Goal: Task Accomplishment & Management: Manage account settings

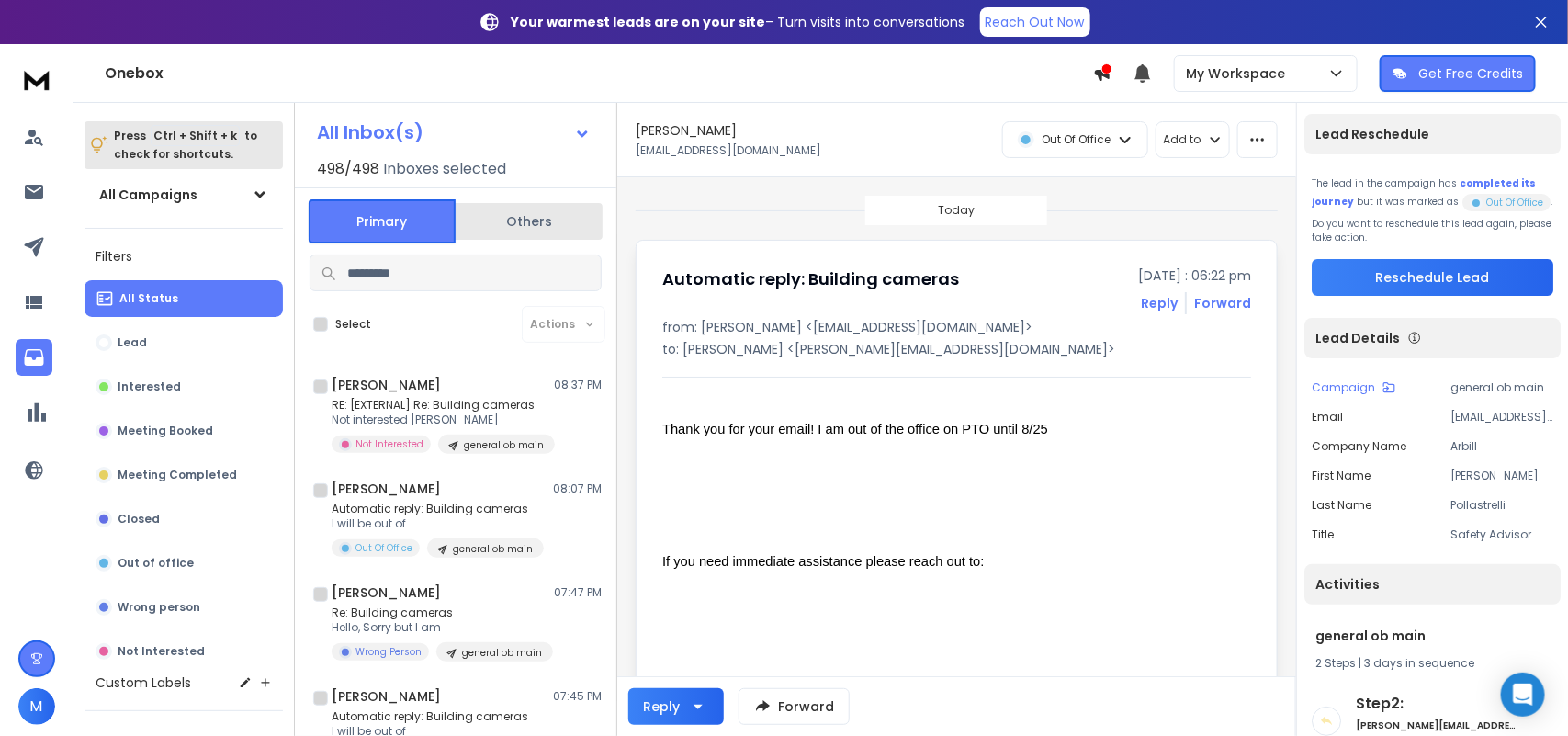
scroll to position [2525, 0]
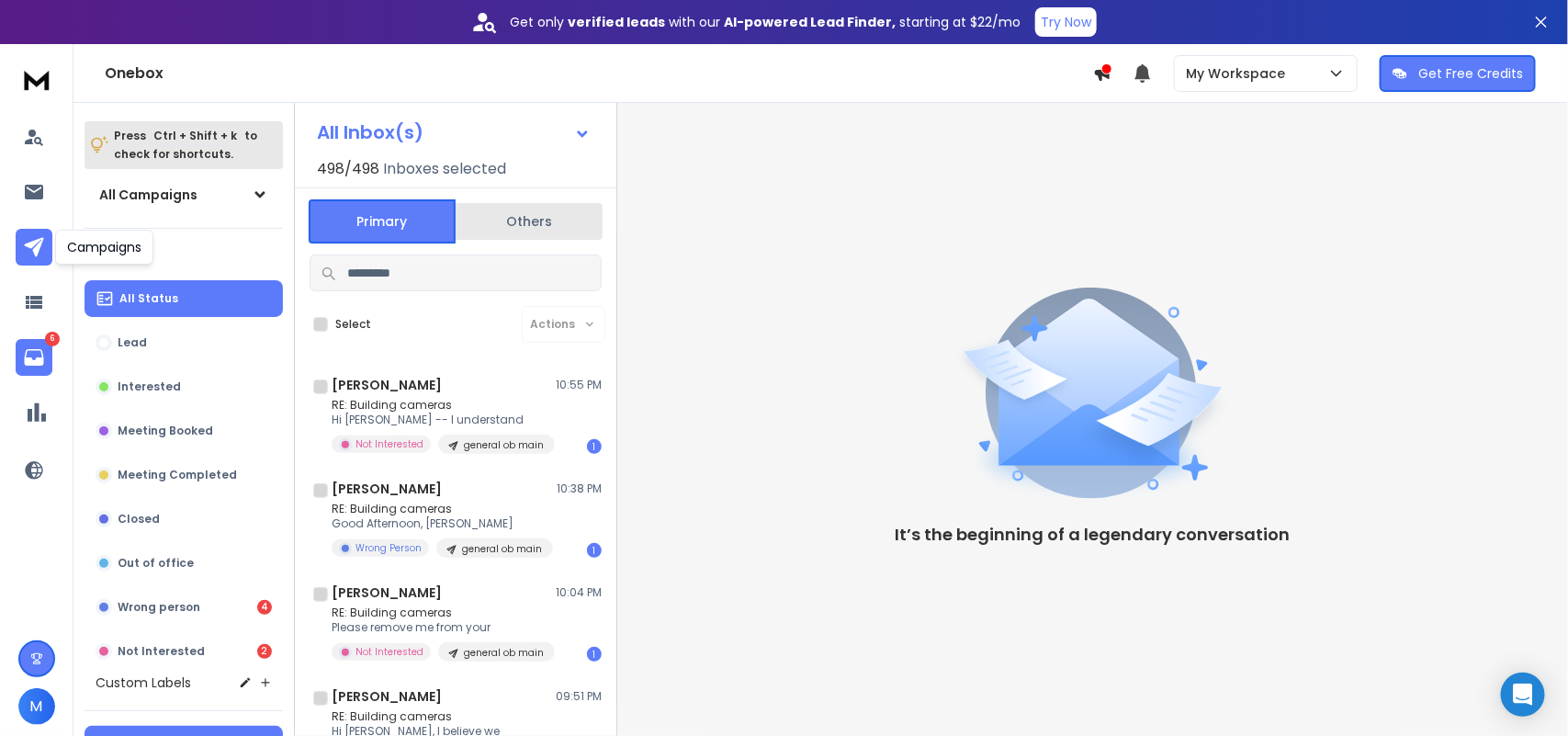
click at [24, 242] on icon at bounding box center [34, 248] width 23 height 23
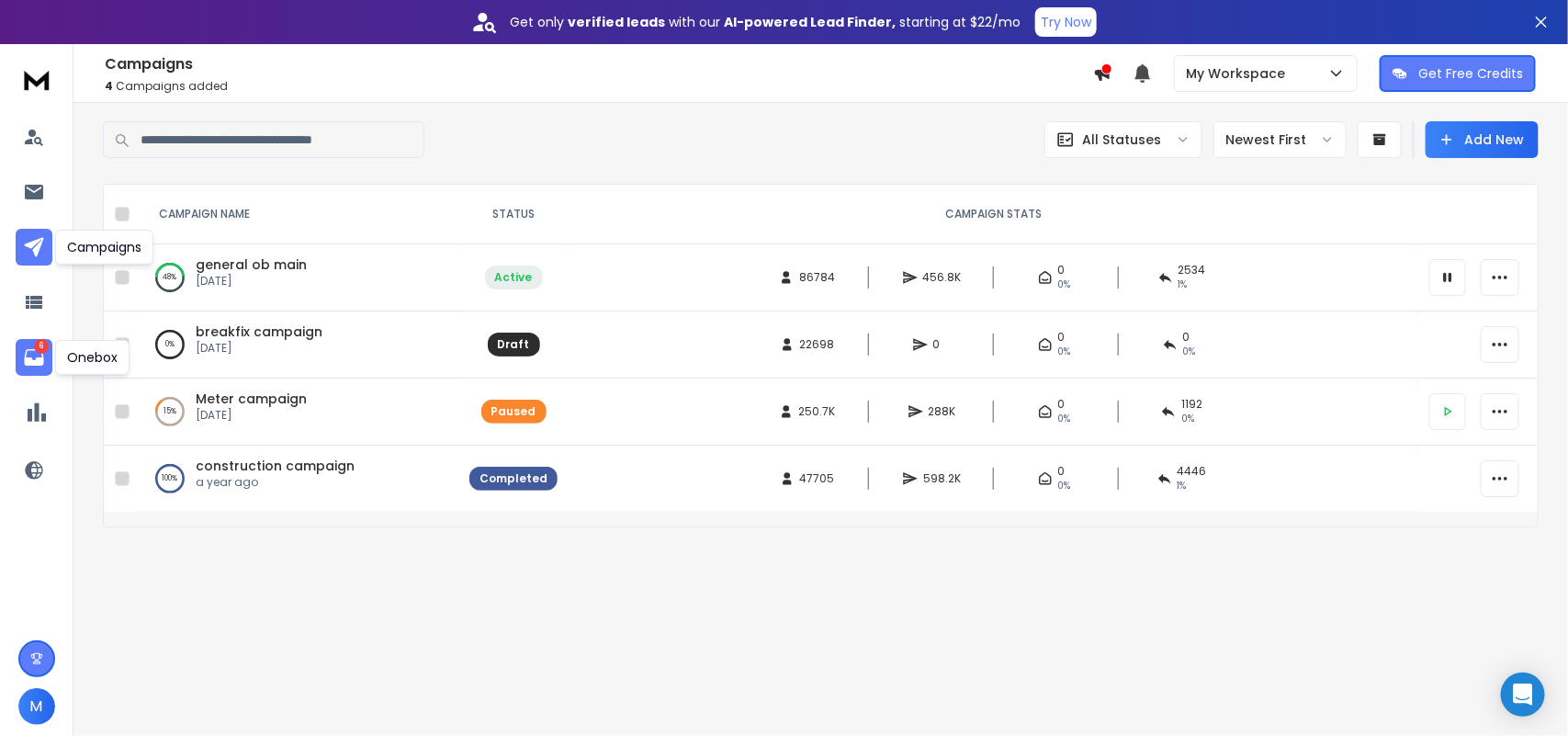
click at [38, 360] on icon at bounding box center [33, 357] width 20 height 17
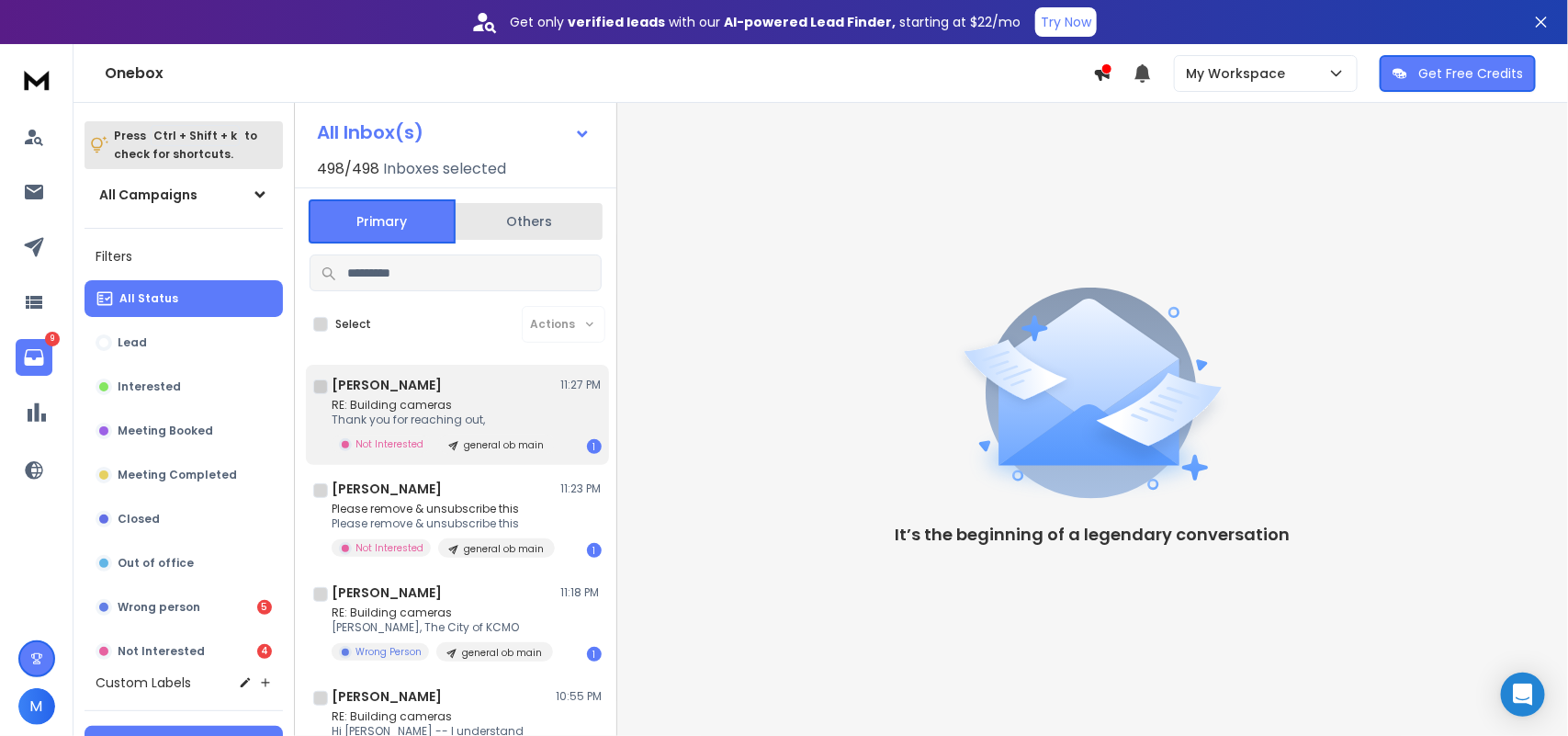
click at [453, 414] on p "Thank you for reaching out," at bounding box center [442, 420] width 220 height 15
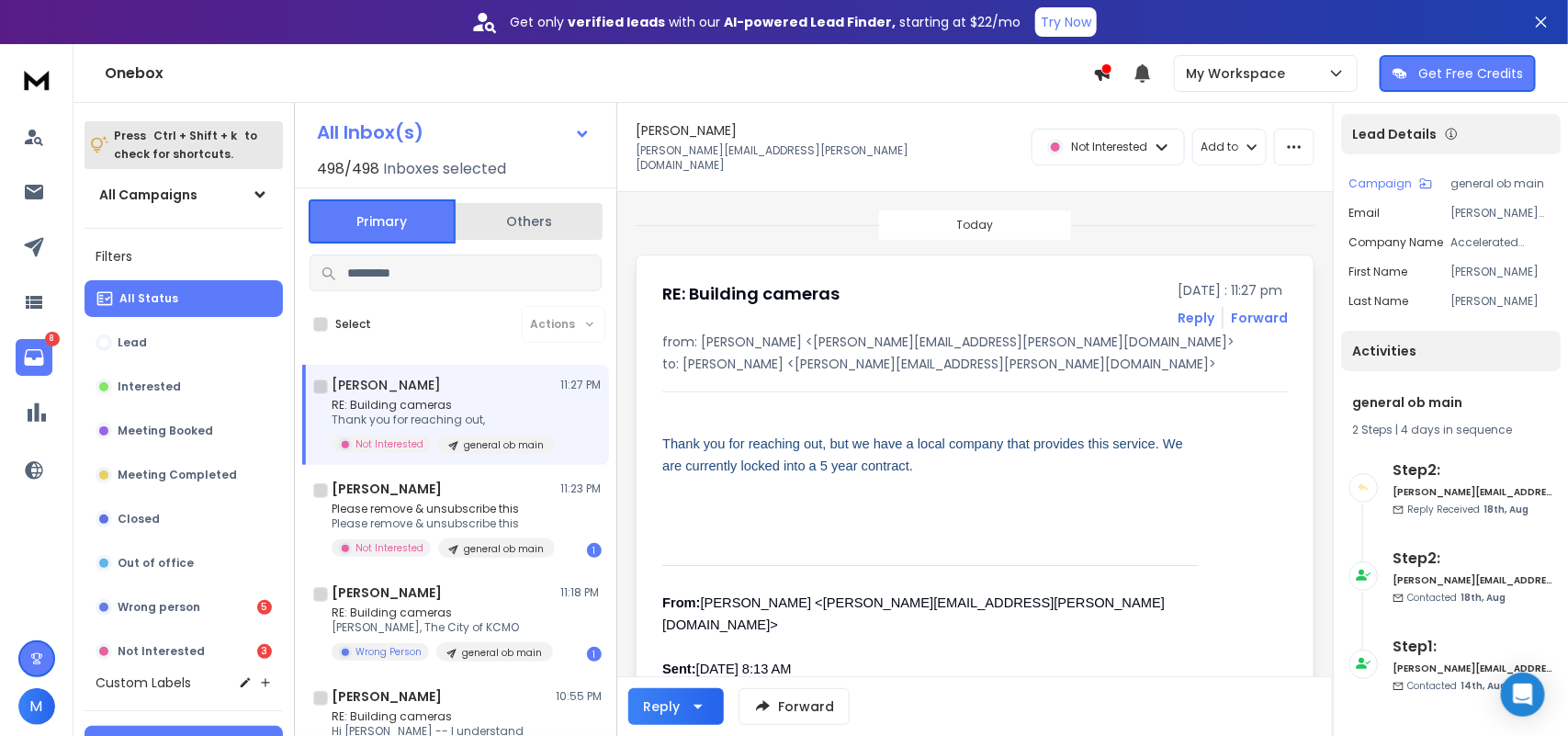
click at [719, 128] on h1 "[PERSON_NAME]" at bounding box center [686, 130] width 101 height 19
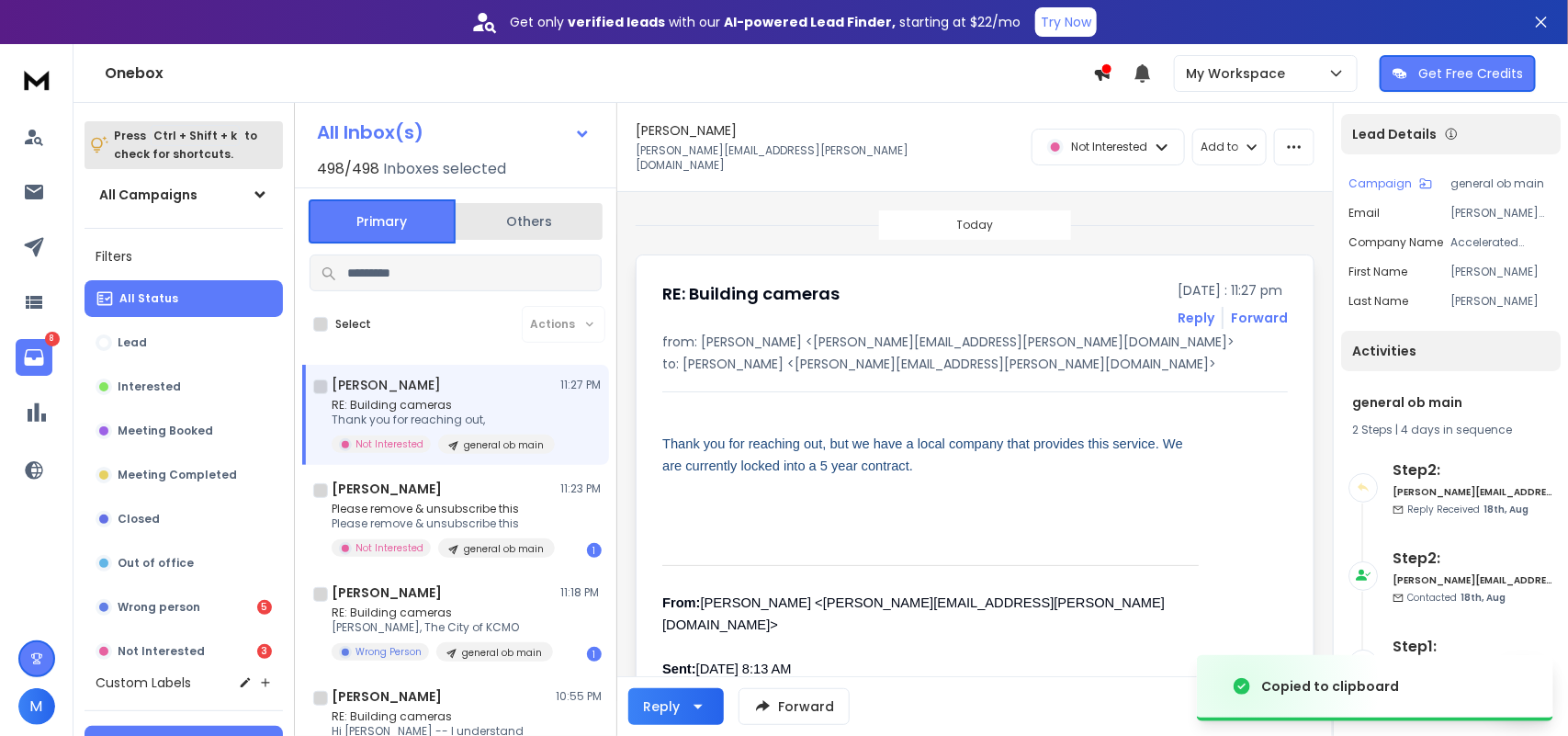
click at [749, 145] on p "benjamin.cooper@aceschooloftomorrow.com" at bounding box center [803, 158] width 335 height 29
click at [1471, 213] on p "benjamin.cooper@aceministries.com" at bounding box center [1502, 213] width 103 height 15
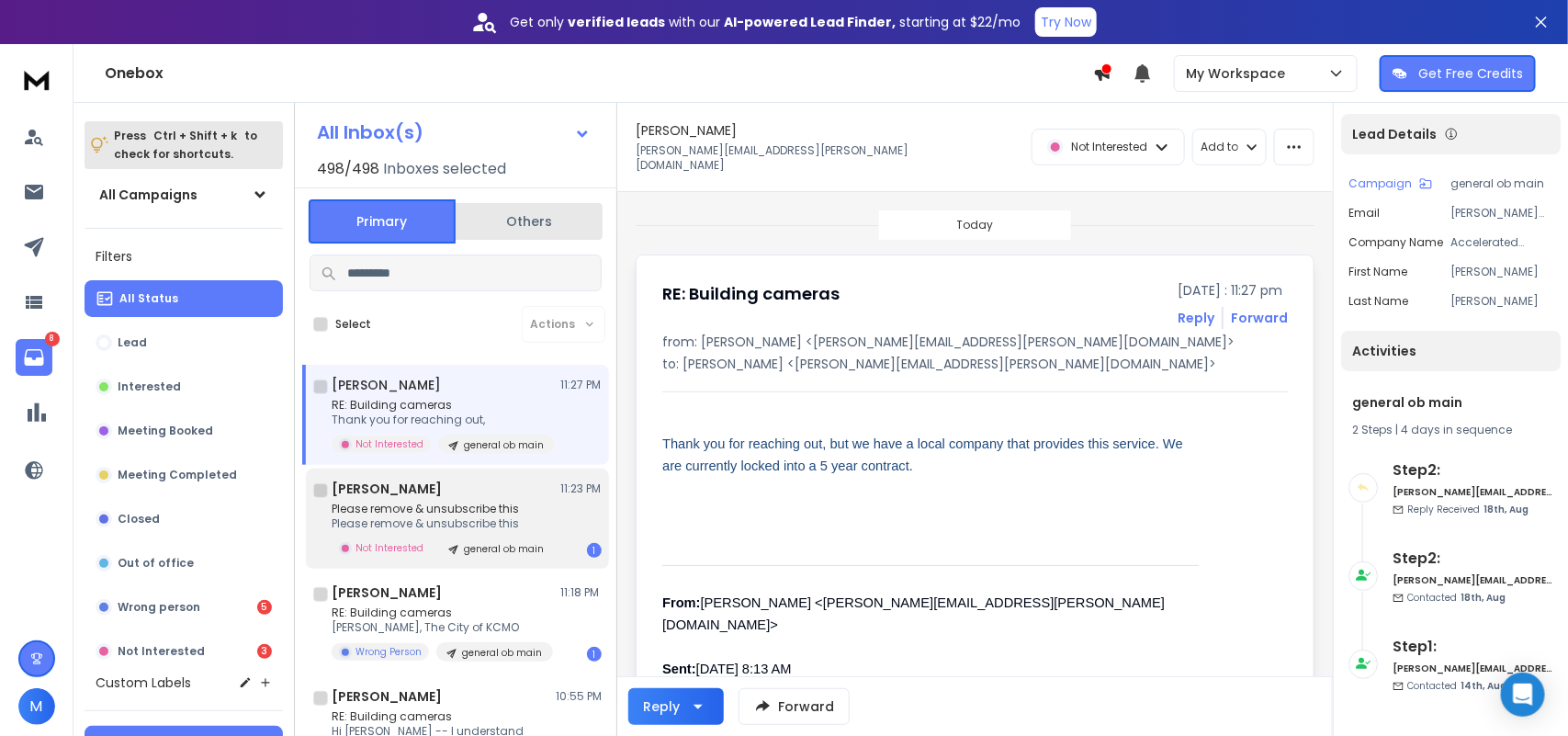
click at [464, 506] on p "Please remove & unsubscribe this" at bounding box center [442, 509] width 220 height 15
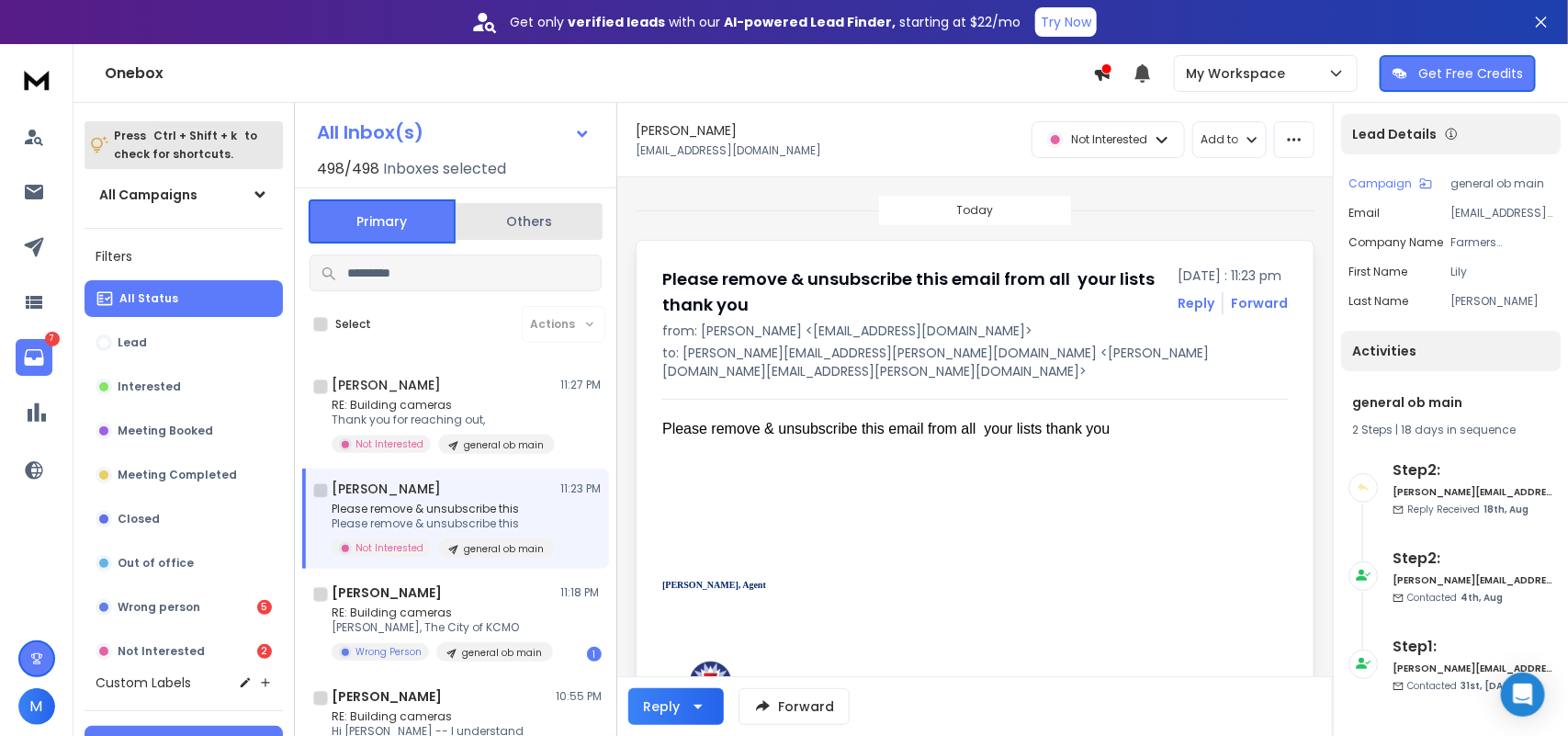
click at [667, 130] on h1 "[PERSON_NAME]" at bounding box center [686, 130] width 101 height 19
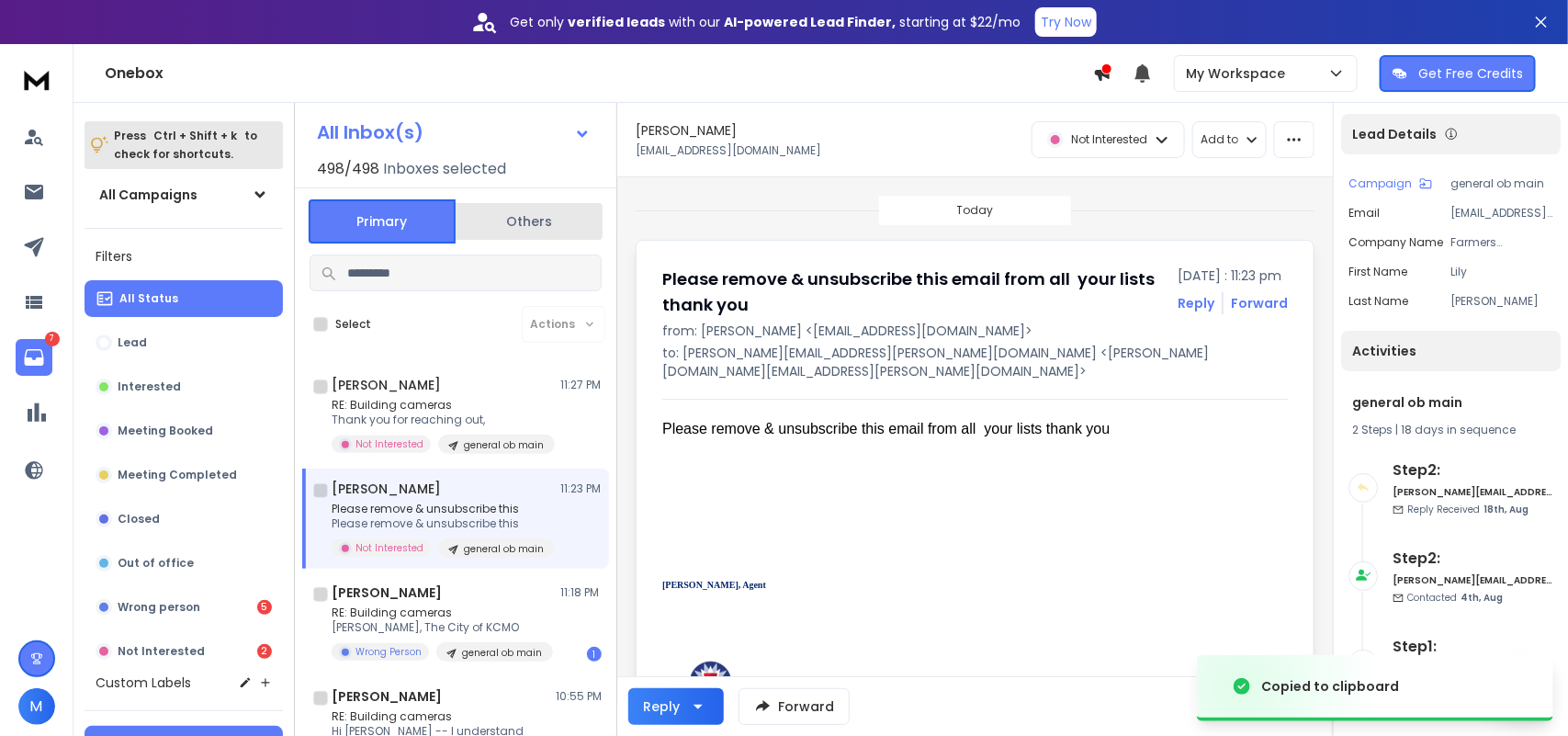
click at [742, 150] on p "ldavis2@farmersagent.com" at bounding box center [729, 151] width 186 height 15
drag, startPoint x: 1470, startPoint y: 209, endPoint x: 1452, endPoint y: 212, distance: 18.2
click at [1470, 208] on p "ldavis2@farmersagent.com" at bounding box center [1502, 213] width 103 height 15
click at [686, 125] on h1 "[PERSON_NAME]" at bounding box center [686, 130] width 101 height 19
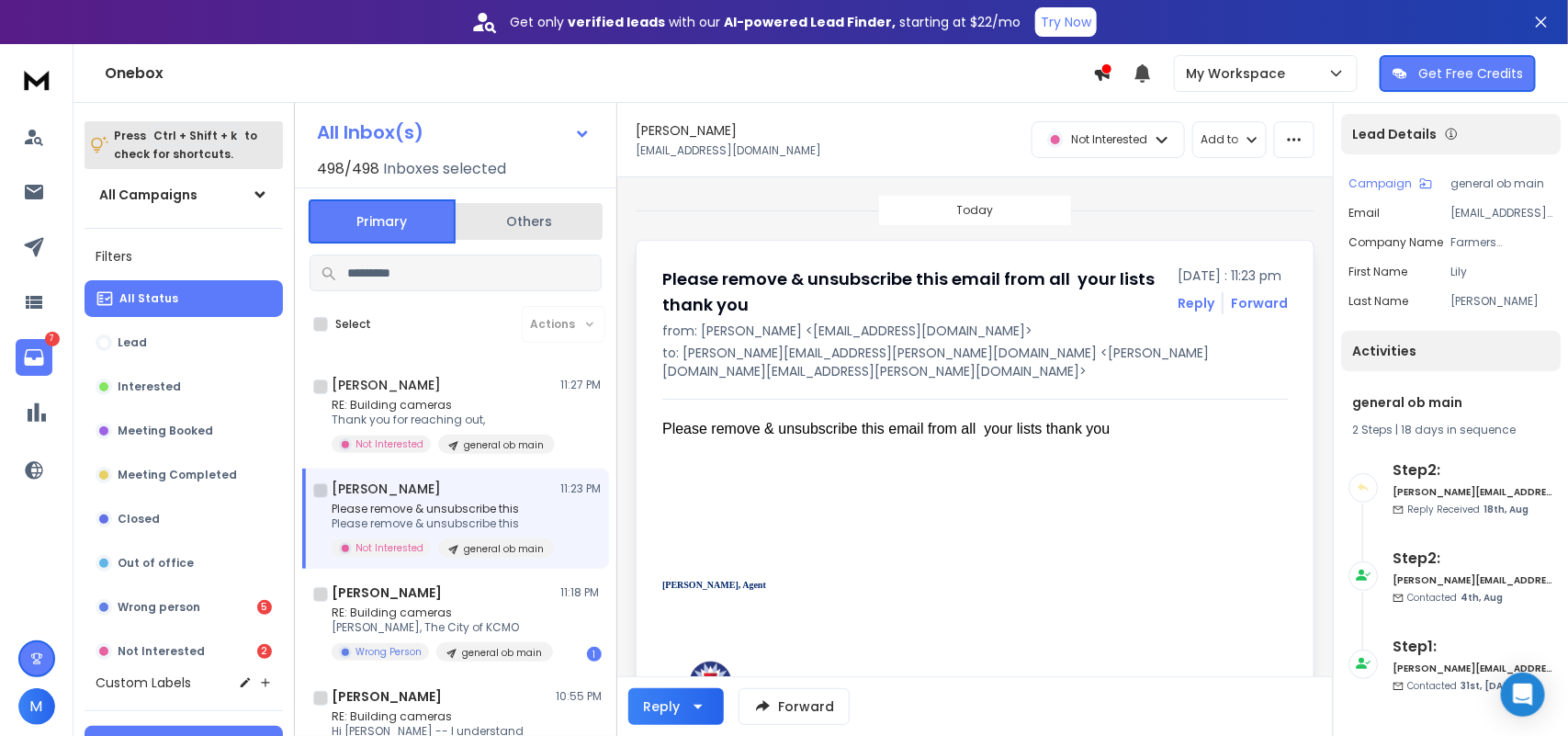
click at [1518, 242] on p "Farmers Insurance" at bounding box center [1502, 243] width 103 height 15
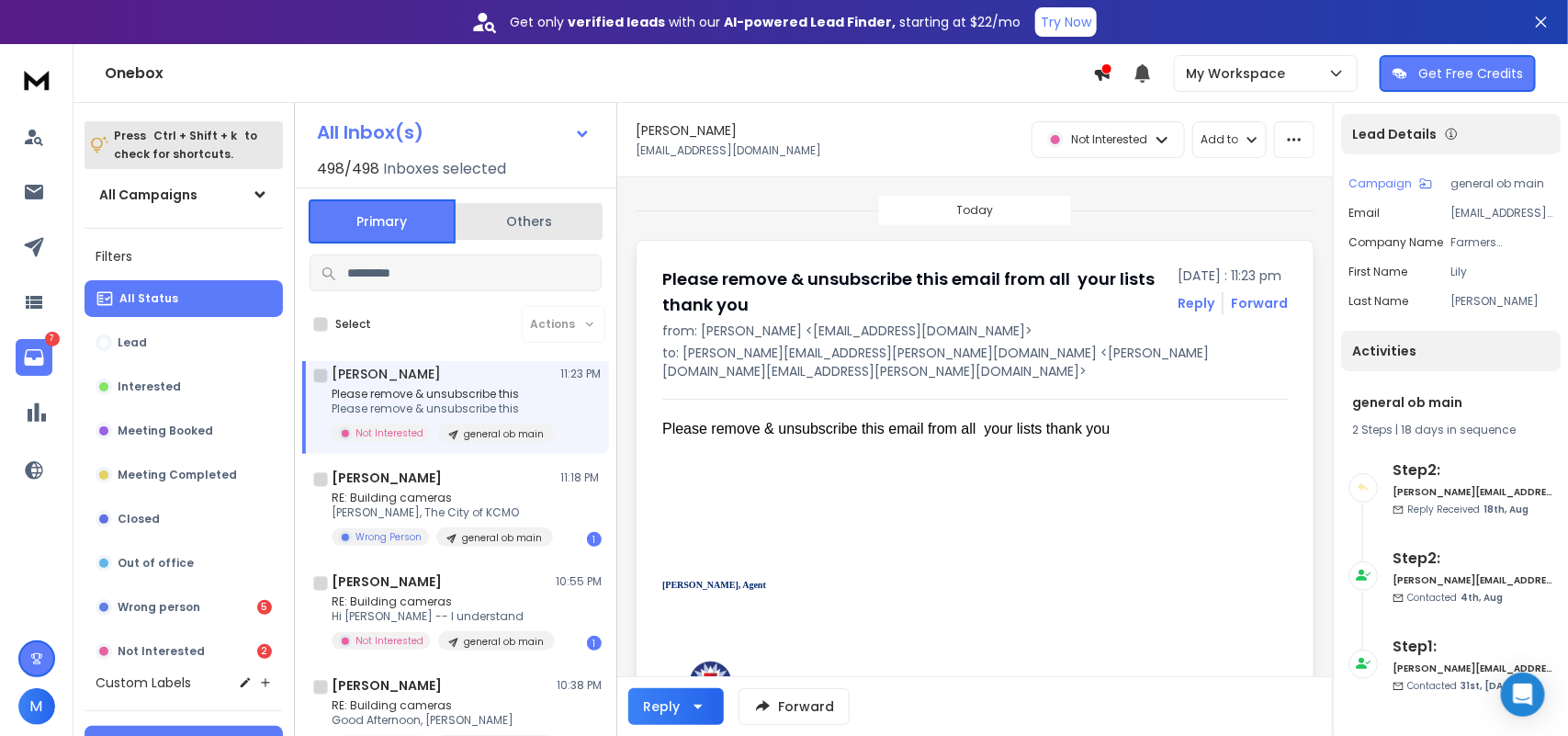
scroll to position [230, 0]
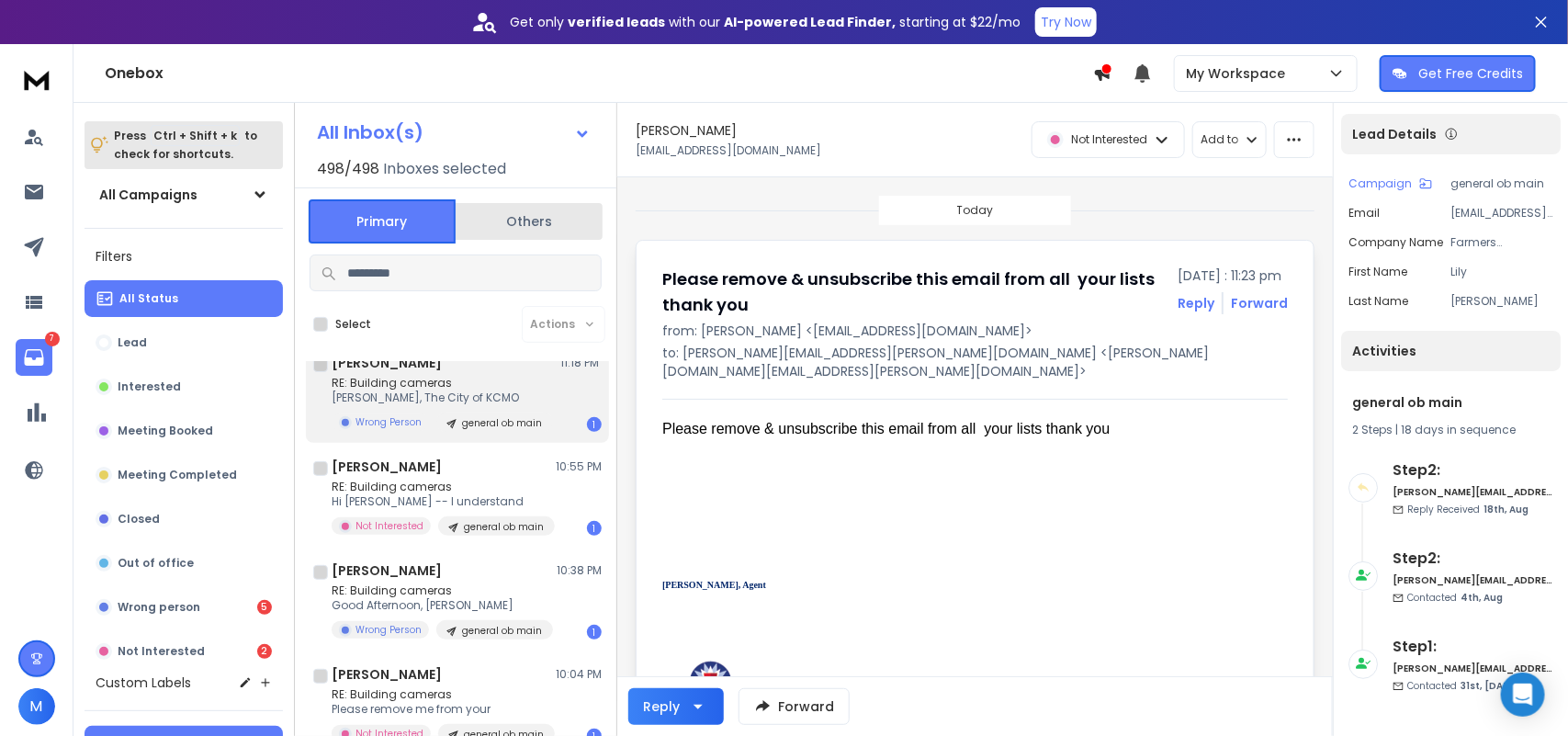
click at [438, 390] on p "[PERSON_NAME], The City of KCMO" at bounding box center [442, 398] width 220 height 15
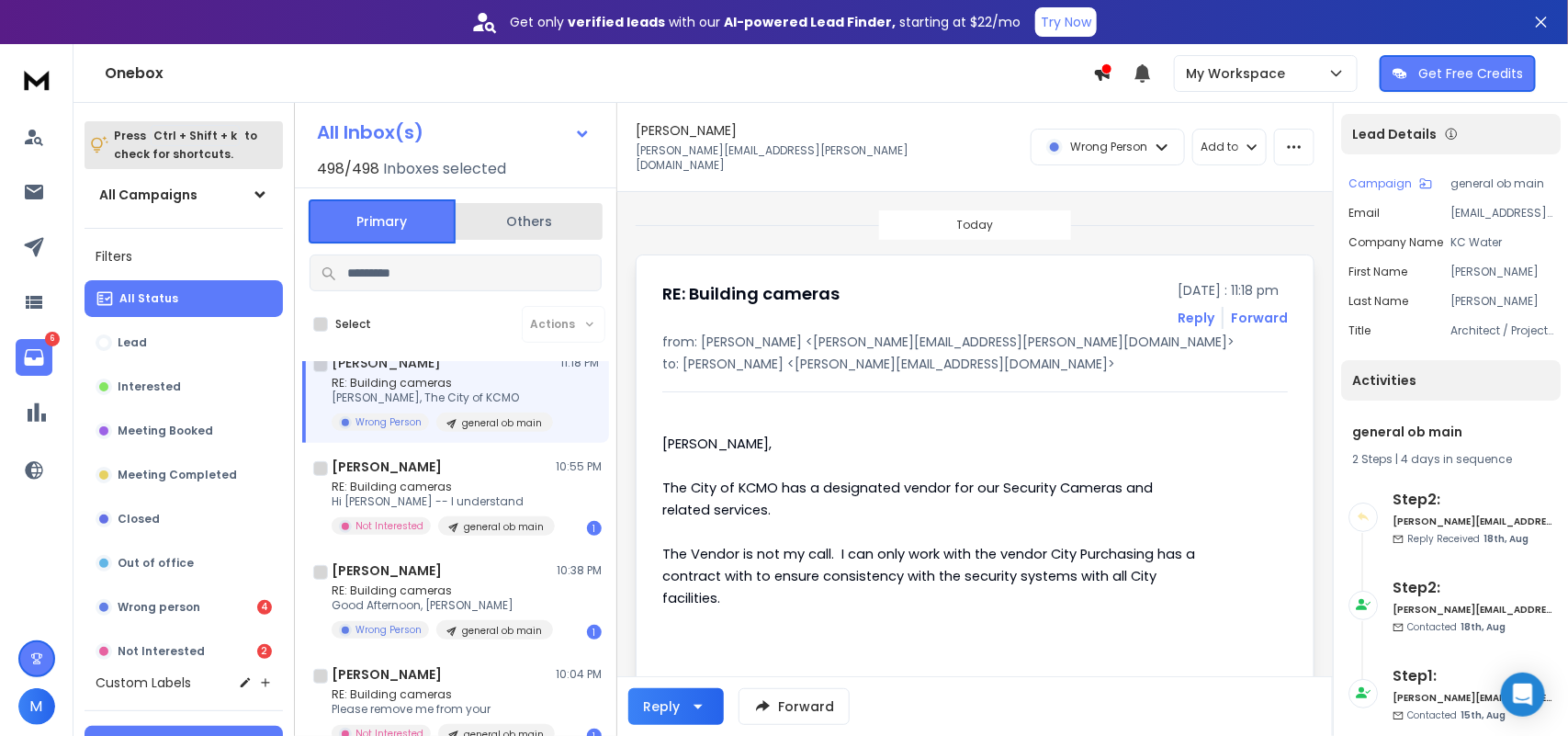
click at [681, 128] on h1 "Smith, Debra" at bounding box center [686, 130] width 101 height 19
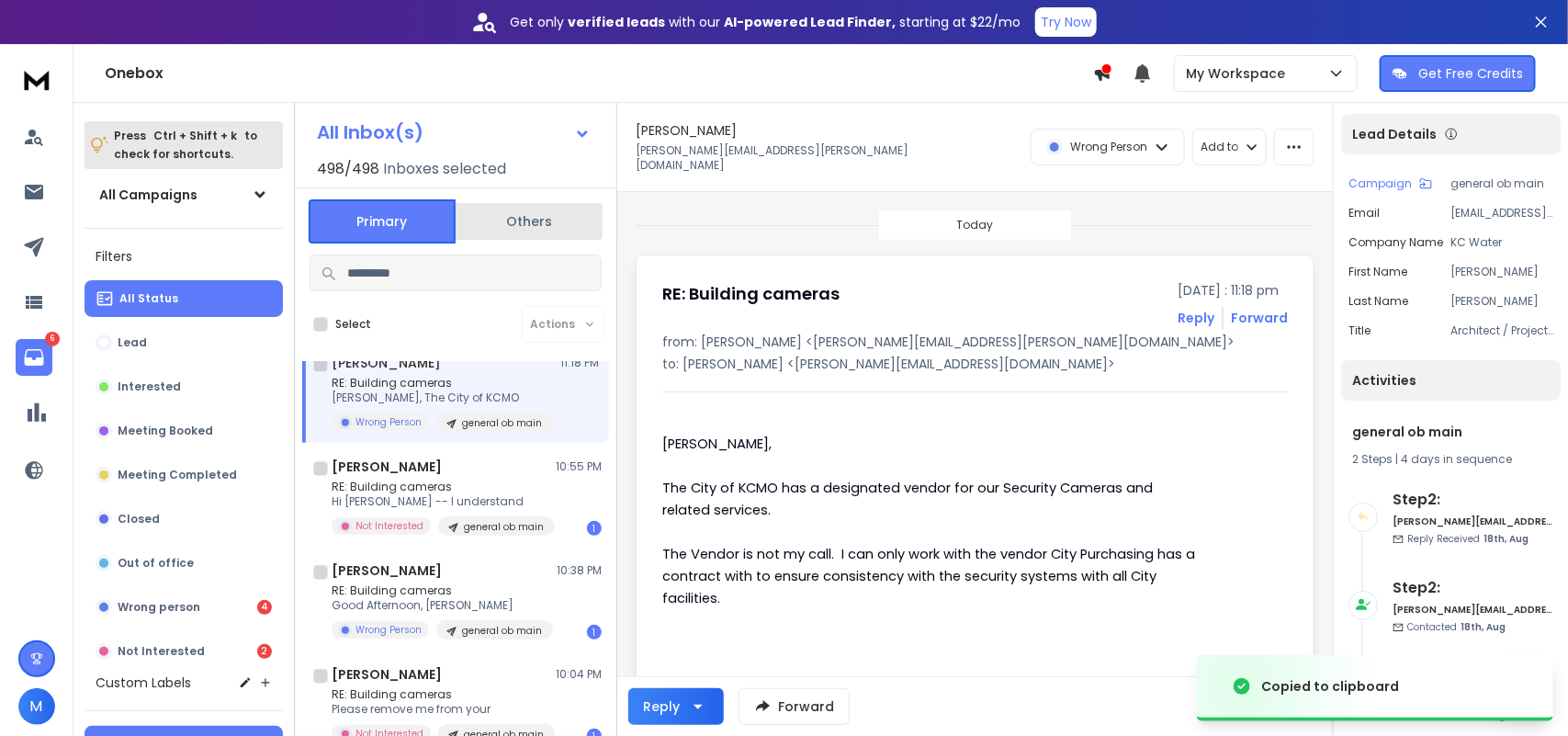
click at [756, 149] on p "Debra.Smith@kcmo.org" at bounding box center [803, 158] width 335 height 29
click at [1522, 206] on p "[EMAIL_ADDRESS][DOMAIN_NAME]" at bounding box center [1502, 213] width 103 height 15
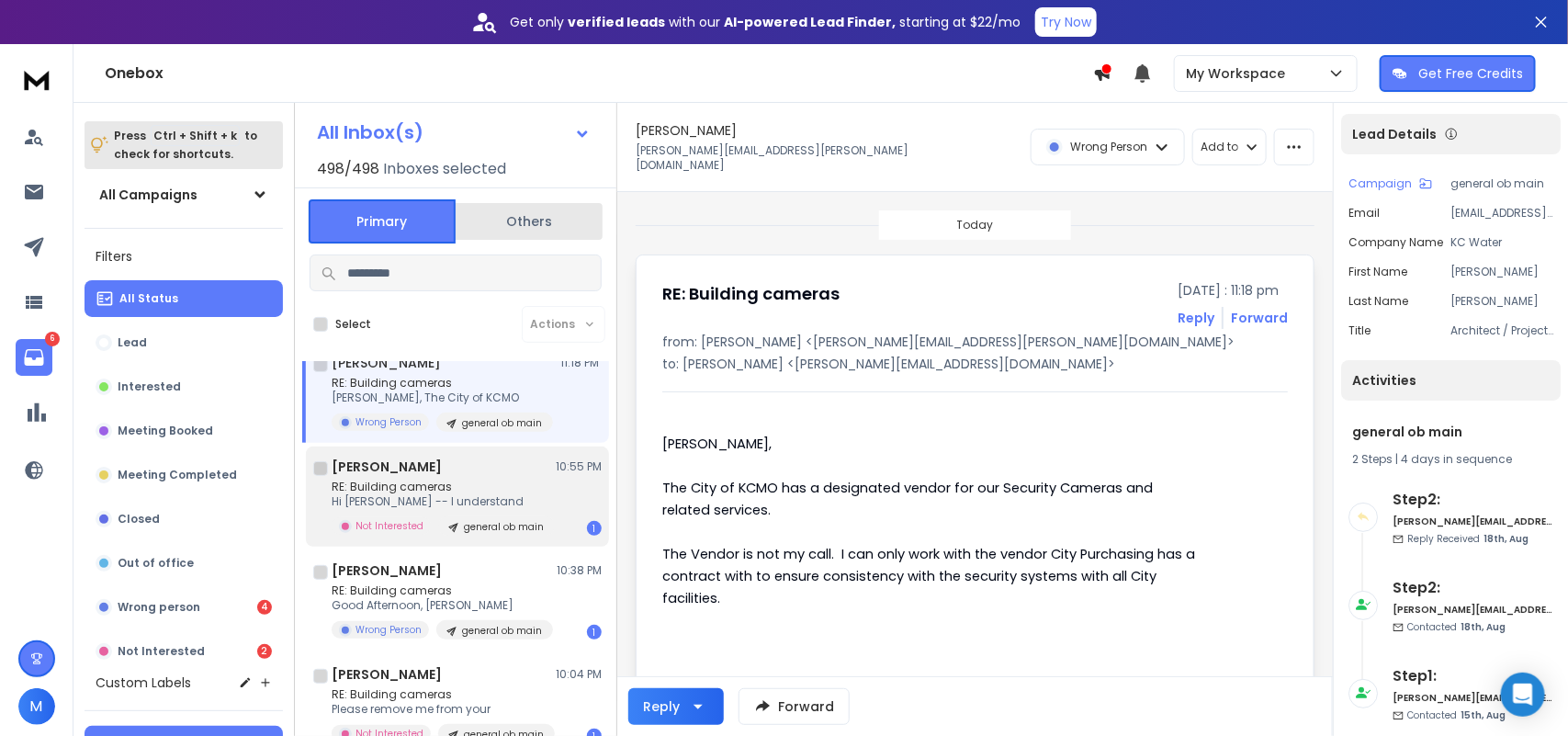
click at [433, 496] on p "Hi [PERSON_NAME] -- I understand" at bounding box center [442, 502] width 220 height 15
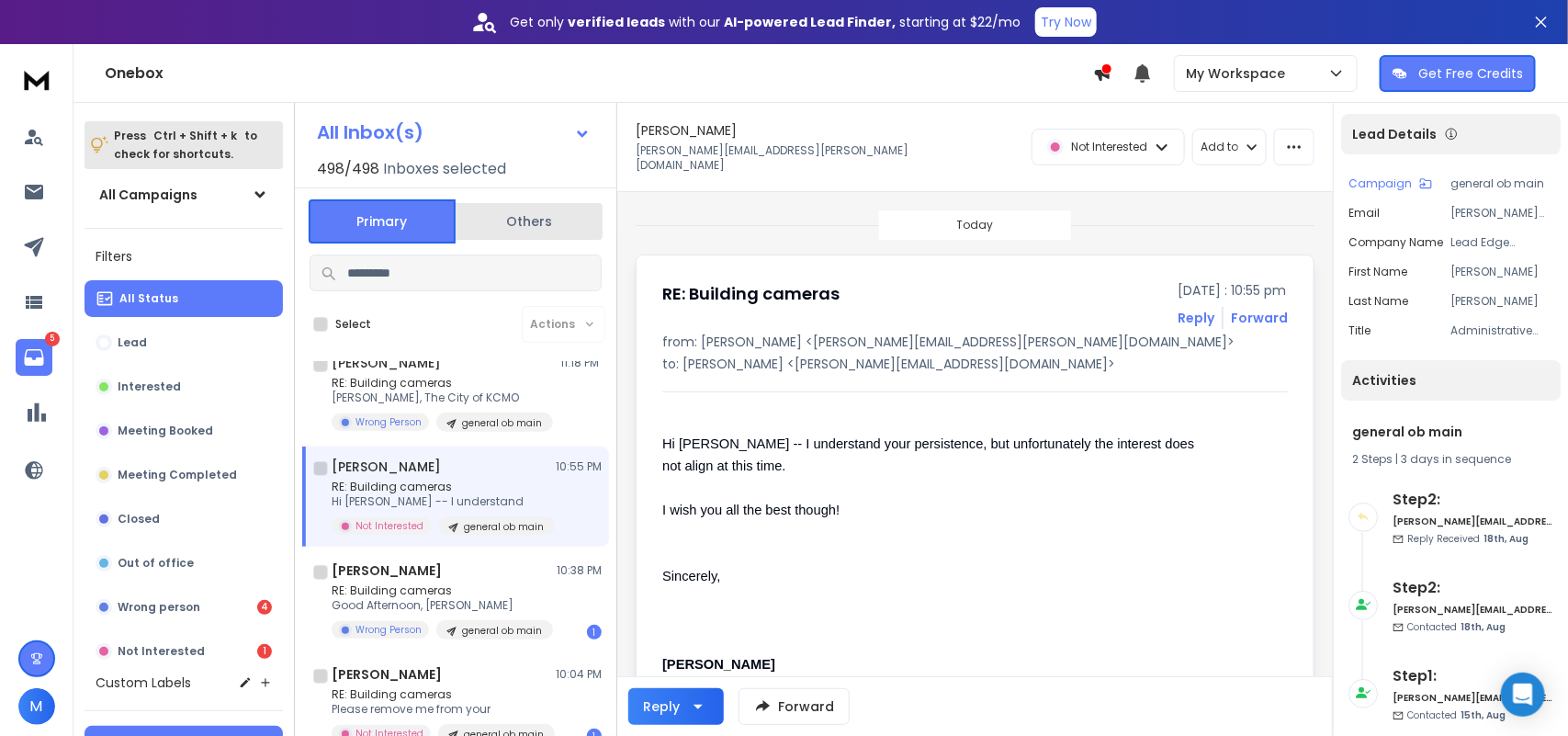
click at [712, 127] on h1 "[PERSON_NAME]" at bounding box center [686, 130] width 101 height 19
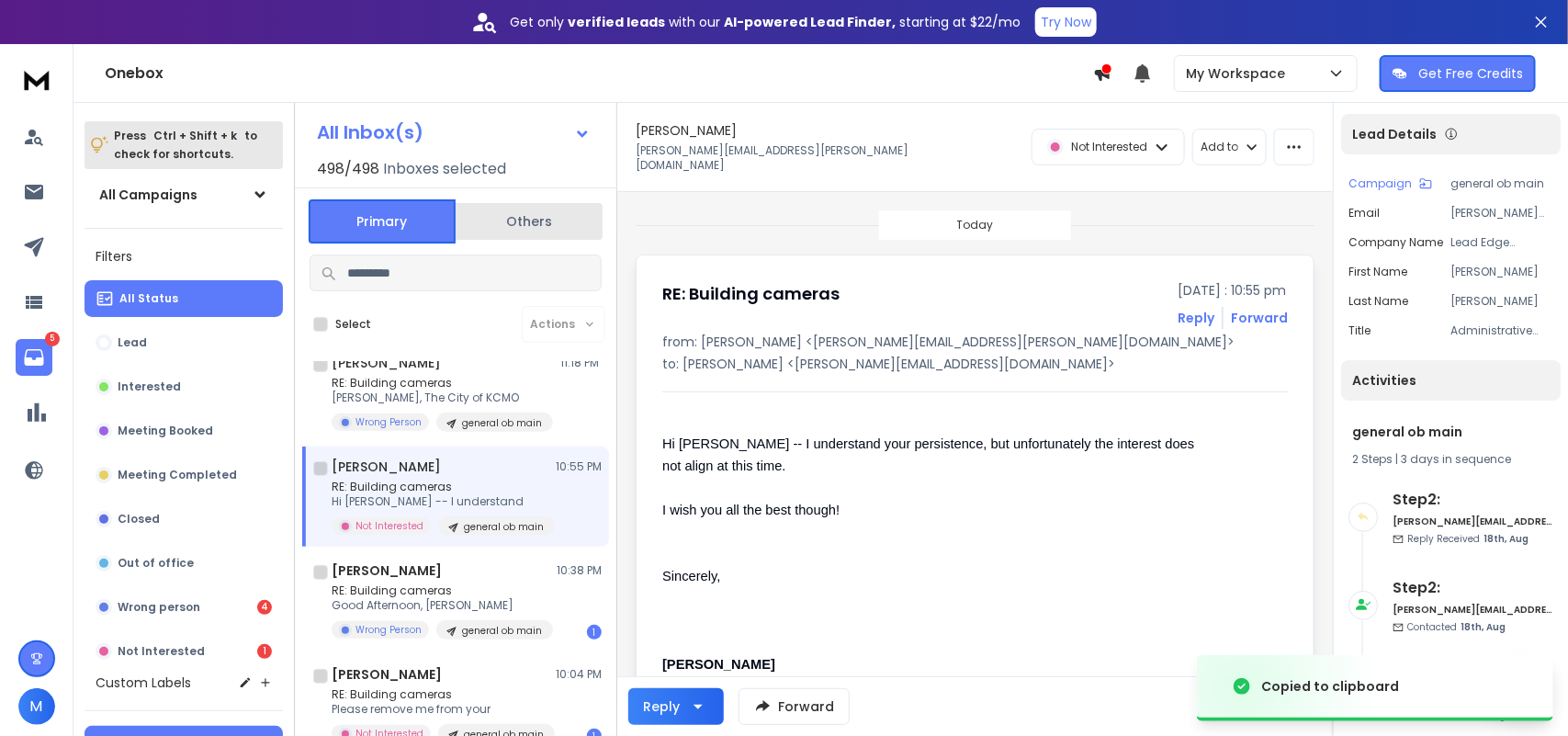
click at [841, 155] on p "kandace.pettinato@leadedgecapital.com" at bounding box center [803, 158] width 335 height 29
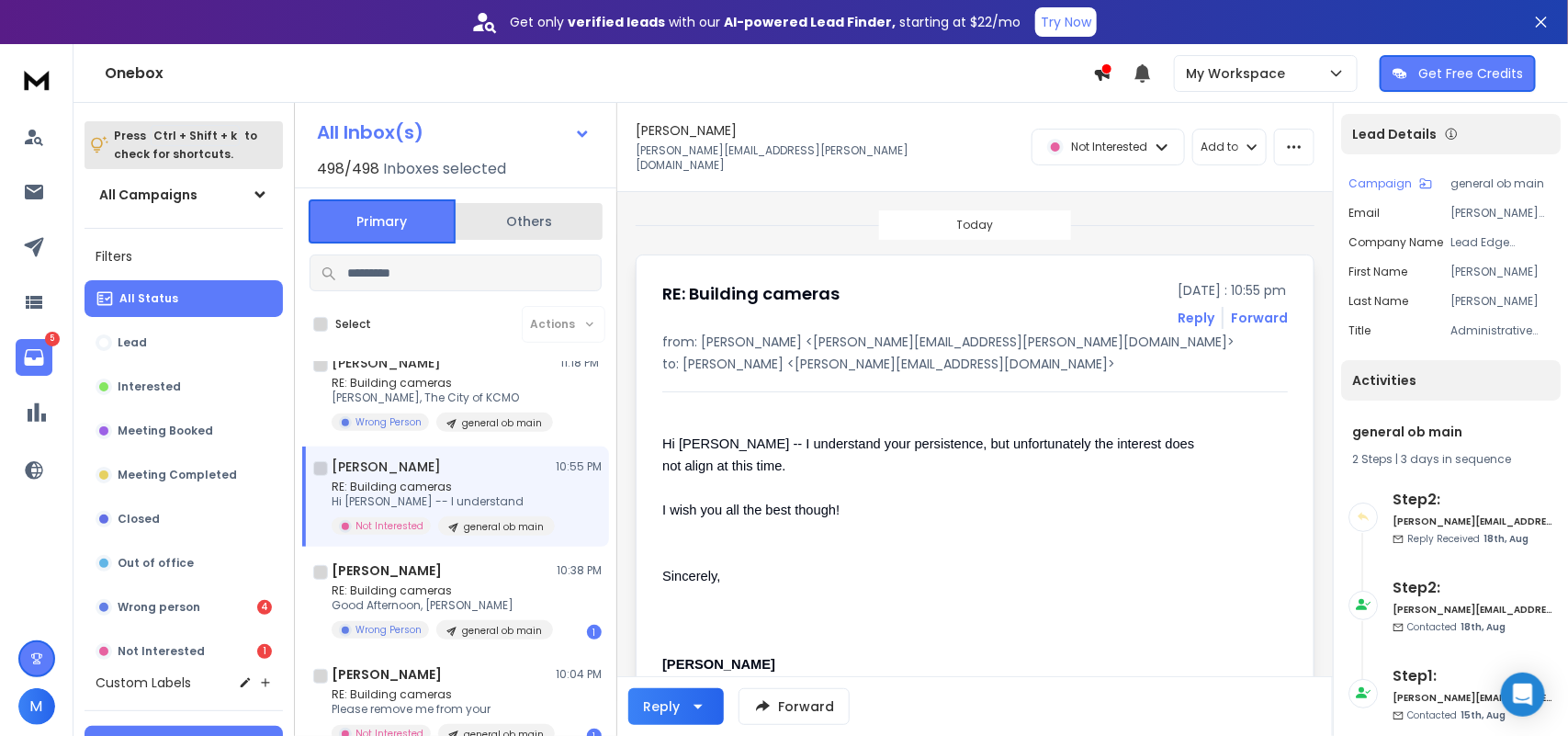
click at [1496, 240] on p "Lead Edge Capital" at bounding box center [1502, 243] width 103 height 15
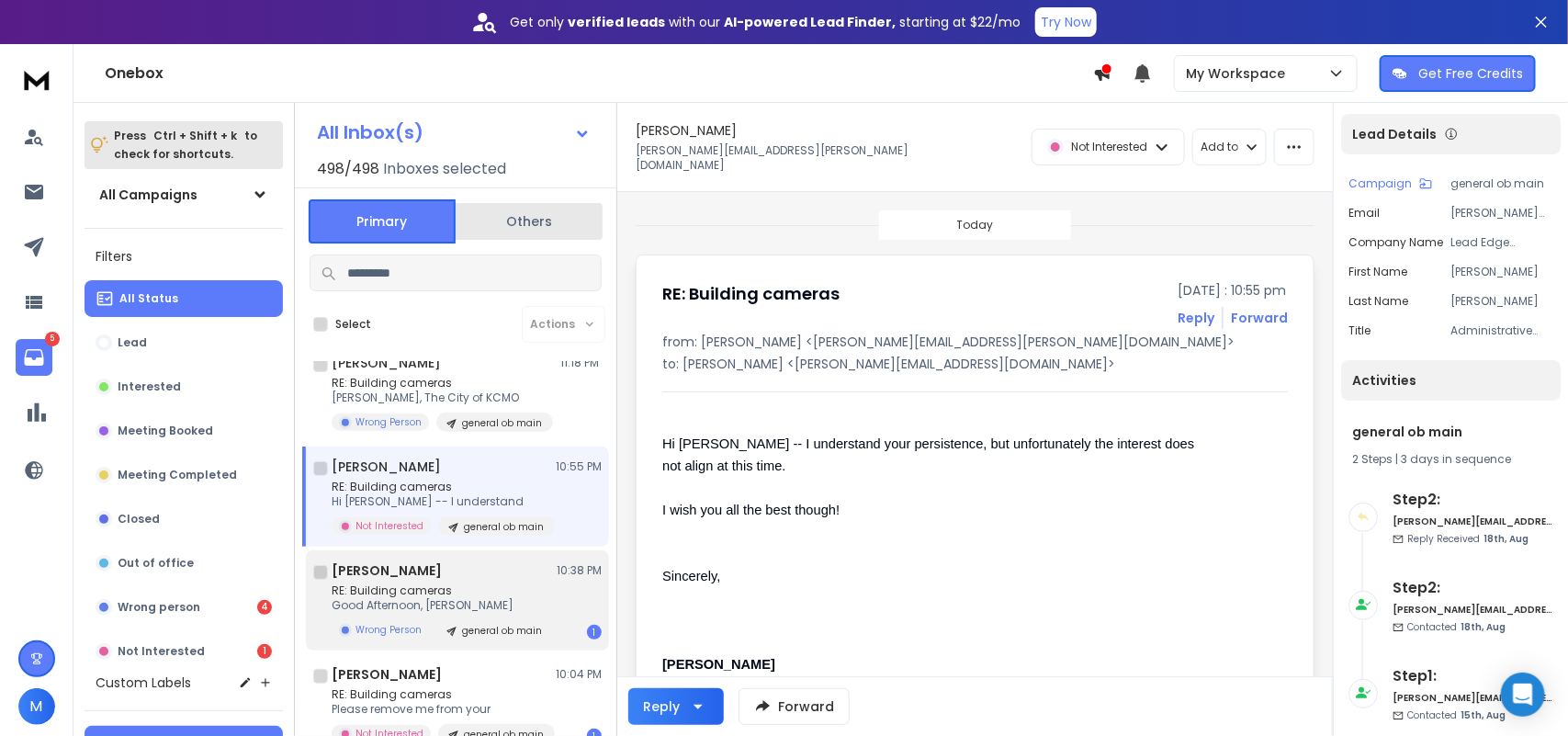
click at [401, 594] on p "RE: Building cameras" at bounding box center [442, 591] width 220 height 15
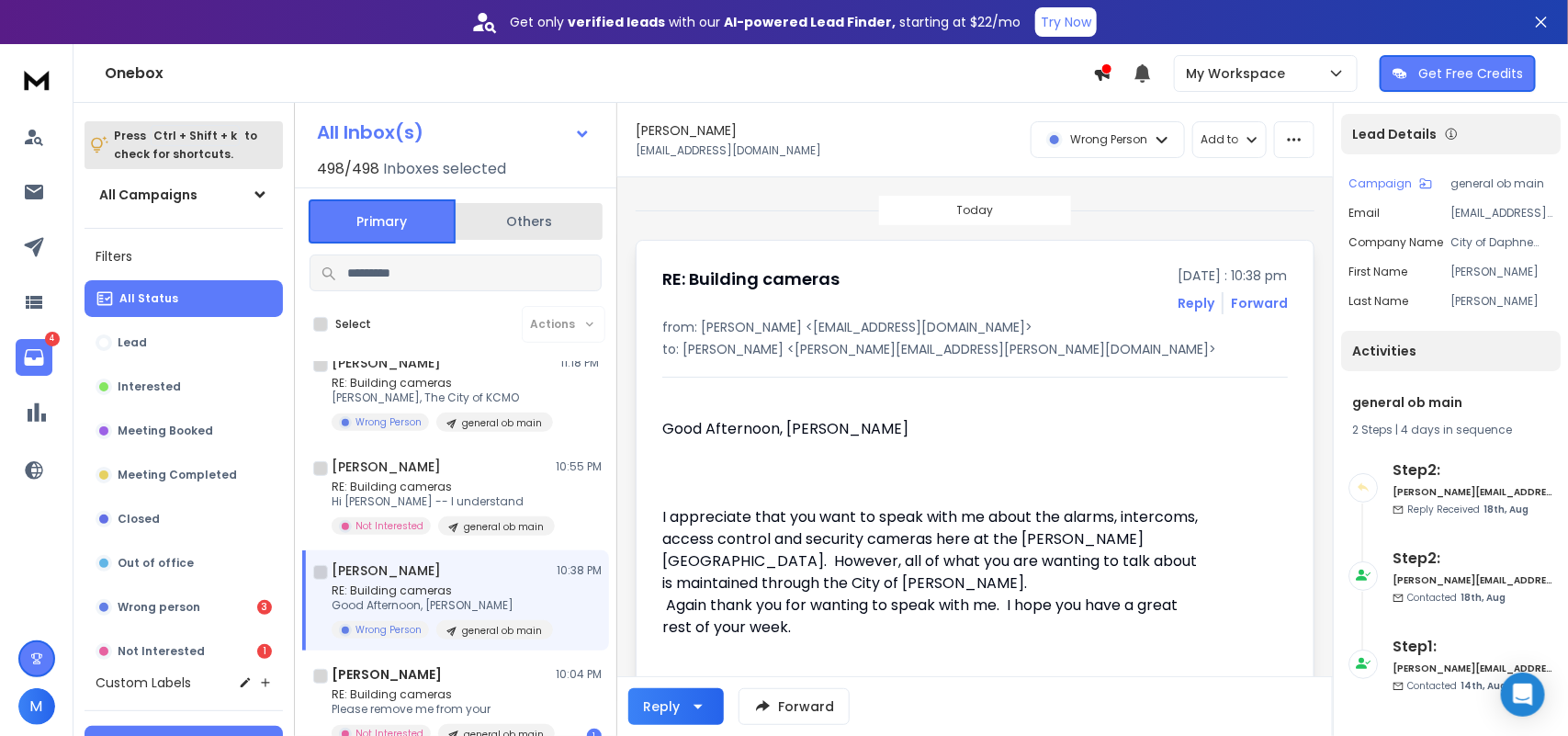
scroll to position [114, 0]
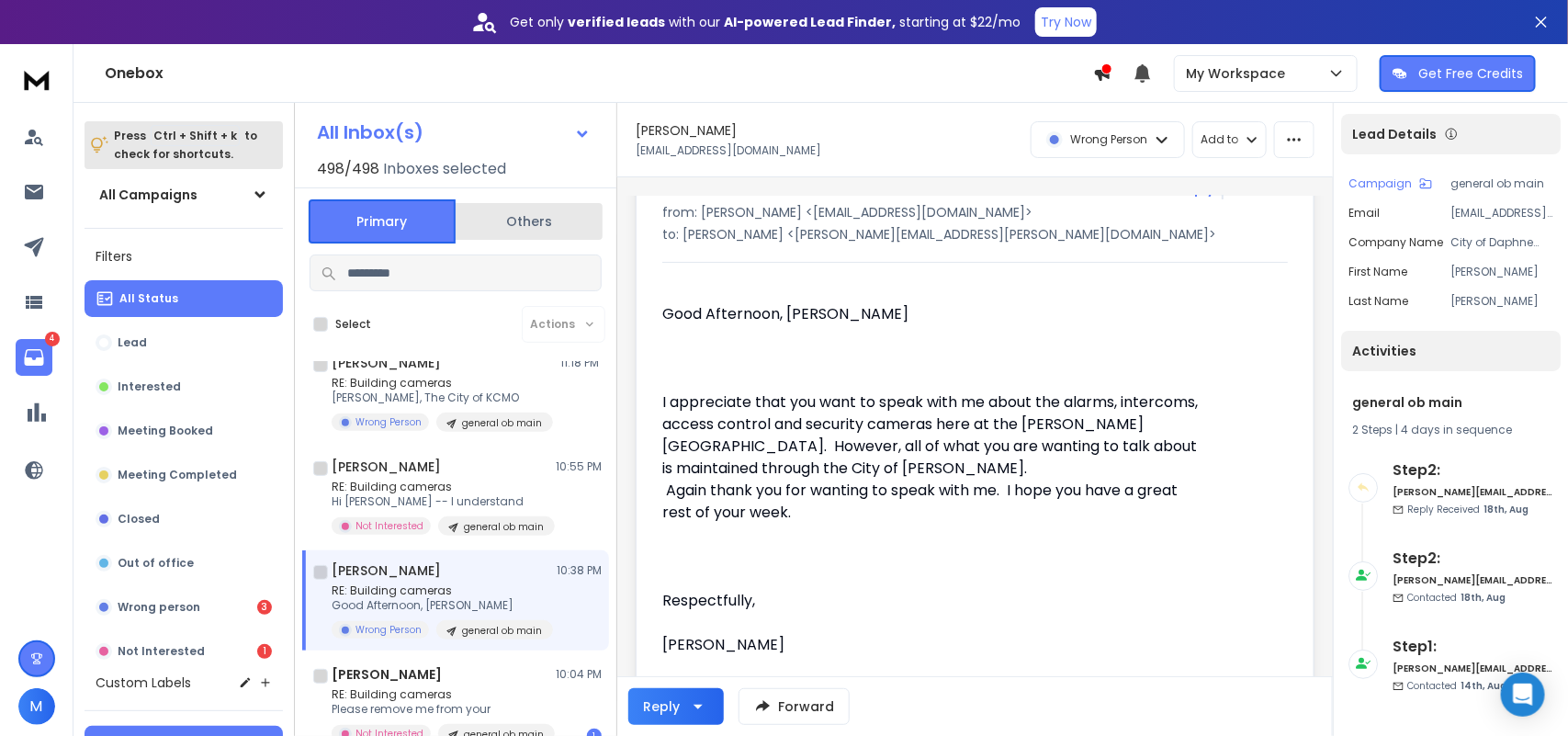
click at [667, 129] on h1 "[PERSON_NAME]" at bounding box center [686, 130] width 101 height 19
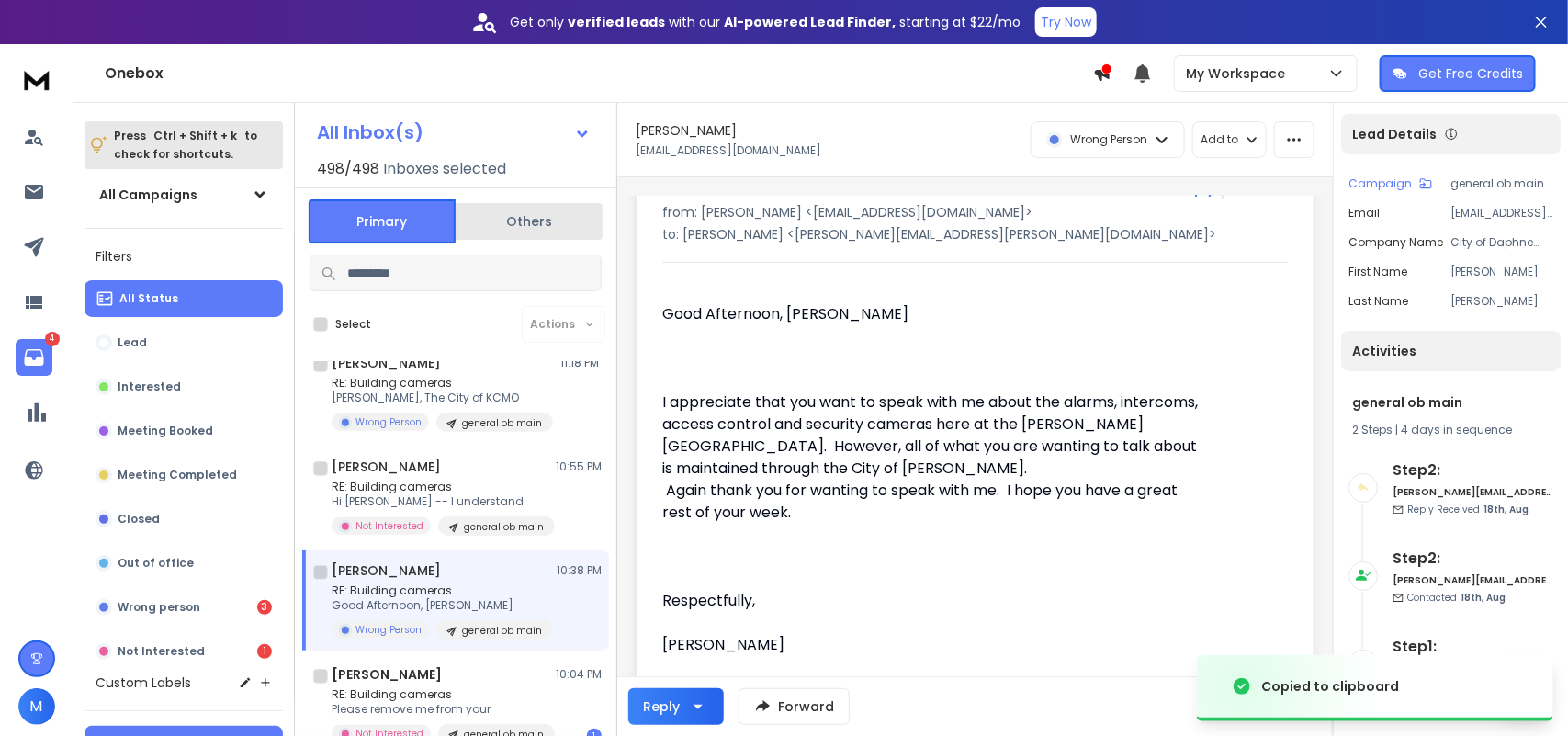
click at [733, 152] on p "mkinney@daphneal.com" at bounding box center [729, 151] width 186 height 15
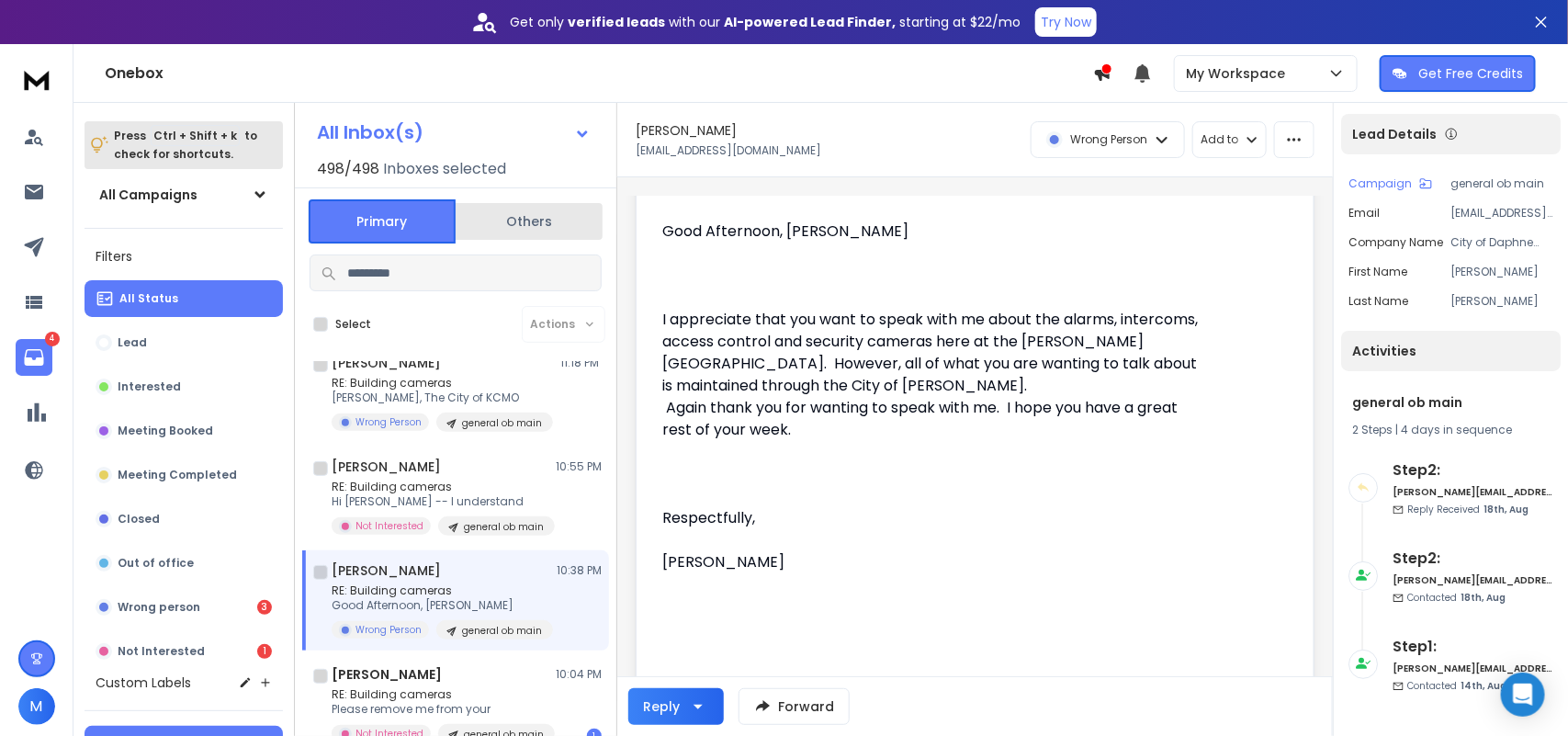
scroll to position [0, 0]
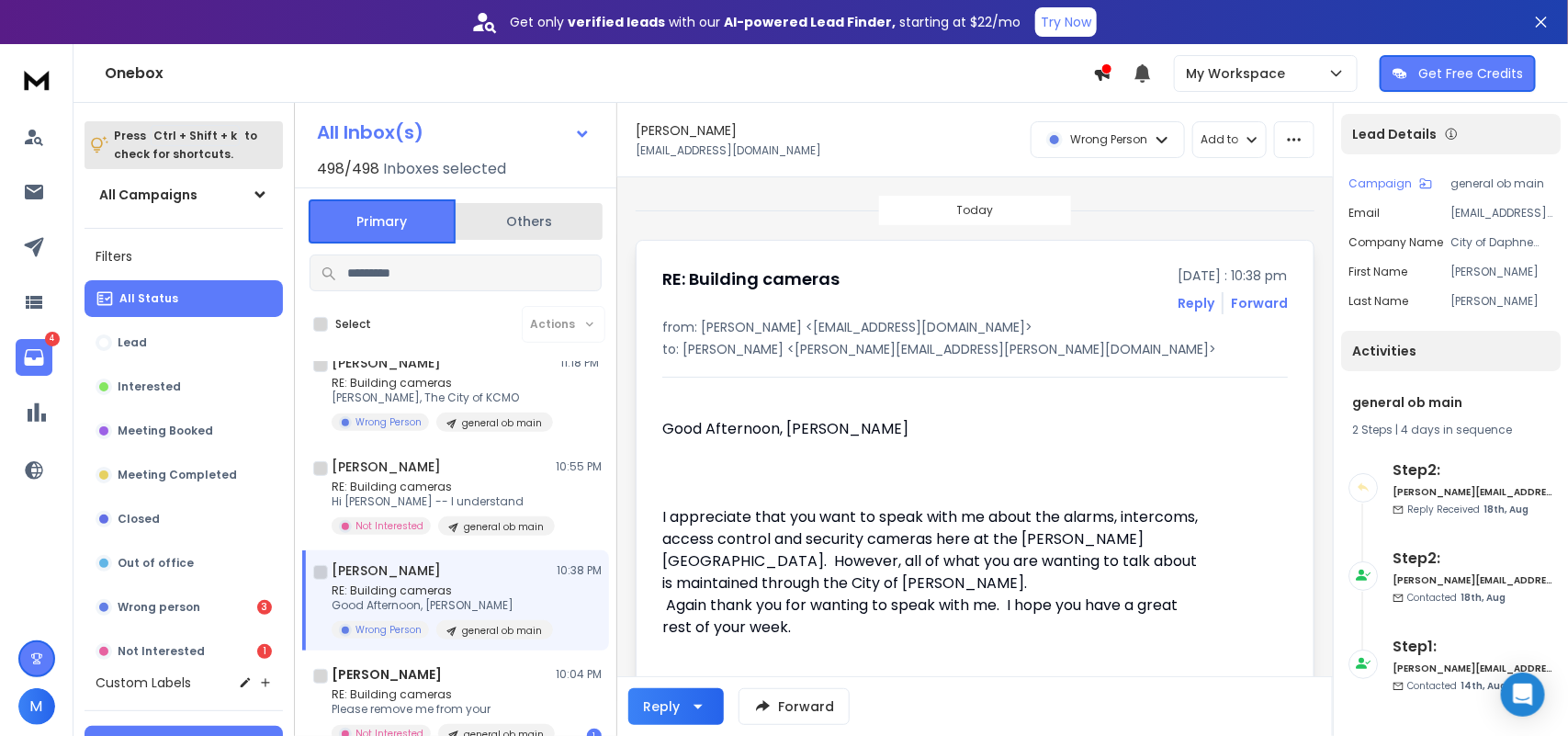
drag, startPoint x: 898, startPoint y: 308, endPoint x: 662, endPoint y: 424, distance: 263.0
copy div "Good Afternoon, Mr. Taft Sanders I appreciate that you want to speak with me ab…"
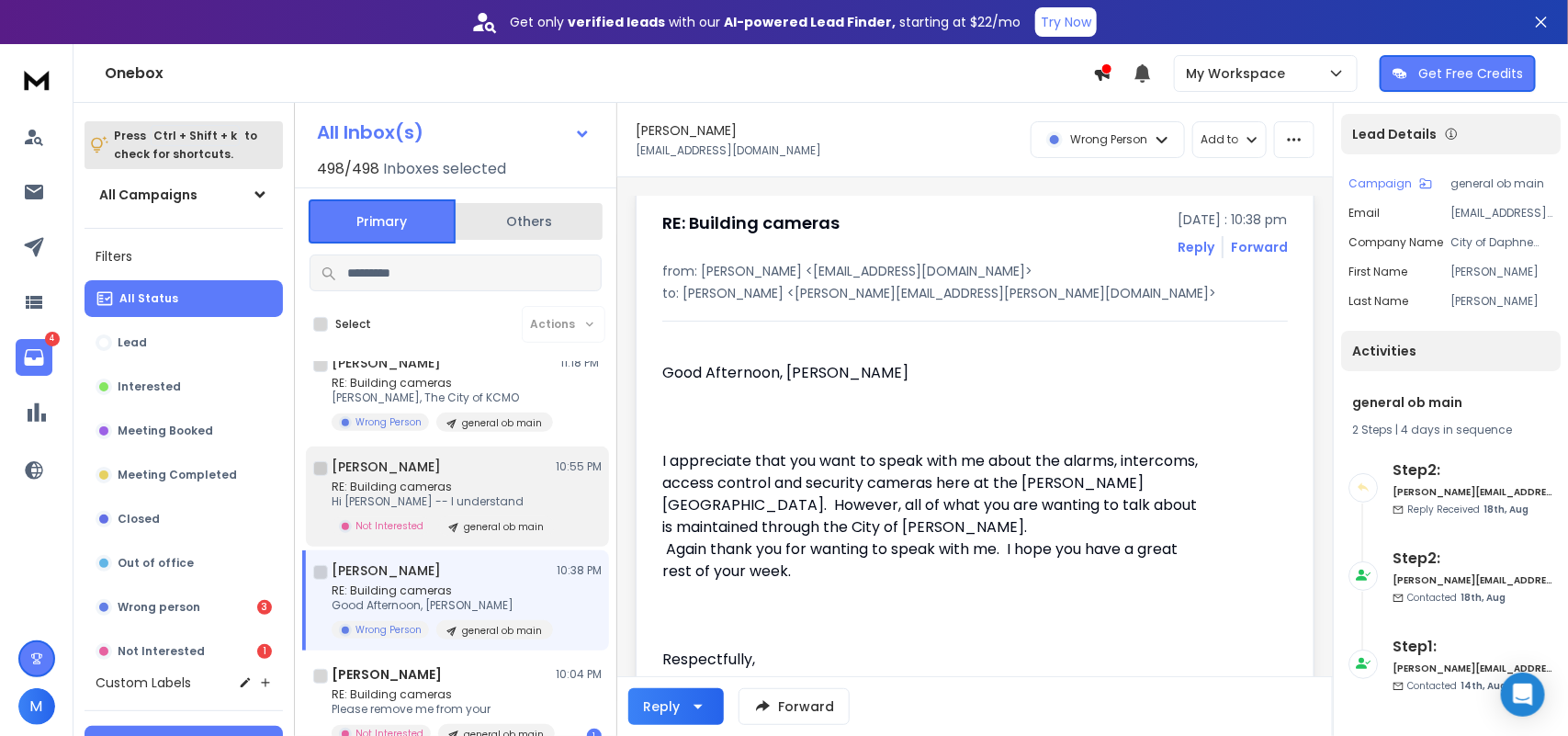
scroll to position [459, 0]
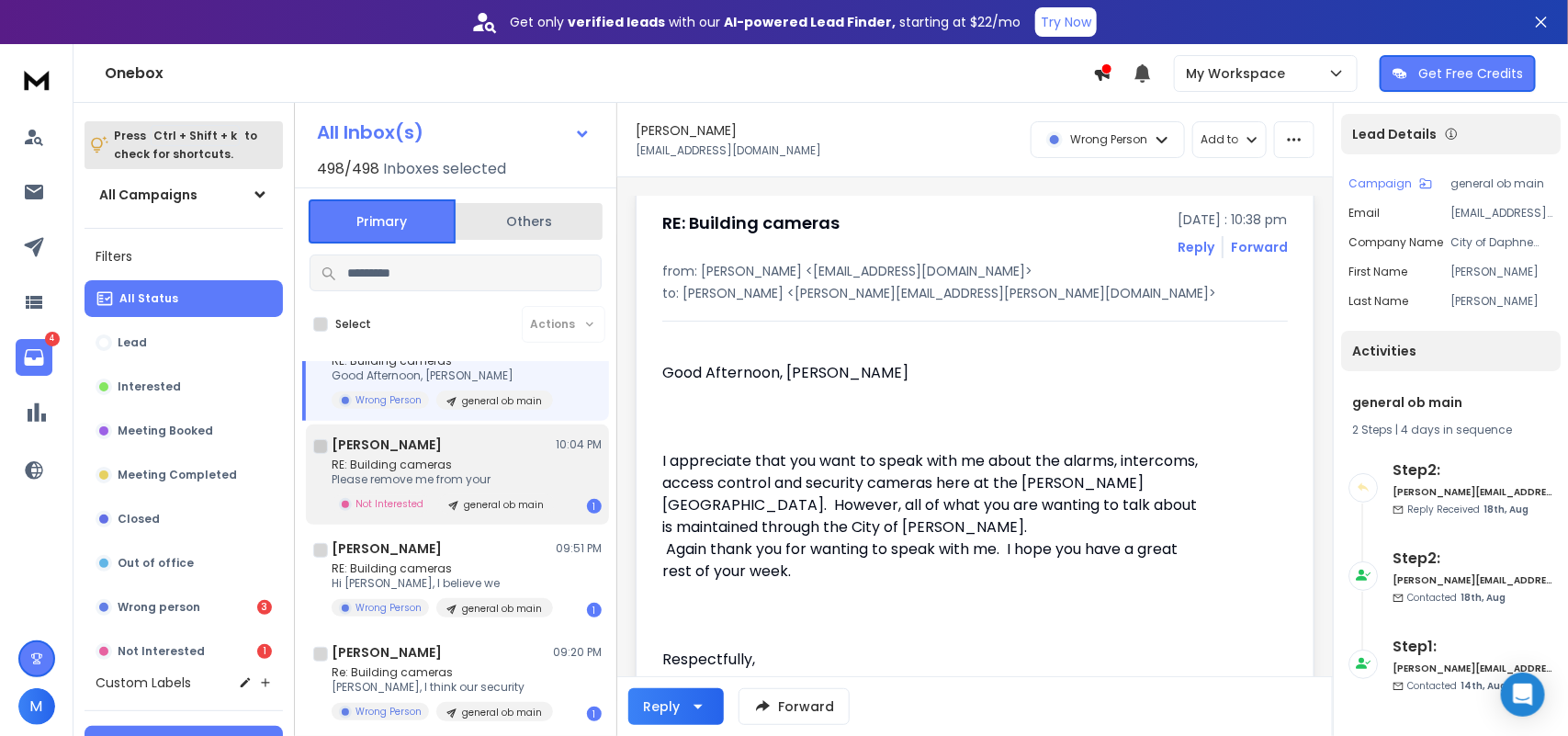
click at [460, 494] on div "general ob main" at bounding box center [496, 503] width 116 height 20
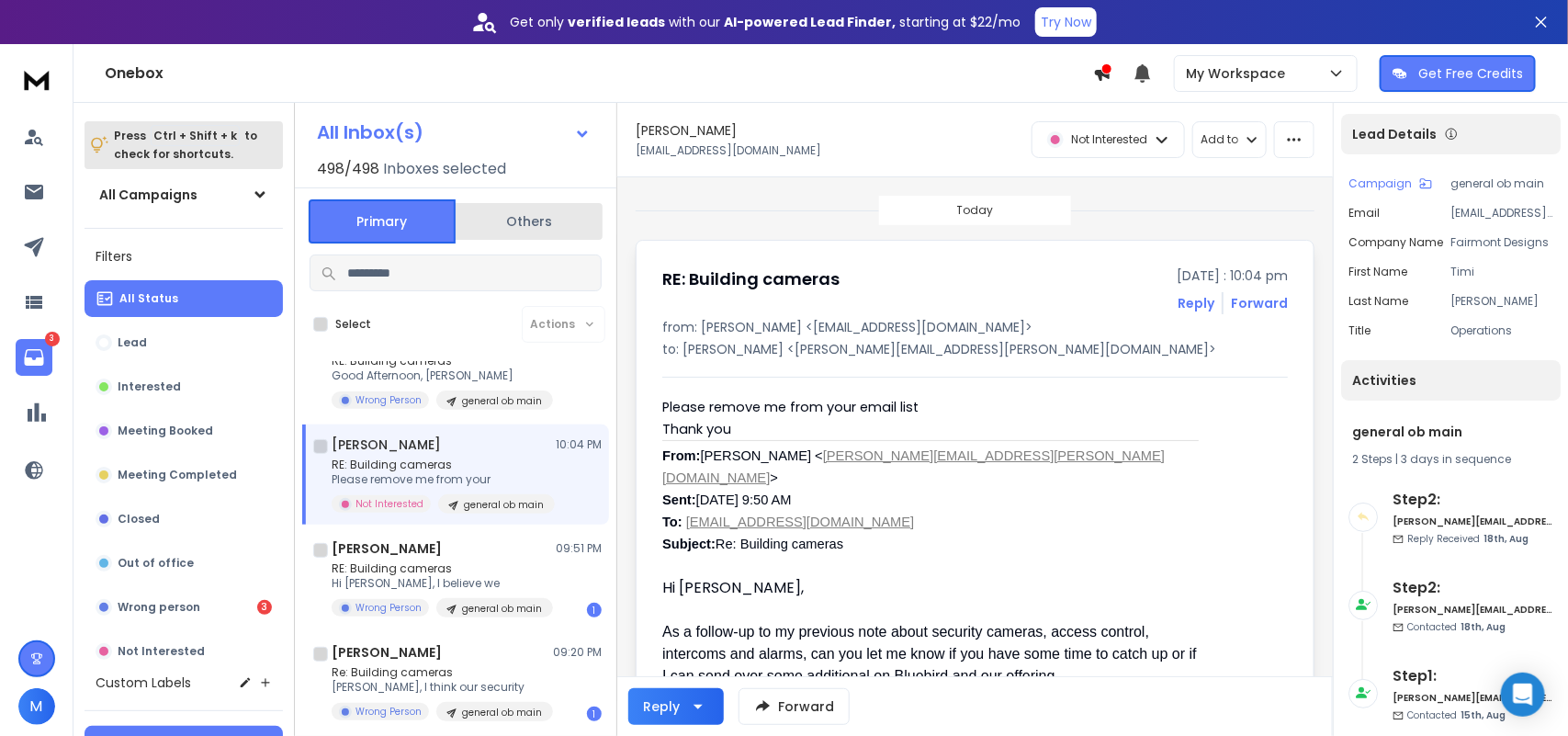
click at [677, 128] on h1 "[PERSON_NAME]" at bounding box center [686, 130] width 101 height 19
click at [692, 147] on p "trudd@fairmontdesigns.com" at bounding box center [729, 151] width 186 height 15
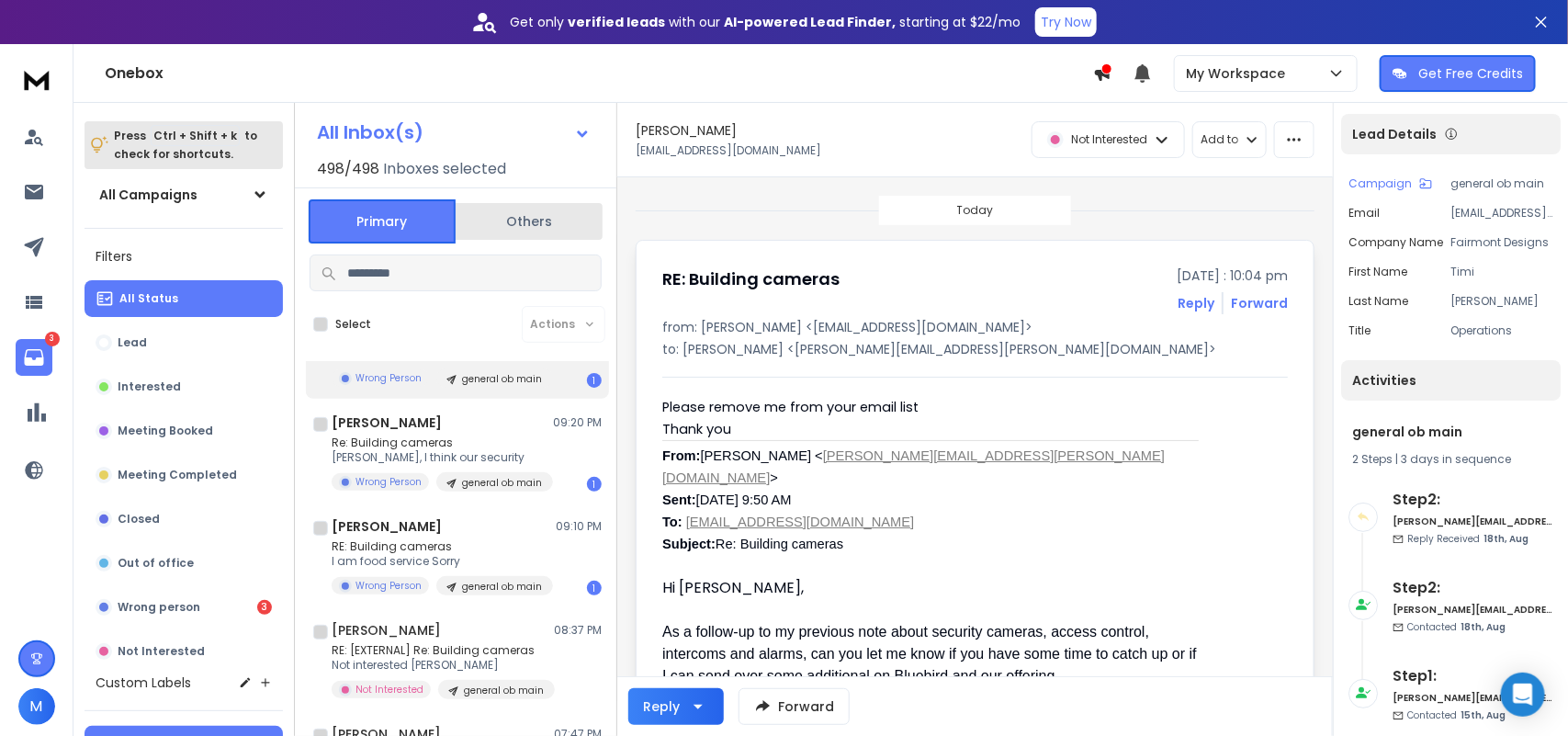
click at [482, 363] on div "RE: Building cameras Hi Taft, I believe we Wrong Person general ob main" at bounding box center [443, 360] width 221 height 56
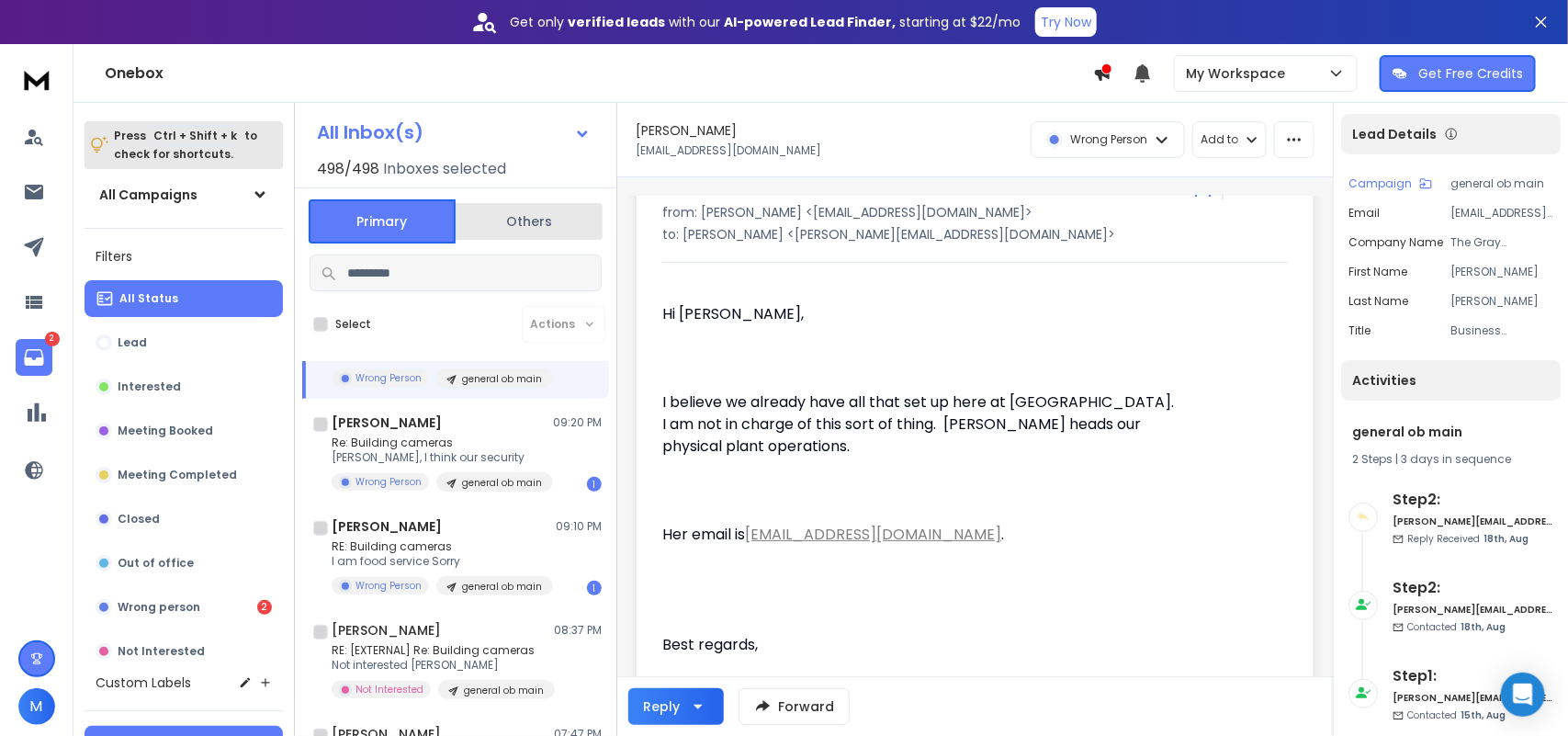
scroll to position [0, 0]
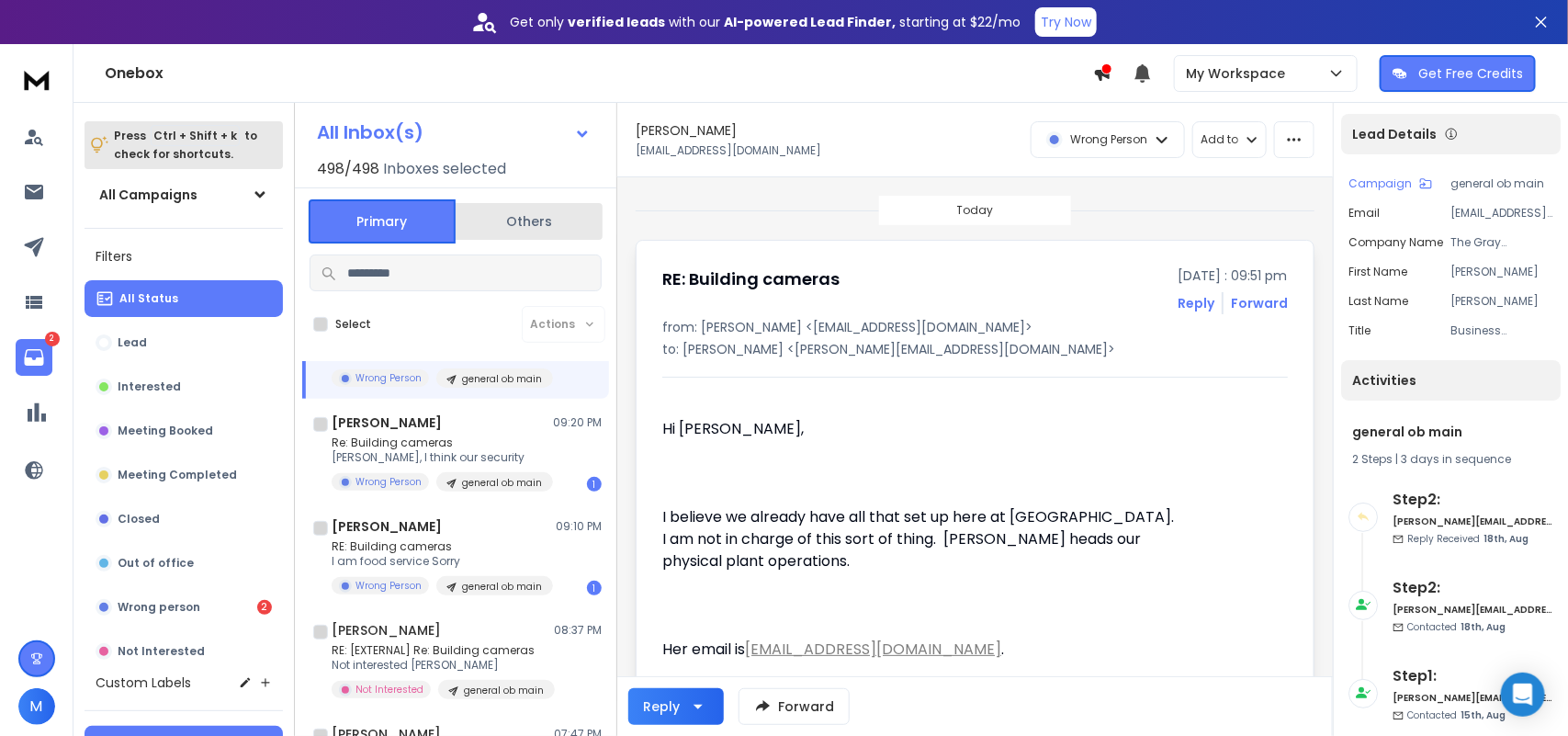
click at [675, 125] on h1 "[PERSON_NAME]" at bounding box center [686, 130] width 101 height 19
click at [737, 147] on p "TBrooks@grayinsco.com" at bounding box center [729, 151] width 186 height 15
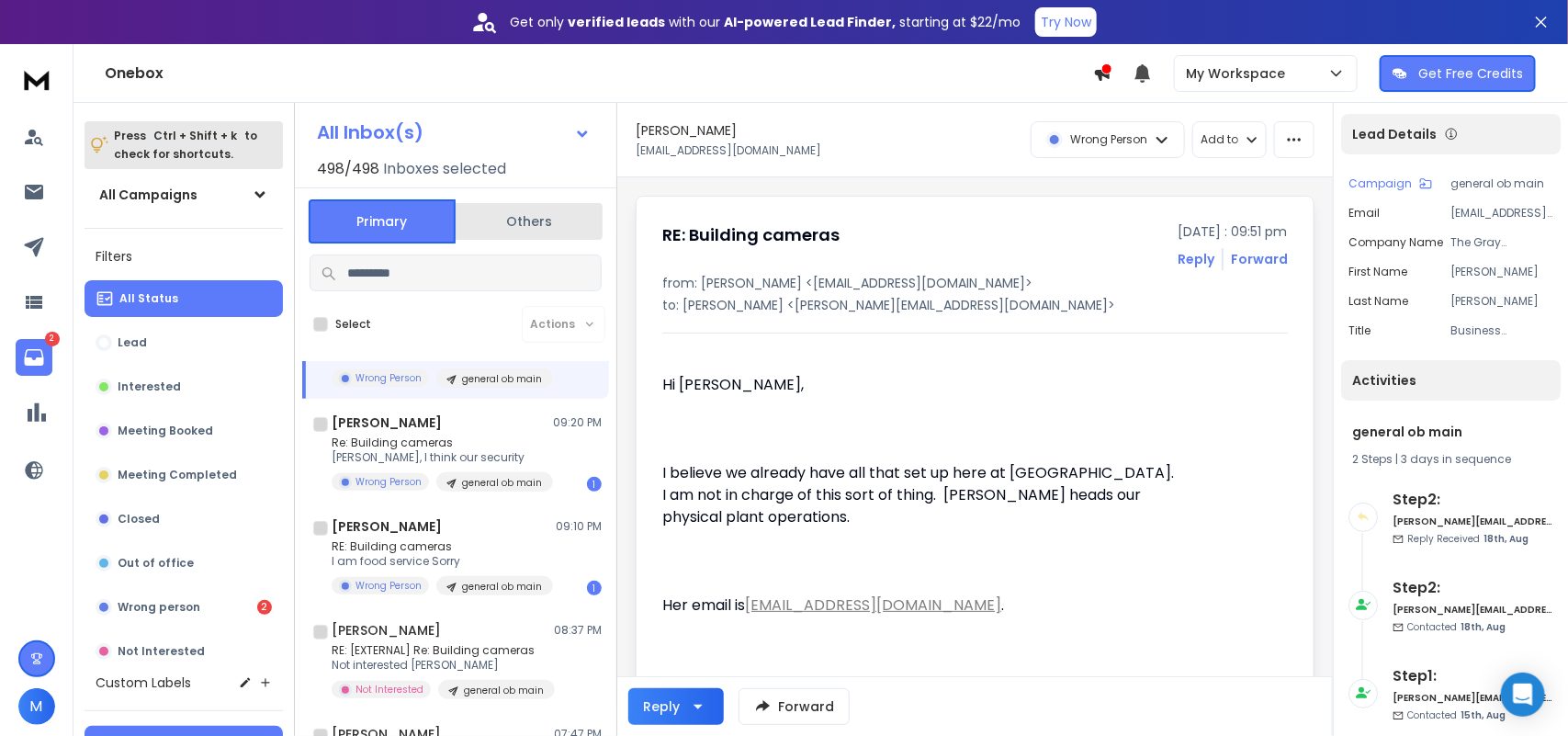
scroll to position [52, 0]
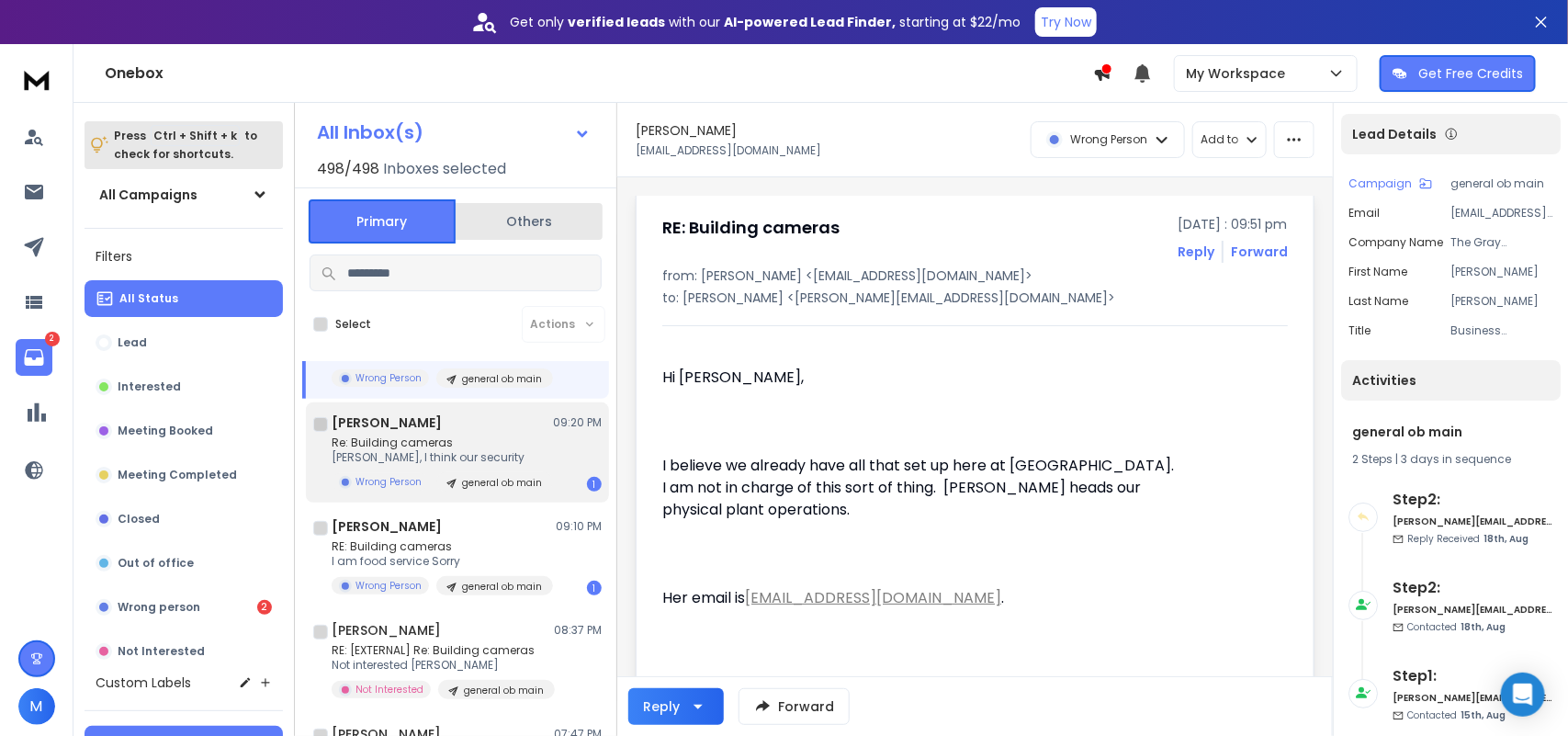
click at [445, 461] on p "[PERSON_NAME], I think our security" at bounding box center [442, 458] width 220 height 15
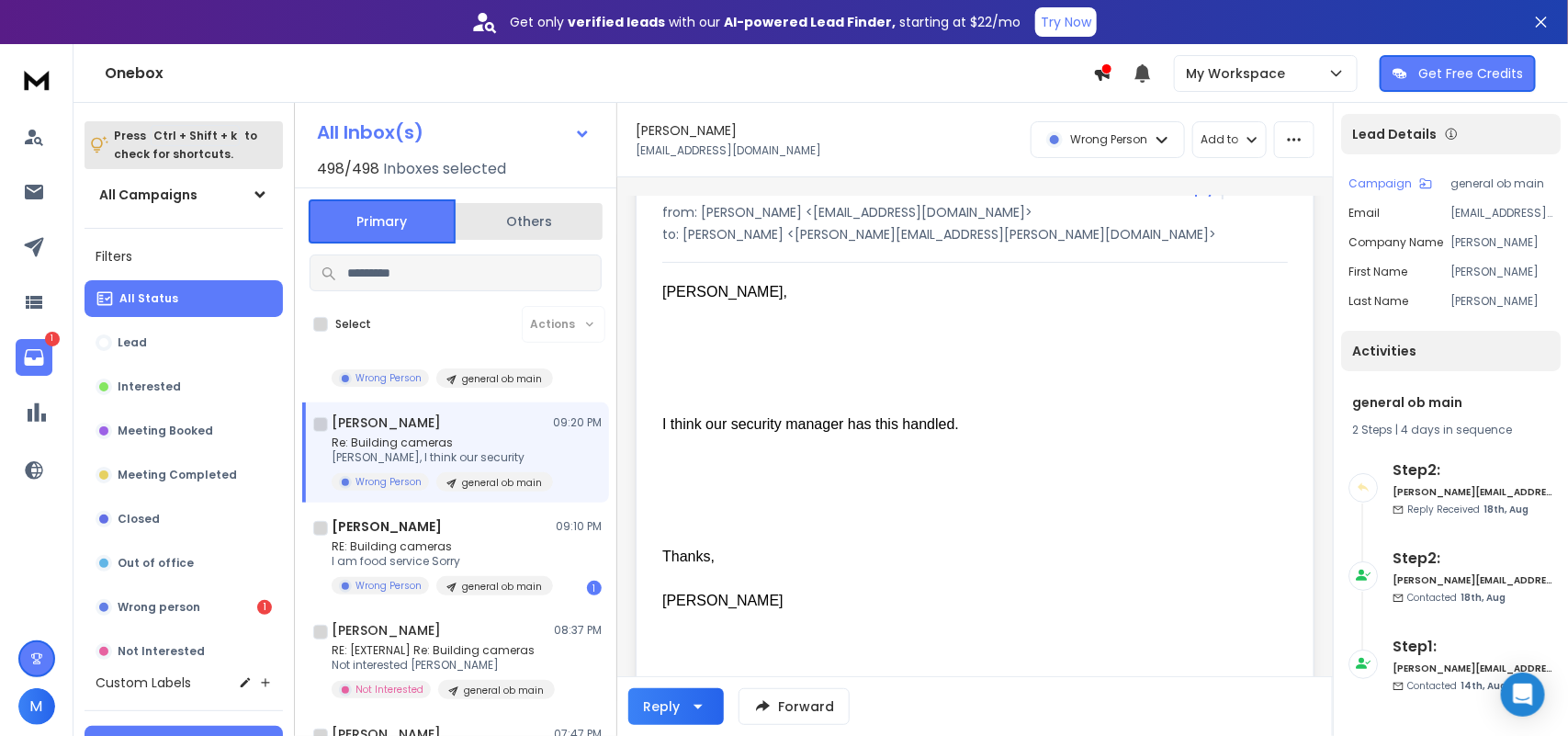
scroll to position [0, 0]
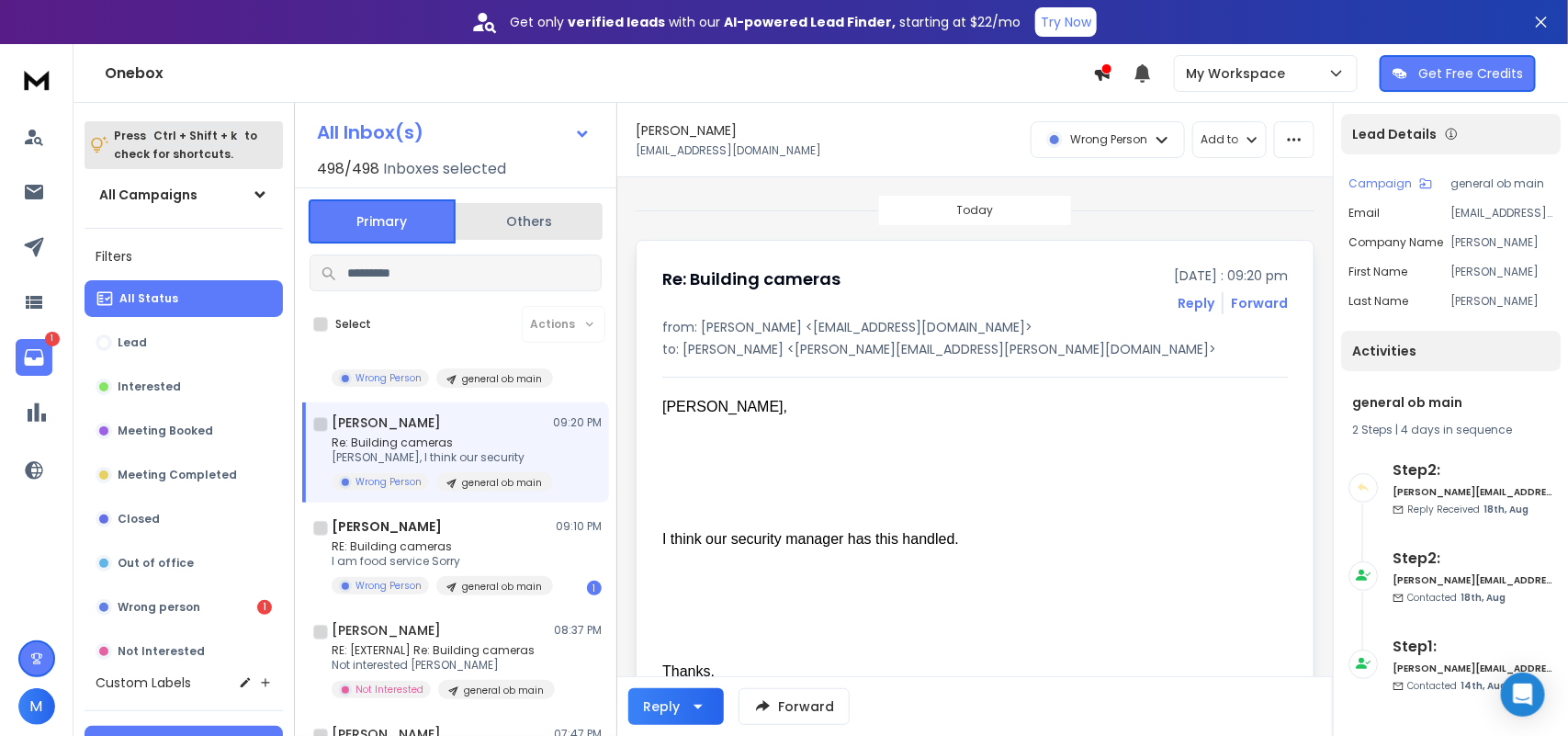
click at [676, 125] on h1 "[PERSON_NAME]" at bounding box center [686, 130] width 101 height 19
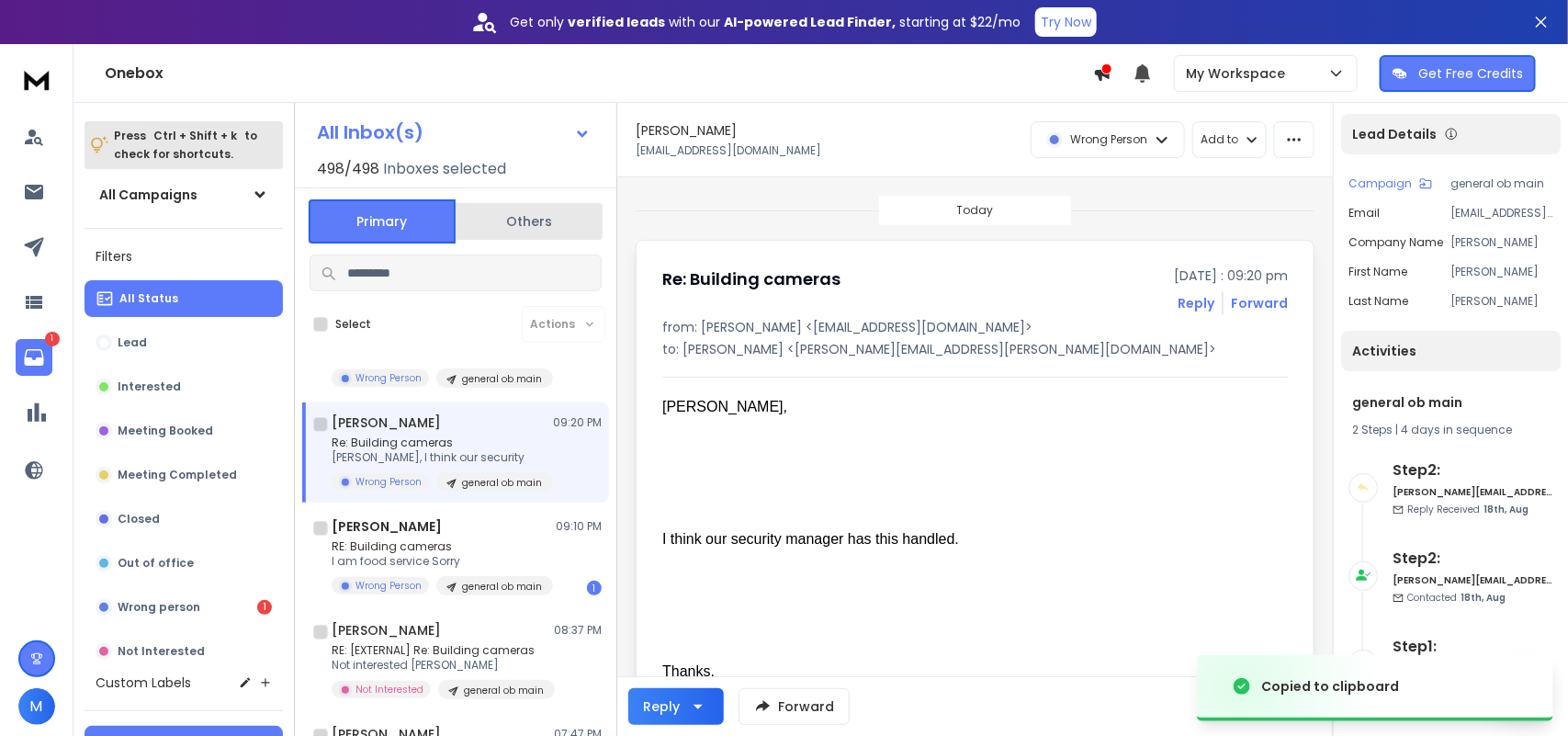
click at [736, 150] on p "BQUOCK@anacorp.com" at bounding box center [729, 151] width 186 height 15
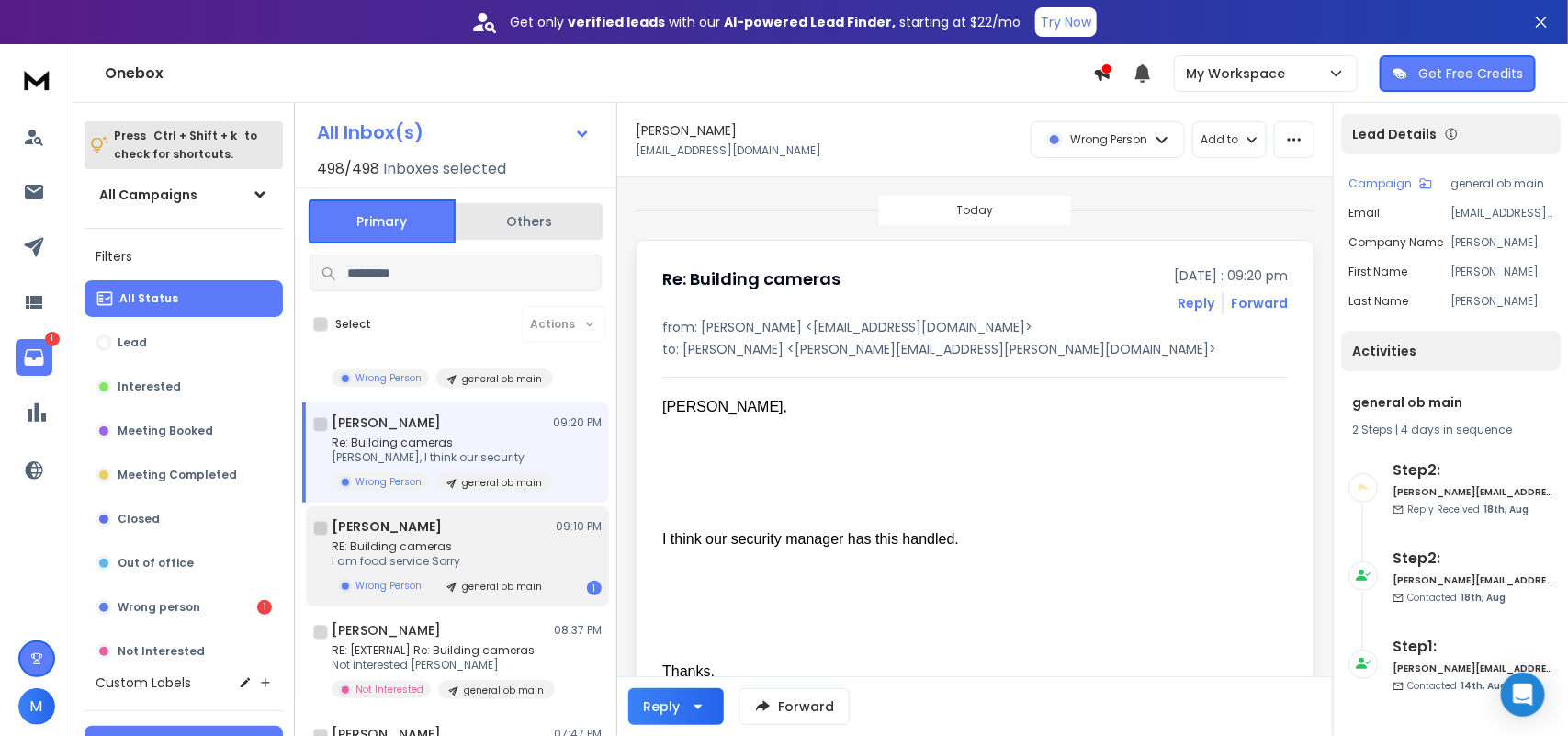
click at [462, 539] on p "RE: Building cameras" at bounding box center [442, 547] width 220 height 15
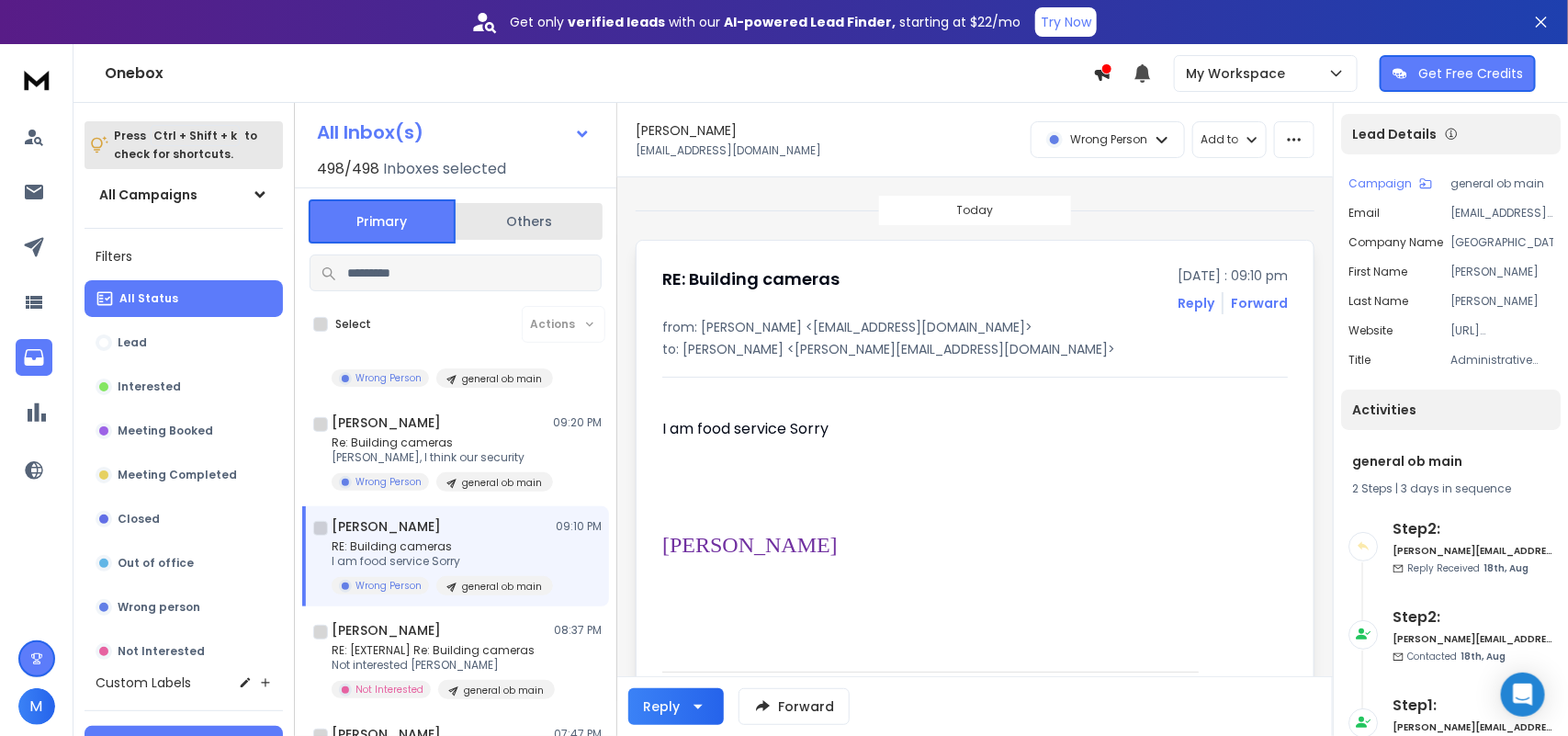
click at [699, 128] on h1 "[PERSON_NAME]" at bounding box center [686, 130] width 101 height 19
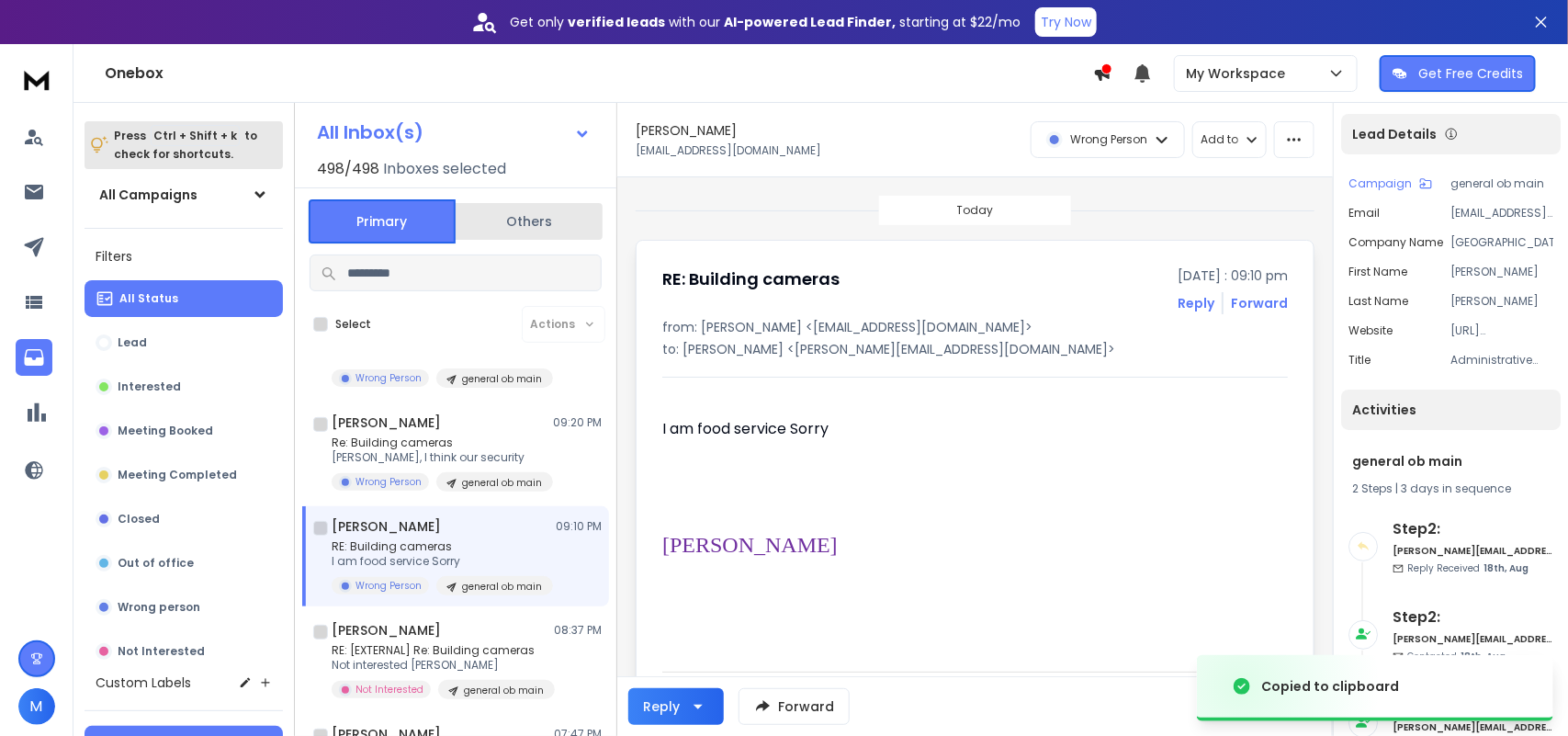
click at [716, 148] on p "tharting@cocalico.org" at bounding box center [729, 151] width 186 height 15
click at [1491, 245] on p "Cocalico School District" at bounding box center [1502, 243] width 103 height 15
click at [702, 152] on p "tharting@cocalico.org" at bounding box center [729, 151] width 186 height 15
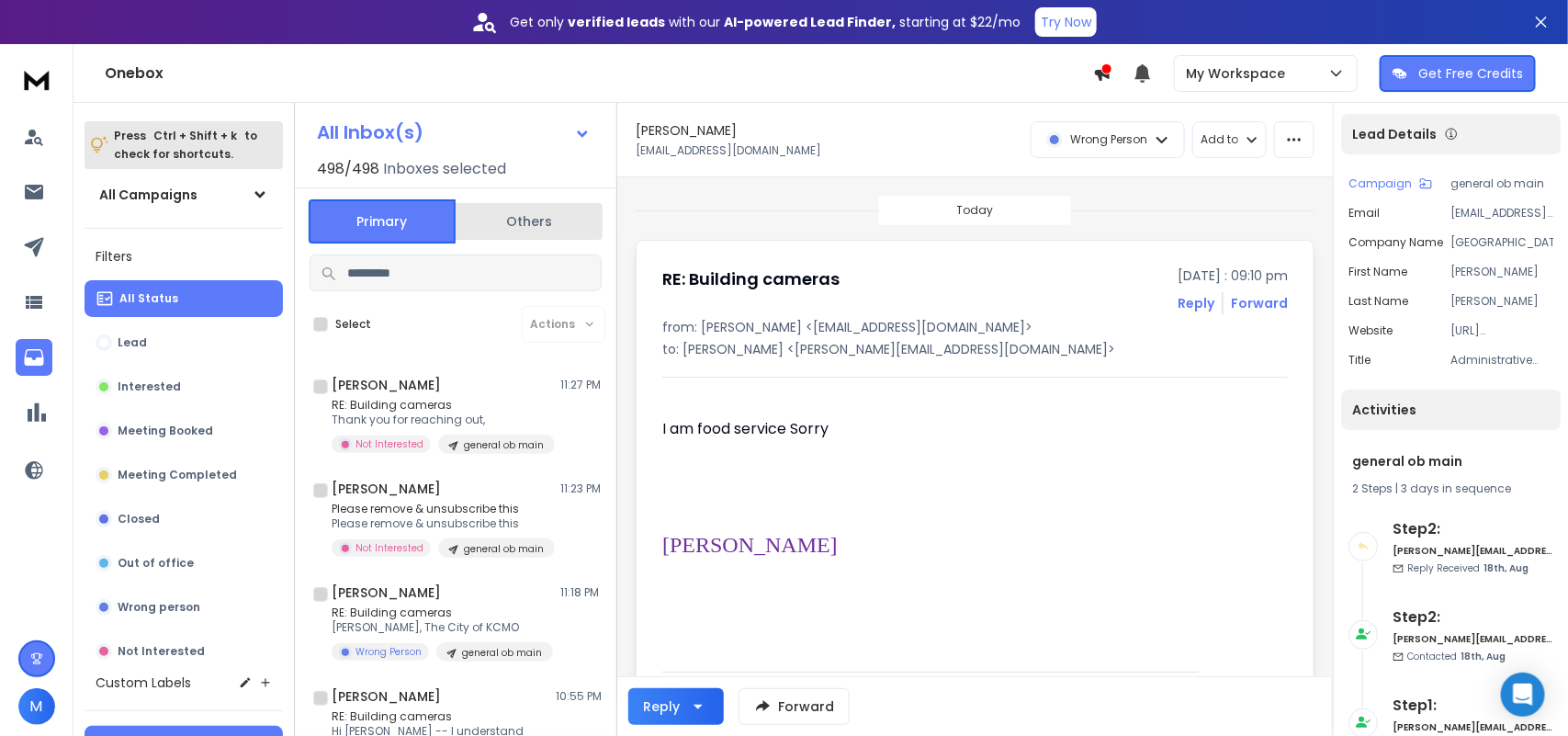
scroll to position [230, 0]
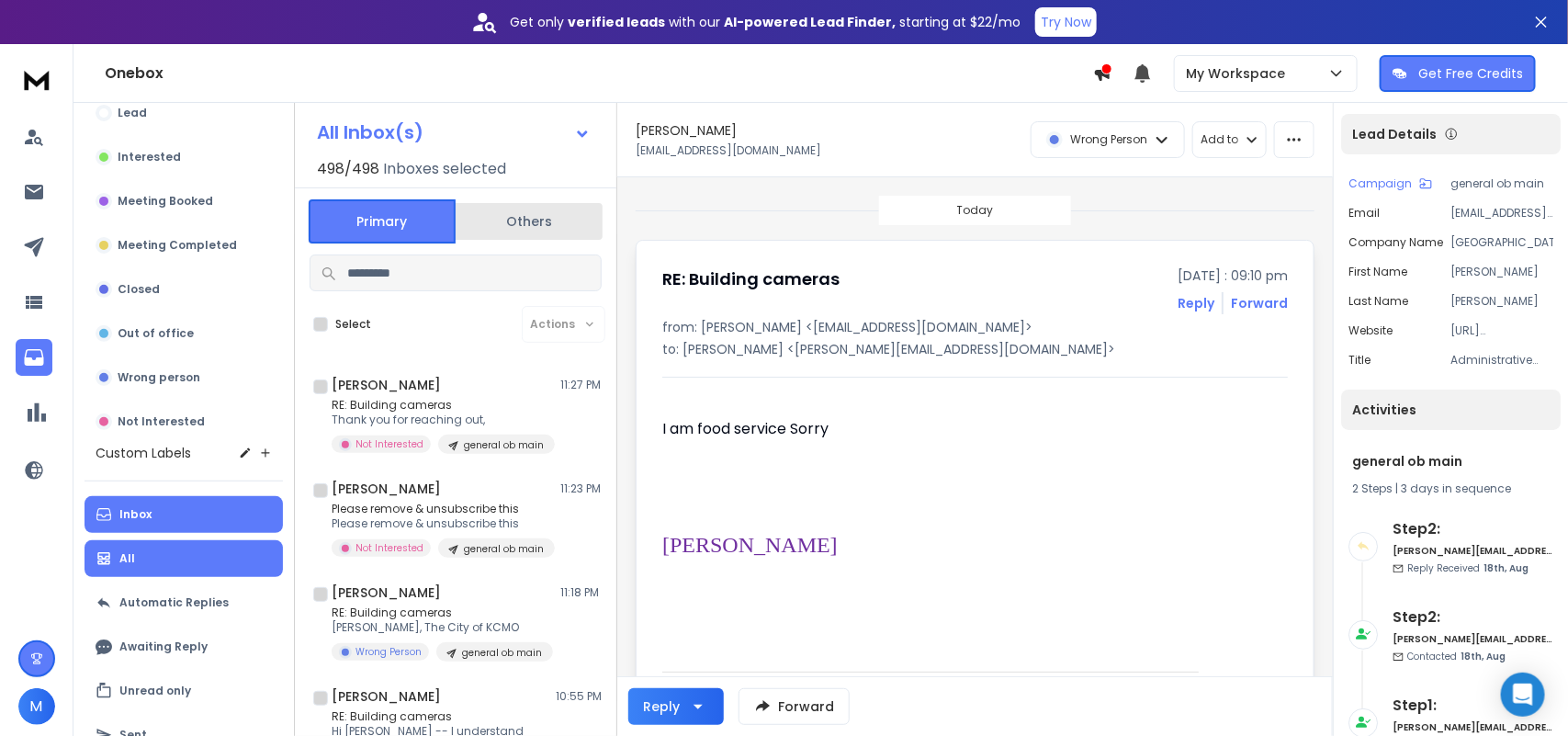
click at [148, 551] on button "All" at bounding box center [184, 558] width 199 height 37
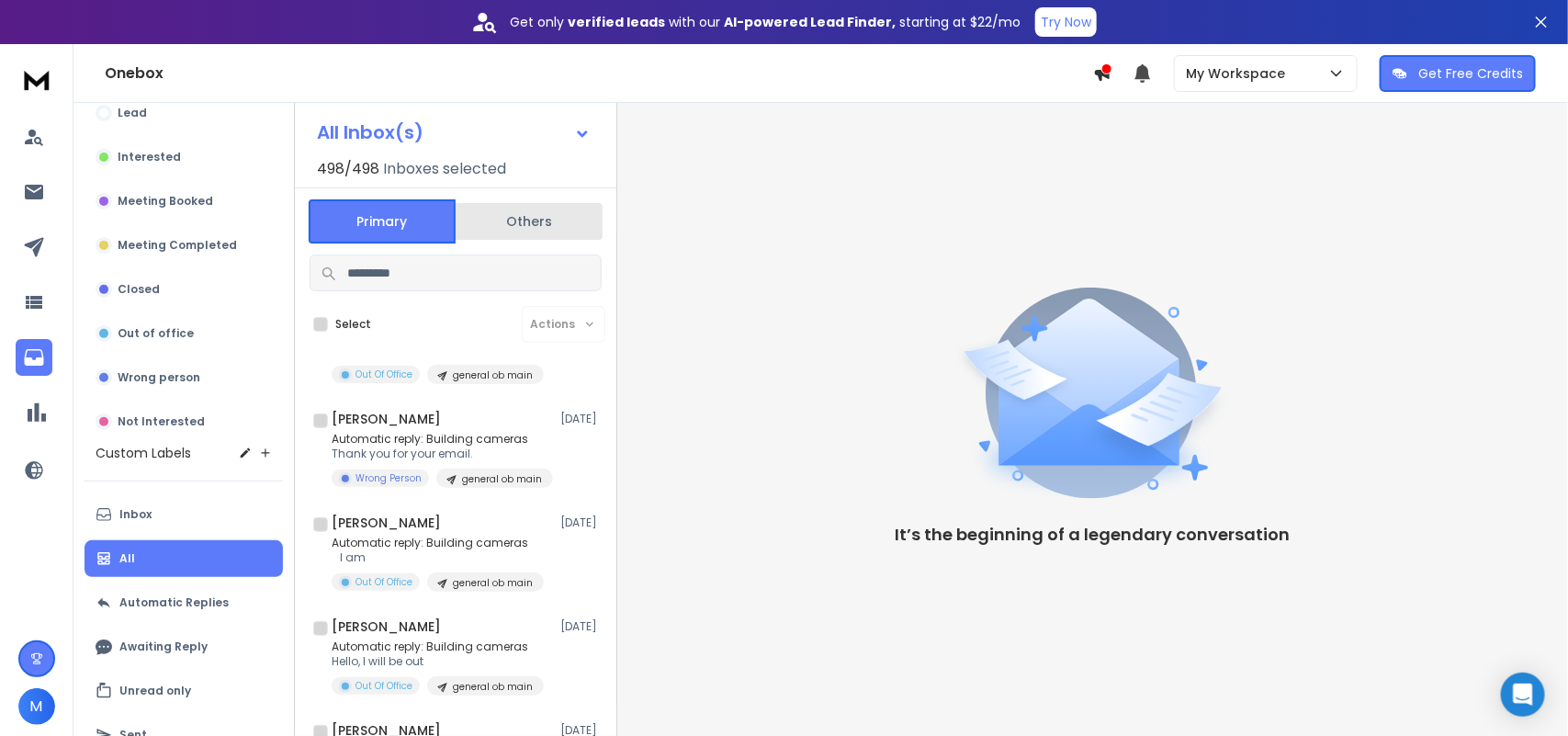
scroll to position [14861, 0]
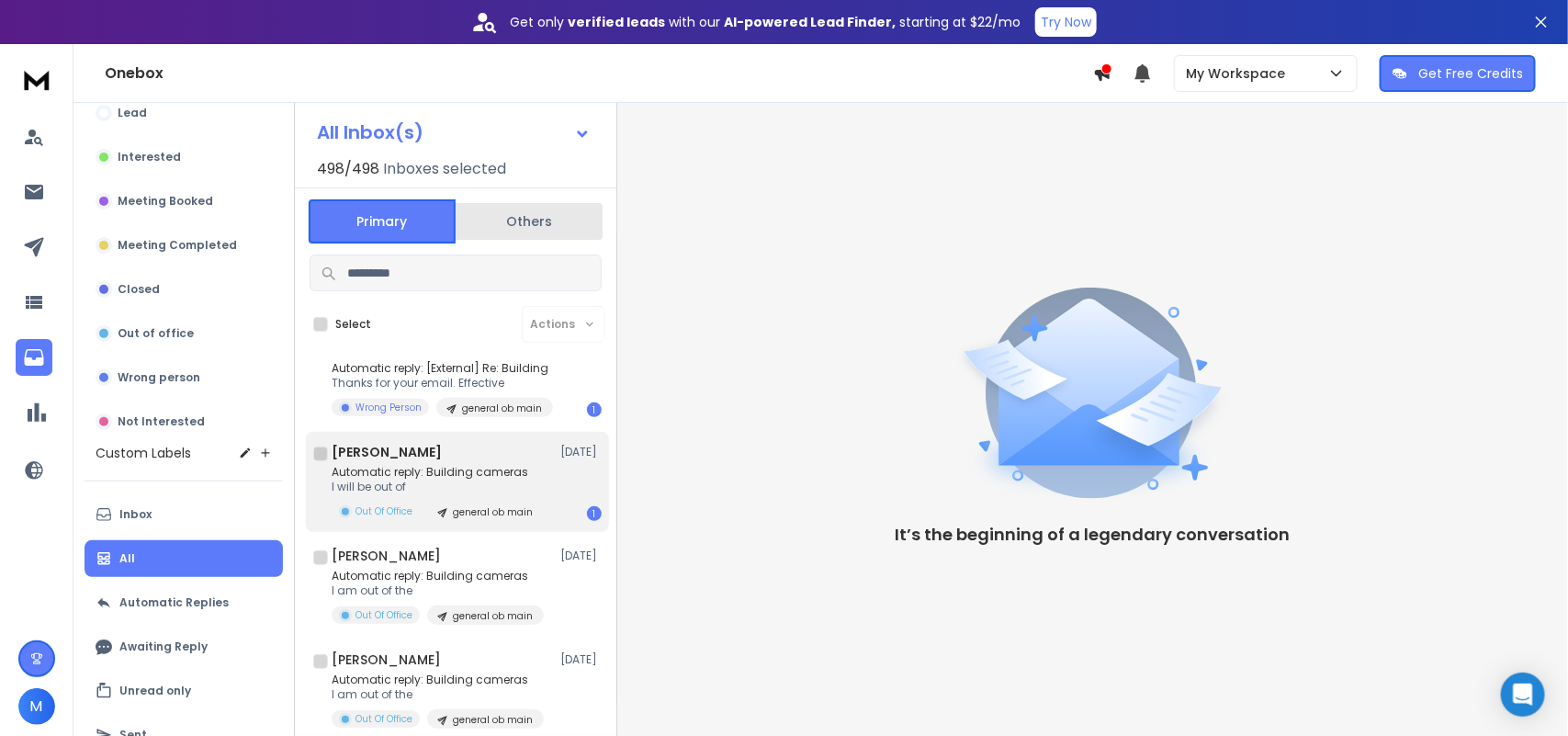
click at [496, 502] on div "general ob main" at bounding box center [485, 511] width 116 height 20
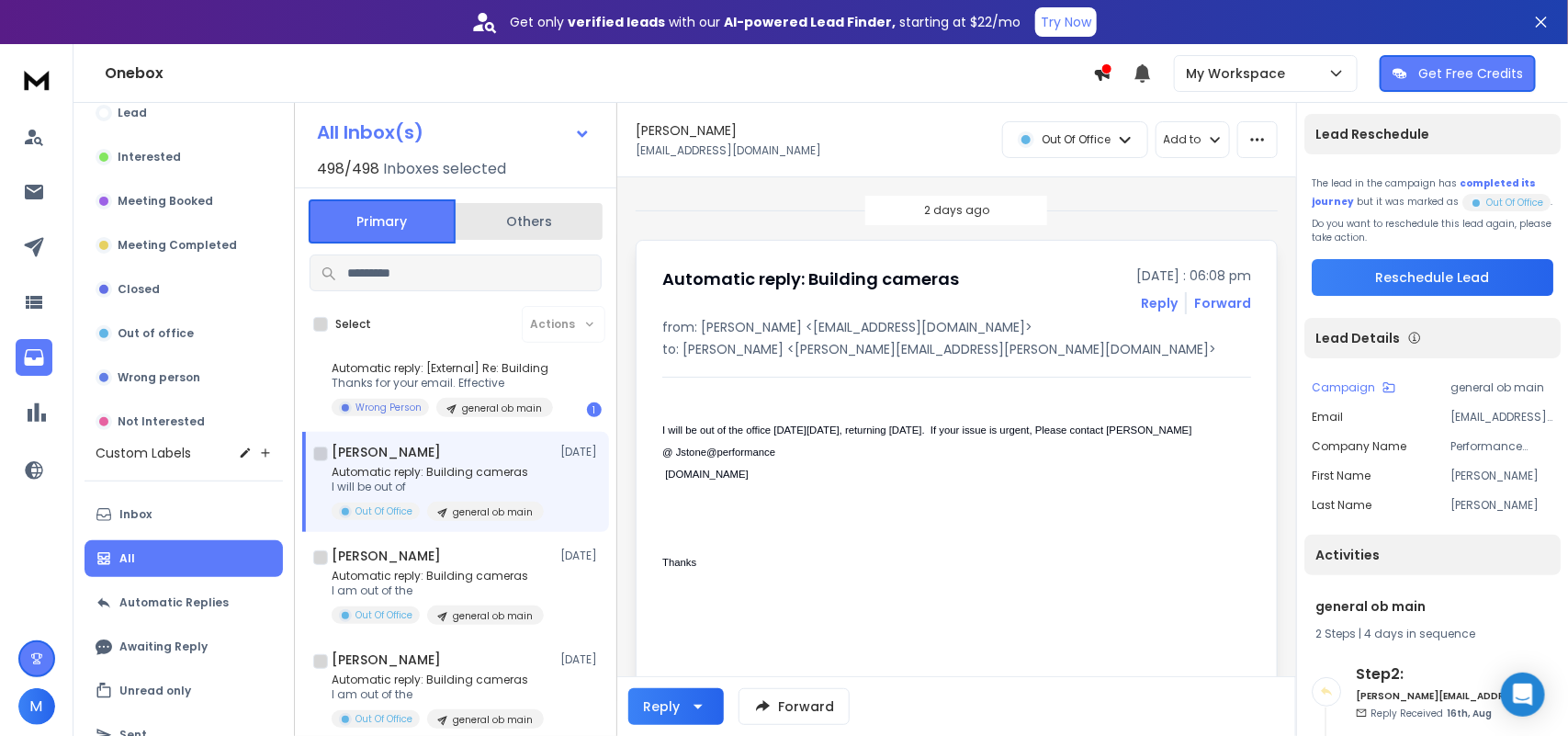
click at [687, 127] on h1 "Robert Tate" at bounding box center [686, 130] width 101 height 19
click at [762, 149] on p "rtate@performanceautomotive.com" at bounding box center [729, 151] width 186 height 15
click at [434, 379] on div "Automatic reply: [External] Re: Building Thanks for your email. Effective Wrong…" at bounding box center [443, 389] width 221 height 56
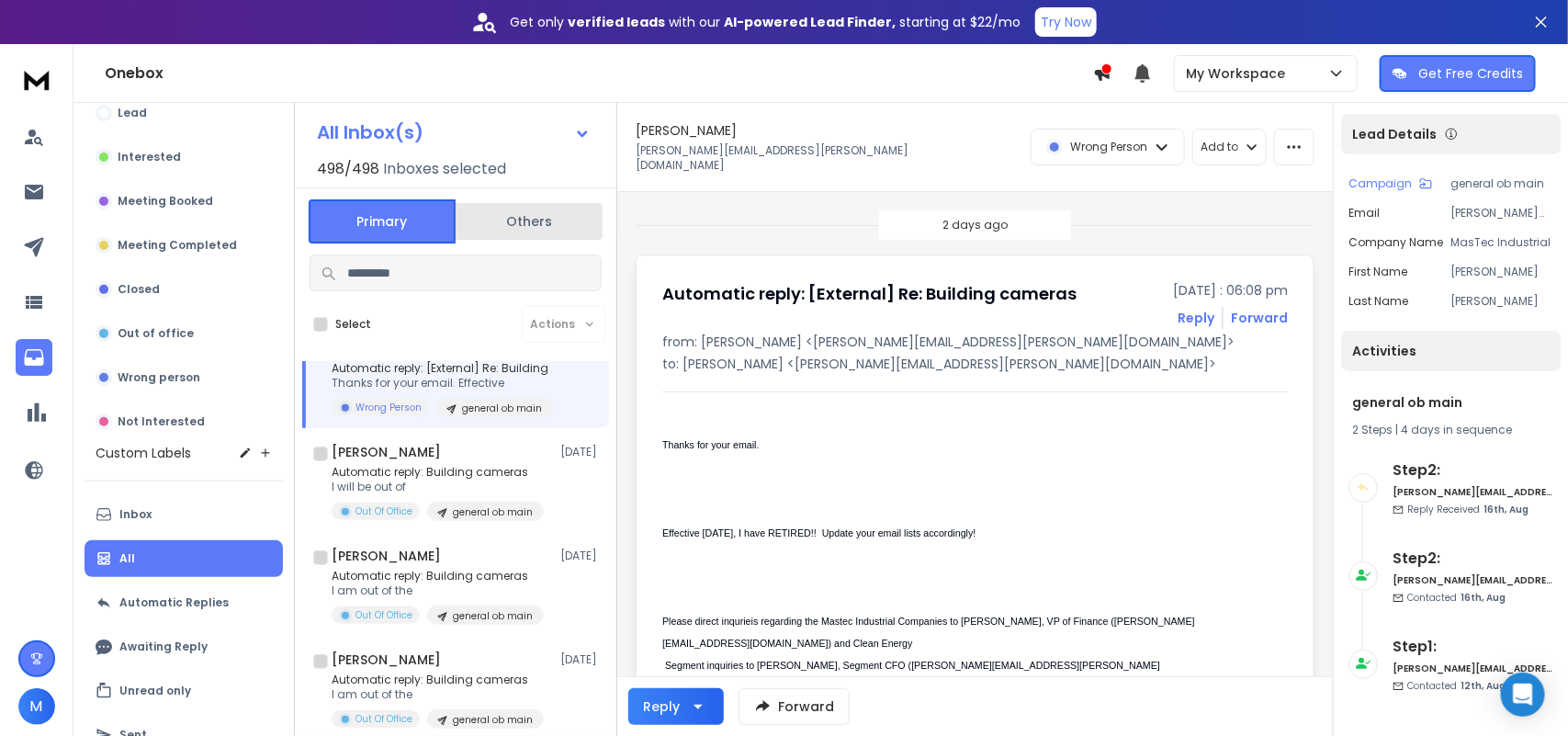
click at [698, 127] on h1 "Jim McHose" at bounding box center [686, 130] width 101 height 19
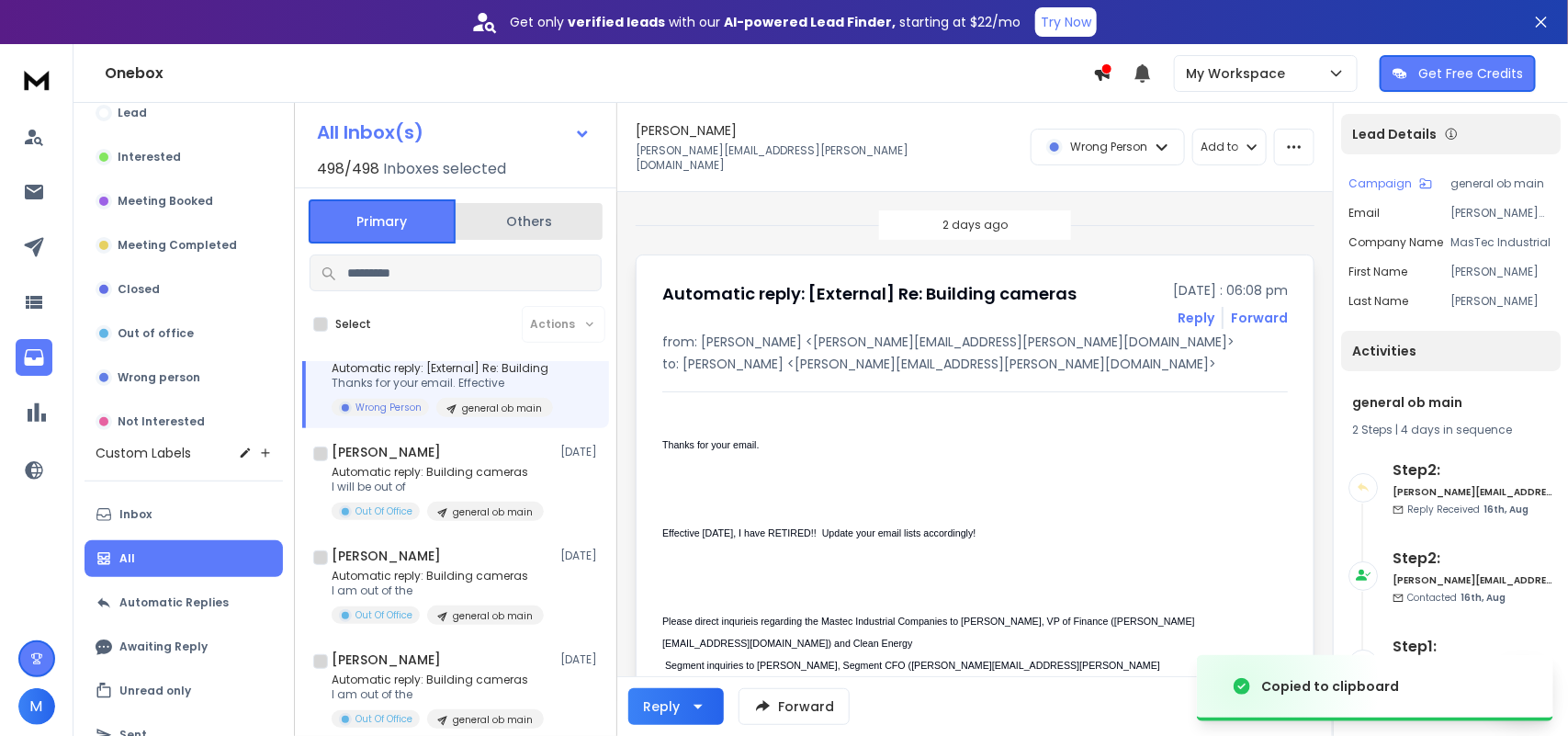
click at [685, 152] on p "jim.mchose@mastec.com" at bounding box center [803, 158] width 335 height 29
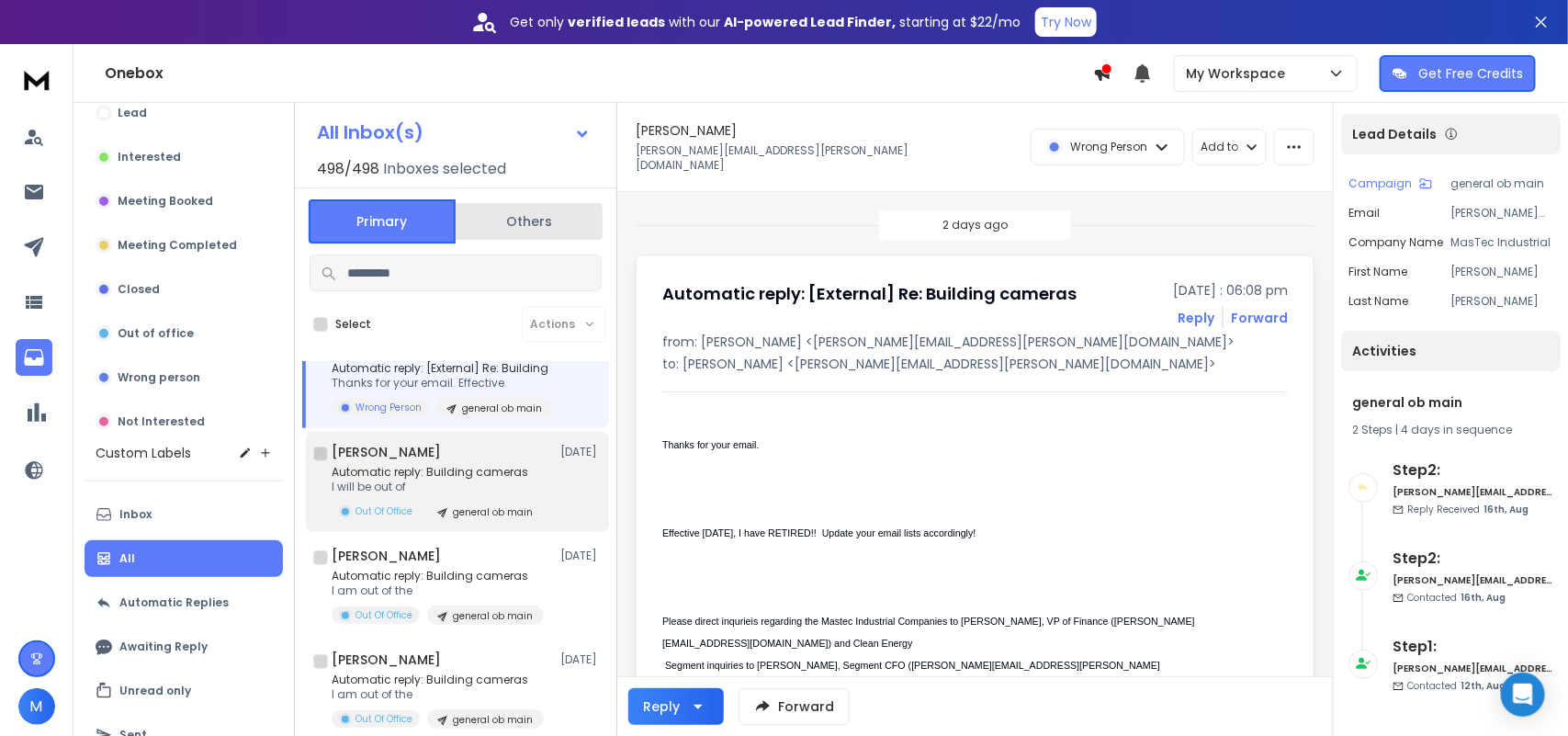
scroll to position [14631, 0]
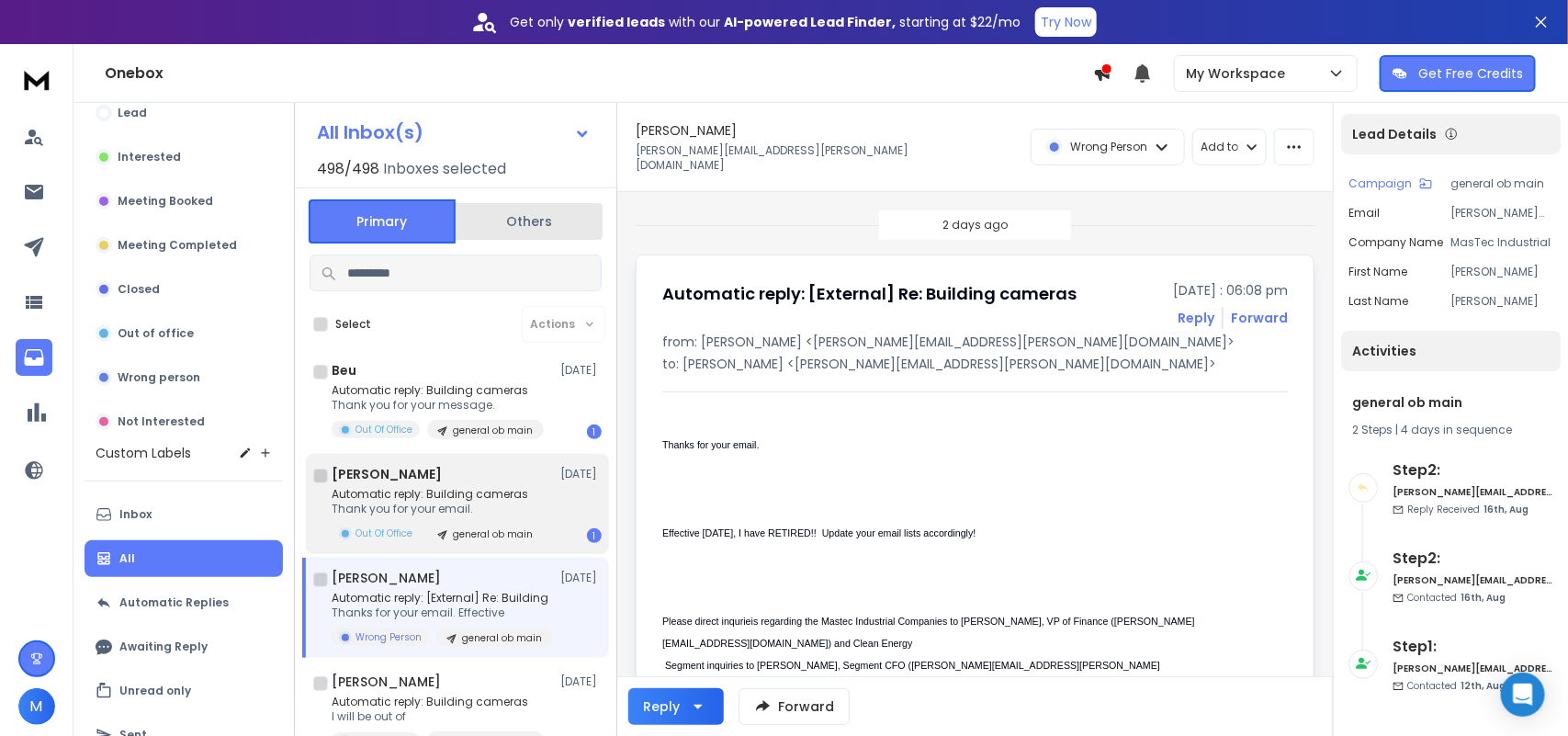
click at [445, 526] on icon at bounding box center [444, 533] width 13 height 13
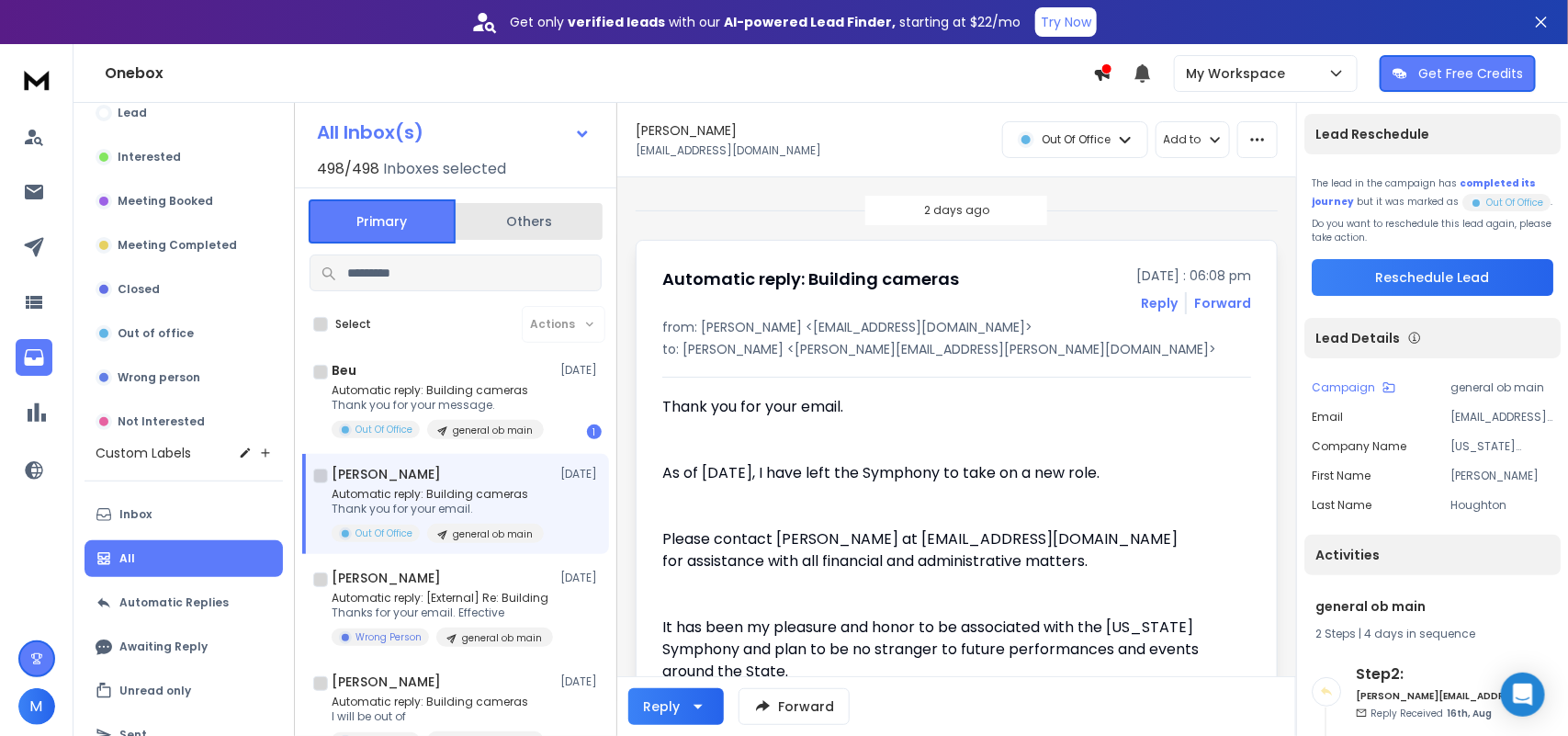
click at [693, 127] on h1 "Jim Houghton" at bounding box center [686, 130] width 101 height 19
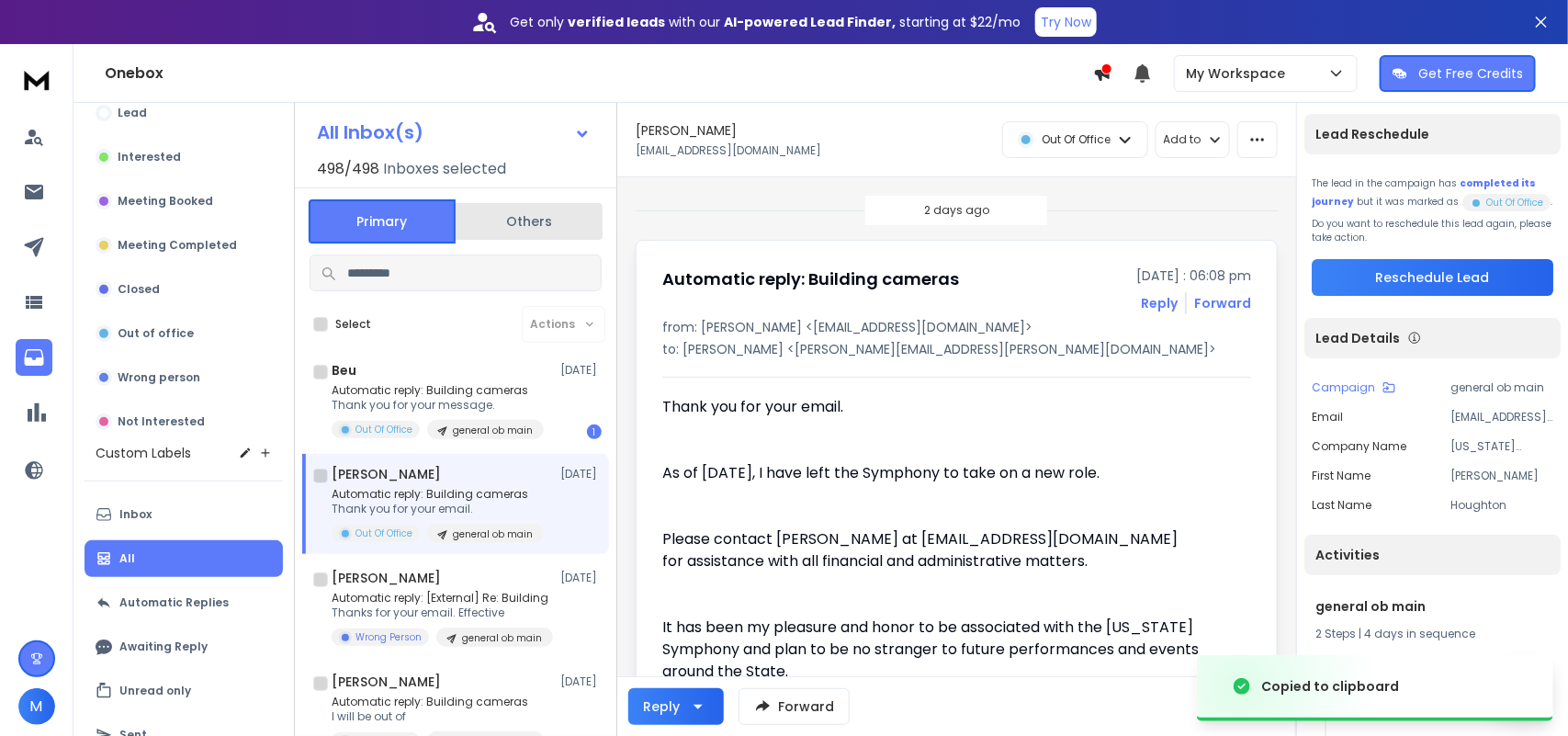
click at [695, 148] on p "jhoughton@njsymphony.org" at bounding box center [729, 151] width 186 height 15
click at [1465, 425] on p "jhoughton@njsymphony.org" at bounding box center [1502, 417] width 103 height 15
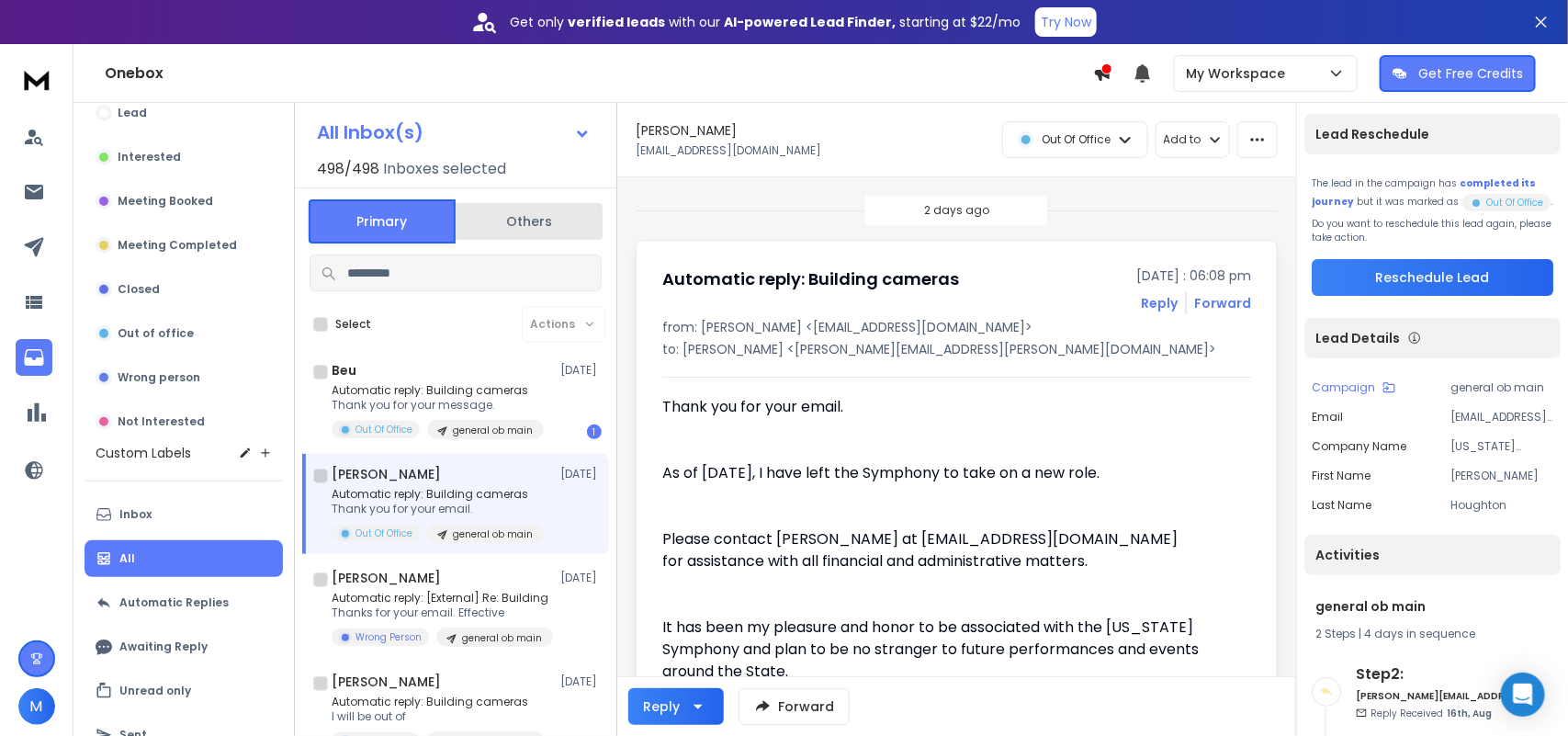
click at [1471, 454] on p "New Jersey Symphony" at bounding box center [1502, 446] width 103 height 15
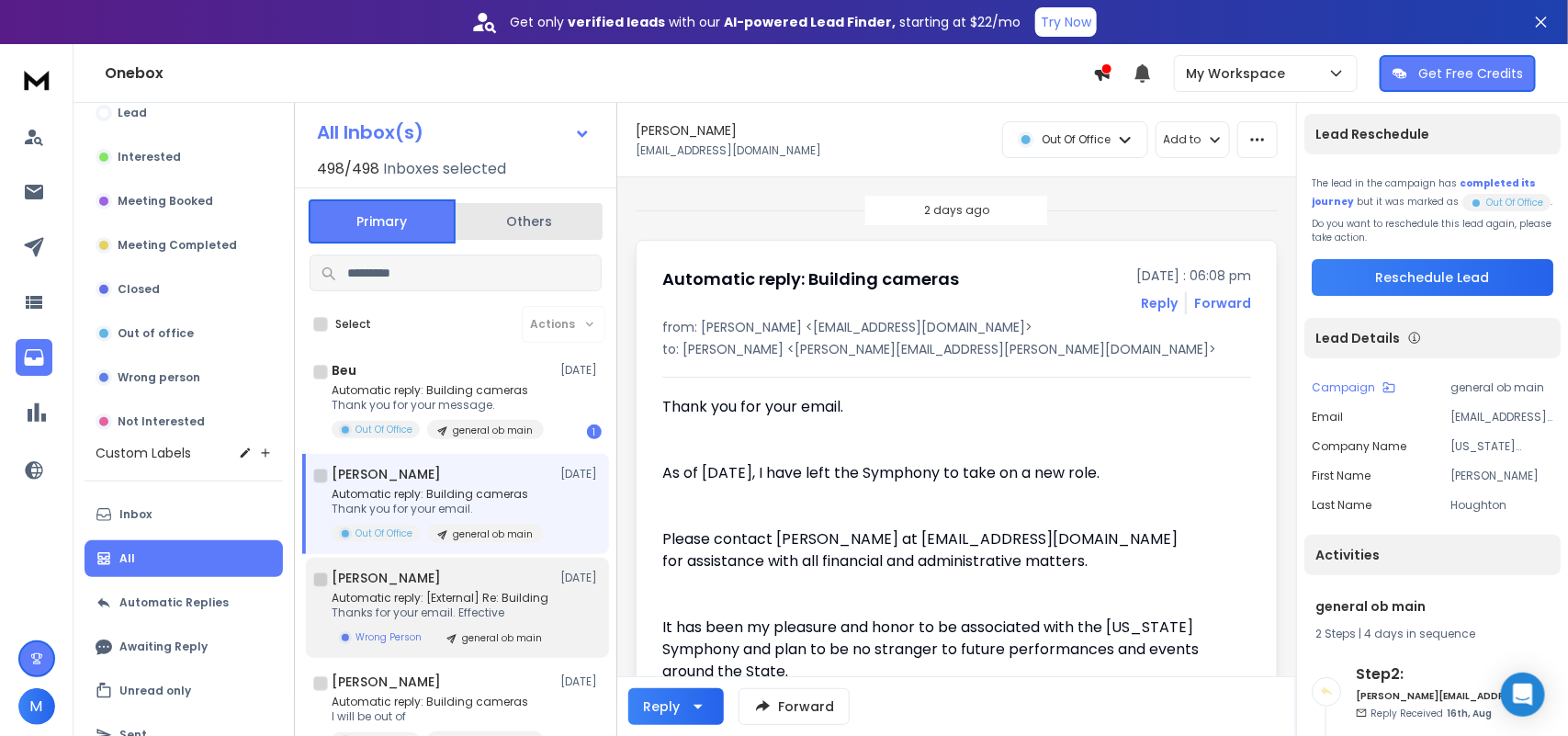
scroll to position [14517, 0]
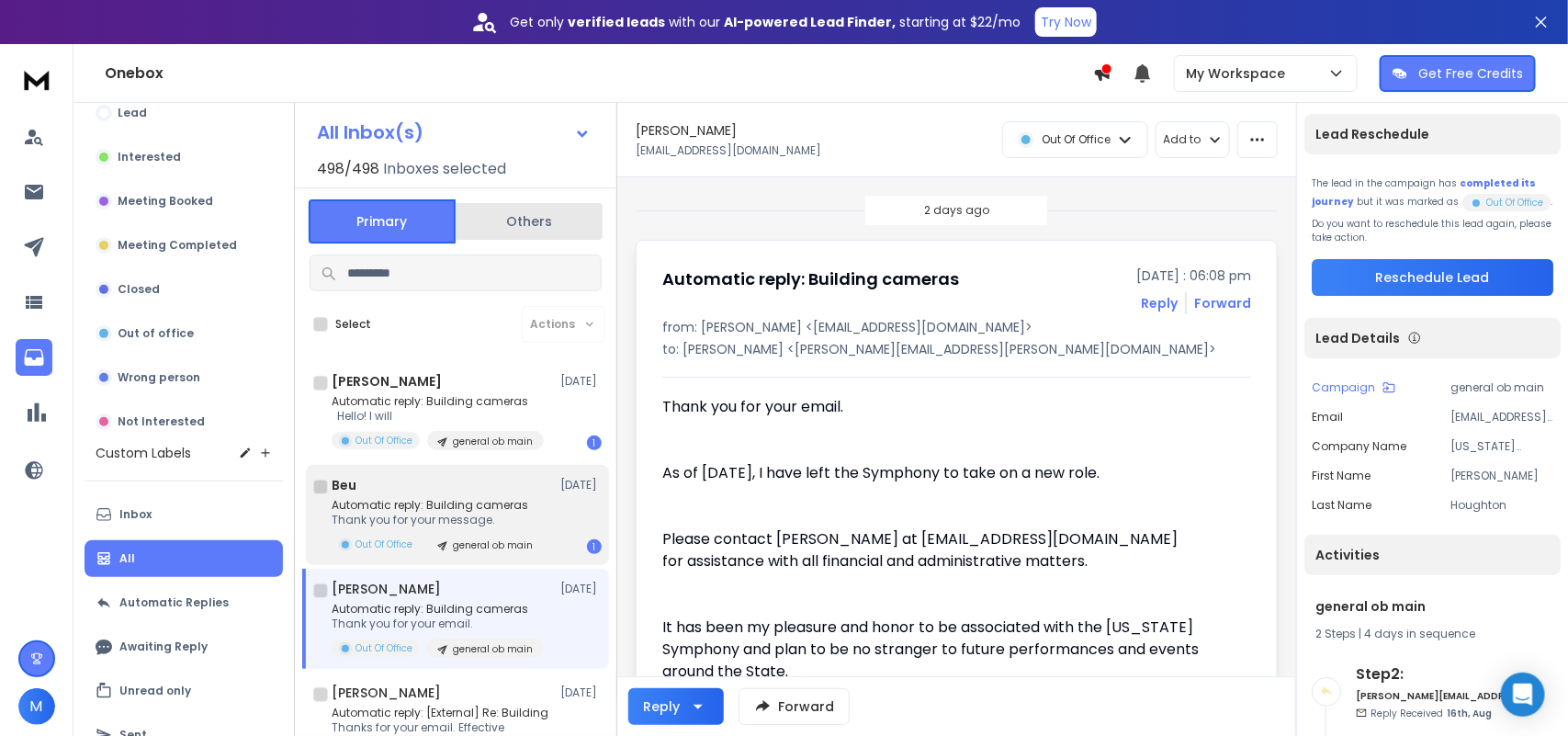
click at [488, 513] on p "Thank you for your message." at bounding box center [438, 520] width 212 height 15
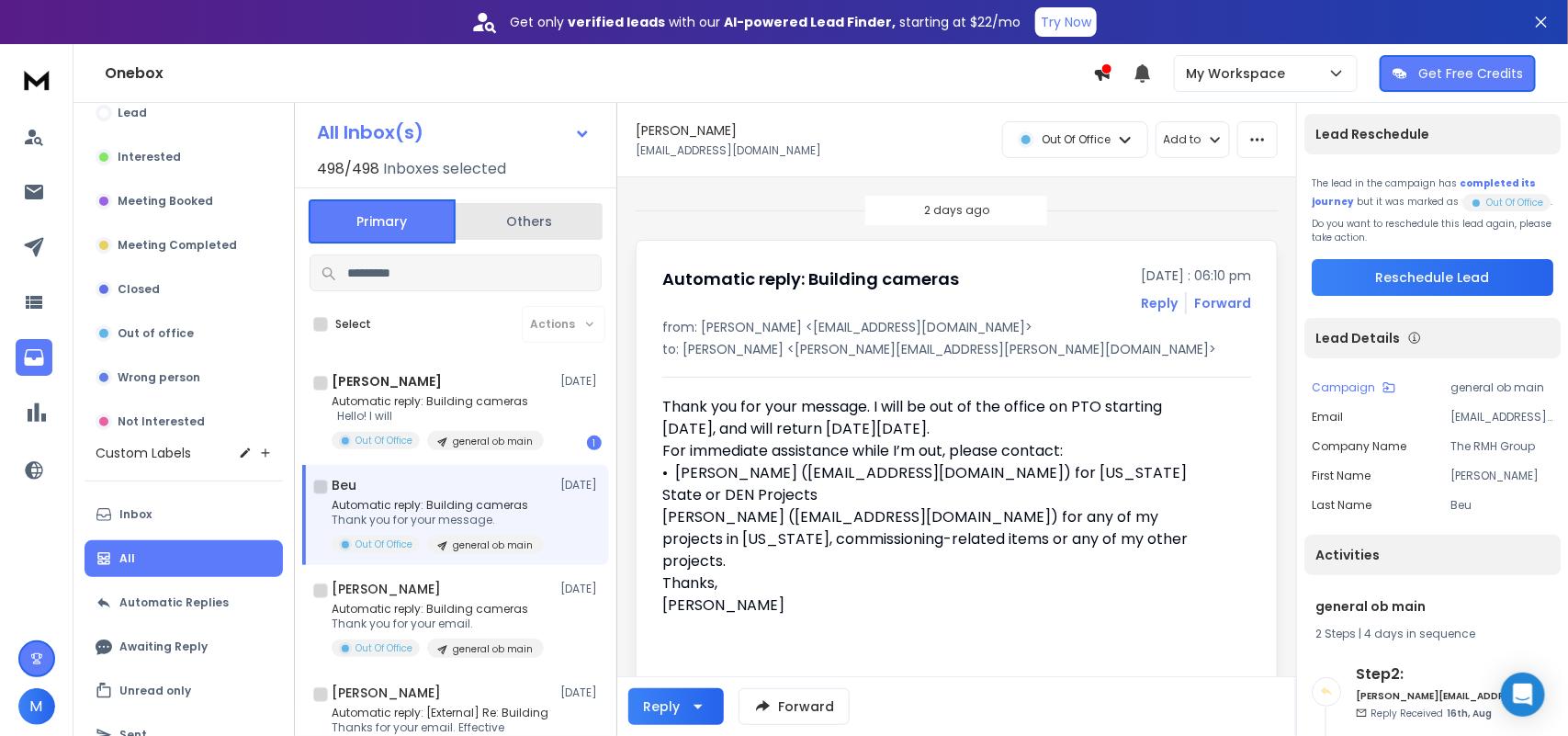
click at [657, 127] on h1 "Beu, Jason" at bounding box center [686, 130] width 101 height 19
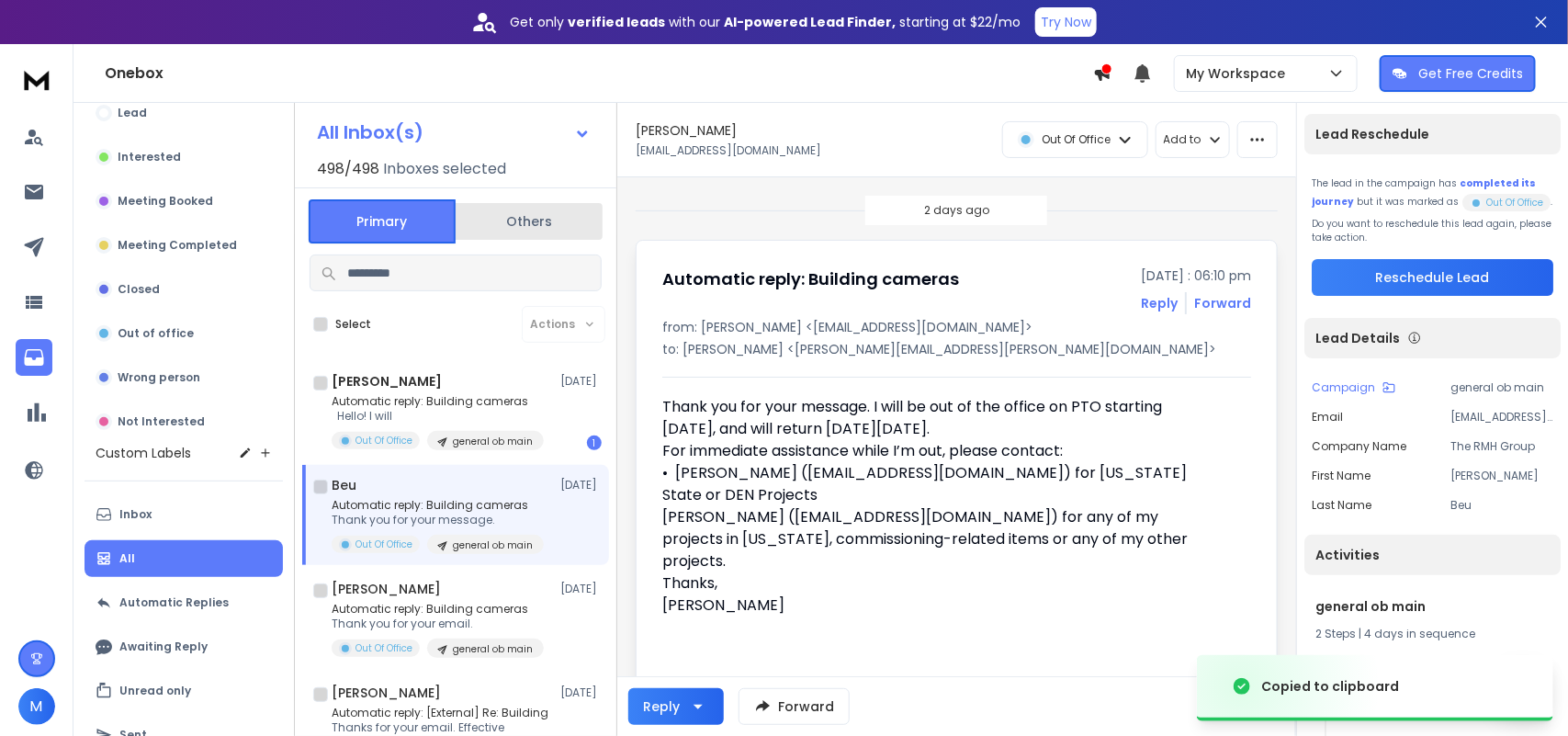
click at [698, 147] on p "JBeu@rmhgroup.com" at bounding box center [729, 151] width 186 height 15
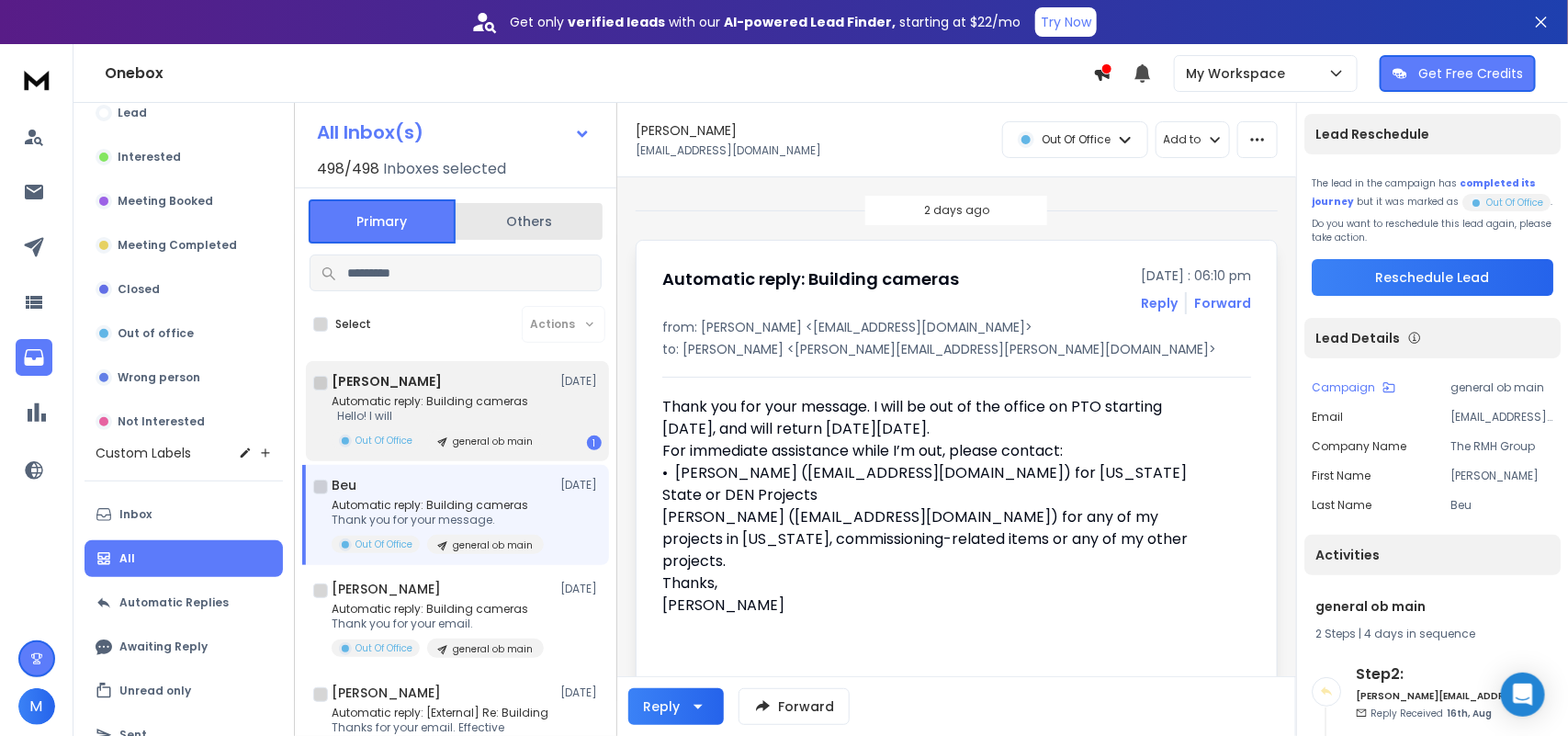
click at [498, 395] on p "Automatic reply: Building cameras" at bounding box center [438, 401] width 212 height 15
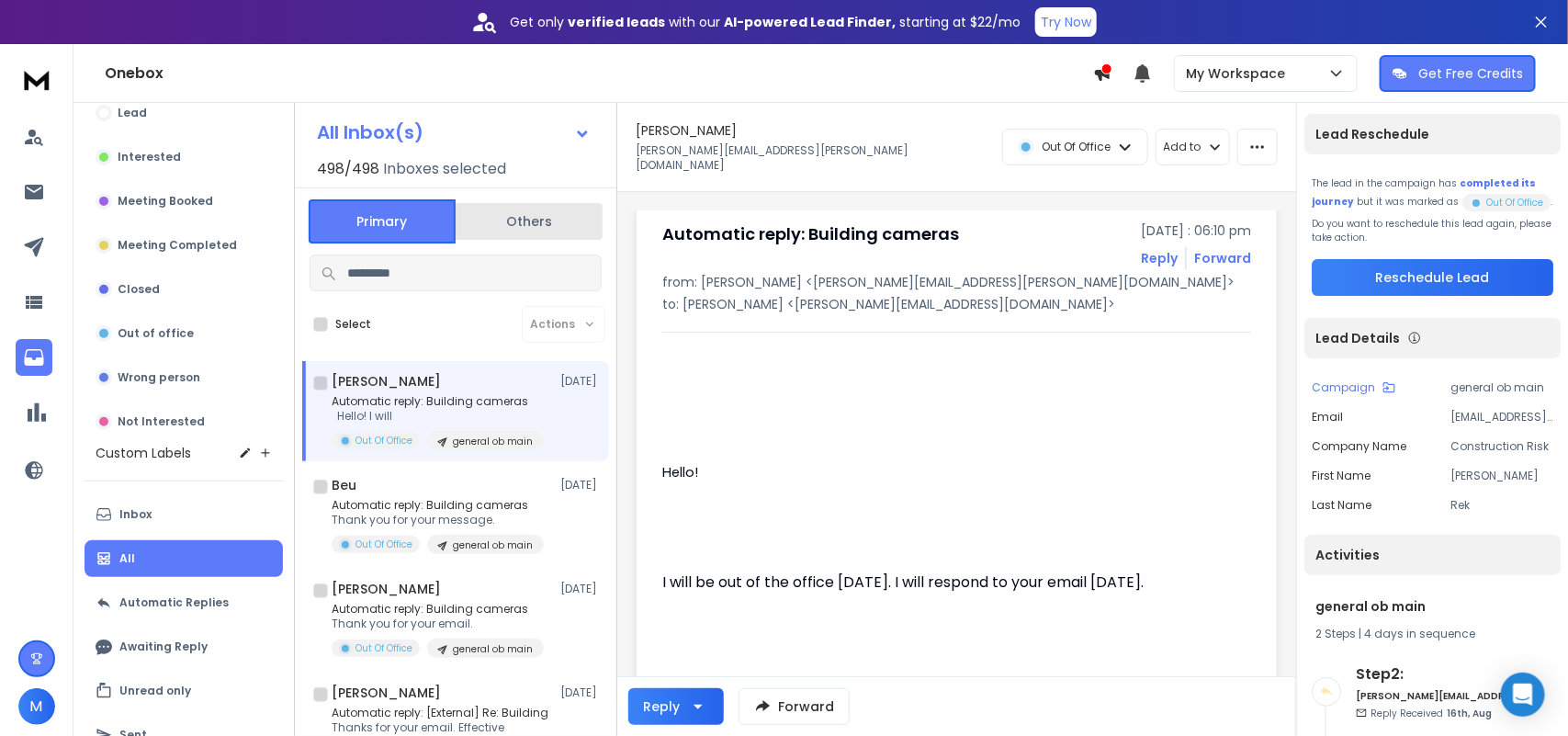
scroll to position [67, 0]
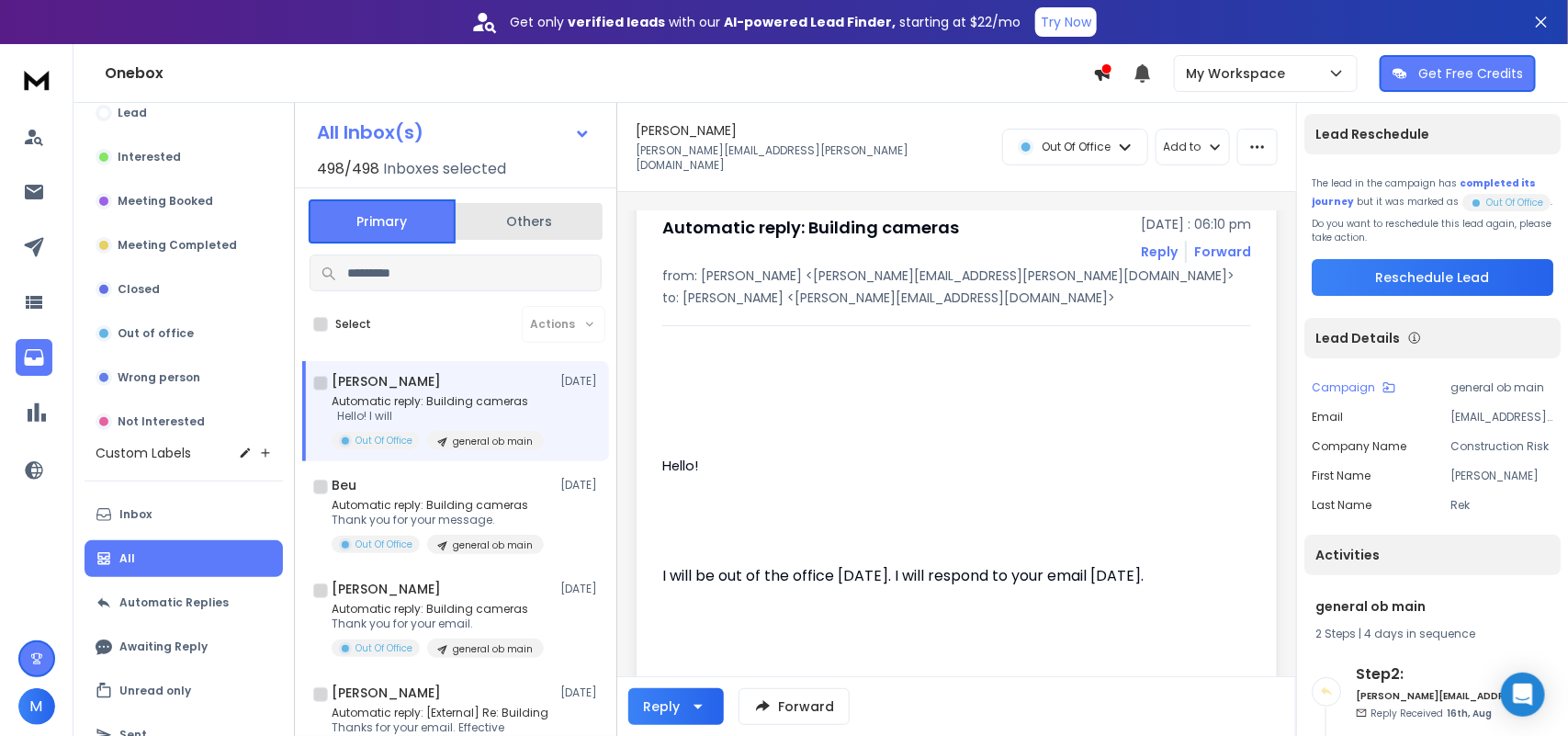
click at [686, 127] on h1 "Heather Rek" at bounding box center [686, 130] width 101 height 19
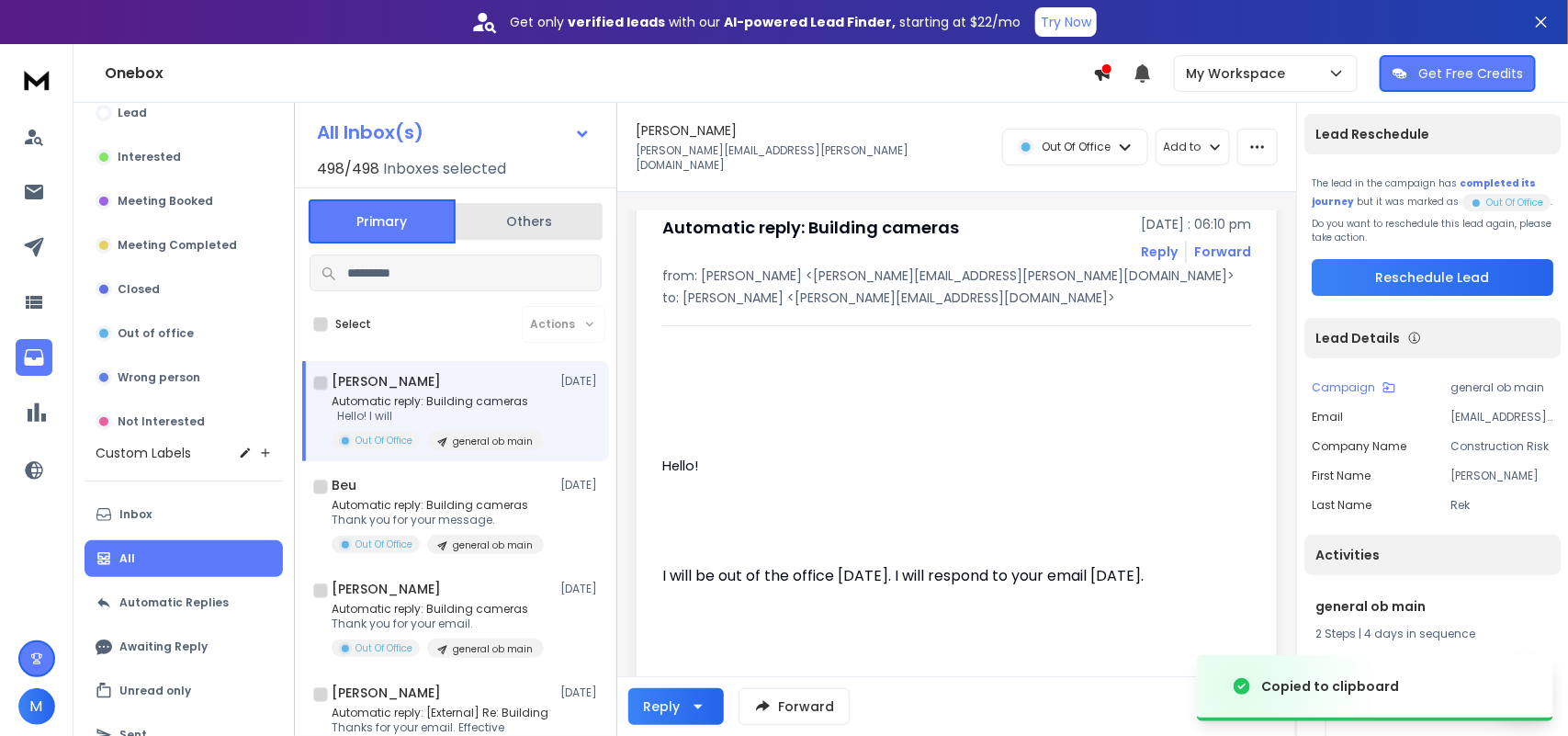
click at [718, 144] on p "heather.rek@baldwin.com" at bounding box center [793, 158] width 315 height 29
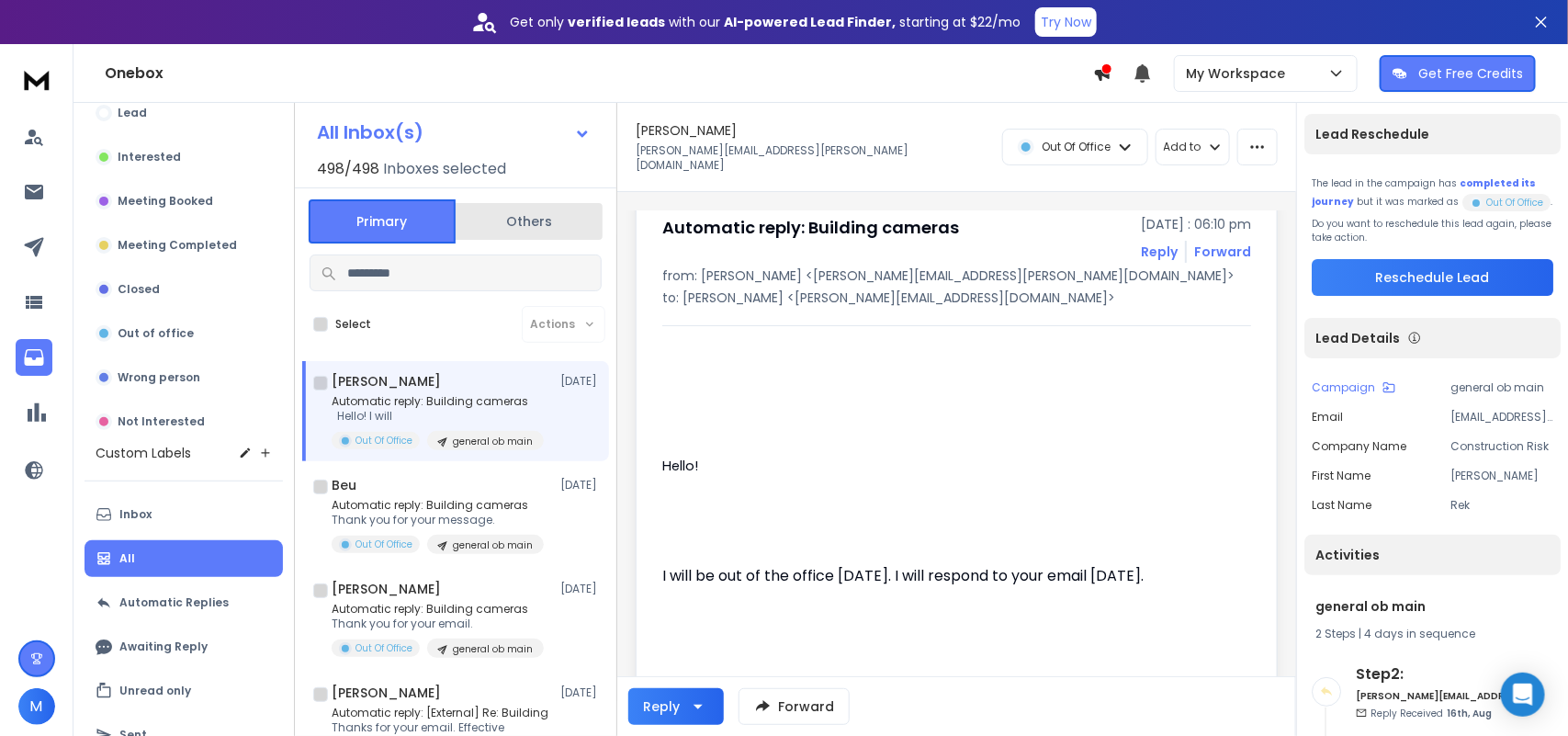
click at [1496, 425] on p "hrek@constructionriskpartners.com" at bounding box center [1502, 417] width 103 height 15
click at [1507, 454] on p "Construction Risk" at bounding box center [1502, 446] width 103 height 15
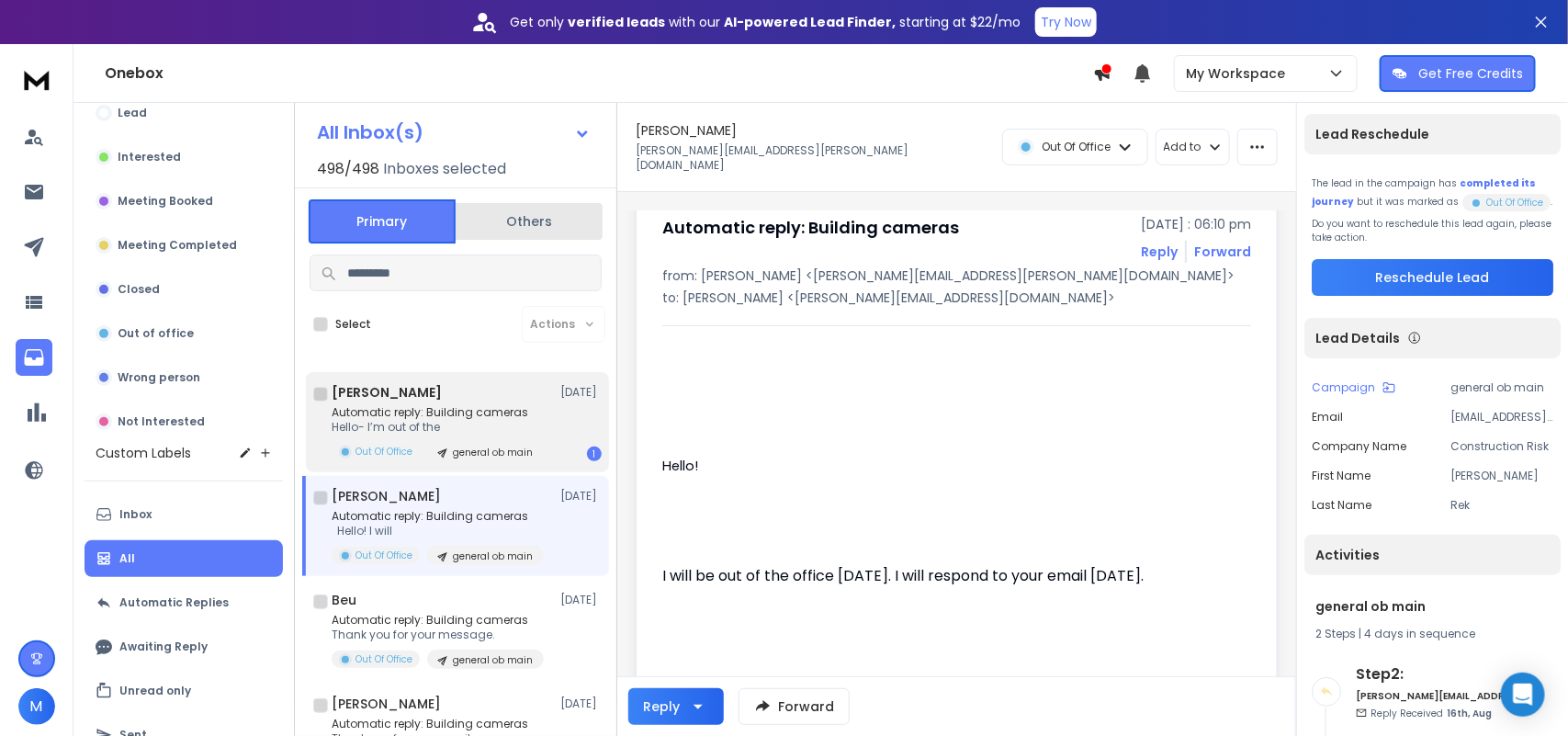
scroll to position [14287, 0]
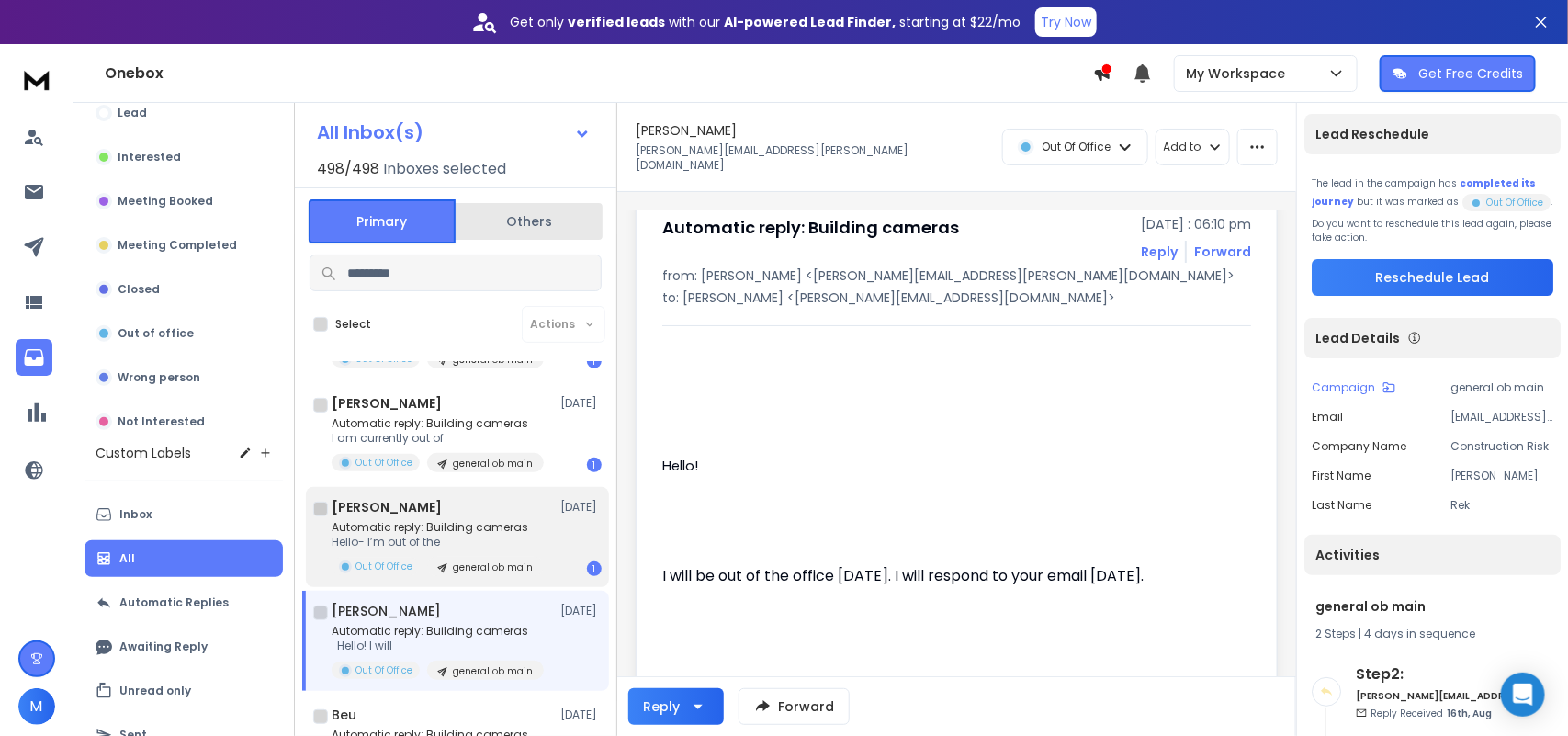
click at [490, 519] on p "Automatic reply: Building cameras" at bounding box center [438, 527] width 212 height 15
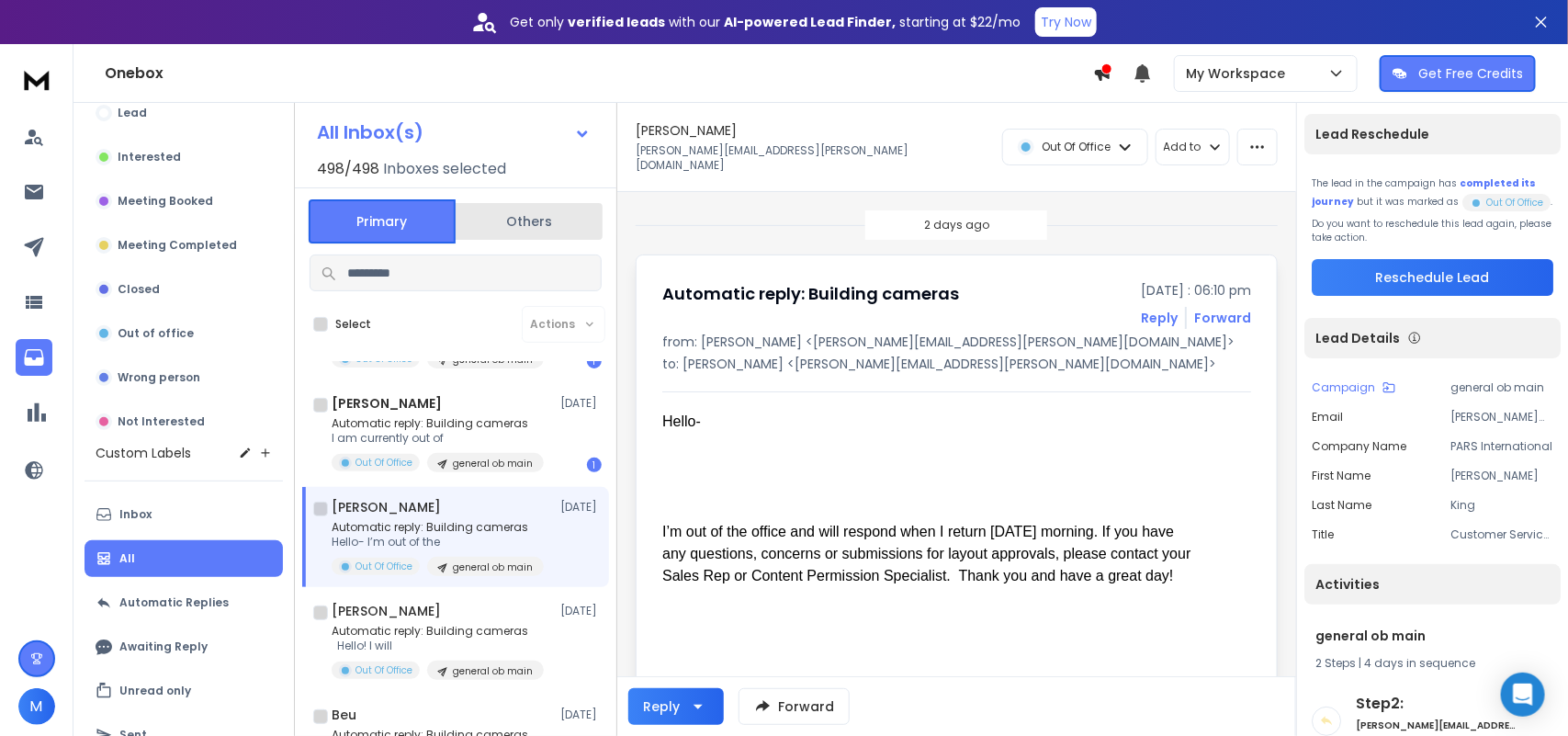
click at [658, 127] on h1 "Elana King" at bounding box center [686, 130] width 101 height 19
click at [750, 148] on p "elana.king@parsintl.com" at bounding box center [793, 158] width 315 height 29
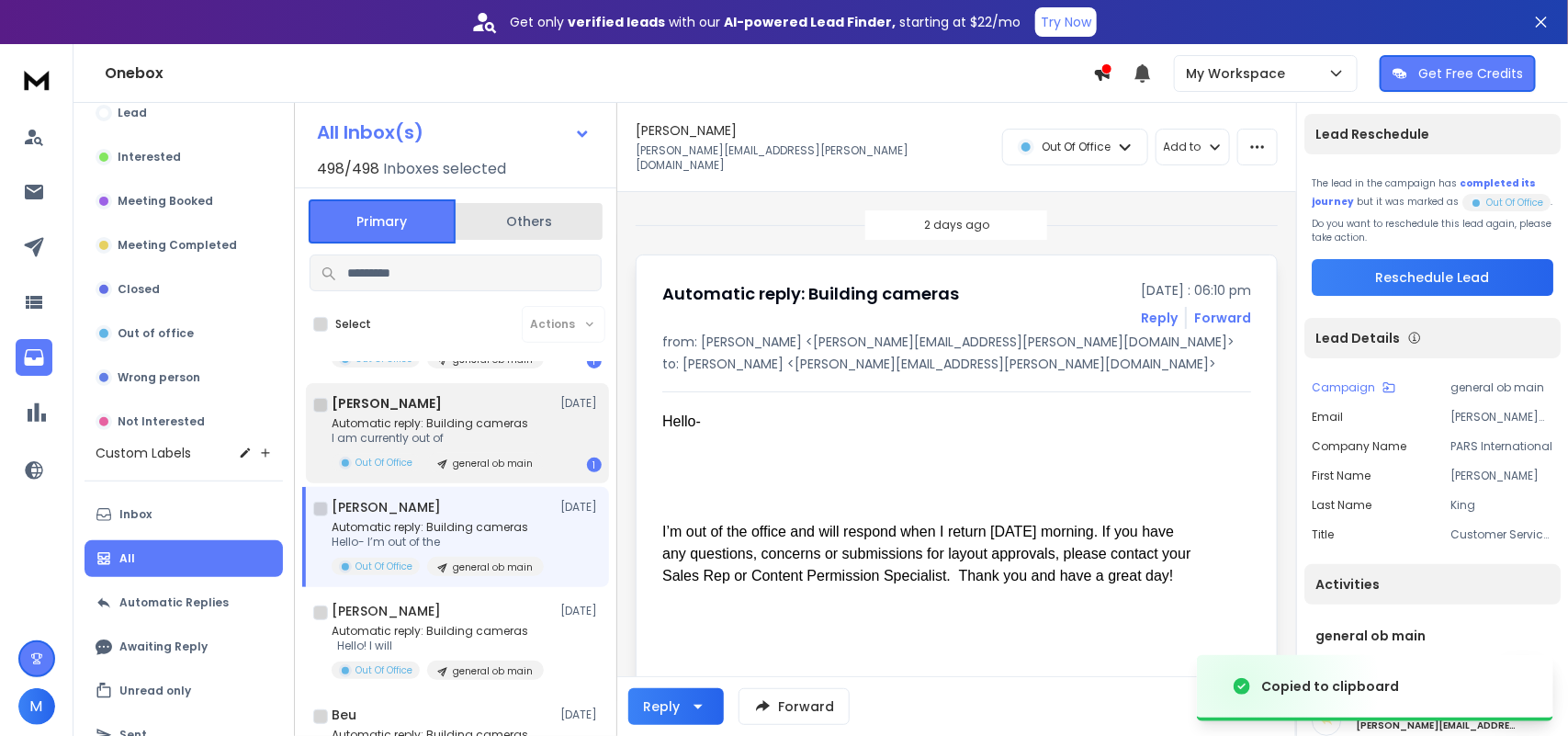
click at [519, 430] on p "﻿I am currently out of" at bounding box center [438, 438] width 212 height 15
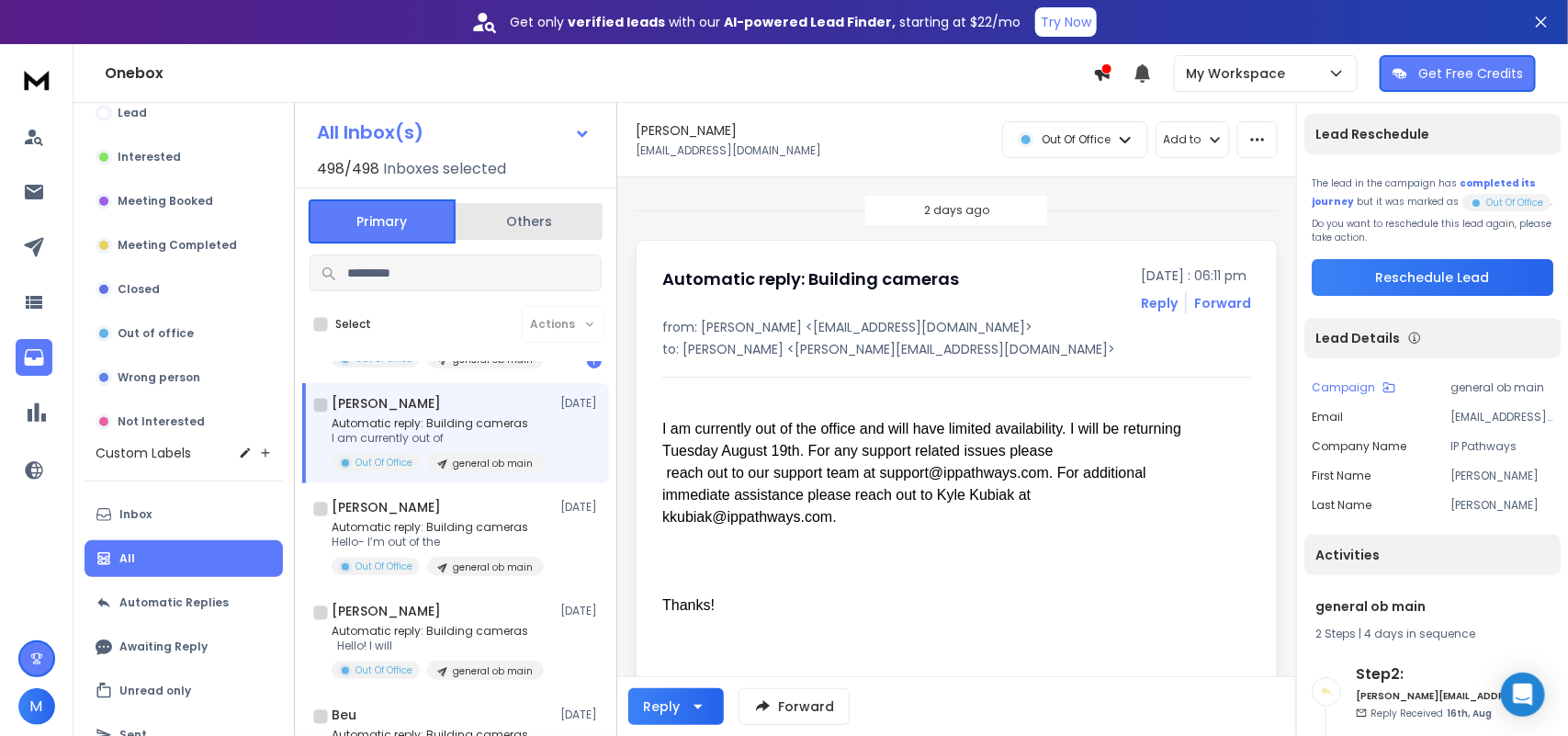
click at [669, 127] on h1 "Eric Dingman" at bounding box center [686, 130] width 101 height 19
click at [737, 148] on p "EDingman@ippathways.com" at bounding box center [729, 151] width 186 height 15
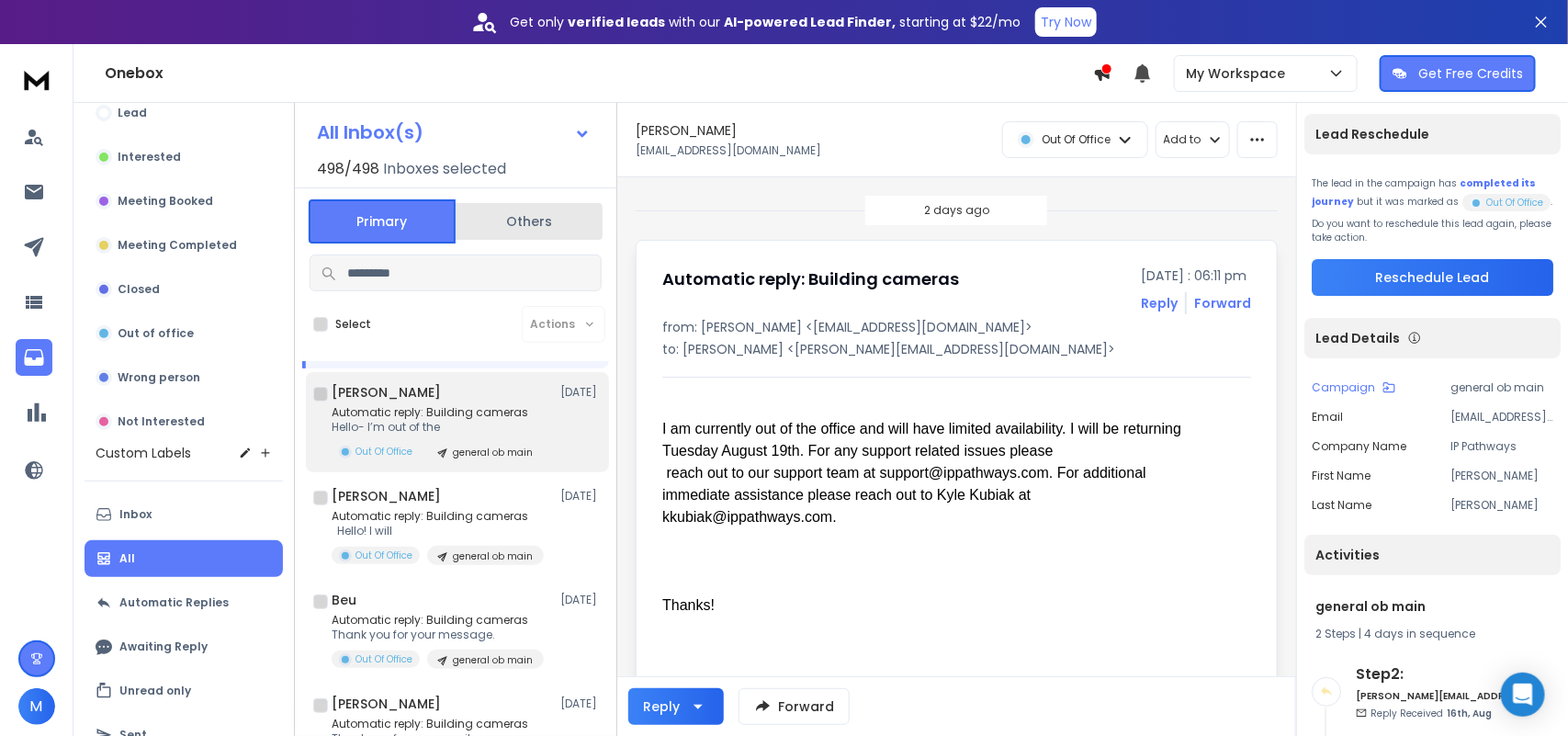
scroll to position [14172, 0]
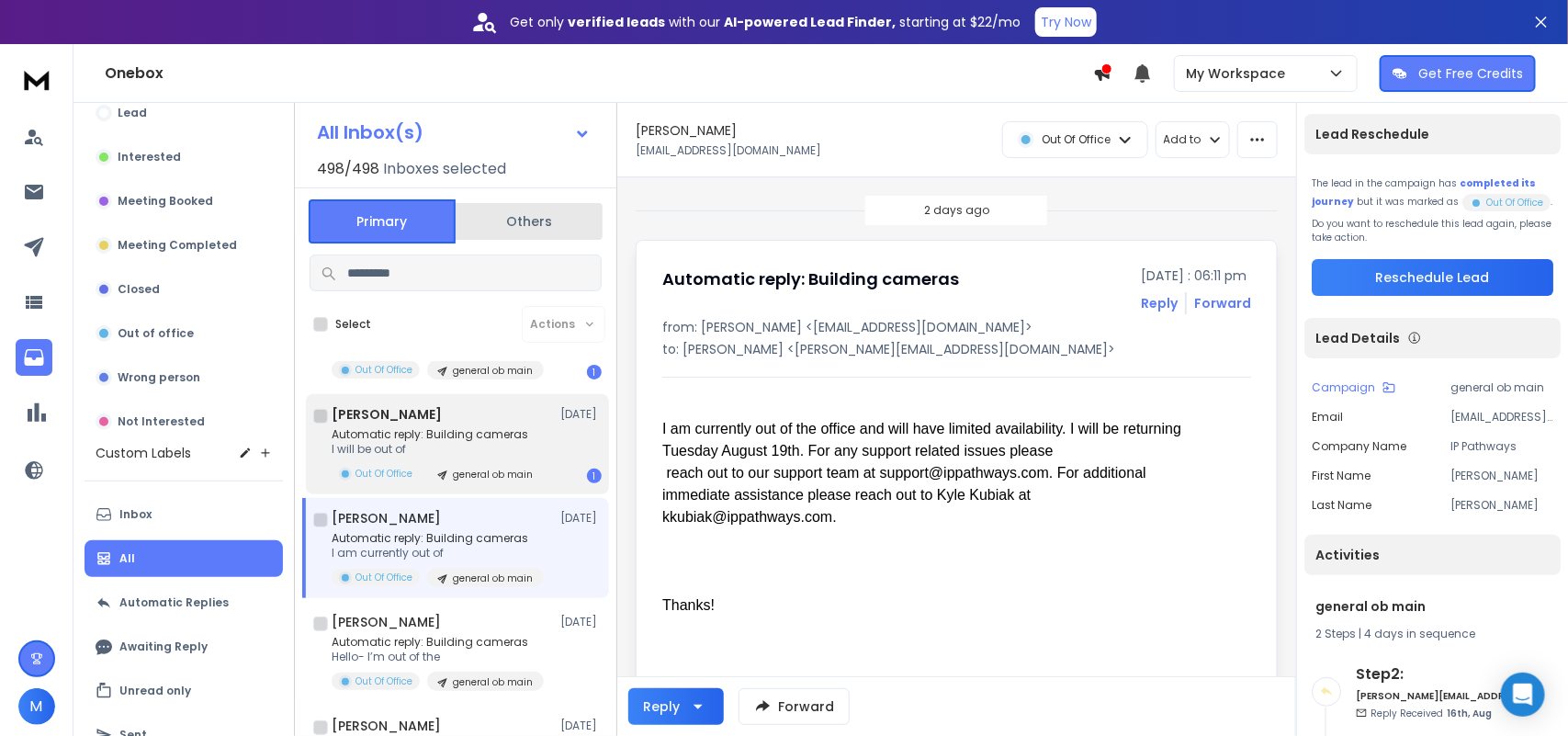
click at [477, 442] on p "I will be out of" at bounding box center [438, 449] width 212 height 15
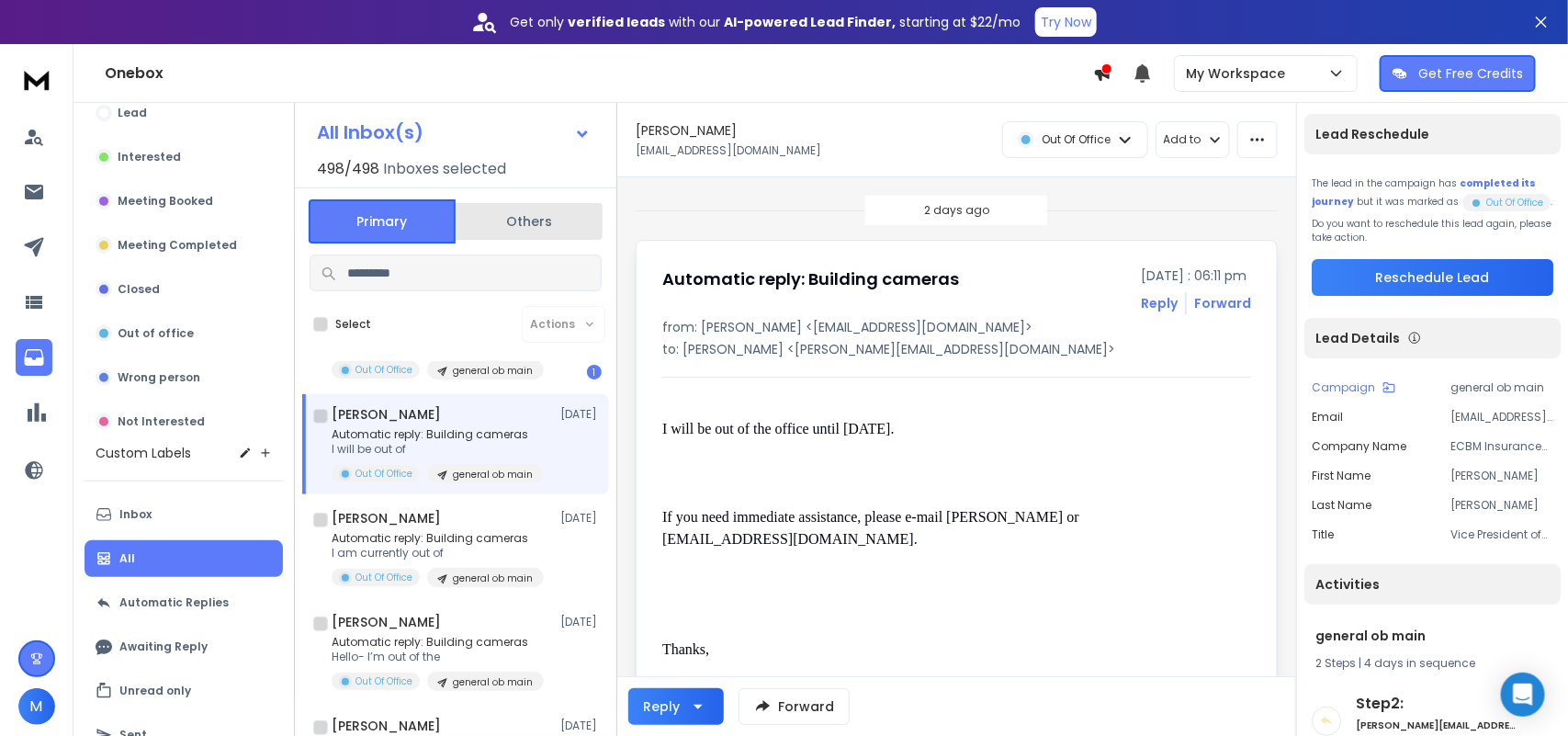
click at [664, 131] on h1 "Maria Dennin" at bounding box center [686, 130] width 101 height 19
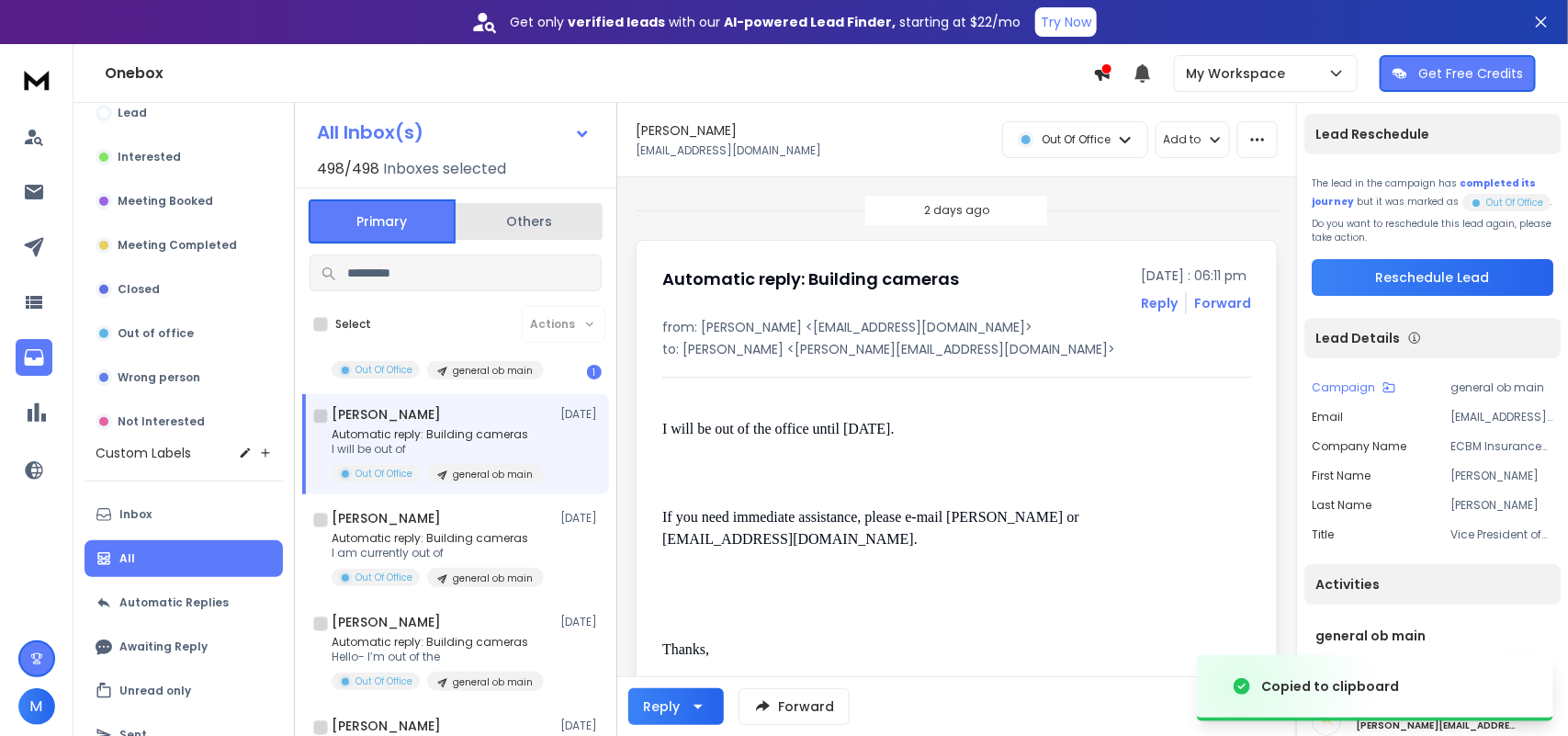
click at [718, 145] on p "mdennin@ecbm.com" at bounding box center [729, 151] width 186 height 15
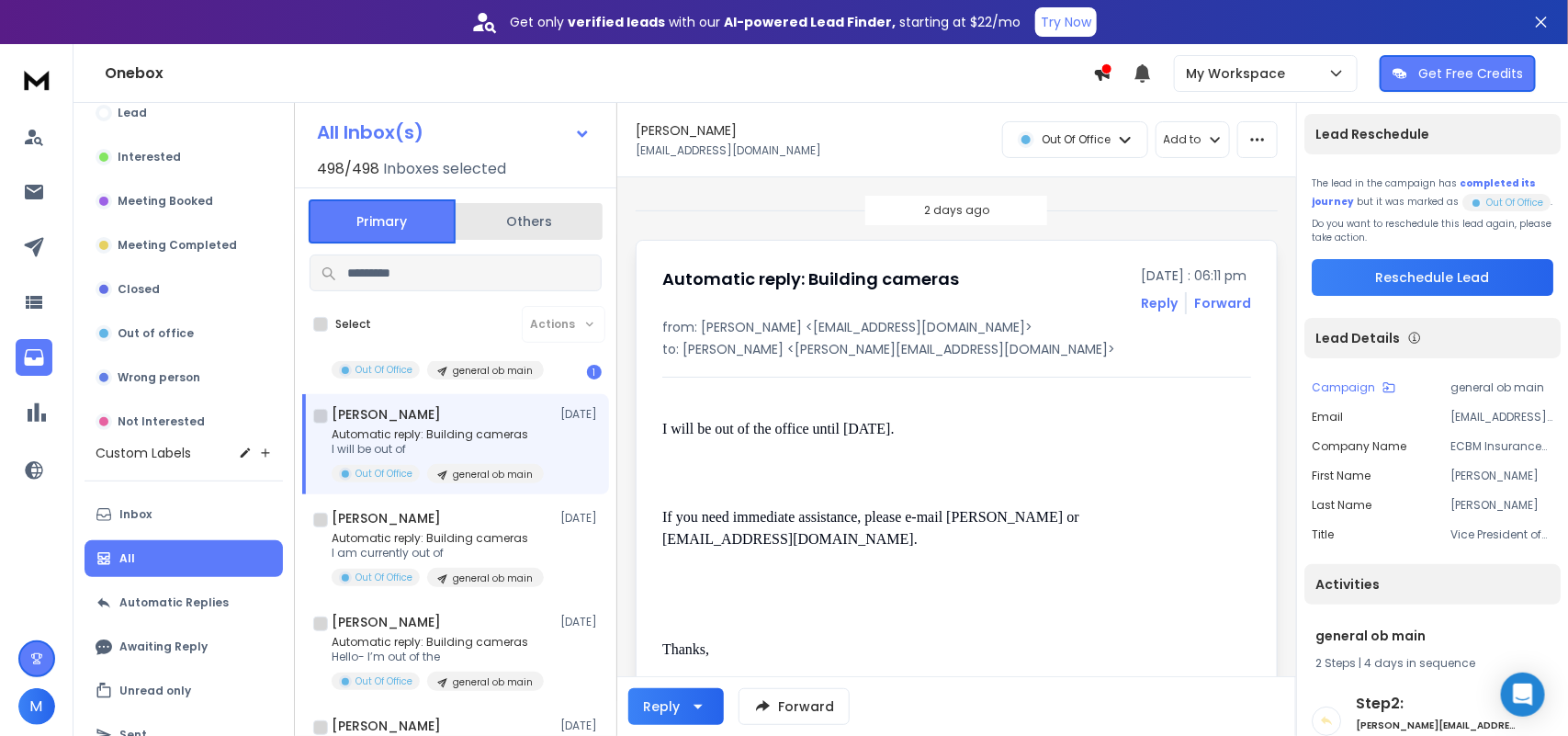
click at [1477, 425] on p "mdennin@ecbm.com" at bounding box center [1502, 417] width 103 height 15
click at [698, 129] on h1 "Maria Dennin" at bounding box center [686, 130] width 101 height 19
click at [1486, 454] on p "ECBM Insurance Brokers and Consultants" at bounding box center [1502, 446] width 103 height 15
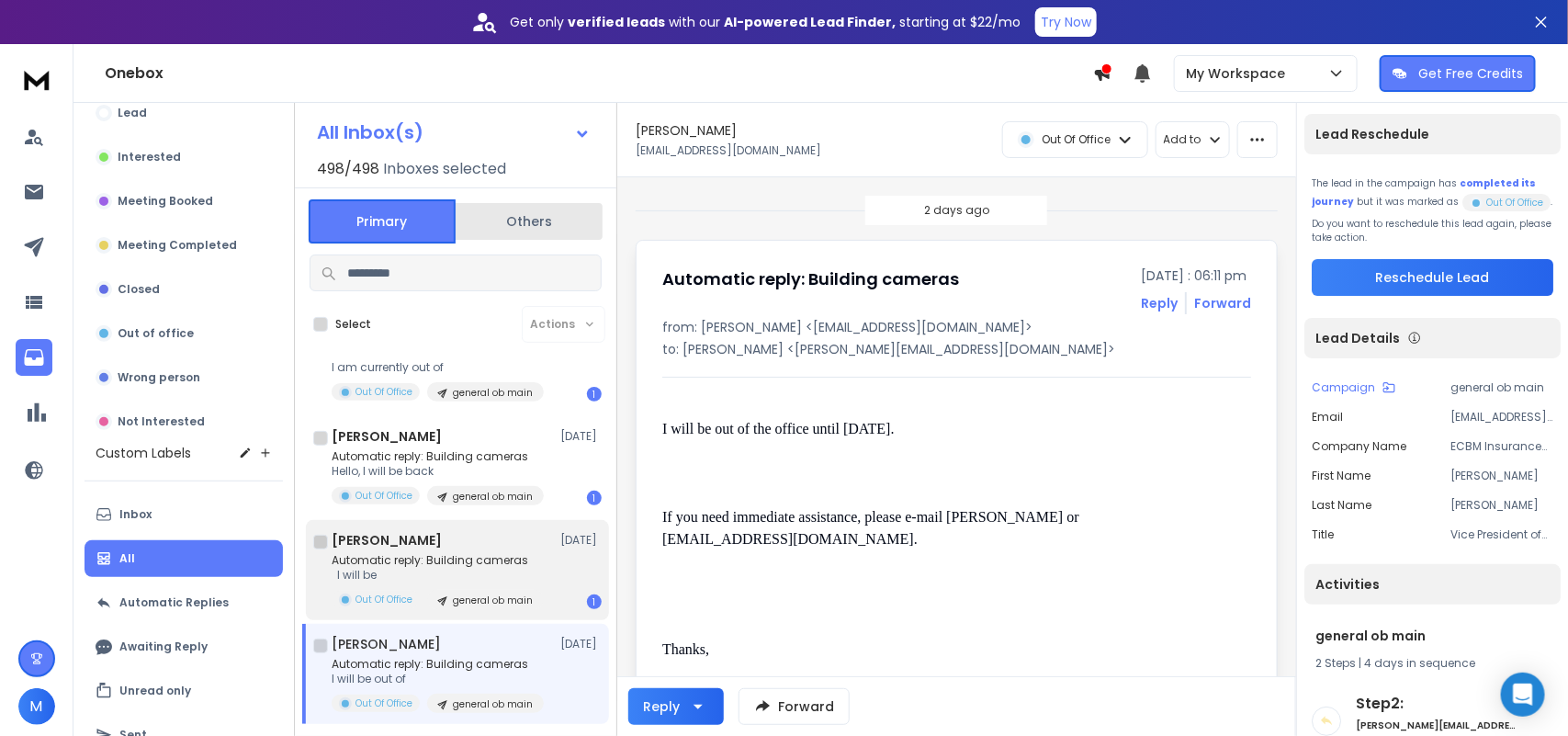
click at [460, 567] on p "﻿ ﻿ I will be" at bounding box center [438, 575] width 212 height 15
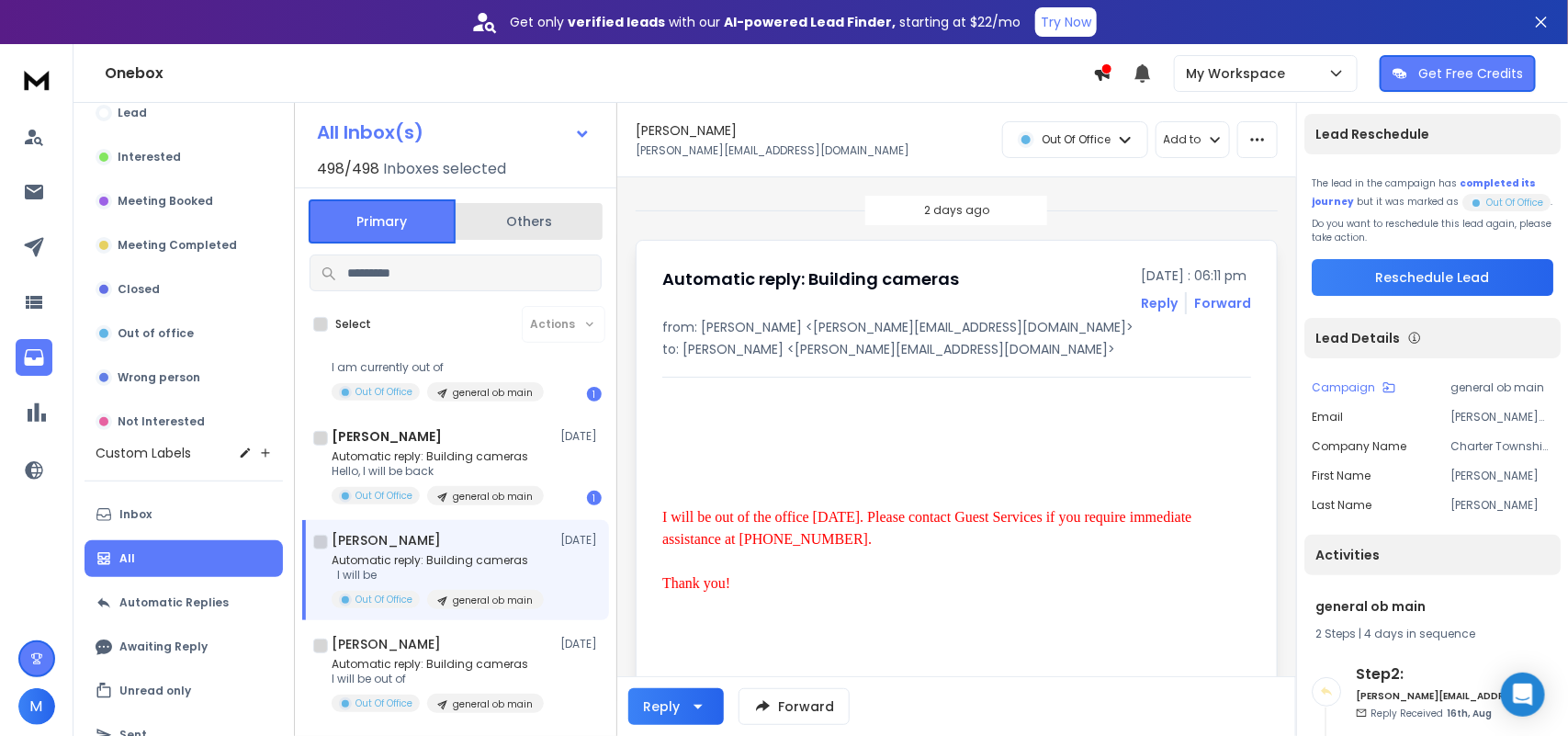
click at [667, 128] on h1 "Deborah Travis" at bounding box center [686, 130] width 101 height 19
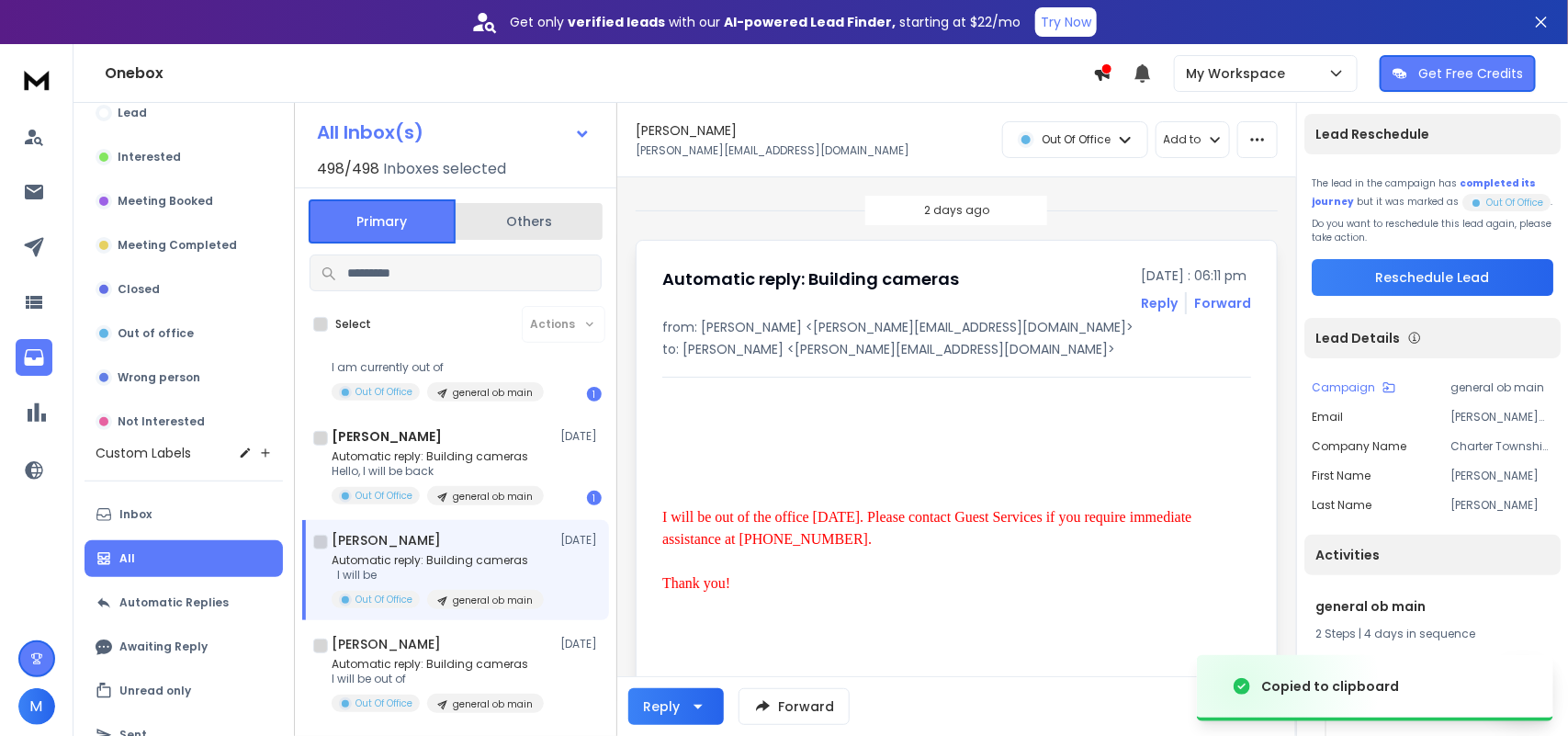
click at [723, 148] on p "d.travis@clintontownship-mi.gov" at bounding box center [773, 151] width 274 height 15
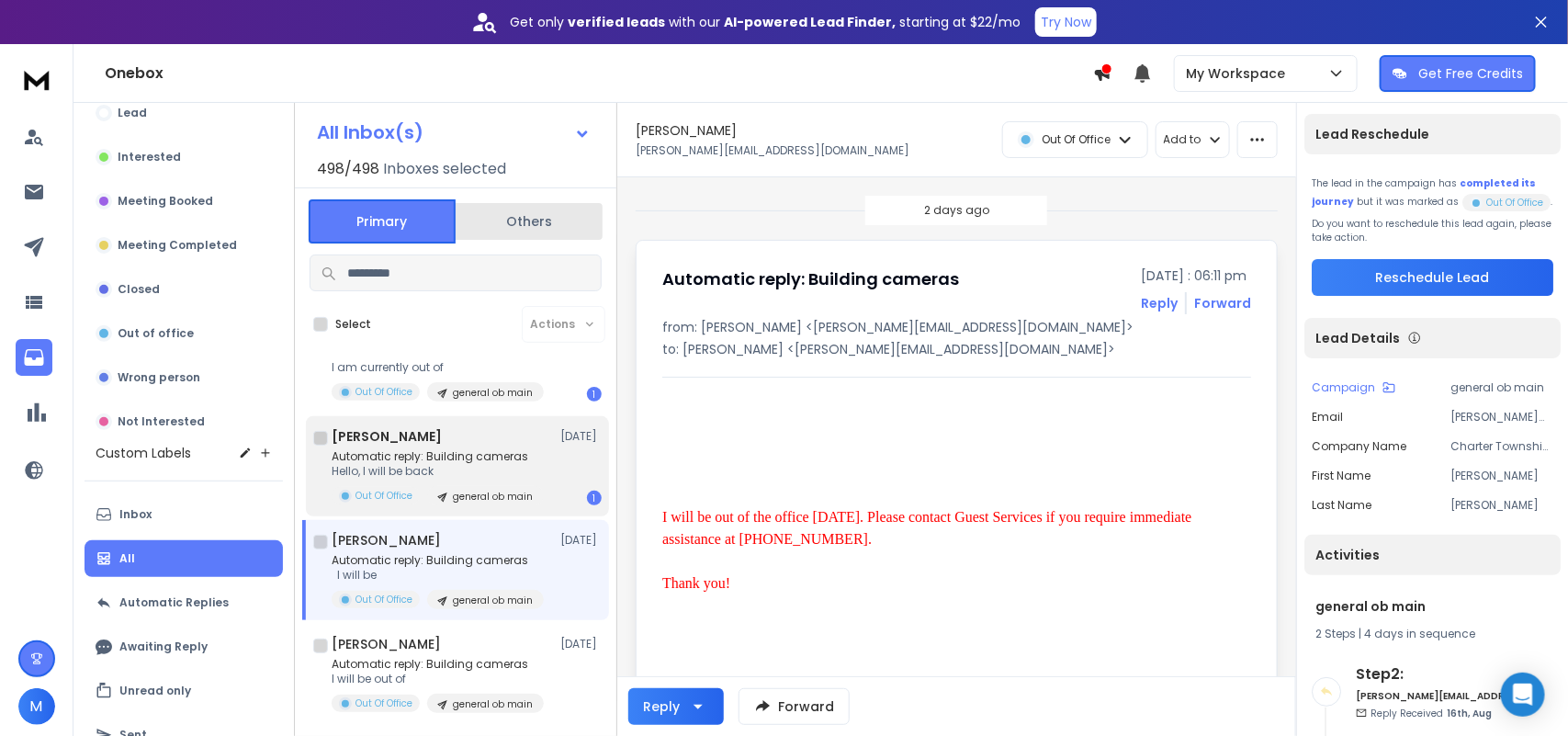
click at [471, 467] on div "Automatic reply: Building cameras ﻿Hello, I will be back Out Of Office general …" at bounding box center [438, 477] width 212 height 56
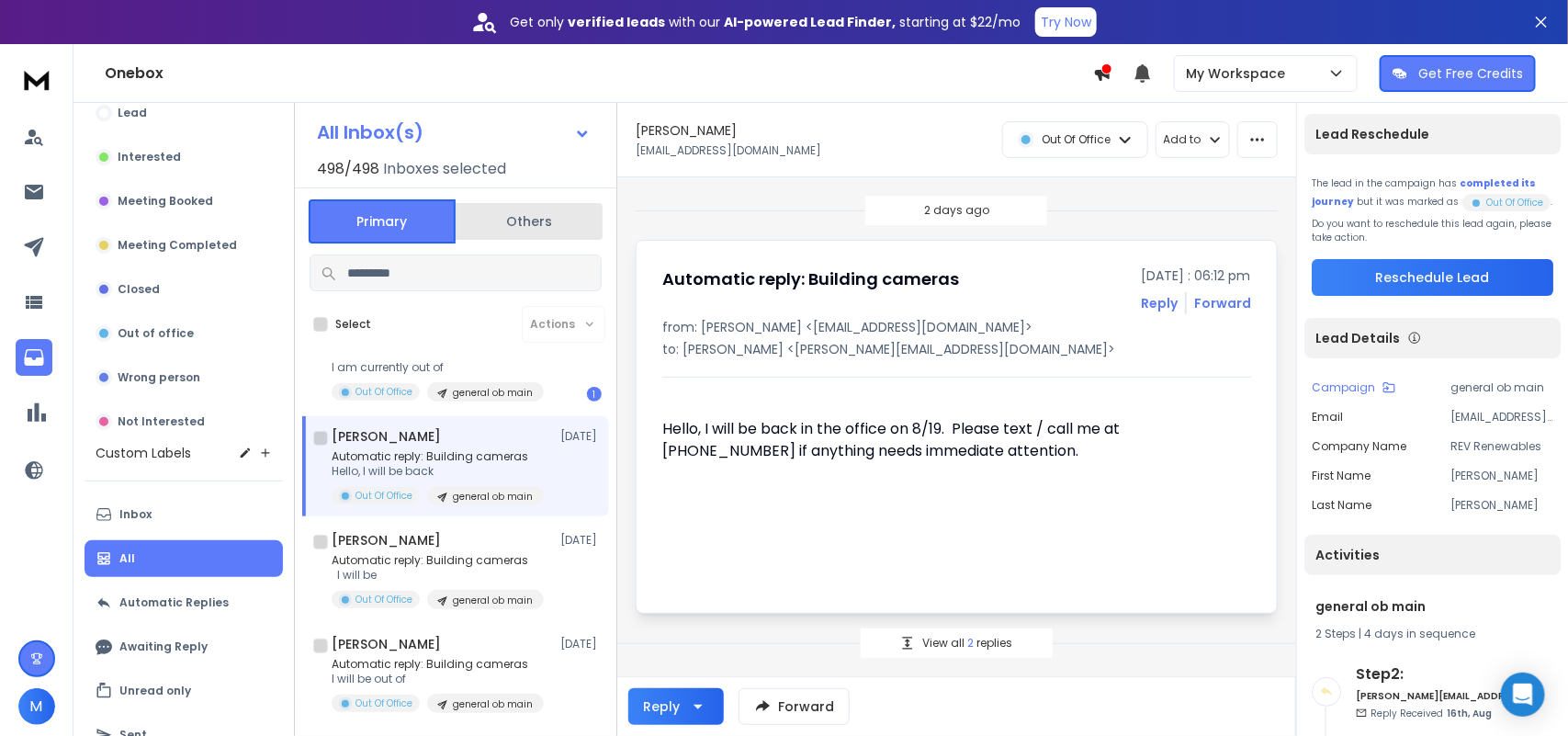
click at [690, 125] on h1 "Elizabeth Waldren" at bounding box center [686, 130] width 101 height 19
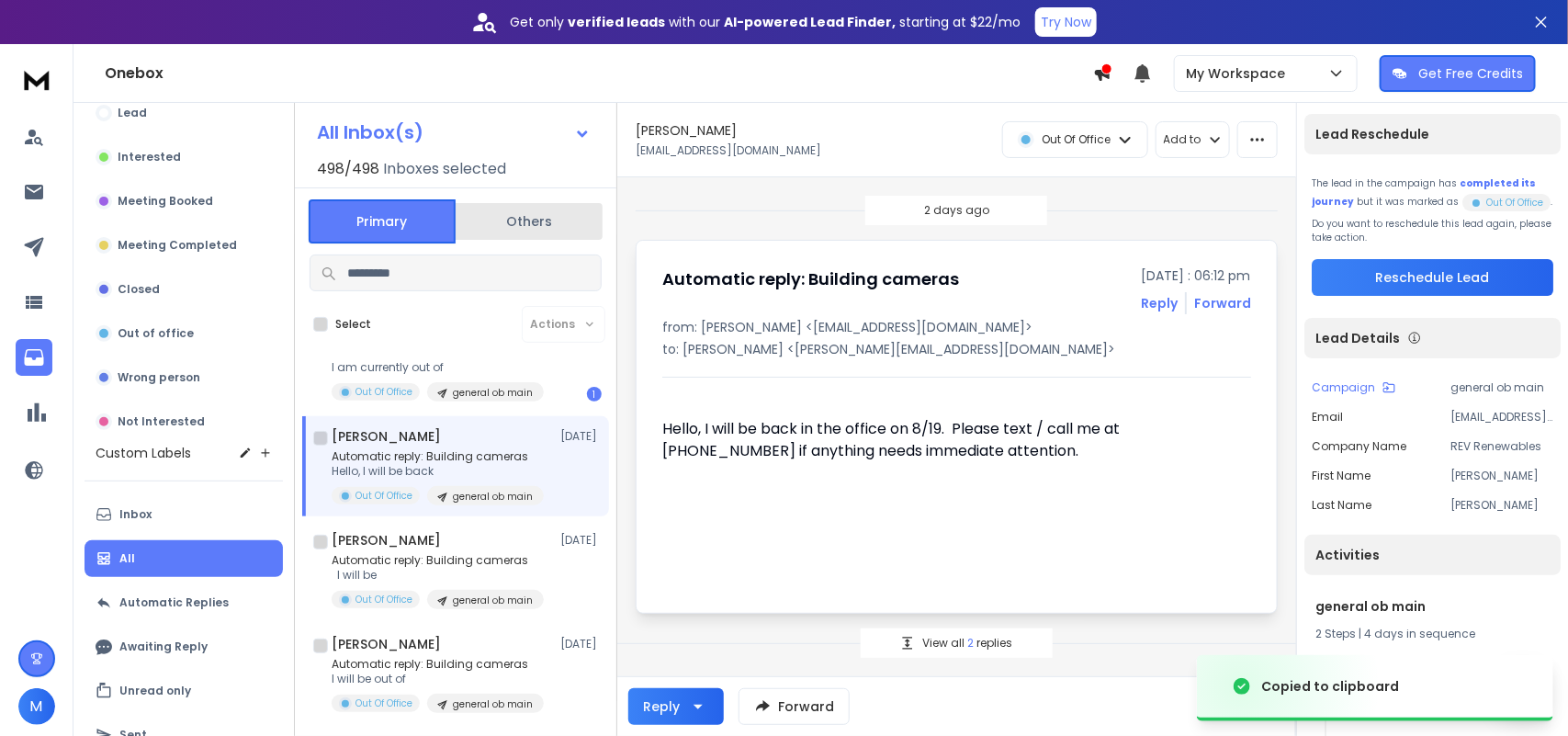
click at [691, 149] on p "ewaldren@revrenewables.com" at bounding box center [729, 151] width 186 height 15
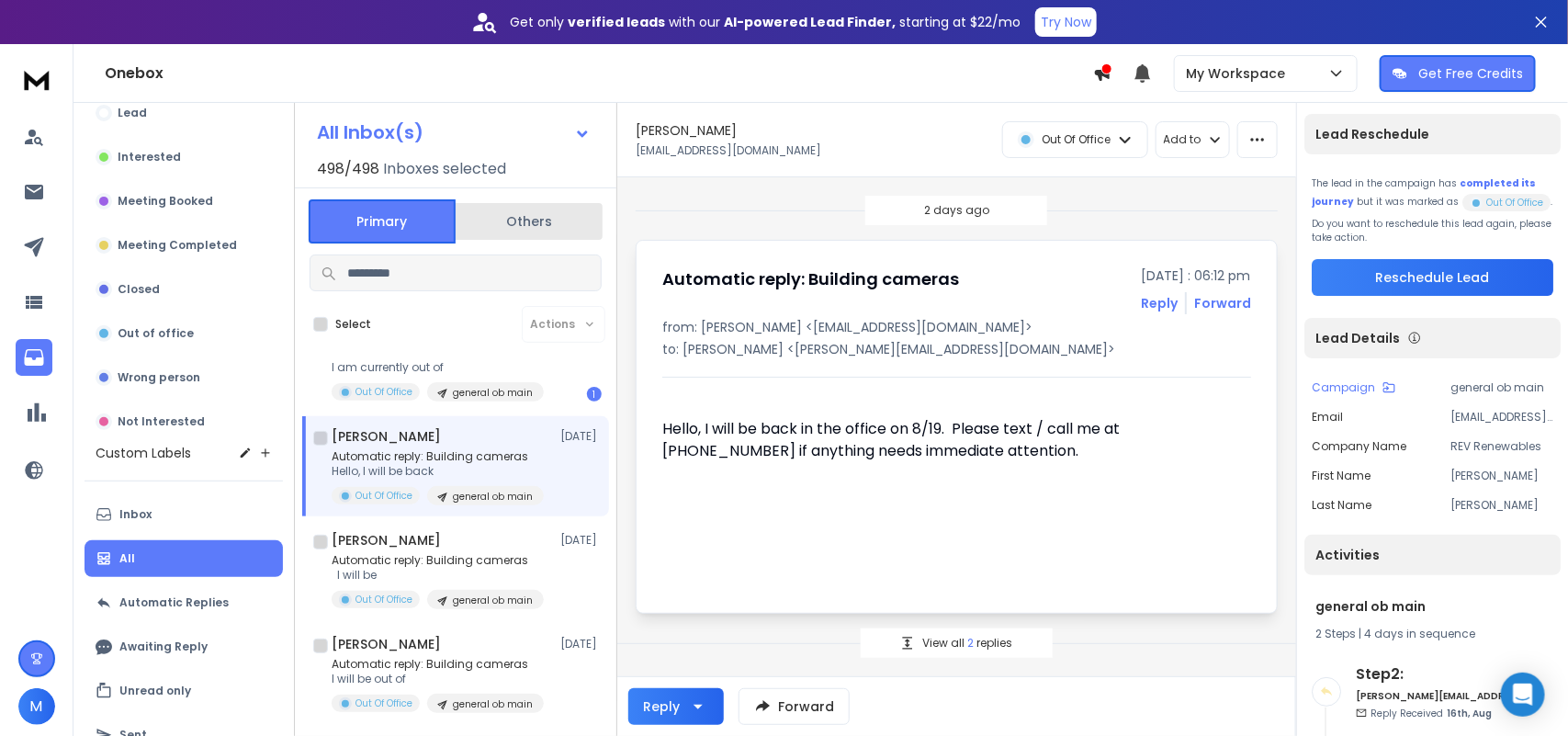
scroll to position [13713, 0]
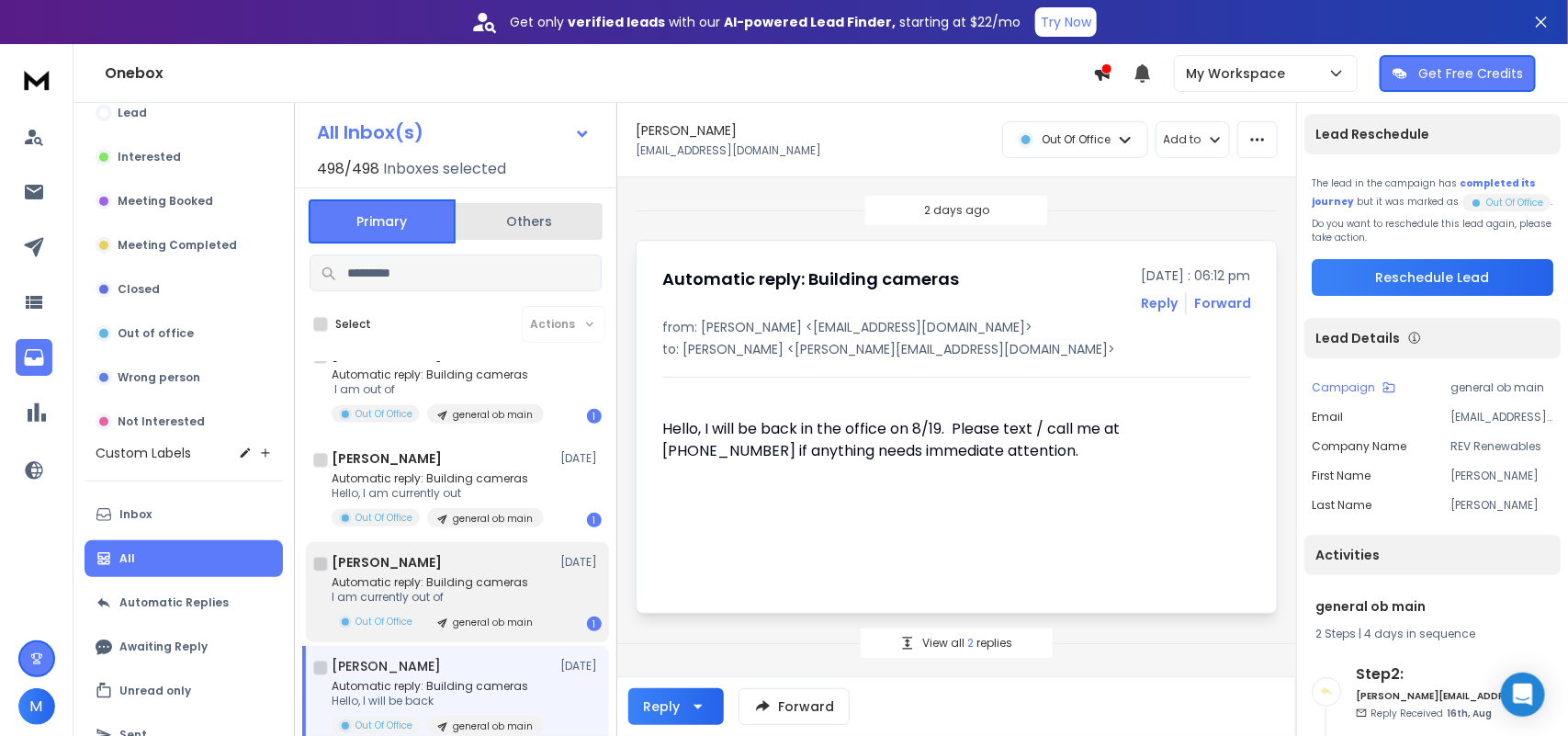
click at [475, 559] on div "Walkowiak 16 Aug" at bounding box center [467, 563] width 270 height 19
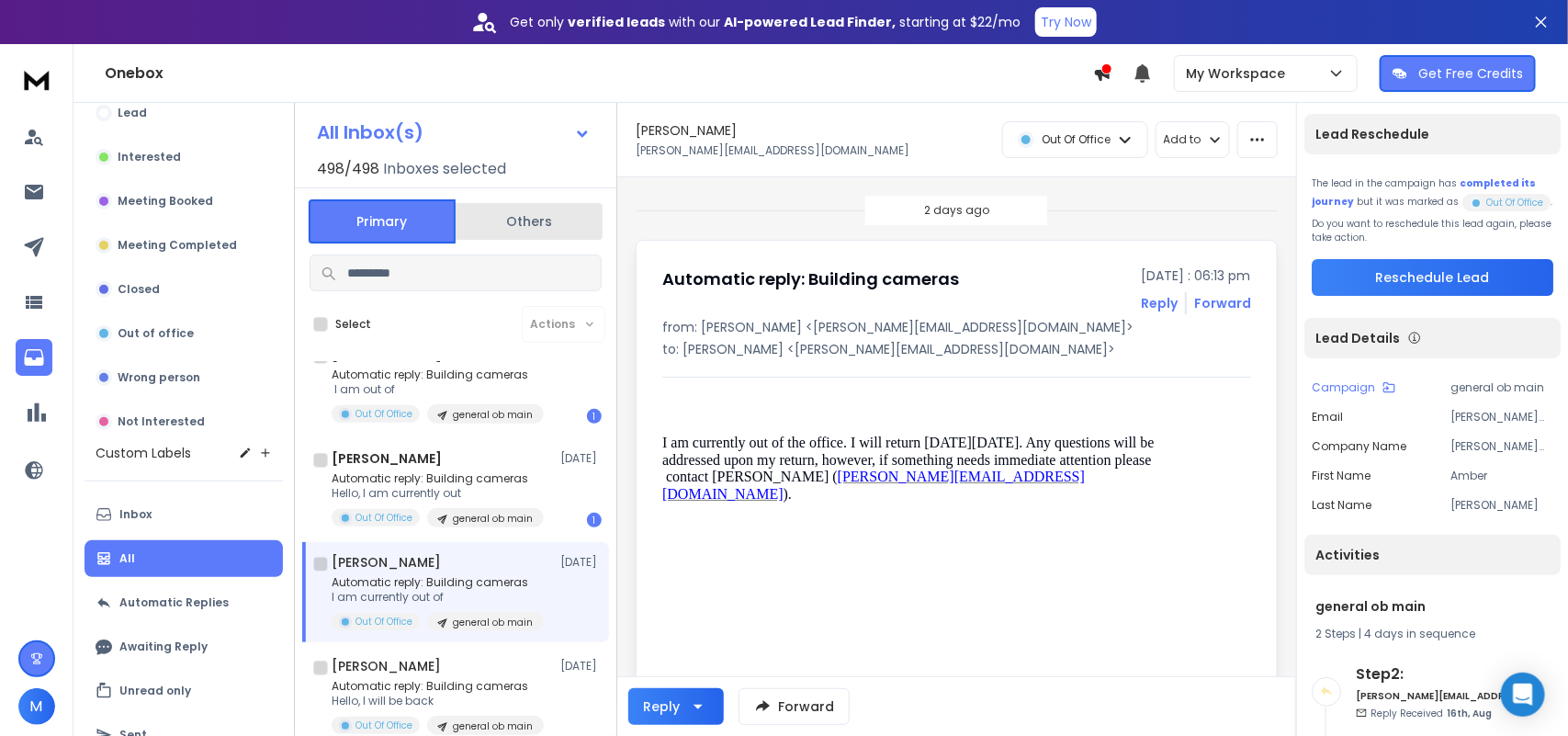
click at [698, 130] on h1 "Walkowiak, Amber" at bounding box center [686, 130] width 101 height 19
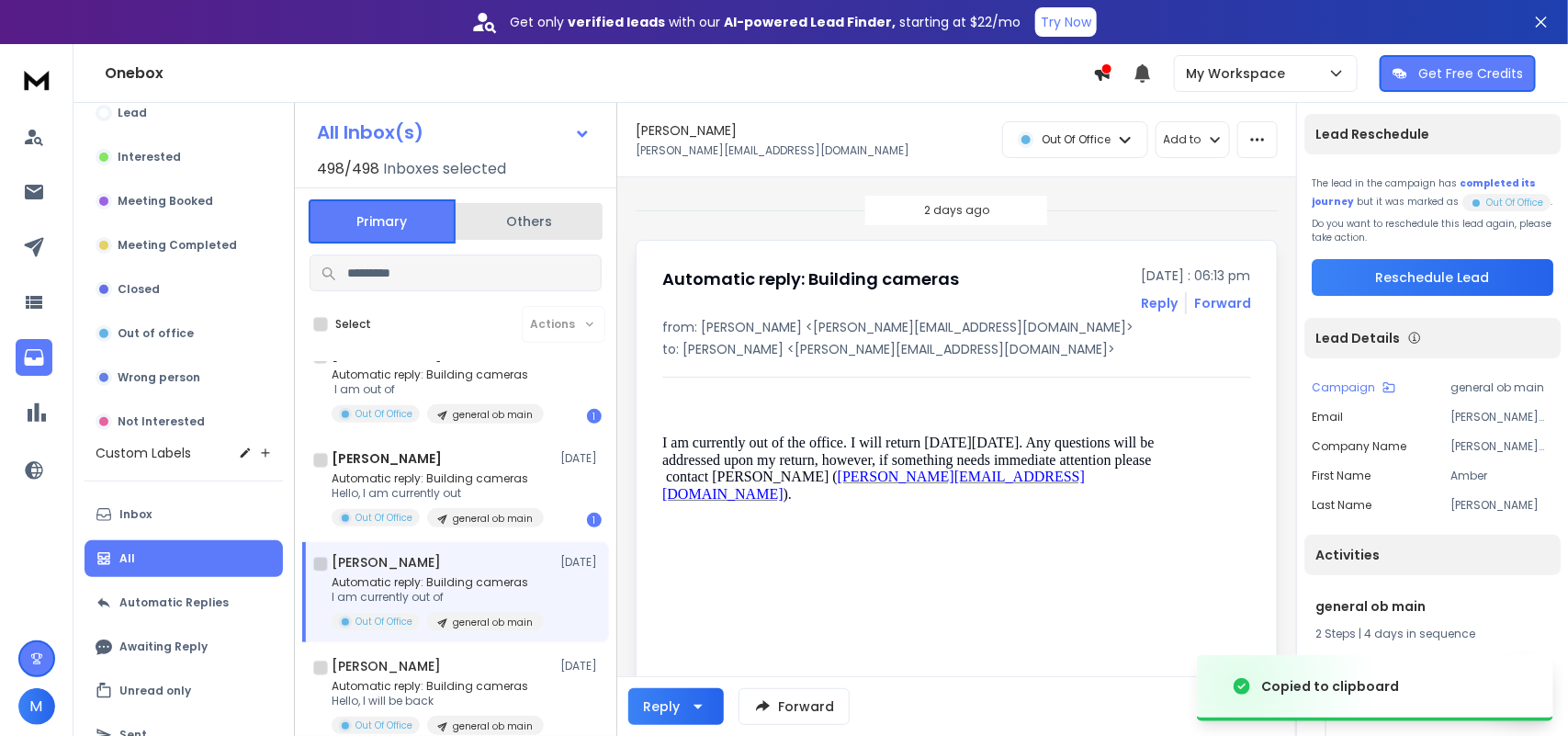
click at [703, 144] on p "Walkowiak@mbhb.com" at bounding box center [773, 151] width 274 height 15
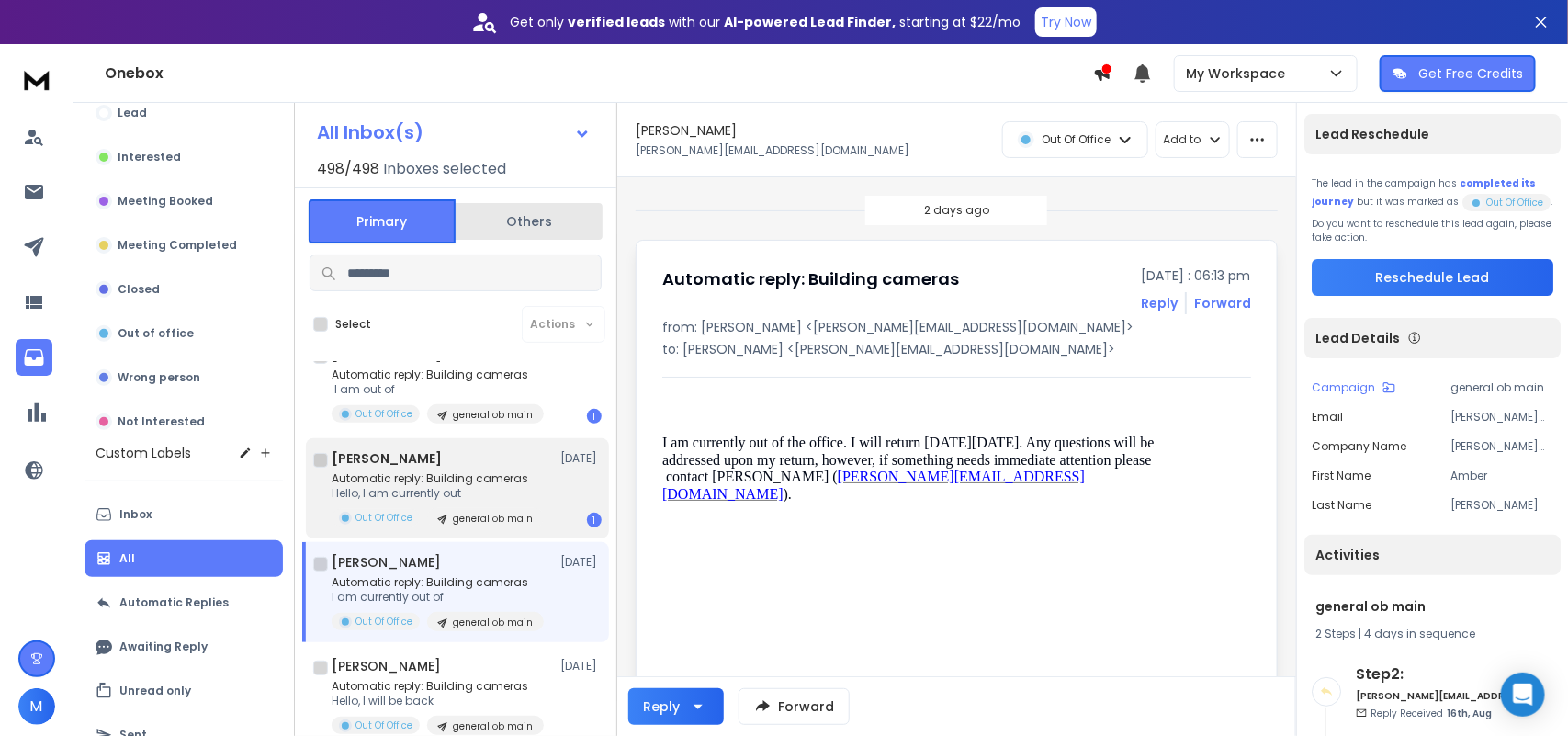
click at [431, 486] on p "Hello, I am currently out" at bounding box center [438, 493] width 212 height 15
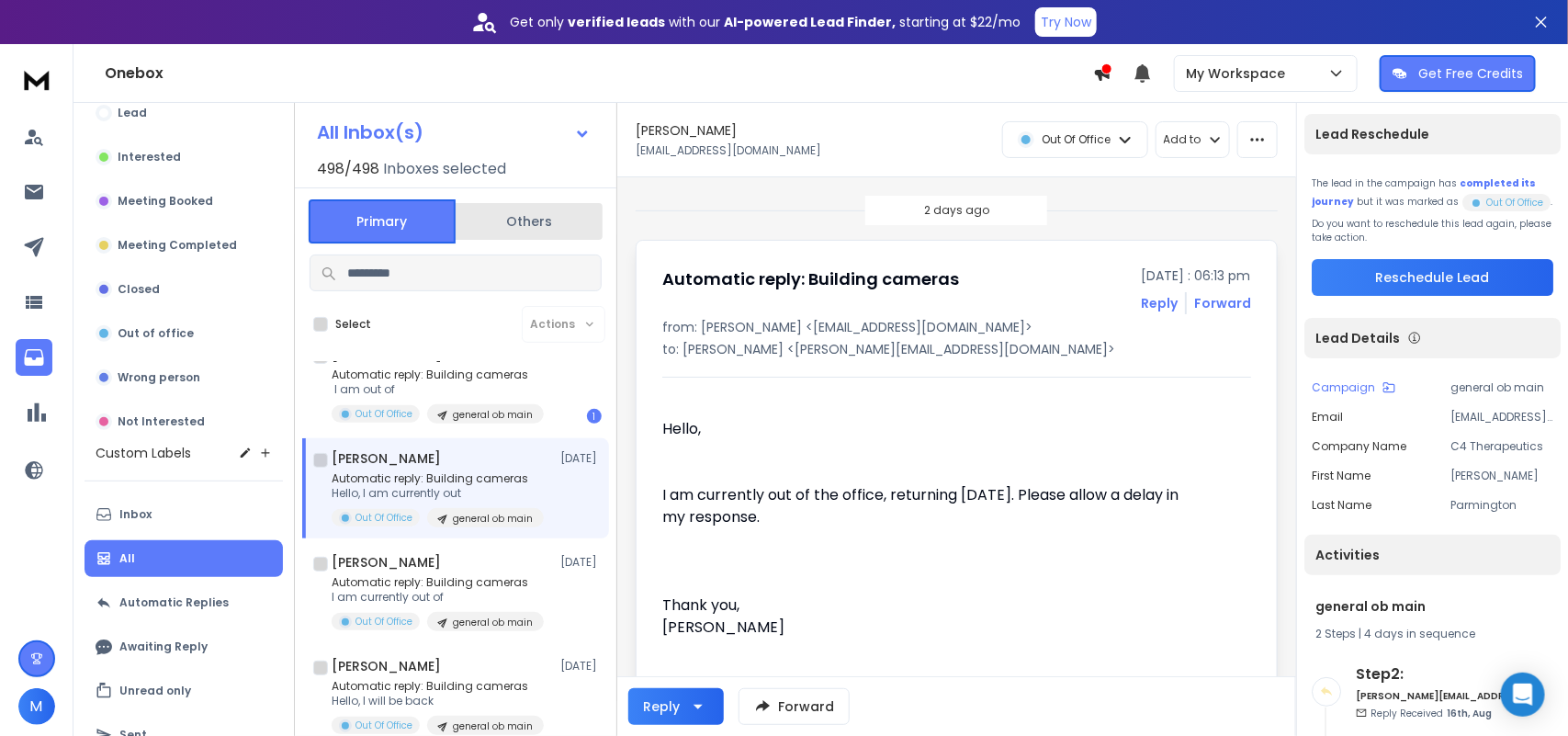
click at [682, 128] on h1 "Katie Parmington" at bounding box center [686, 130] width 101 height 19
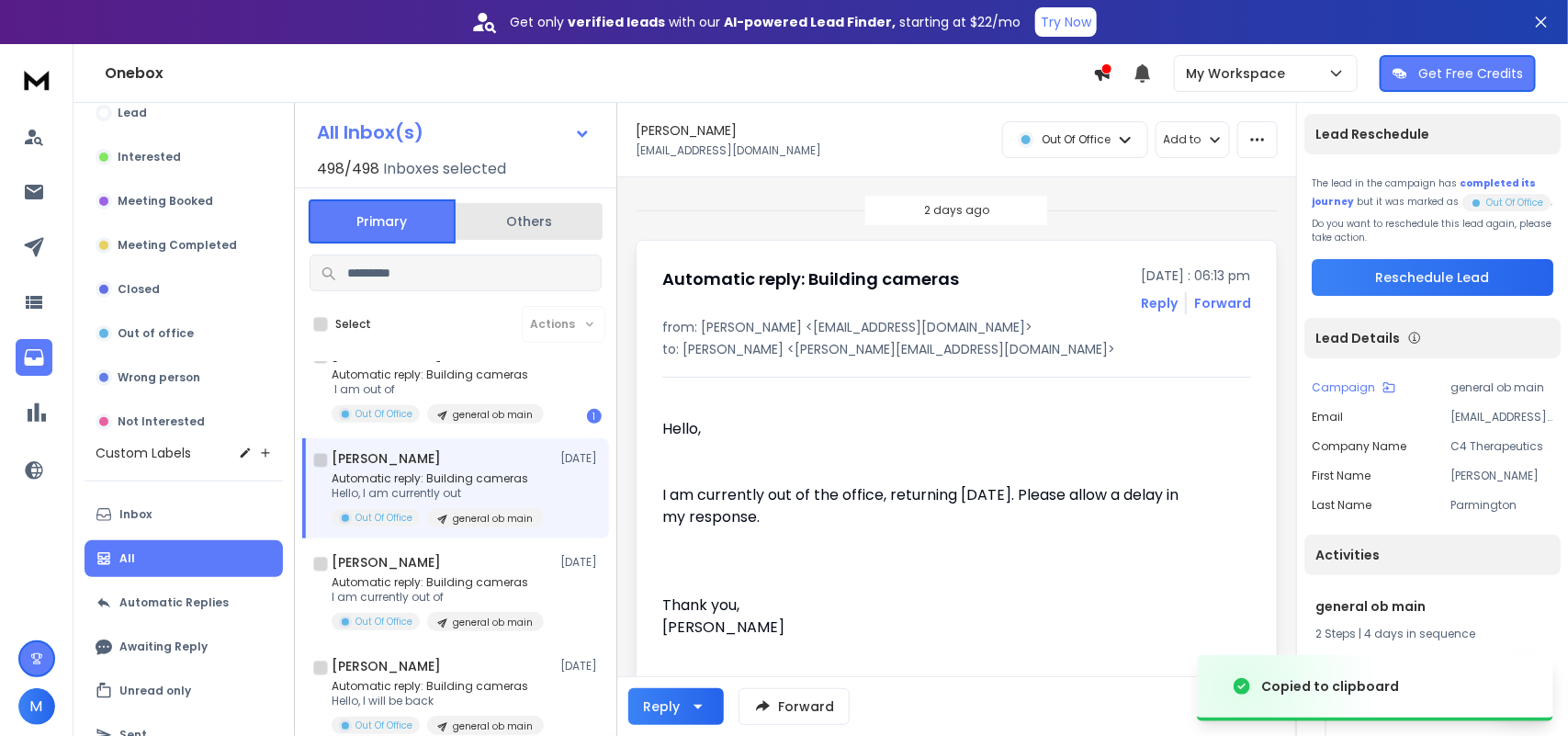
click at [716, 144] on p "kparmington@c4therapeutics.com" at bounding box center [729, 151] width 186 height 15
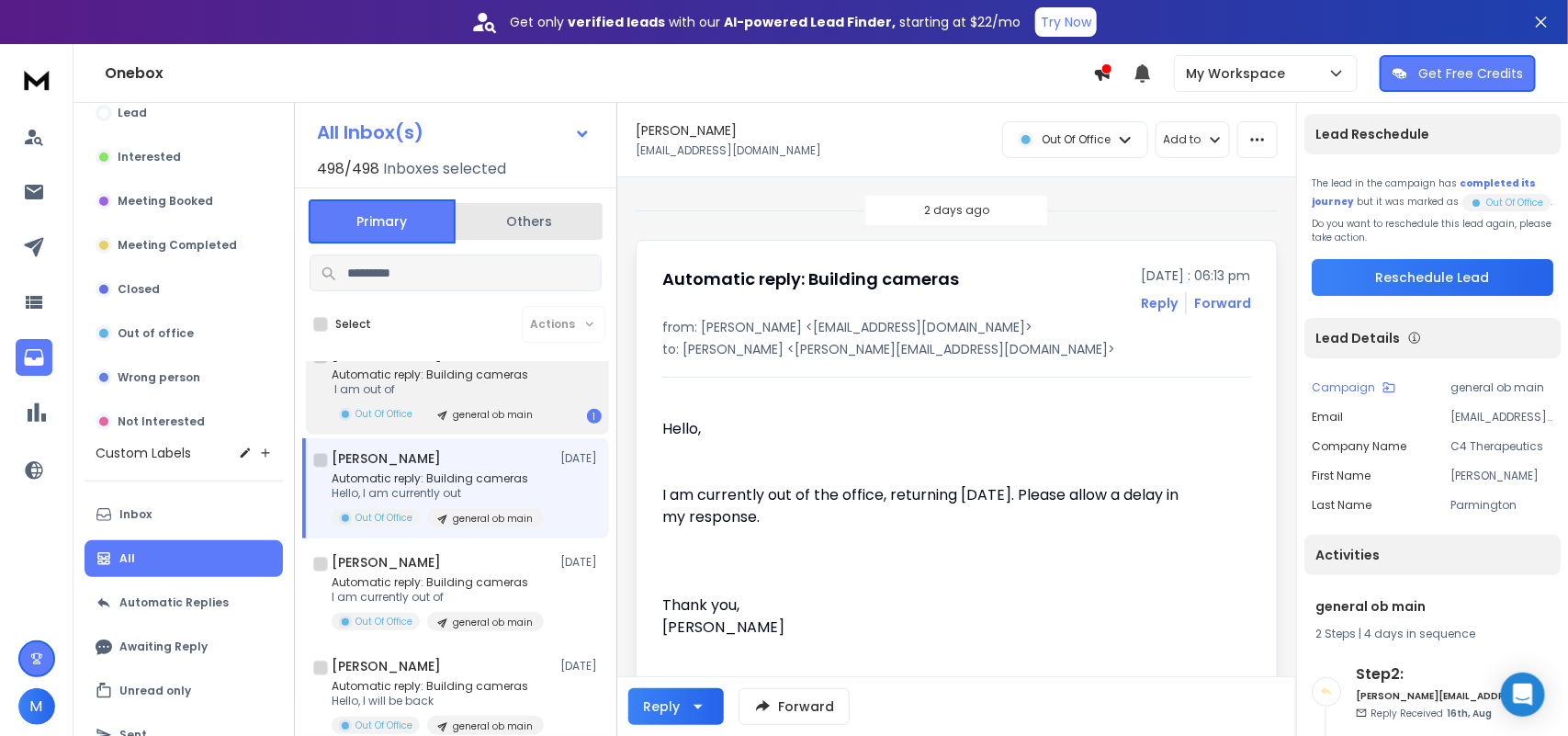
click at [469, 368] on p "Automatic reply: Building cameras" at bounding box center [438, 375] width 212 height 15
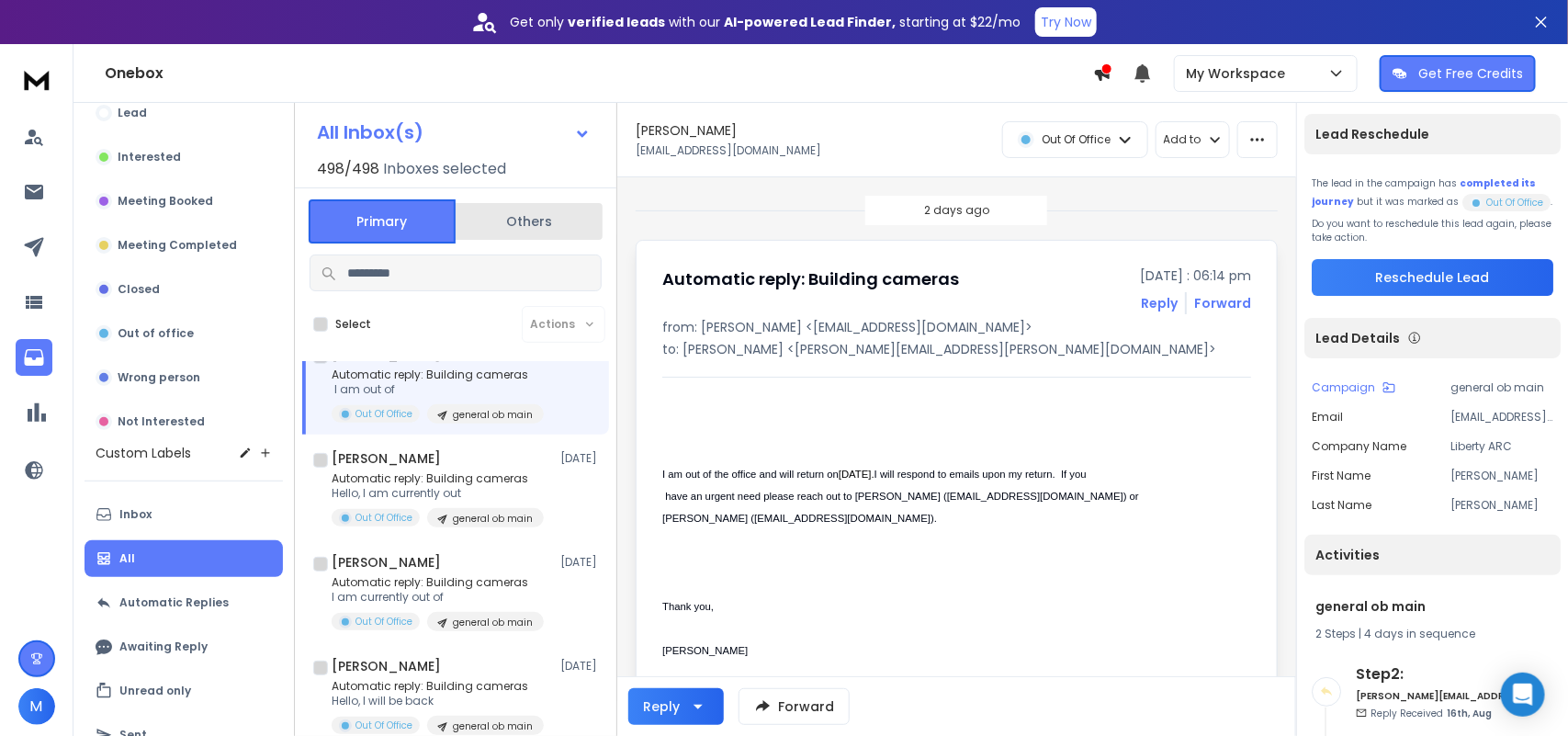
click at [671, 124] on h1 "Erin Abele" at bounding box center [686, 130] width 101 height 19
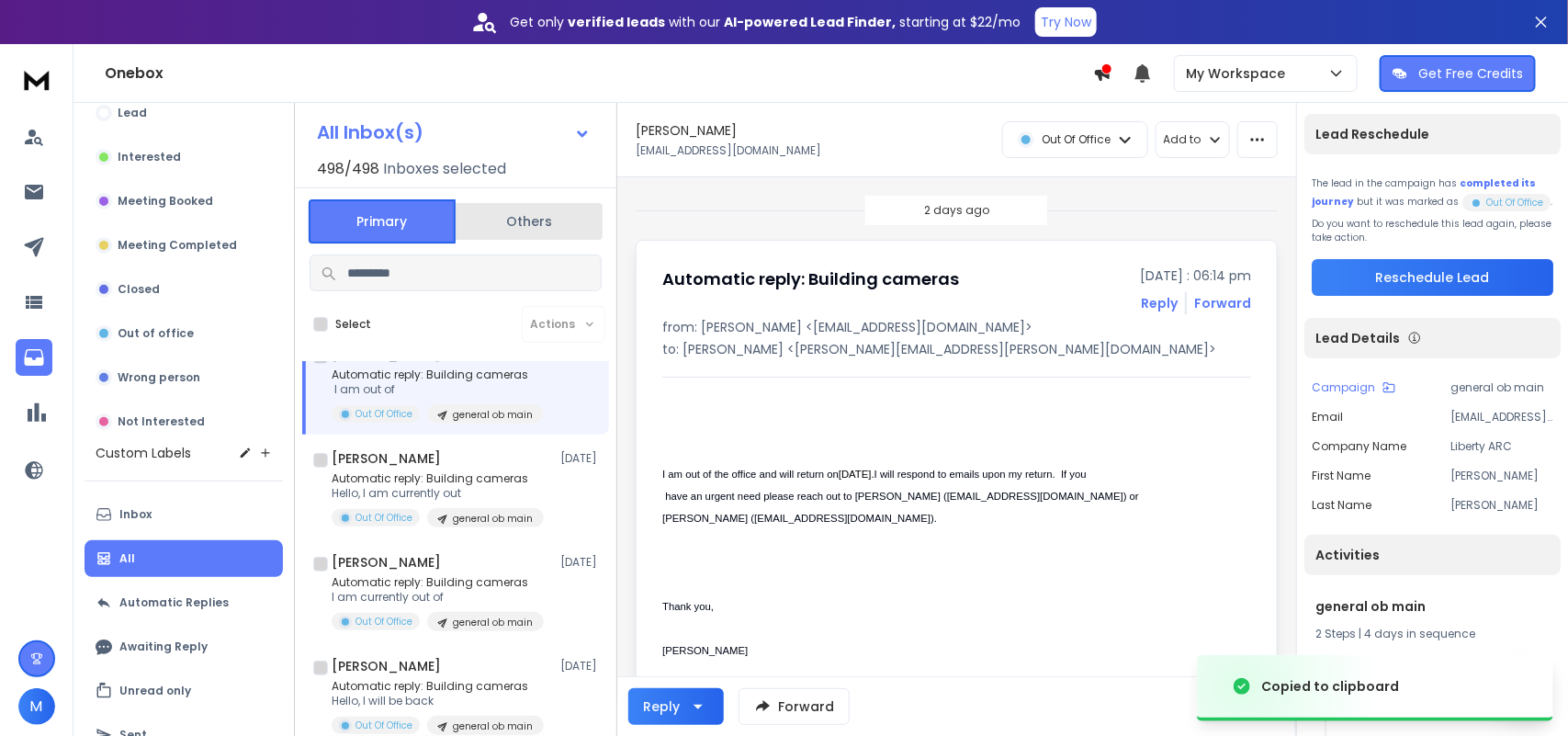
click at [686, 143] on p "ErinA@libertyarc.org" at bounding box center [729, 151] width 186 height 15
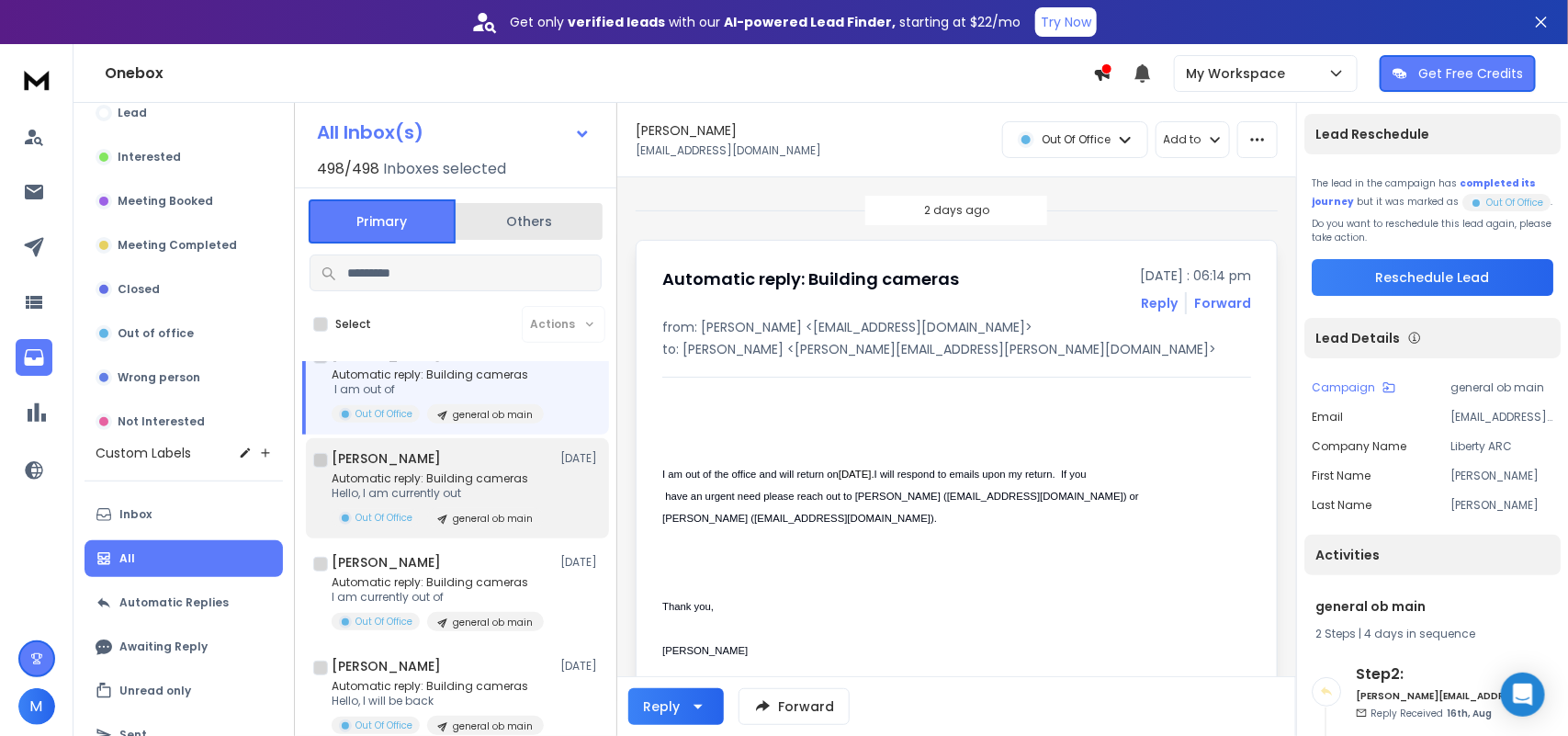
scroll to position [13483, 0]
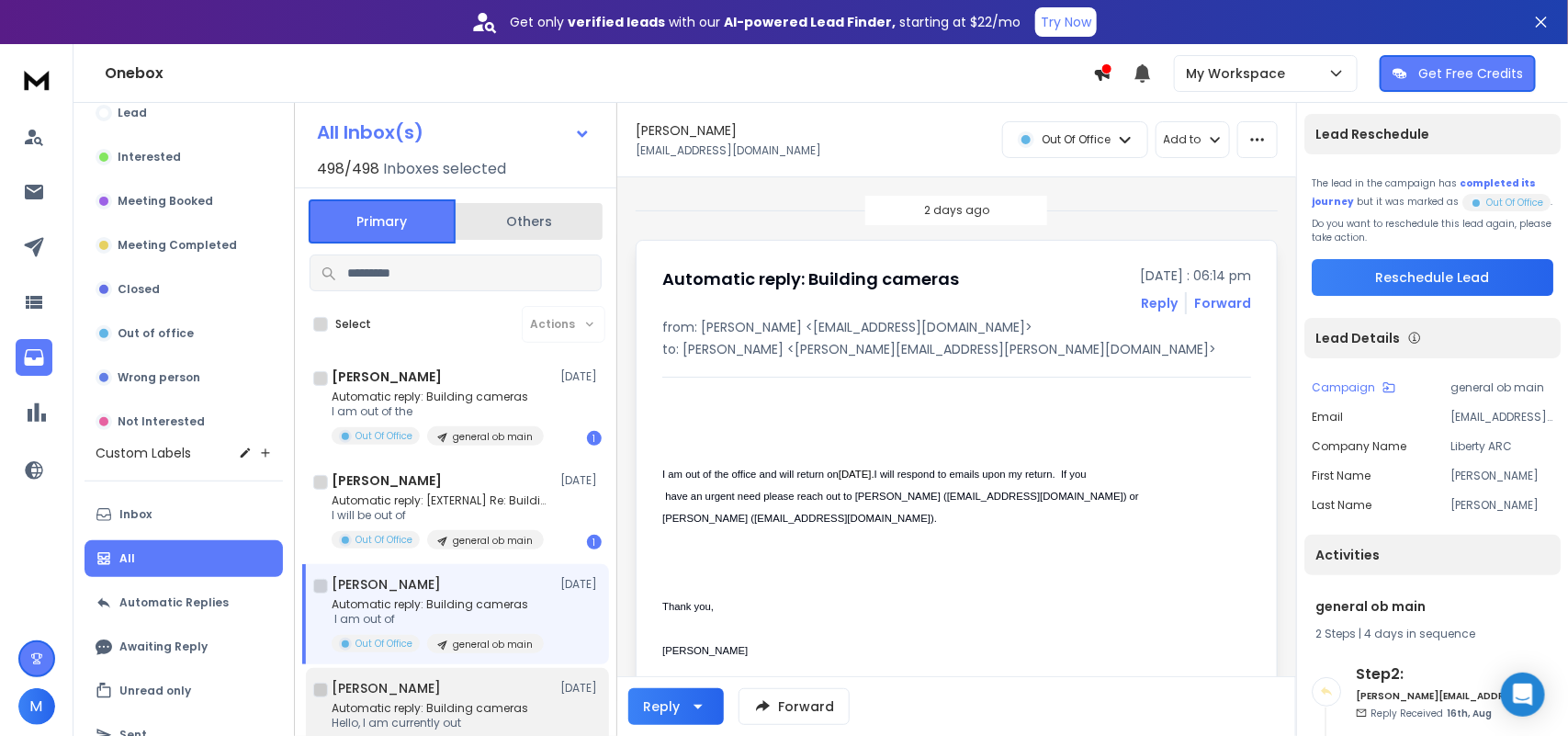
click at [502, 496] on p "Automatic reply: [EXTERNAL] Re: Building" at bounding box center [442, 501] width 220 height 15
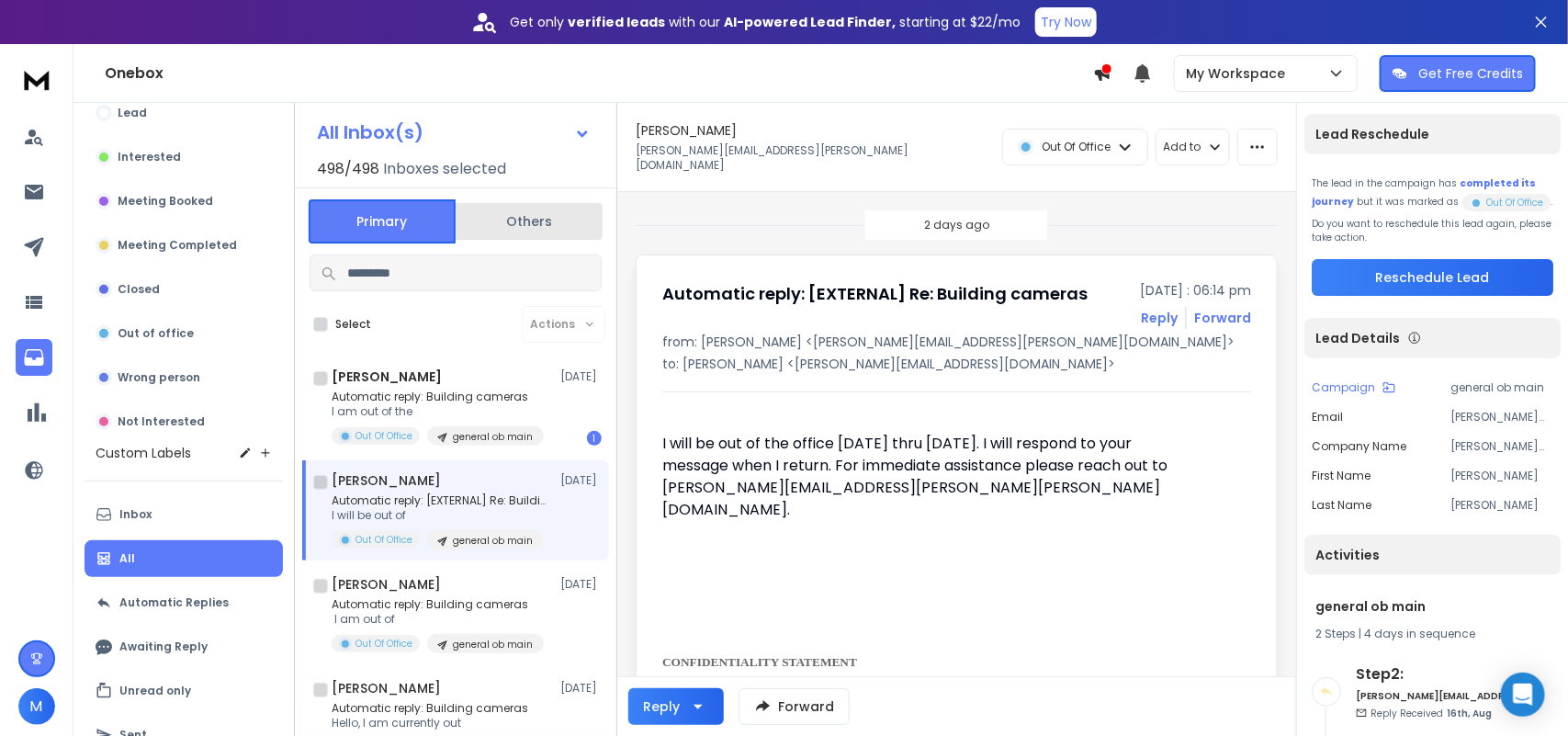
click at [709, 128] on h1 "Cortney A Mackey" at bounding box center [686, 130] width 101 height 19
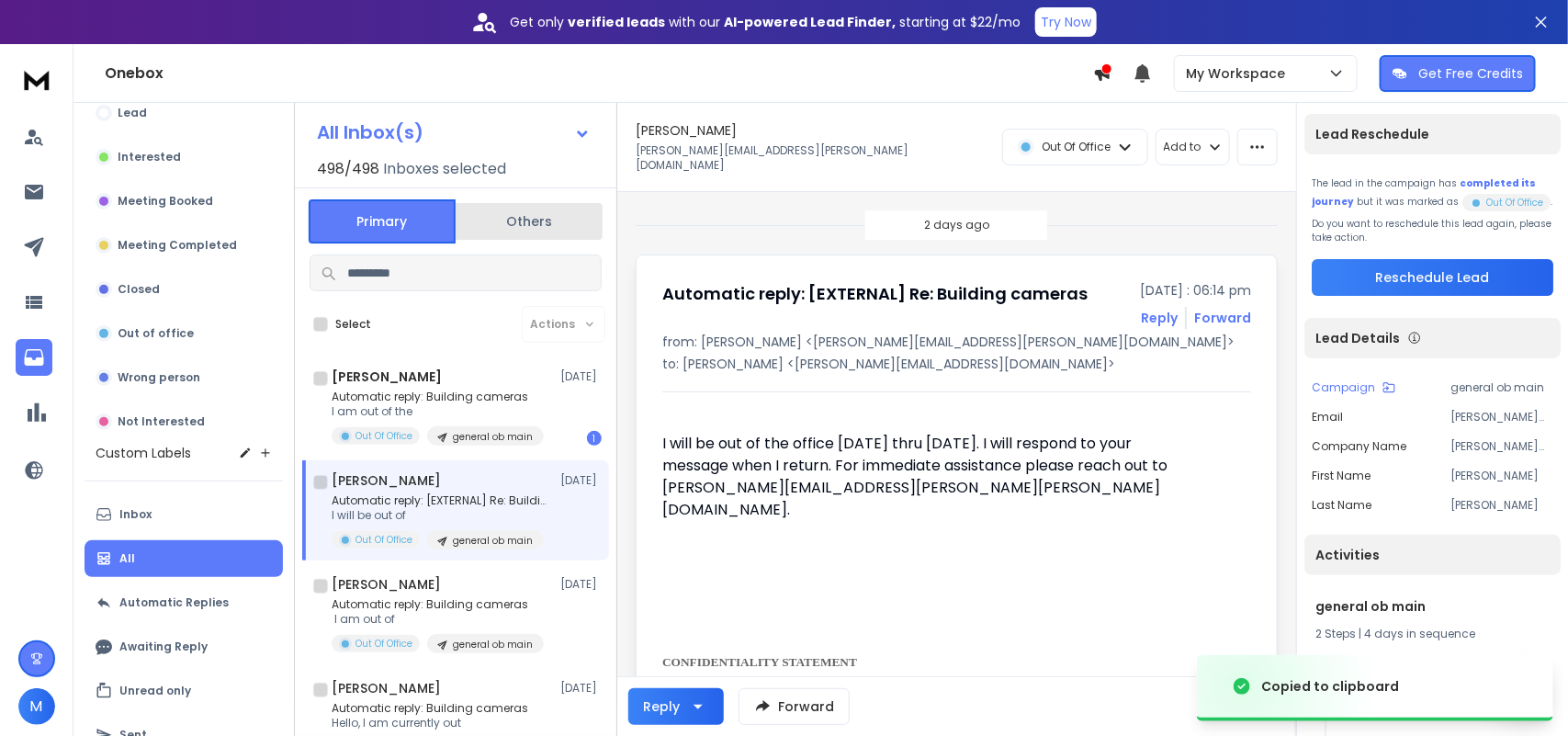
click at [728, 145] on p "Cortney.Mackey@warrencat.com" at bounding box center [793, 158] width 315 height 29
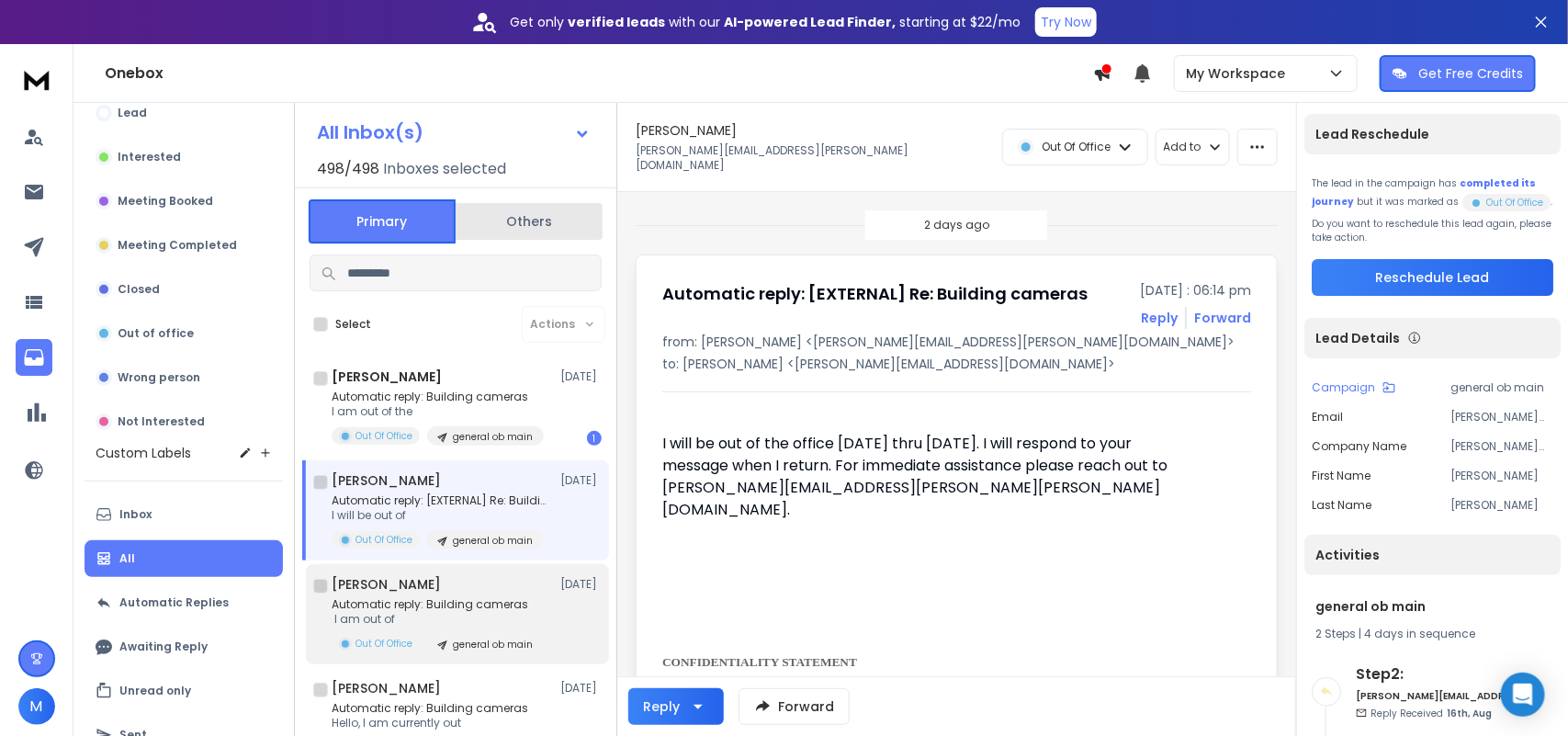
scroll to position [13254, 0]
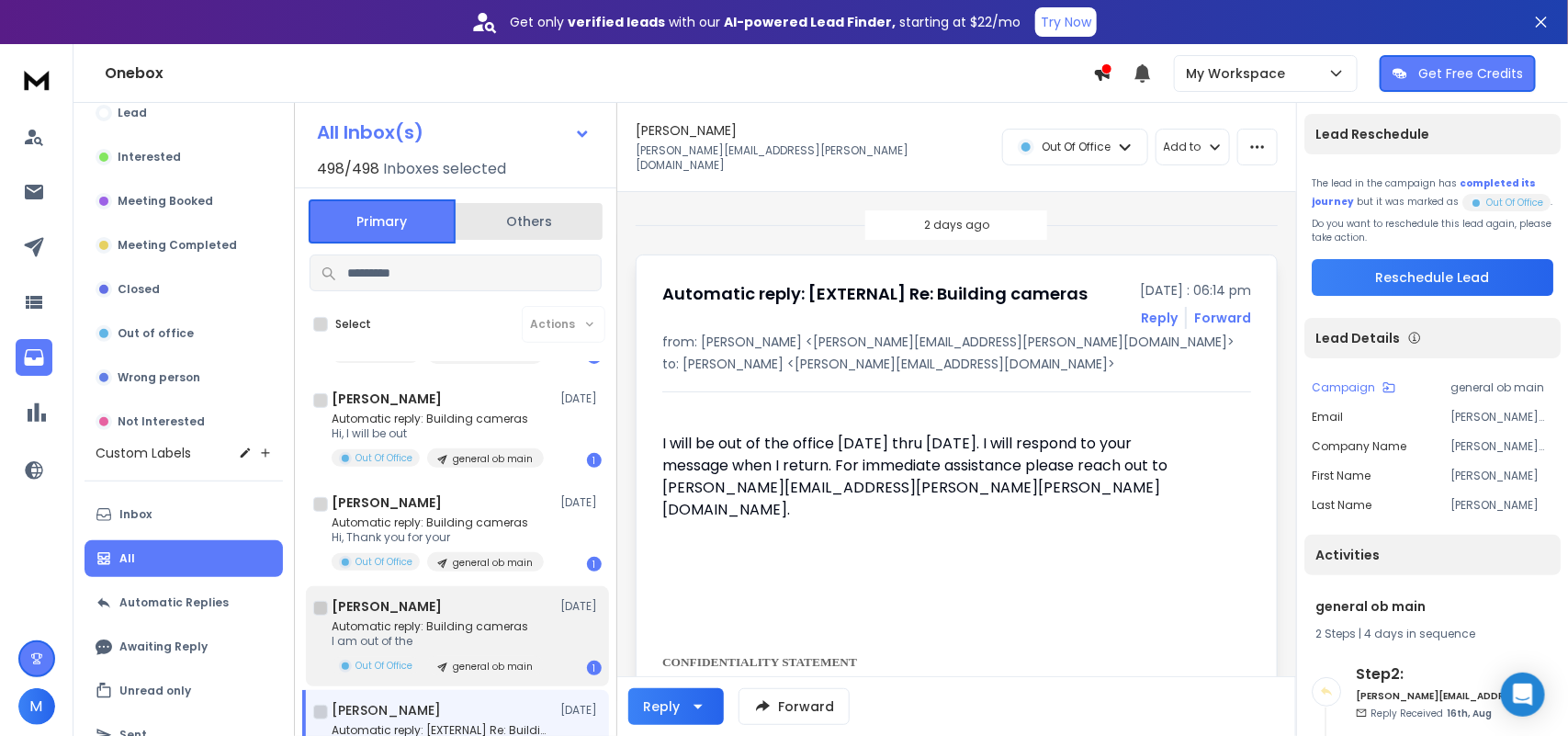
click at [494, 636] on p "I am out of the" at bounding box center [438, 641] width 212 height 15
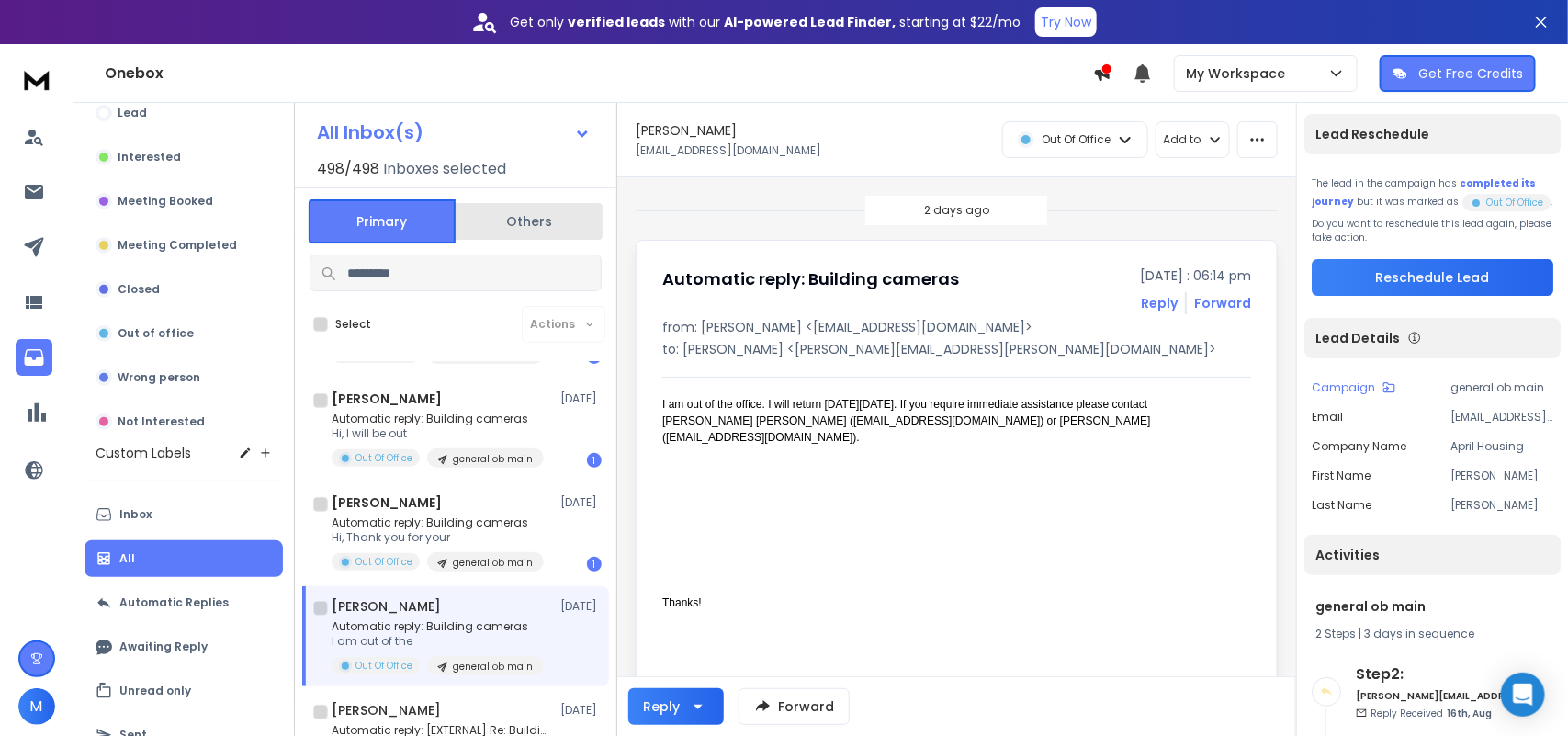
click at [694, 127] on h1 "Geoffrey Harris" at bounding box center [686, 130] width 101 height 19
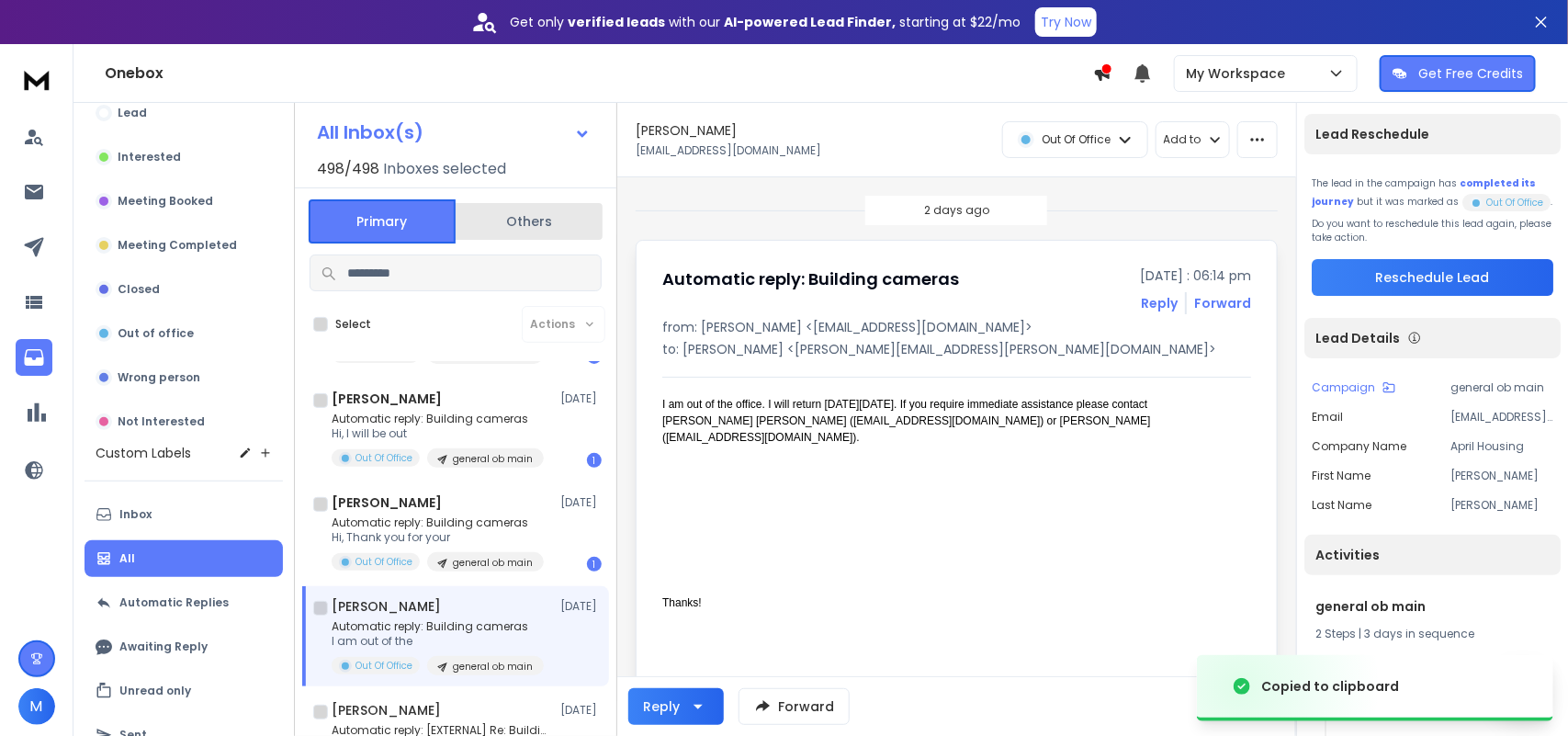
click at [748, 153] on p "GHarris@aprilhousing.com" at bounding box center [729, 151] width 186 height 15
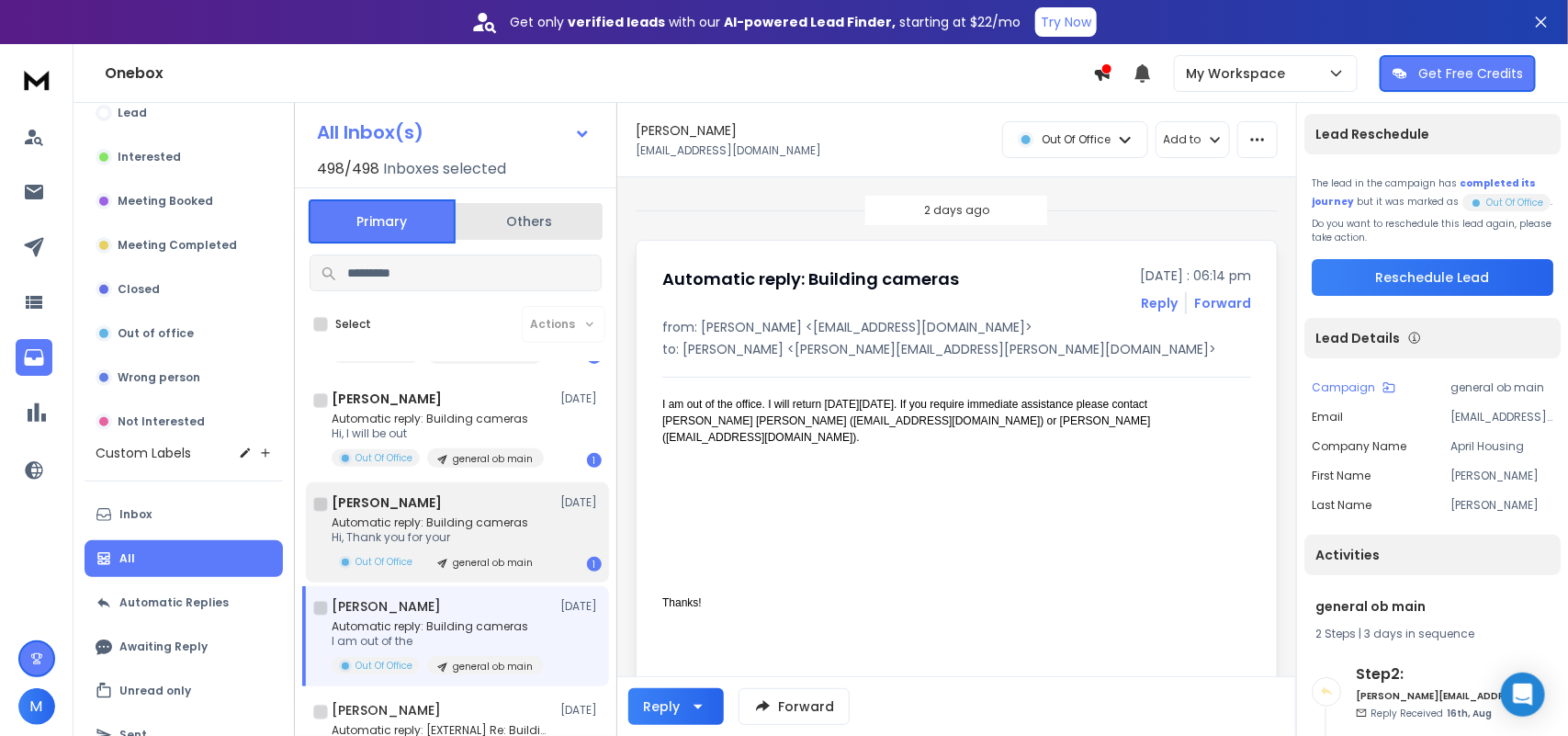
click at [415, 553] on div "Out Of Office" at bounding box center [376, 562] width 88 height 18
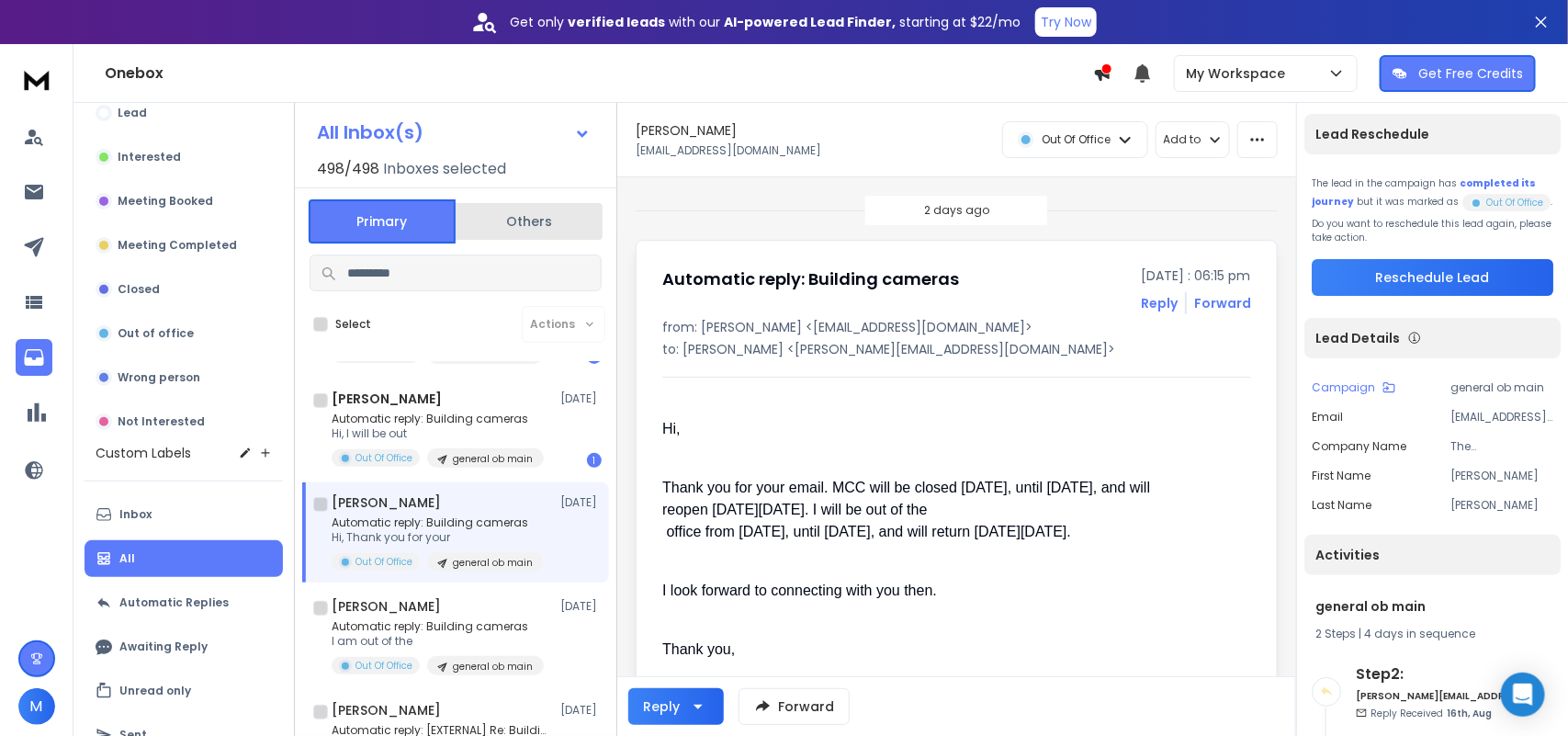
click at [707, 130] on h1 "Samantha Guarino" at bounding box center [686, 130] width 101 height 19
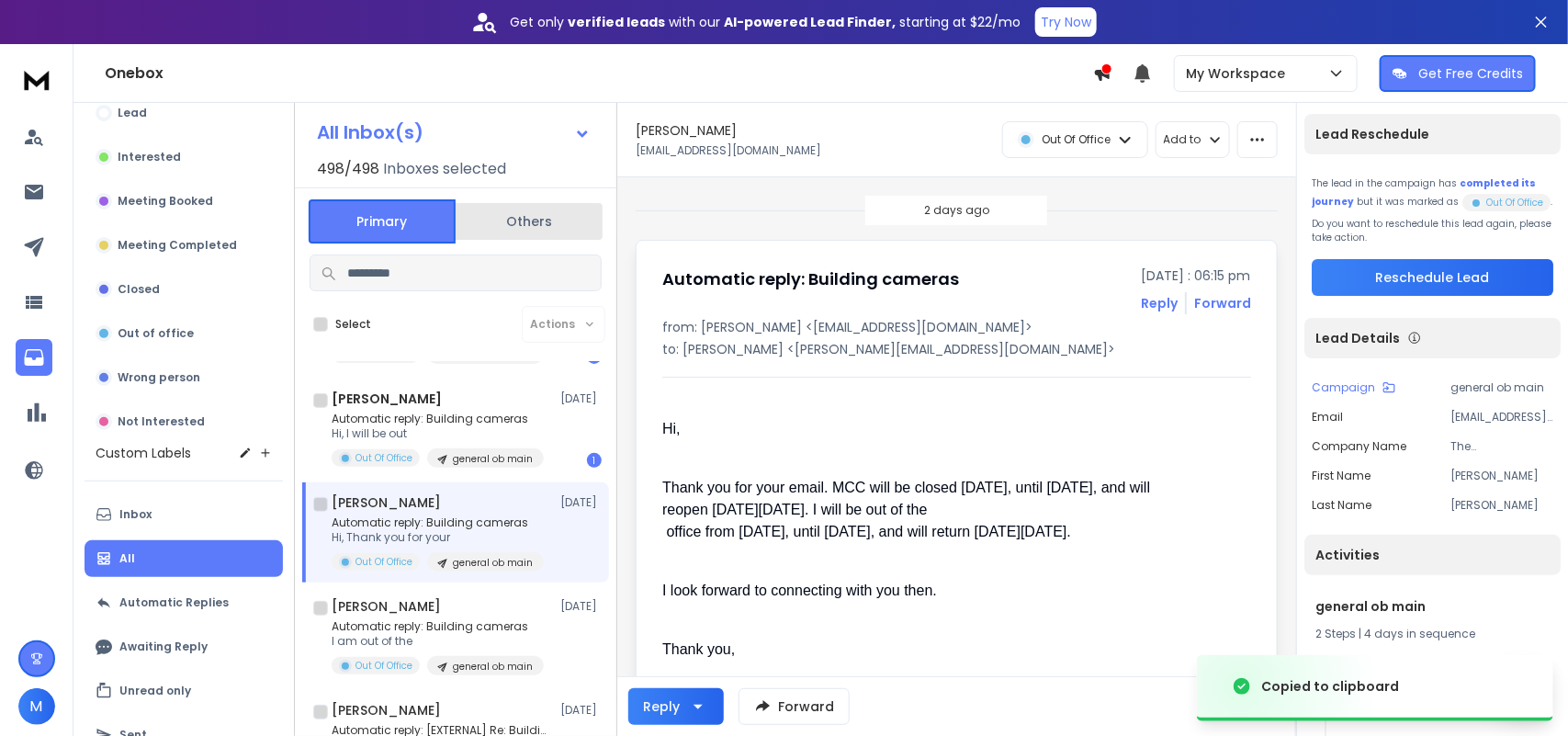
click at [731, 149] on p "SGuarino@manhattanchildrenscenter.org" at bounding box center [729, 151] width 186 height 15
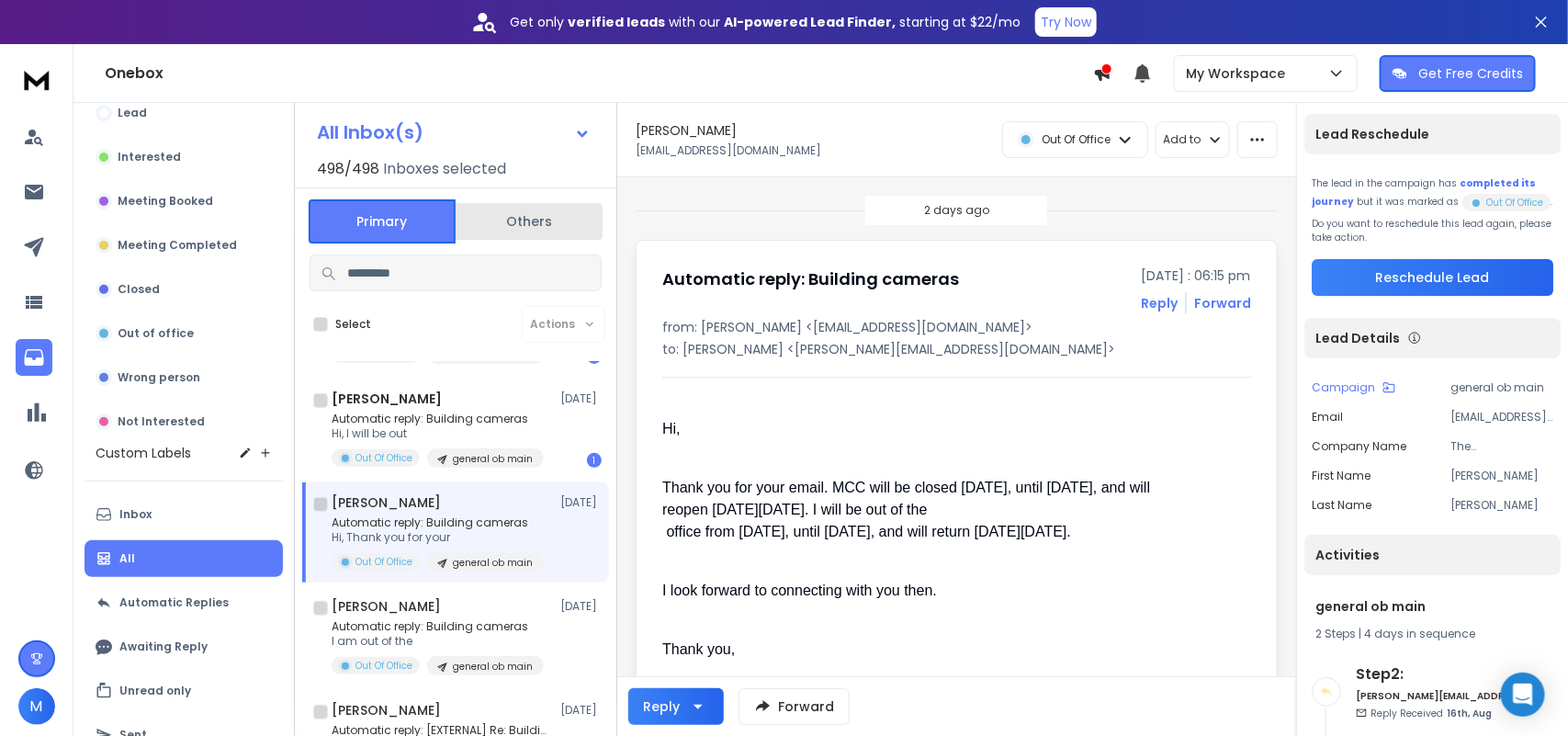
click at [1506, 425] on p "sguarino@manhattanchildrenscenter.org" at bounding box center [1502, 417] width 103 height 15
click at [700, 126] on h1 "Samantha Guarino" at bounding box center [686, 130] width 101 height 19
click at [1504, 454] on p "The Manhattan Childrens Center" at bounding box center [1502, 446] width 103 height 15
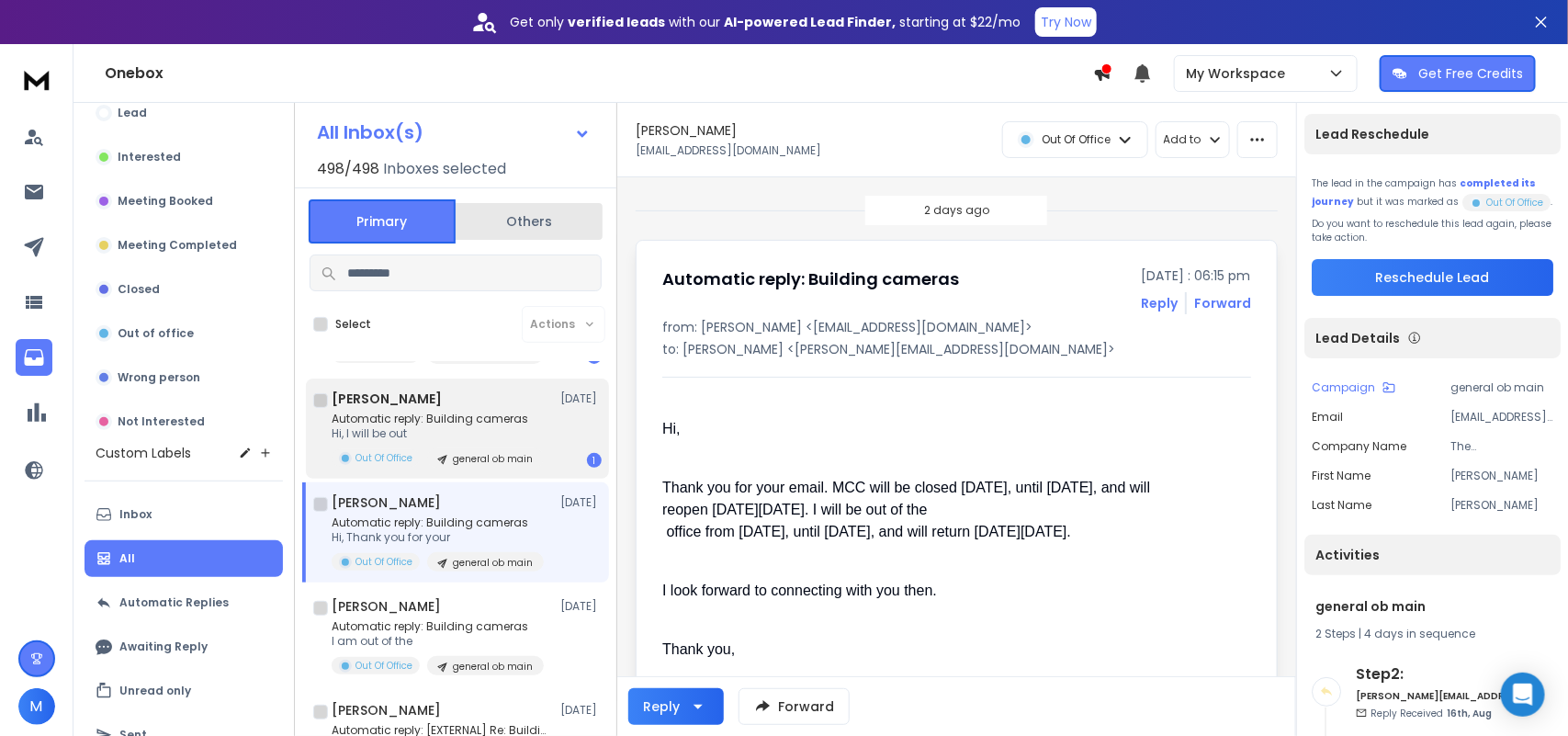
click at [431, 412] on p "Automatic reply: Building cameras" at bounding box center [438, 419] width 212 height 15
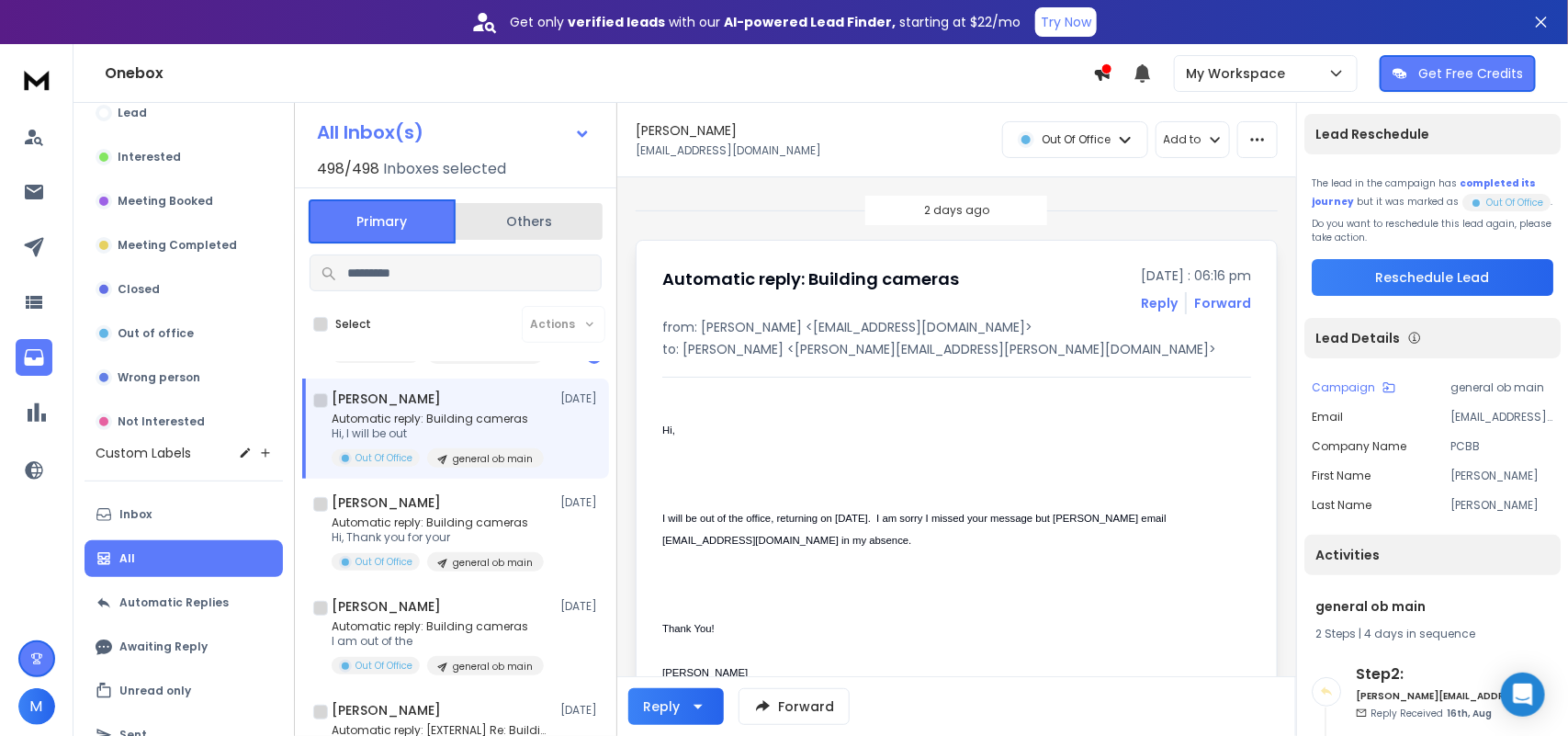
click at [669, 127] on h1 "Alex Dalton" at bounding box center [686, 130] width 101 height 19
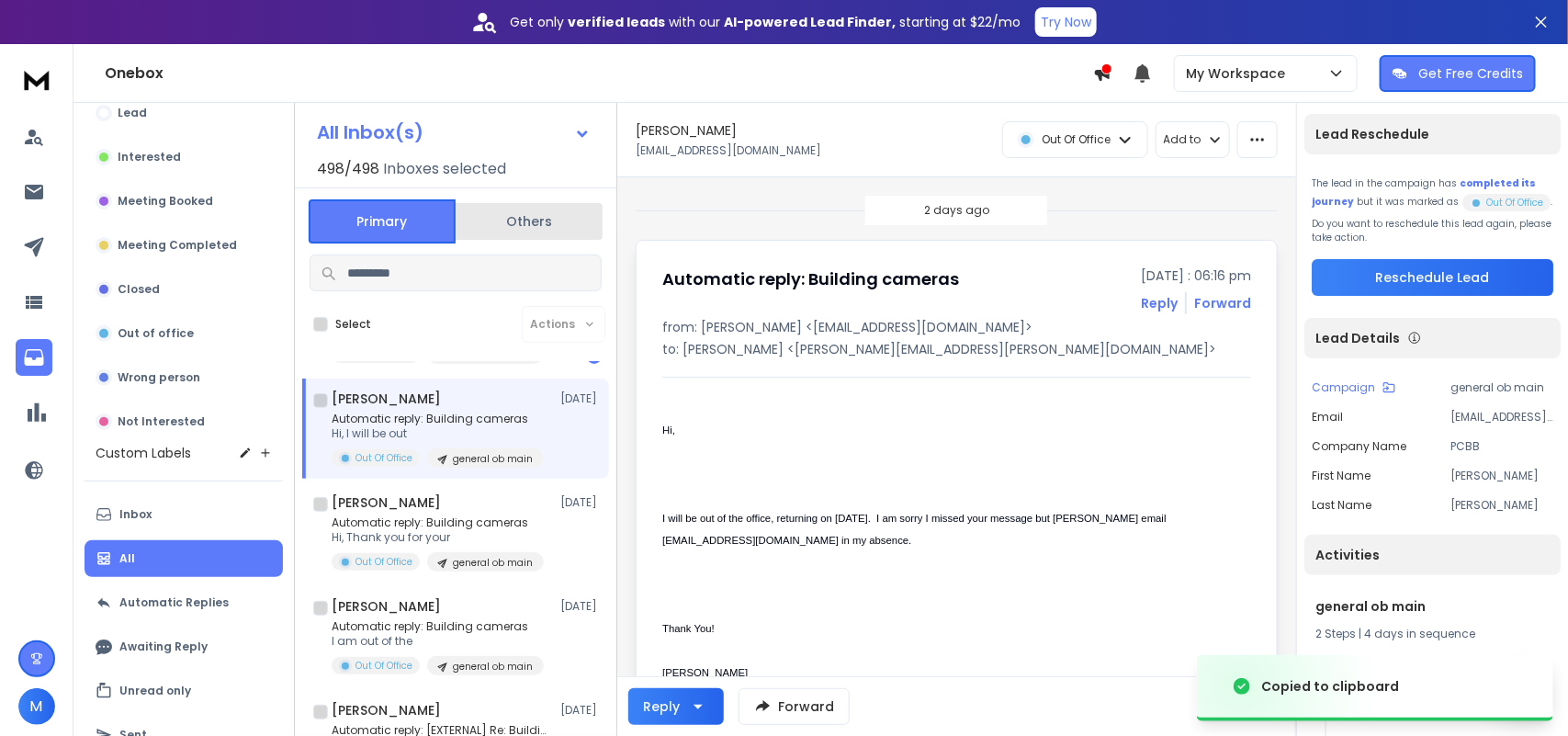
click at [713, 149] on p "adalton@pcbb.com" at bounding box center [729, 151] width 186 height 15
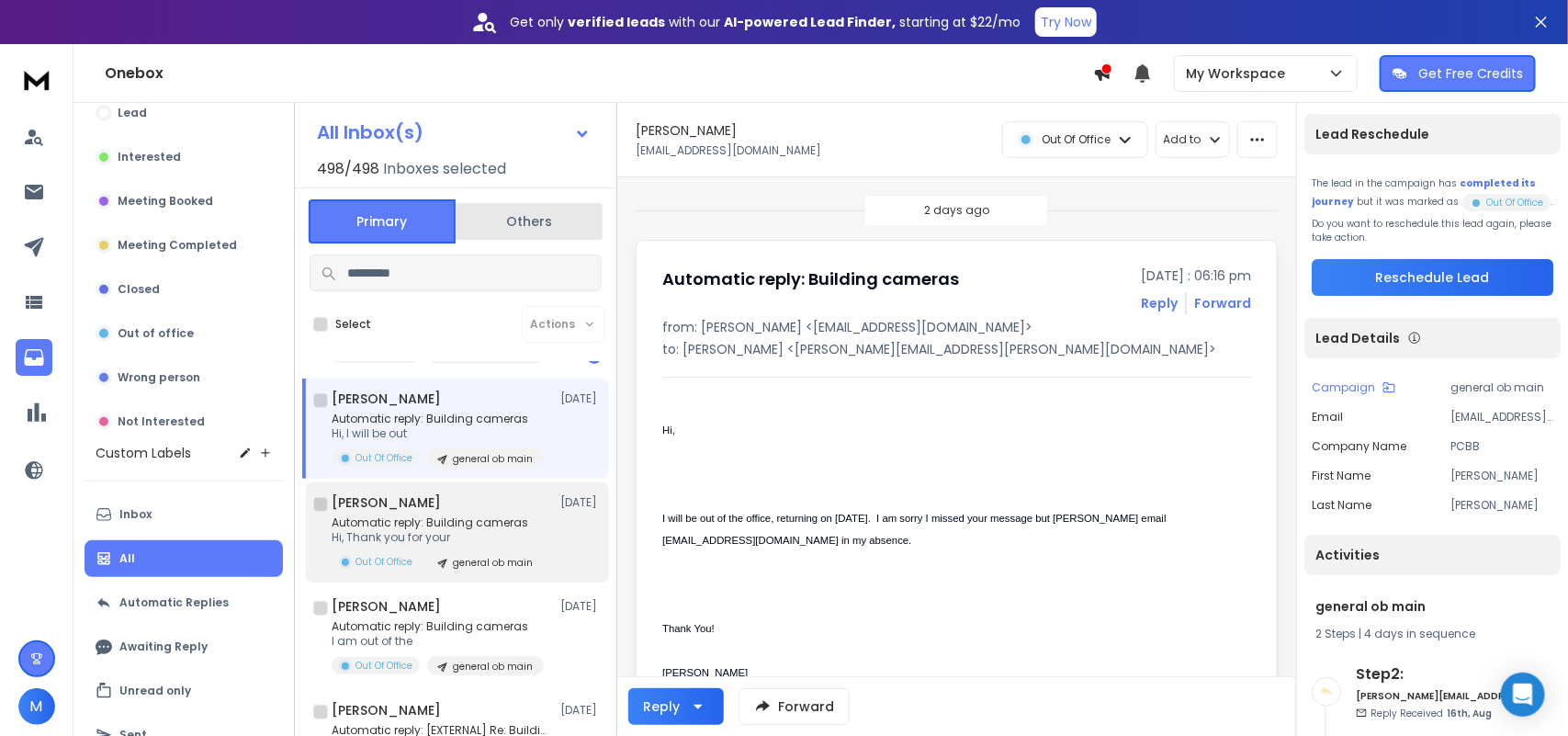
scroll to position [13139, 0]
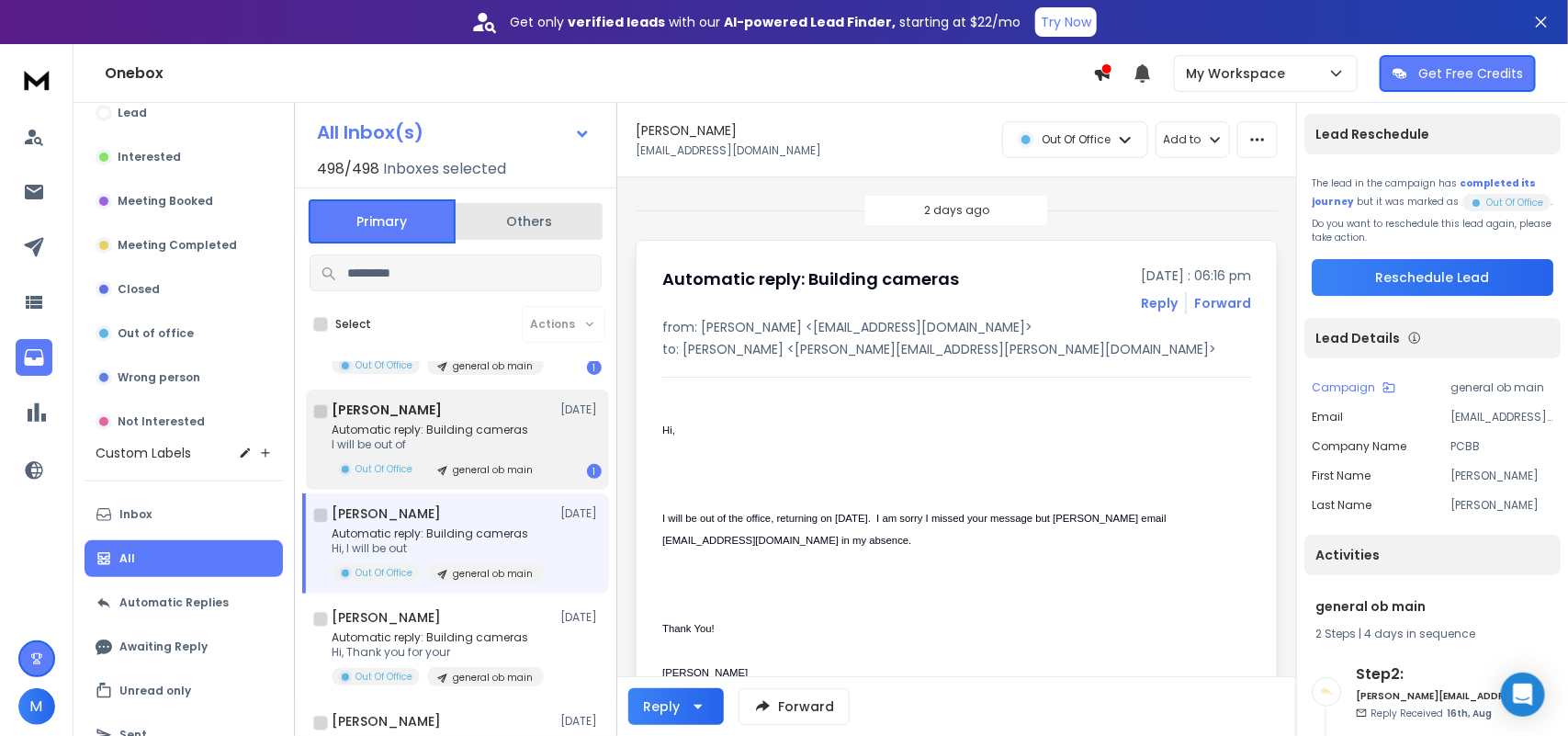
click at [460, 463] on p "general ob main" at bounding box center [492, 470] width 80 height 14
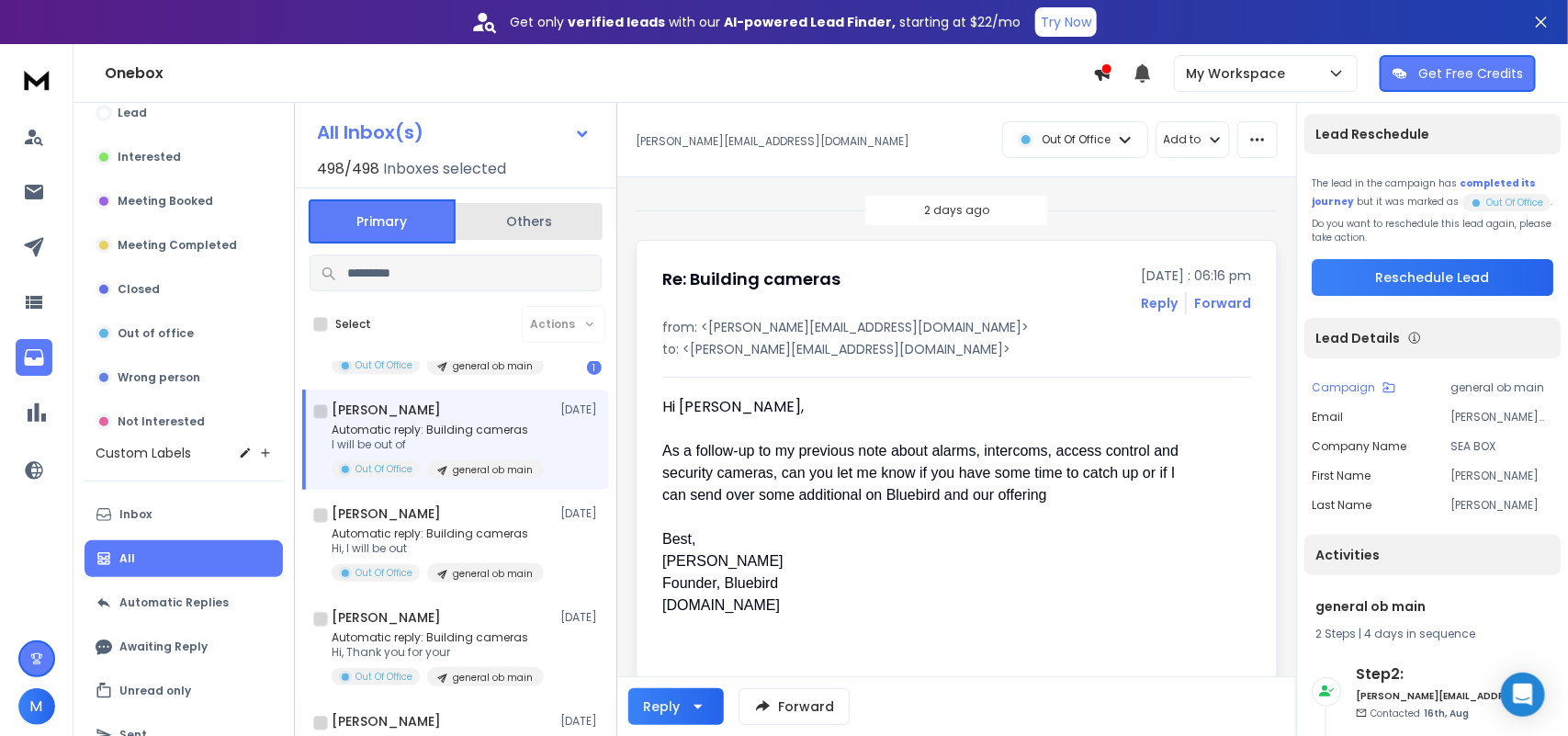
scroll to position [90, 0]
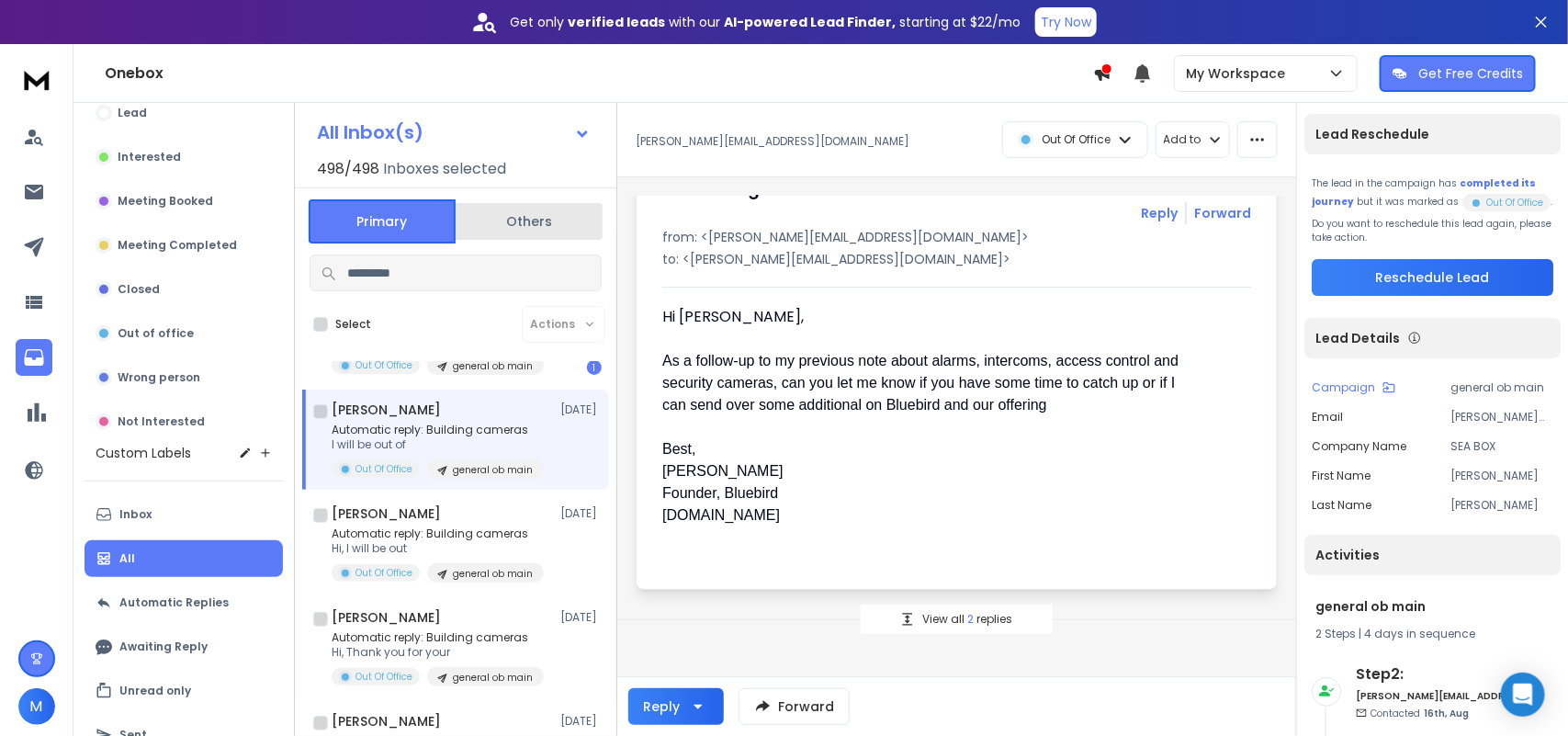
click at [946, 616] on p "View all 2 replies" at bounding box center [967, 619] width 90 height 15
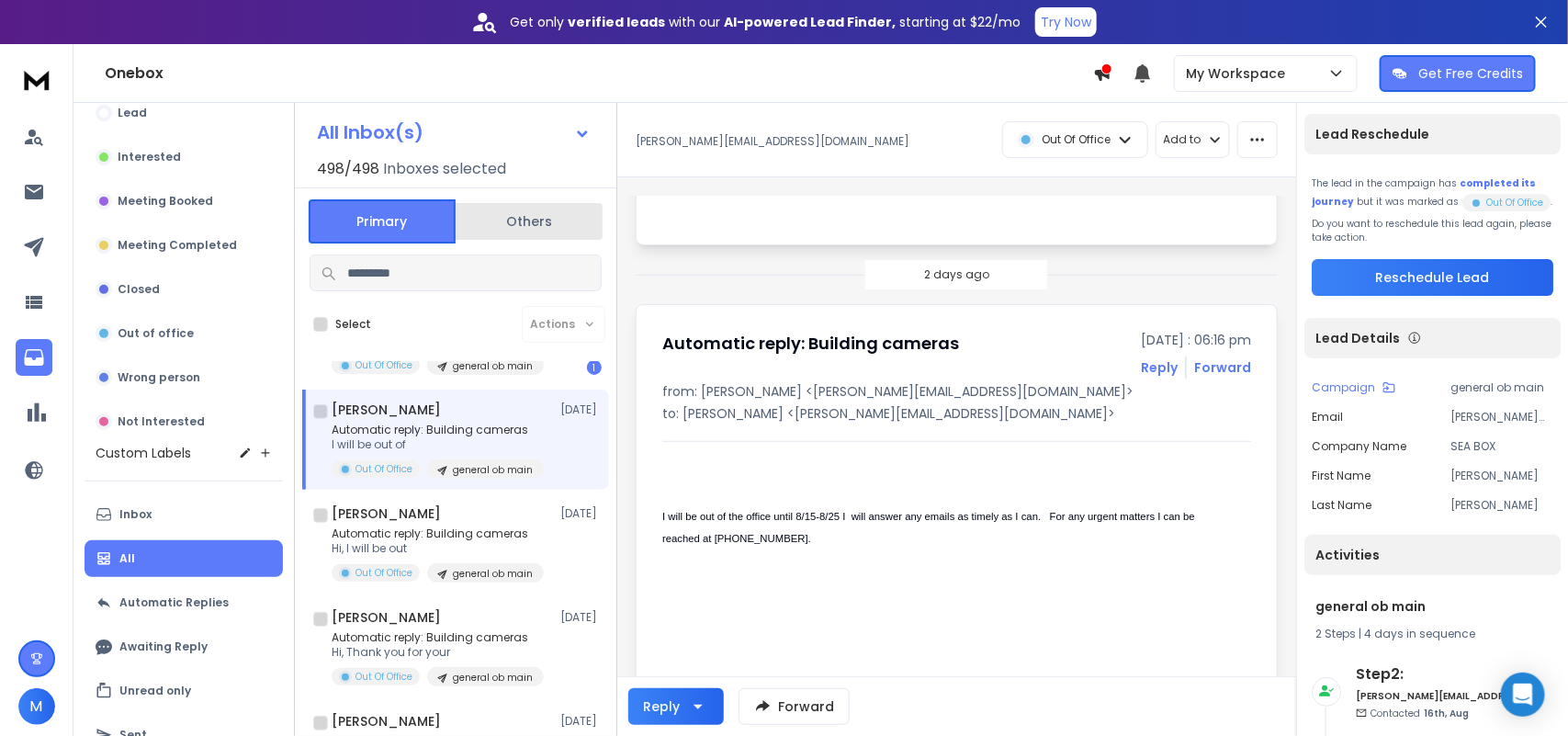
click at [669, 143] on p "bobb@seabox.com" at bounding box center [773, 142] width 274 height 15
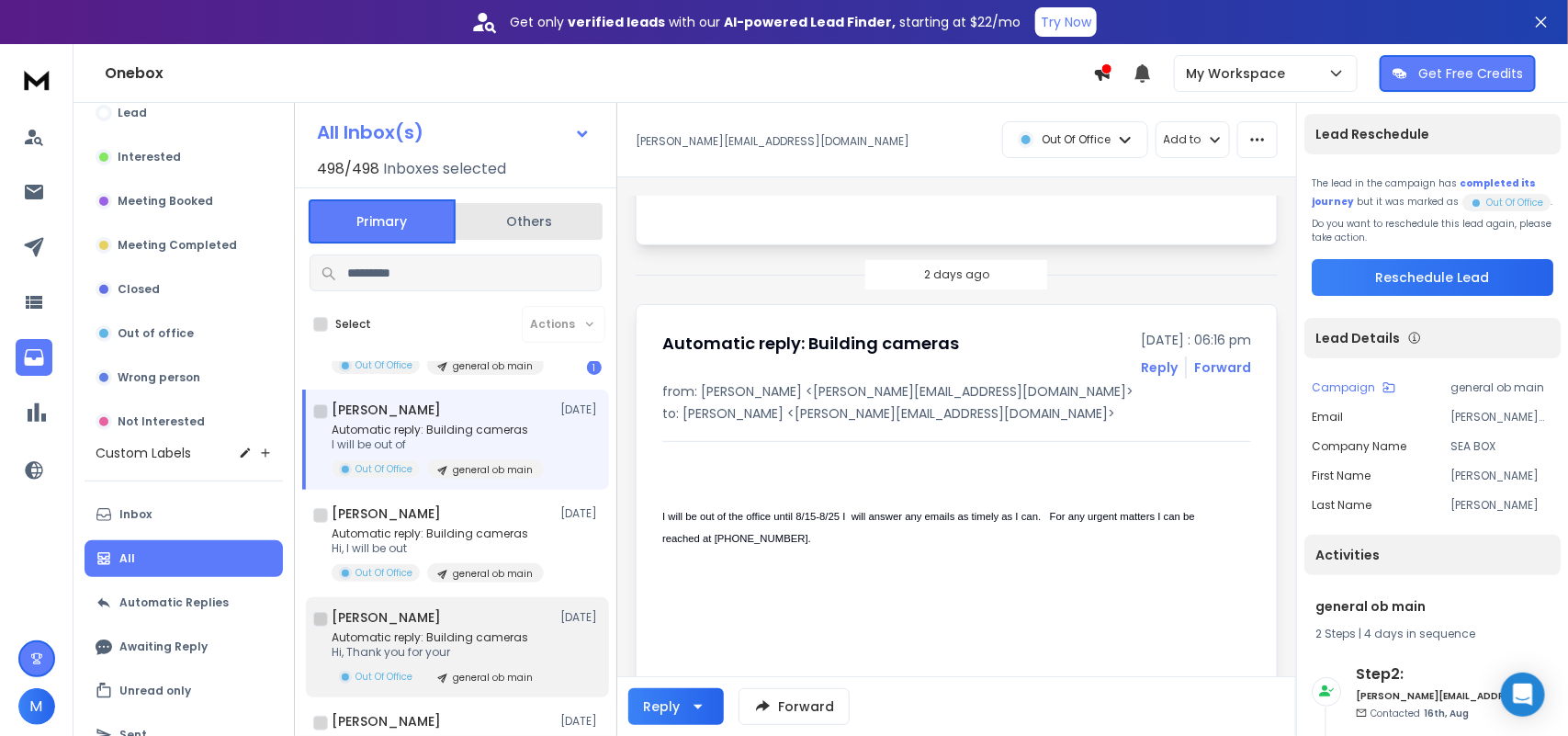
scroll to position [12910, 0]
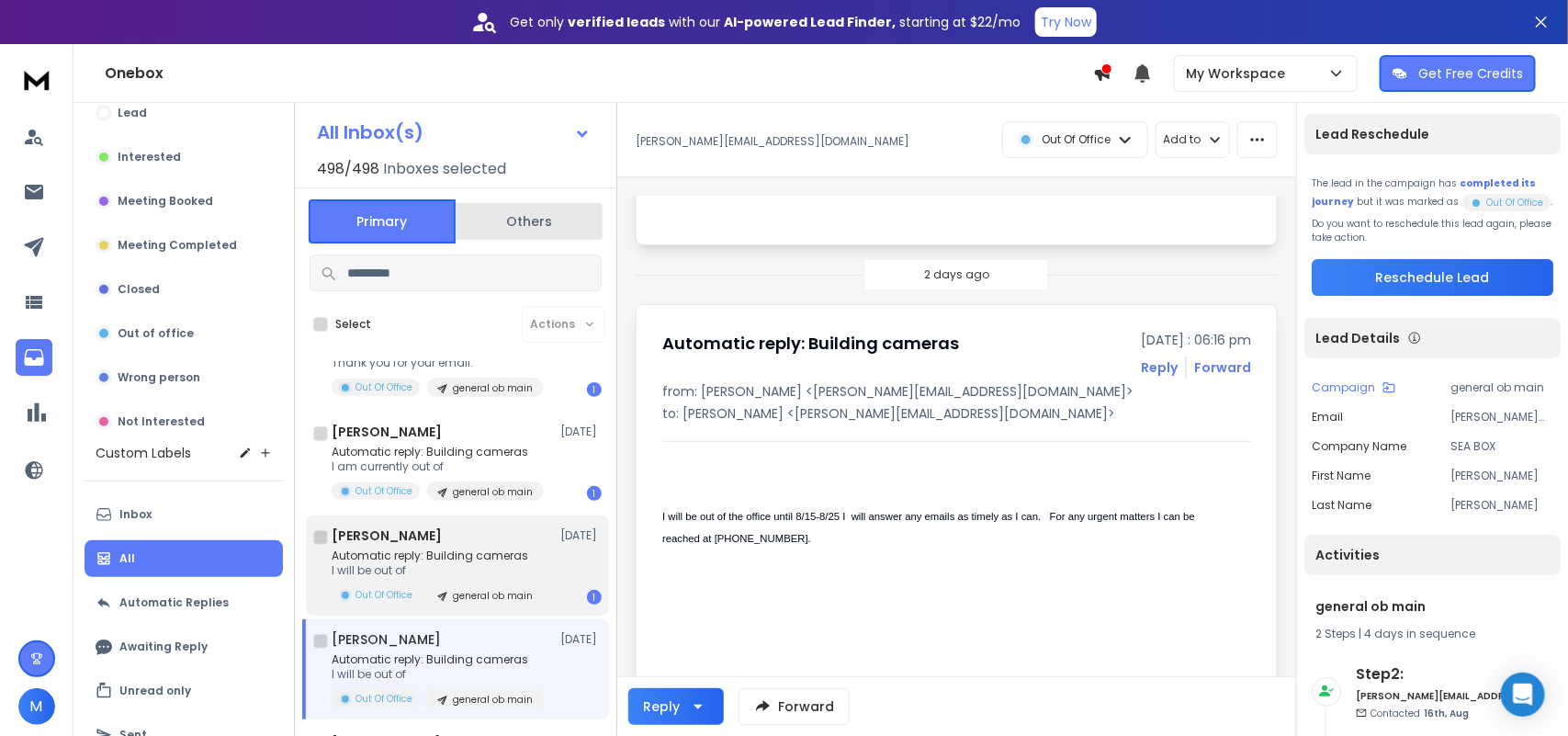
click at [453, 589] on p "general ob main" at bounding box center [492, 595] width 80 height 14
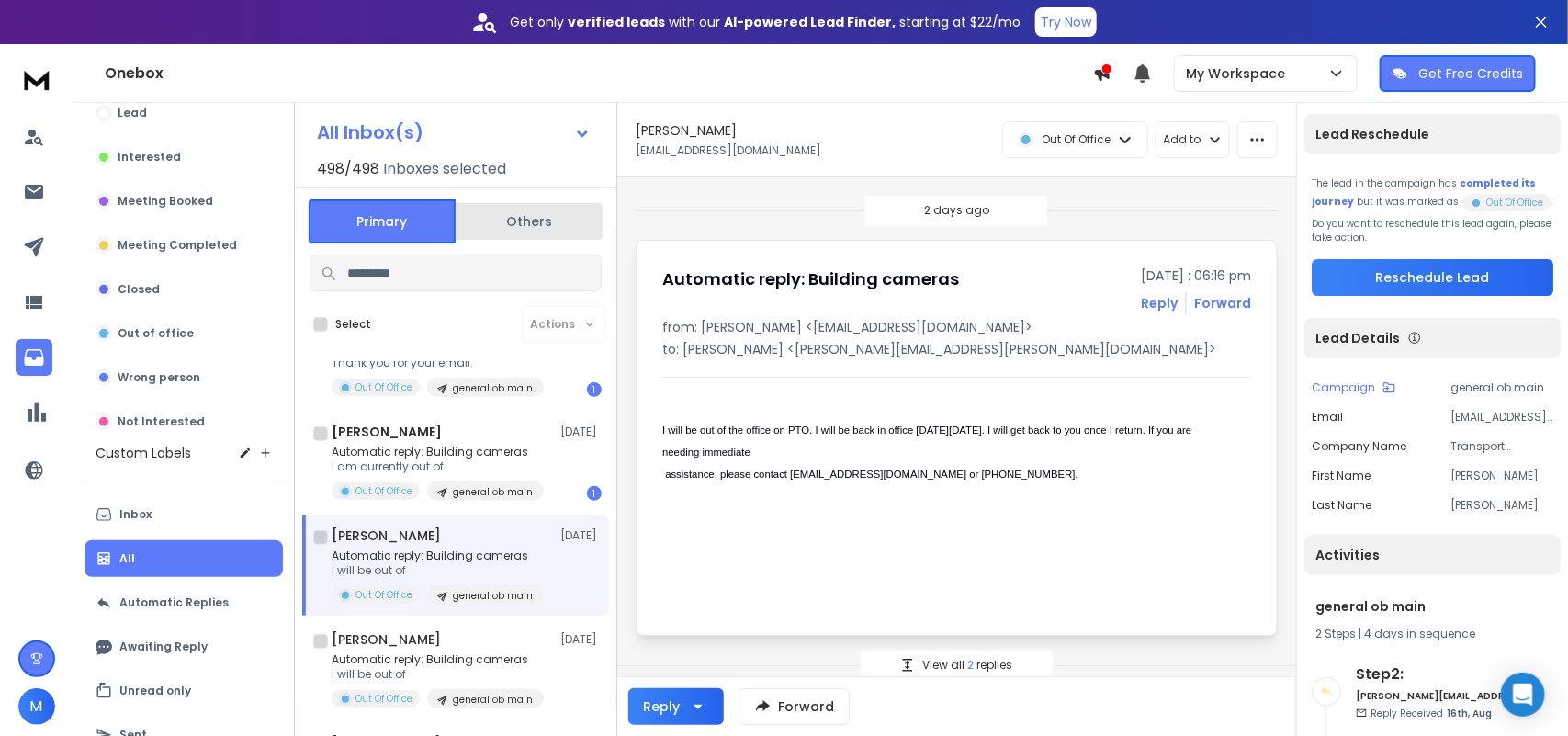
click at [692, 122] on h1 "Jose Vargas" at bounding box center [686, 130] width 101 height 19
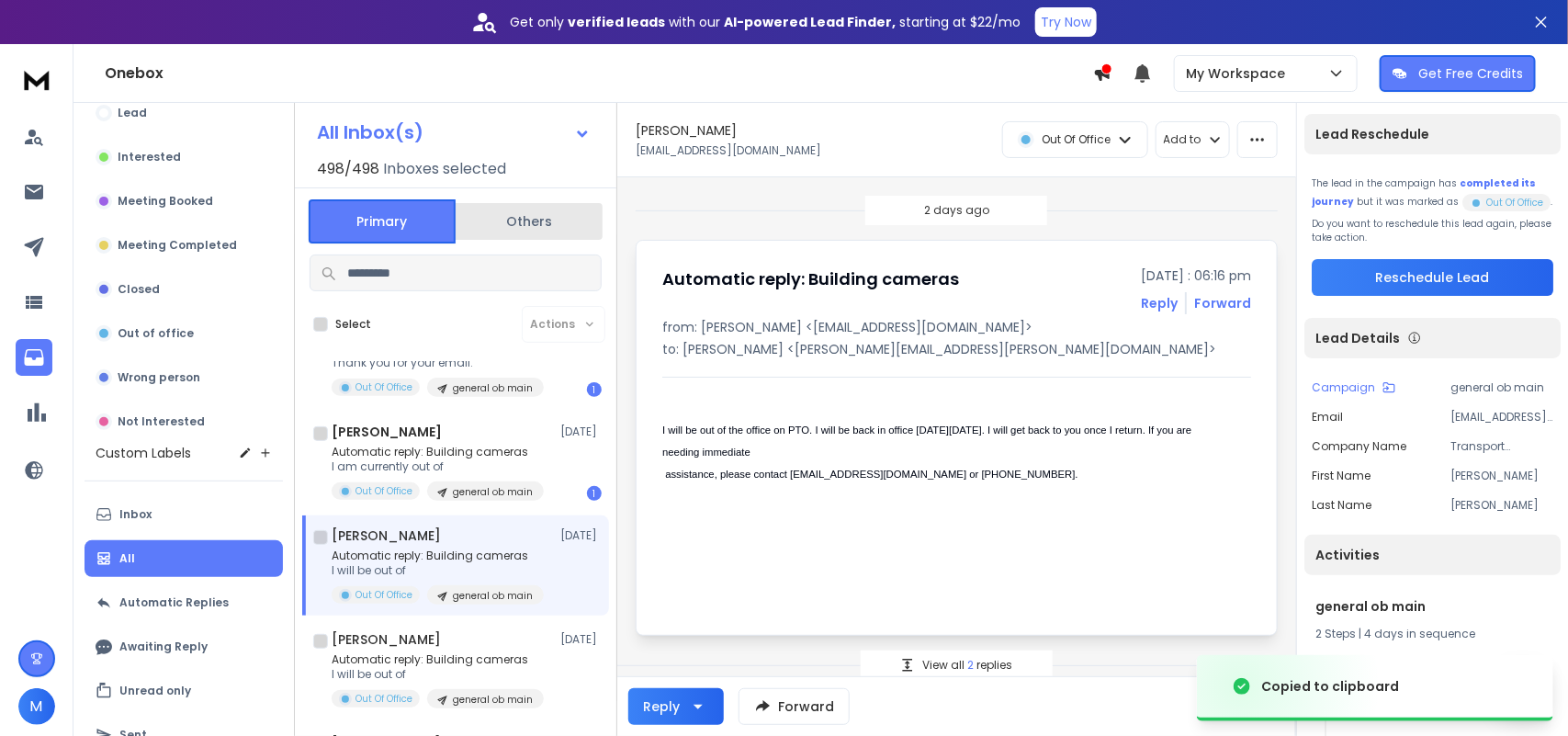
click at [710, 144] on p "jvargas@tel360.com" at bounding box center [729, 151] width 186 height 15
click at [1497, 425] on p "jvargas@teleasing.com" at bounding box center [1502, 417] width 103 height 15
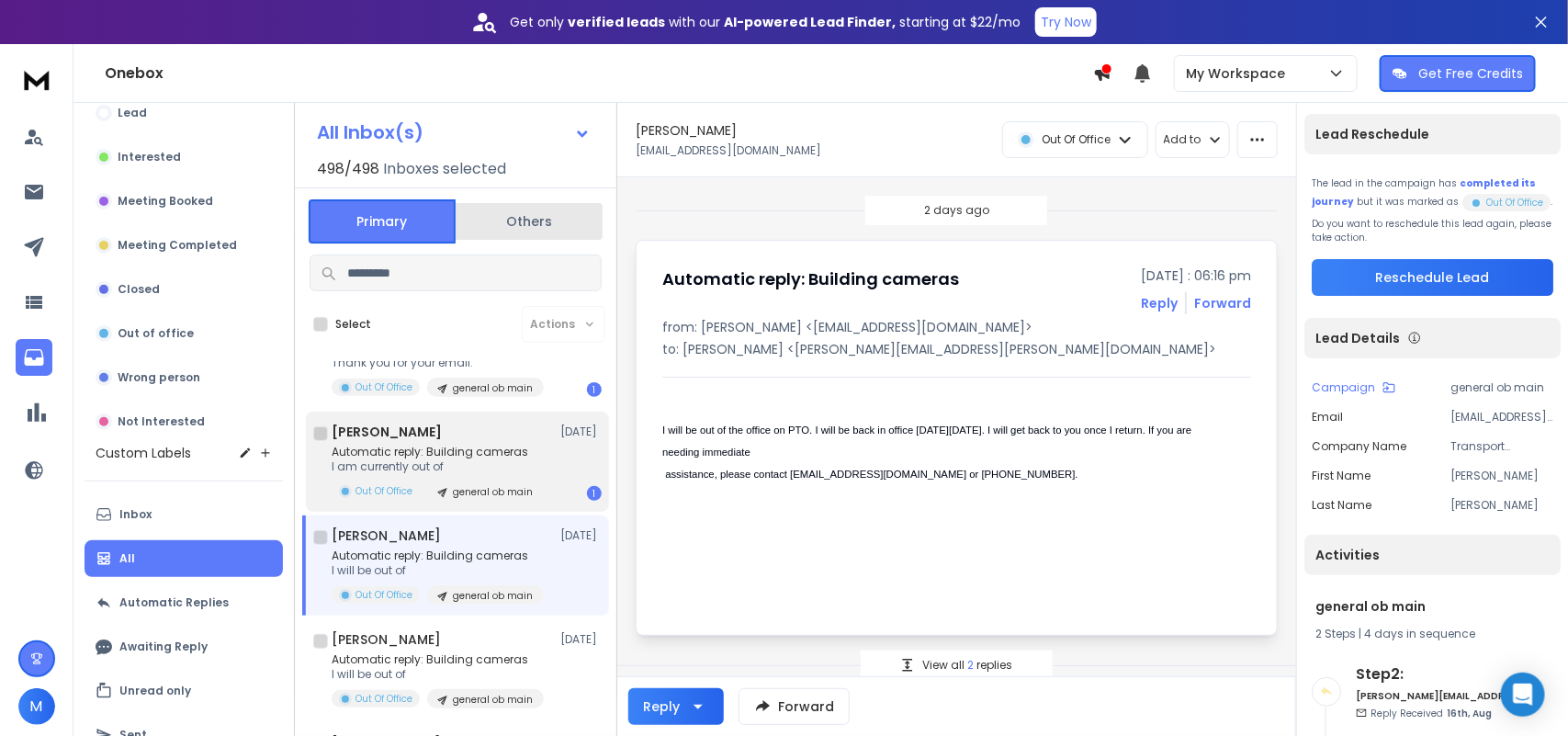
click at [497, 444] on p "Automatic reply: Building cameras" at bounding box center [438, 452] width 212 height 15
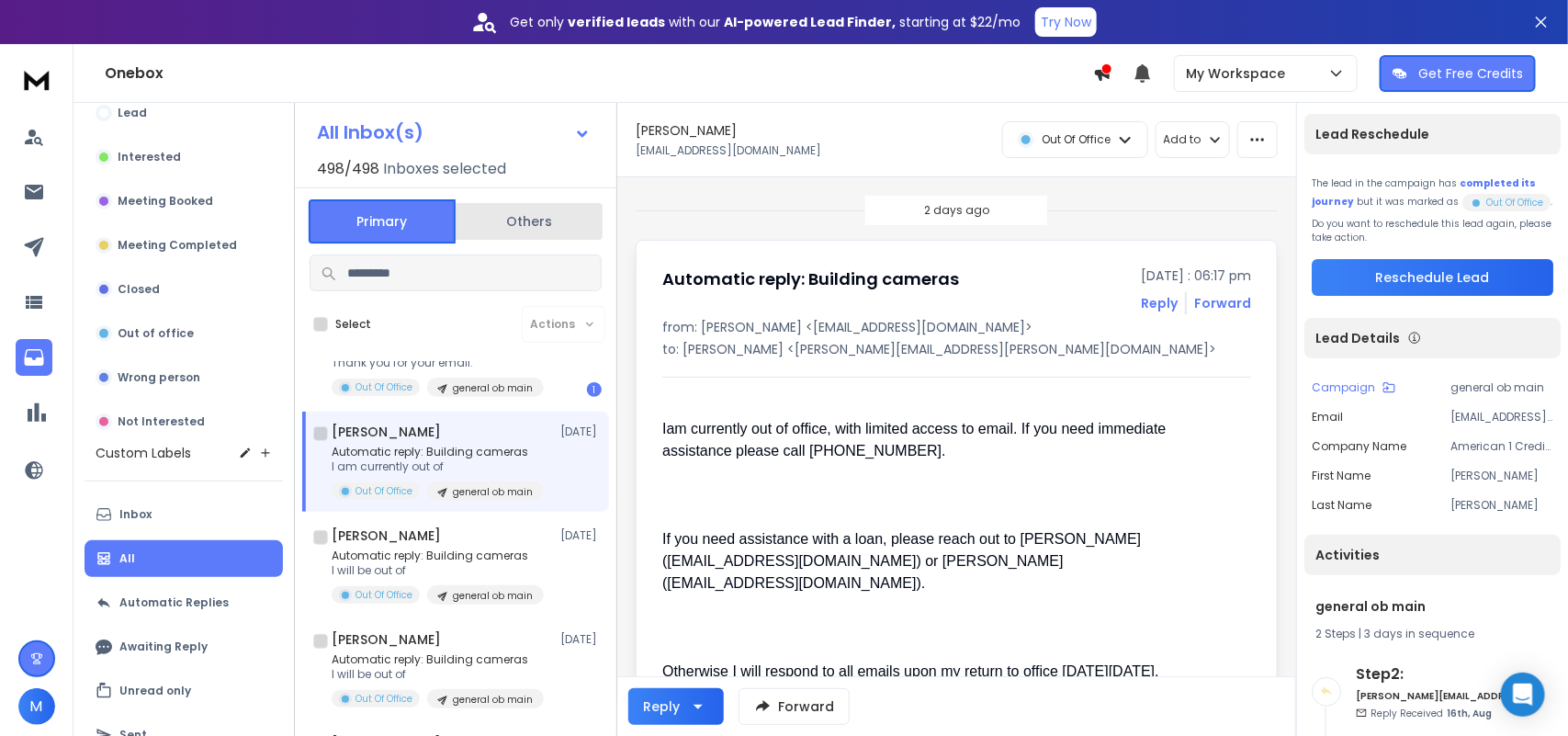
click at [717, 129] on h1 "Brandi N. DeRoo" at bounding box center [686, 130] width 101 height 19
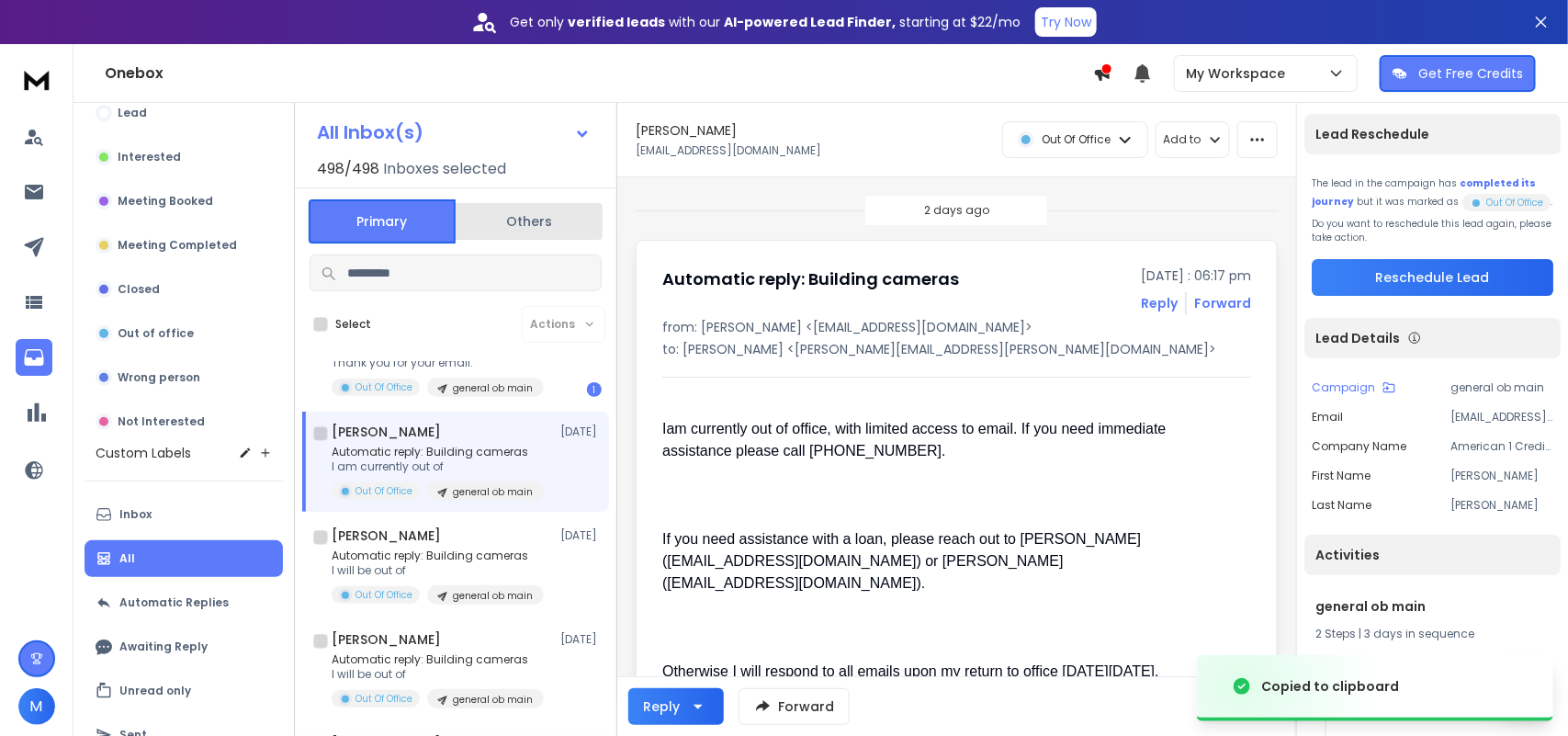
click at [717, 150] on p "bderoo@a1cu.org" at bounding box center [729, 151] width 186 height 15
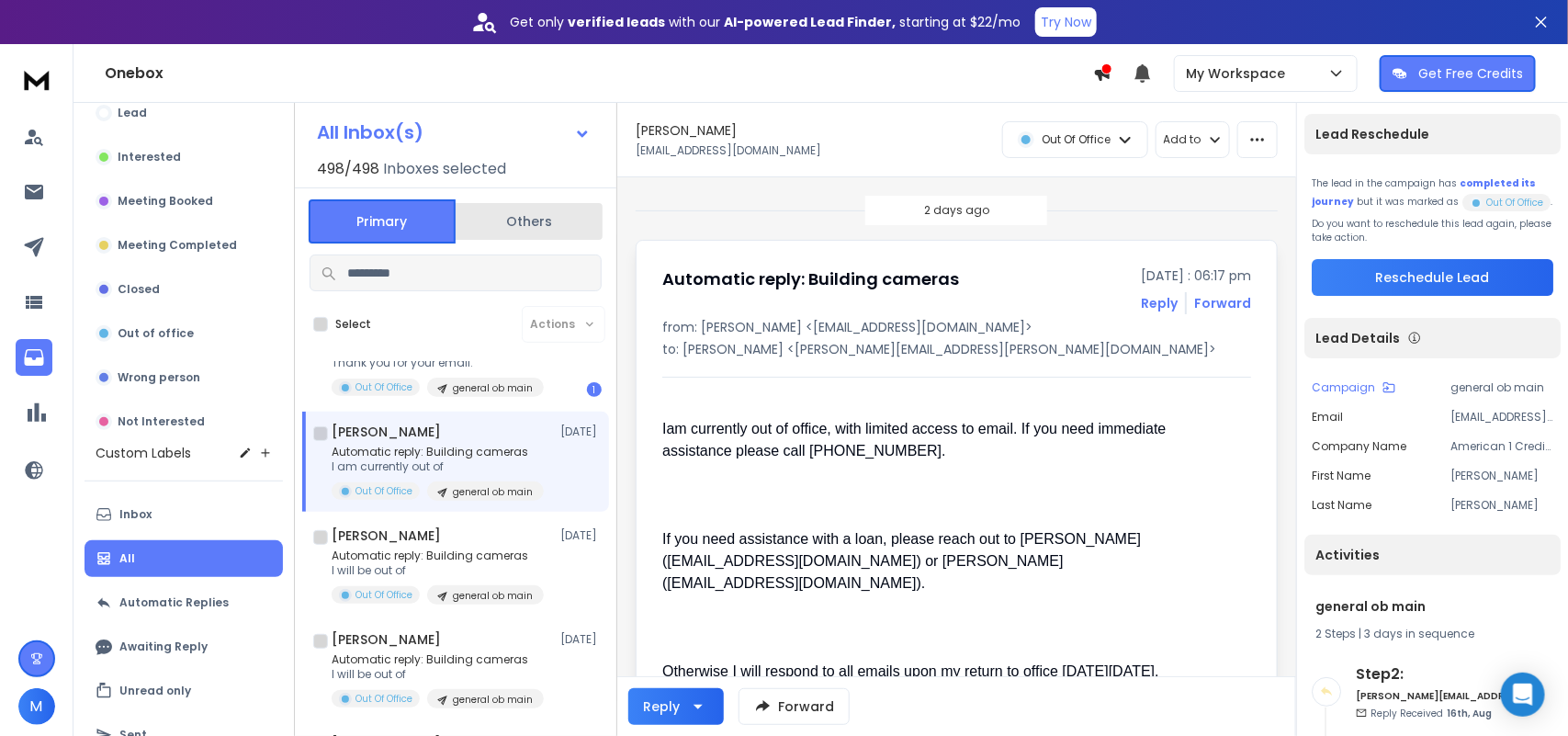
click at [1493, 454] on p "American 1 Credit Union" at bounding box center [1502, 446] width 103 height 15
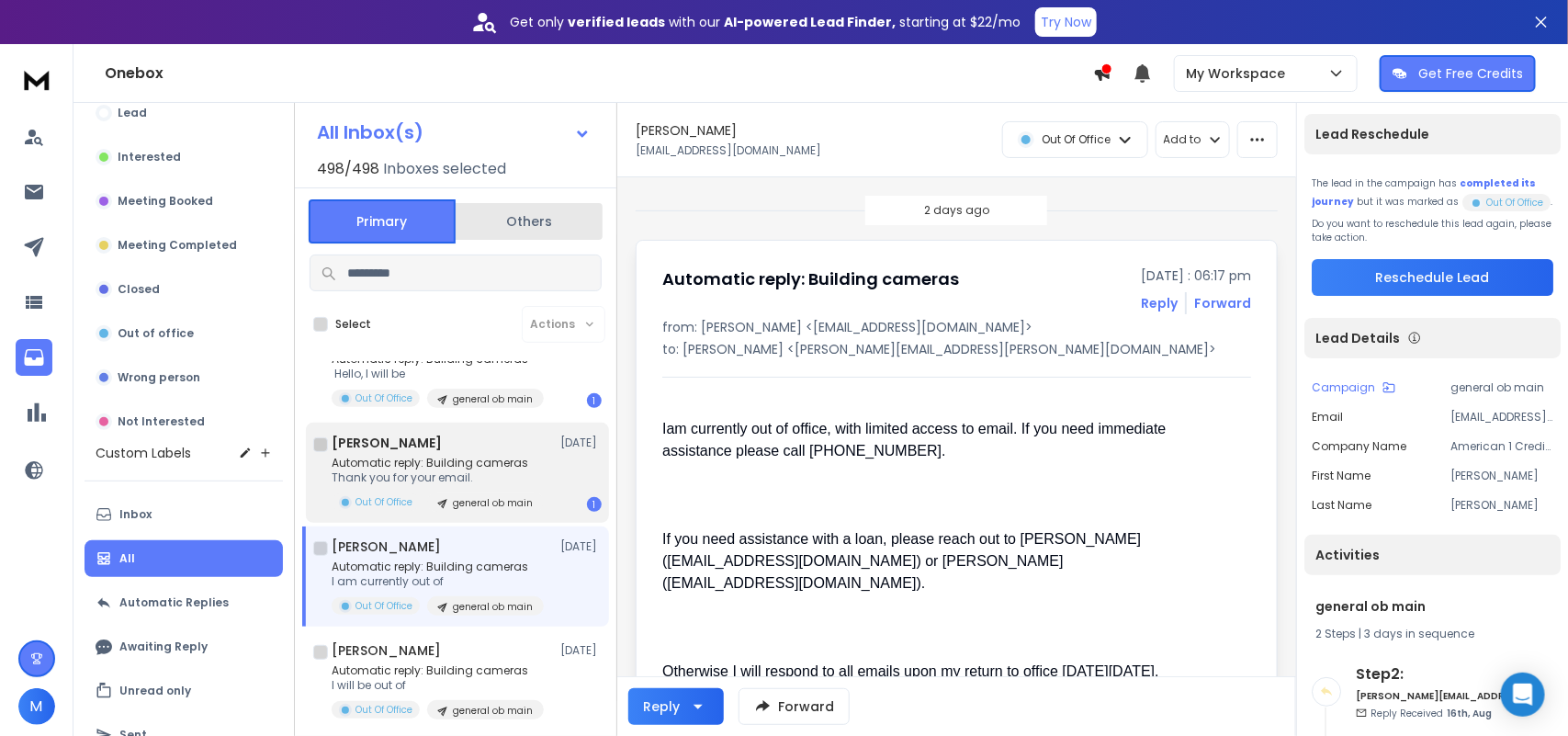
click at [442, 470] on p "Thank you for your email." at bounding box center [438, 477] width 212 height 15
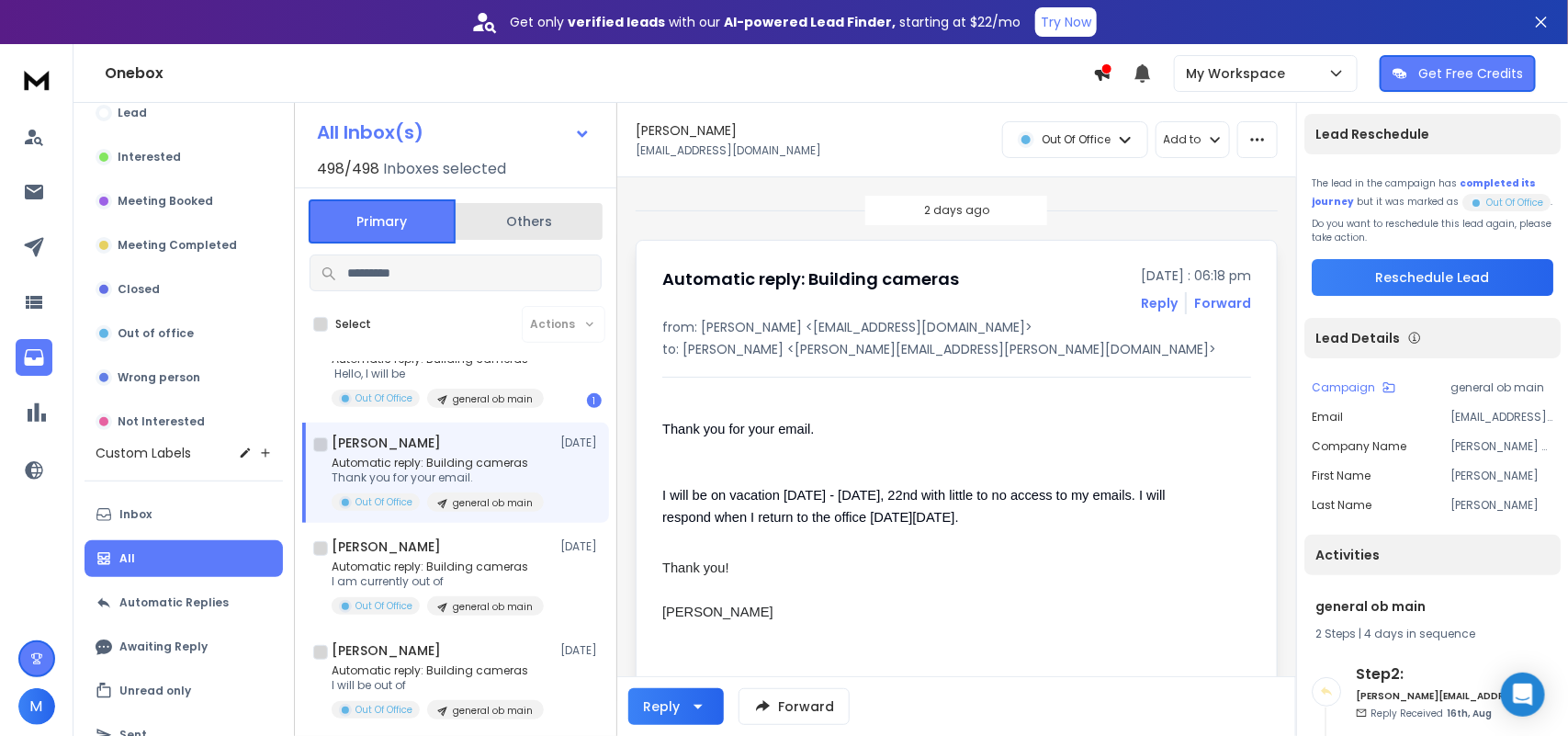
click at [673, 124] on h1 "Adams, Diana" at bounding box center [686, 130] width 101 height 19
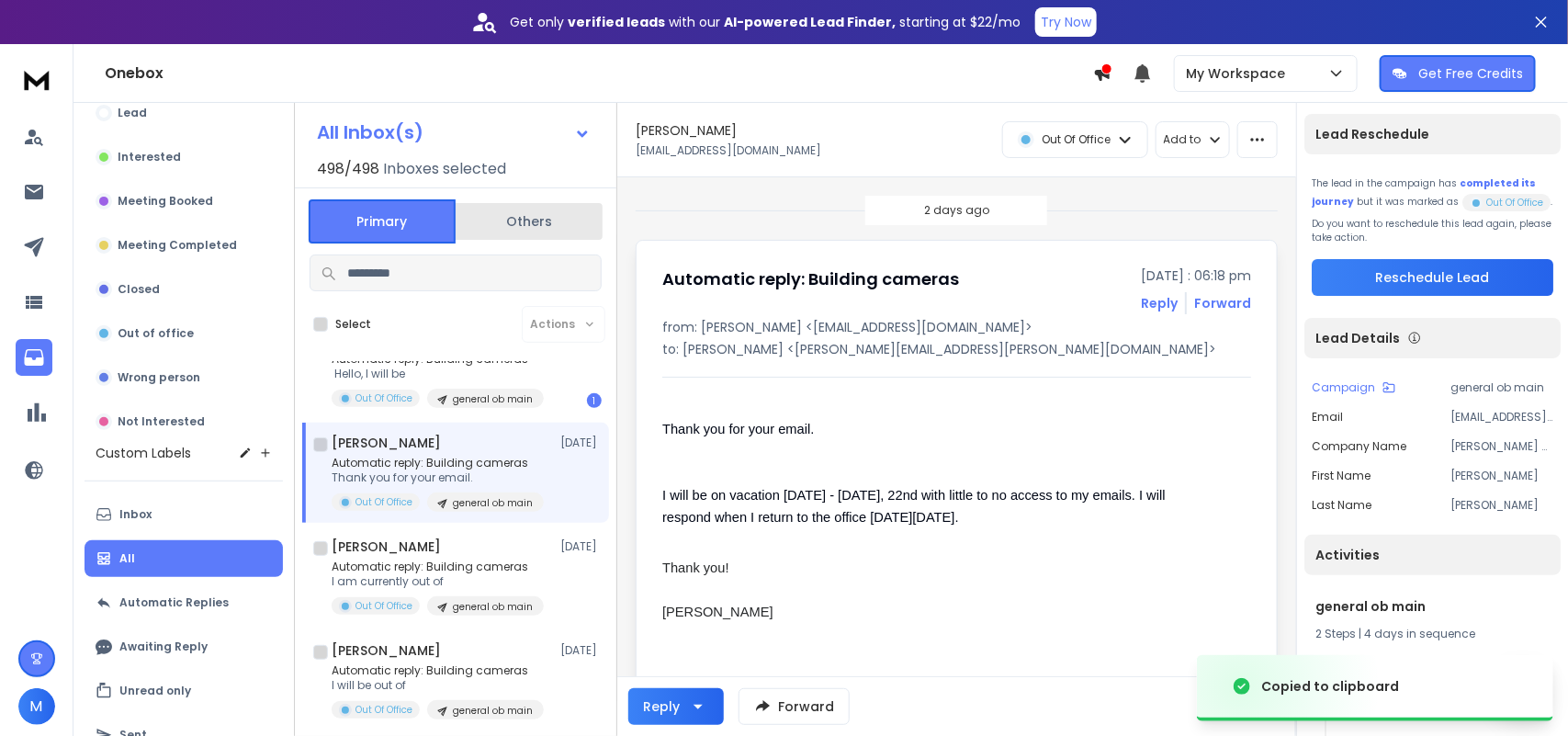
click at [682, 149] on p "dadams@barrandbarr.com" at bounding box center [729, 151] width 186 height 15
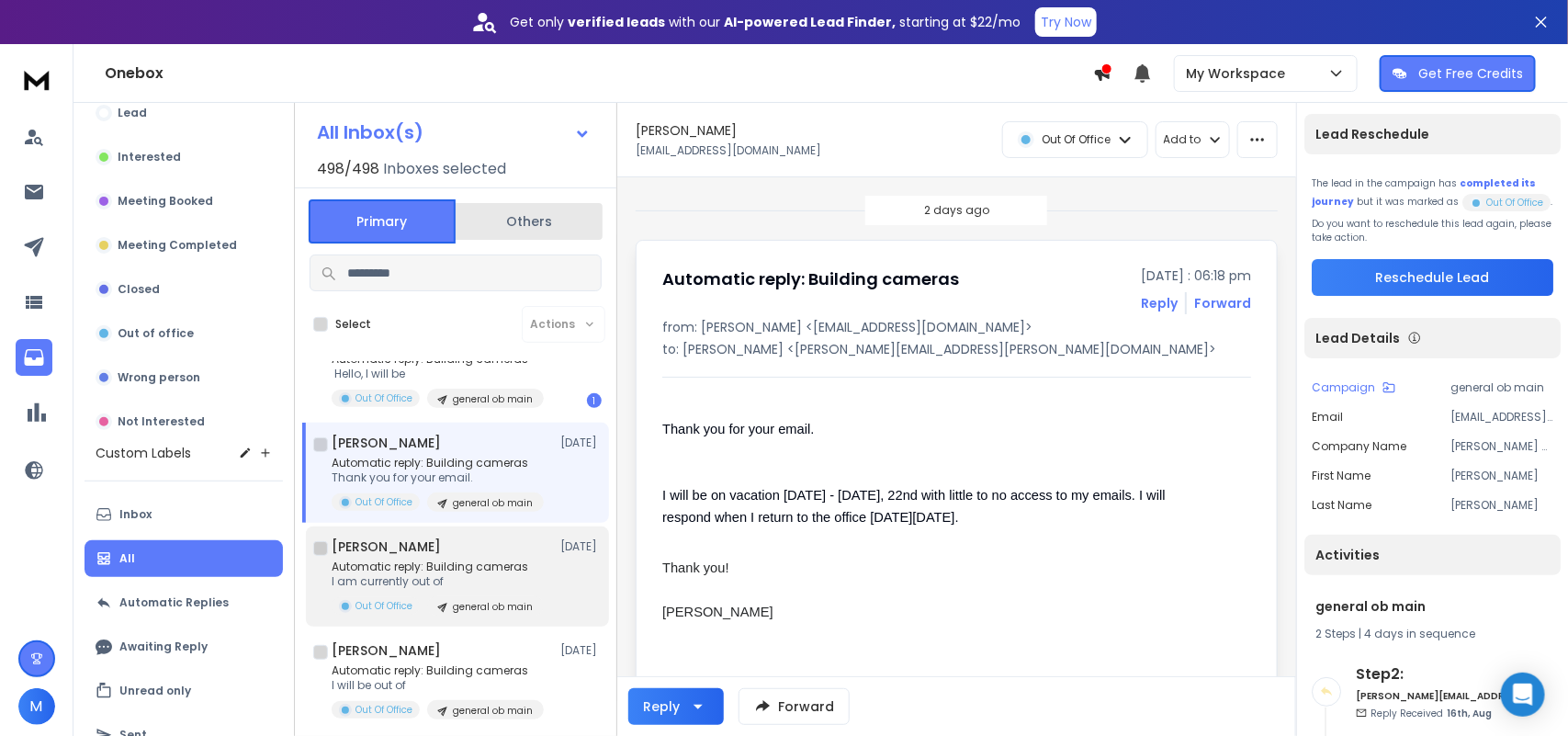
scroll to position [12565, 0]
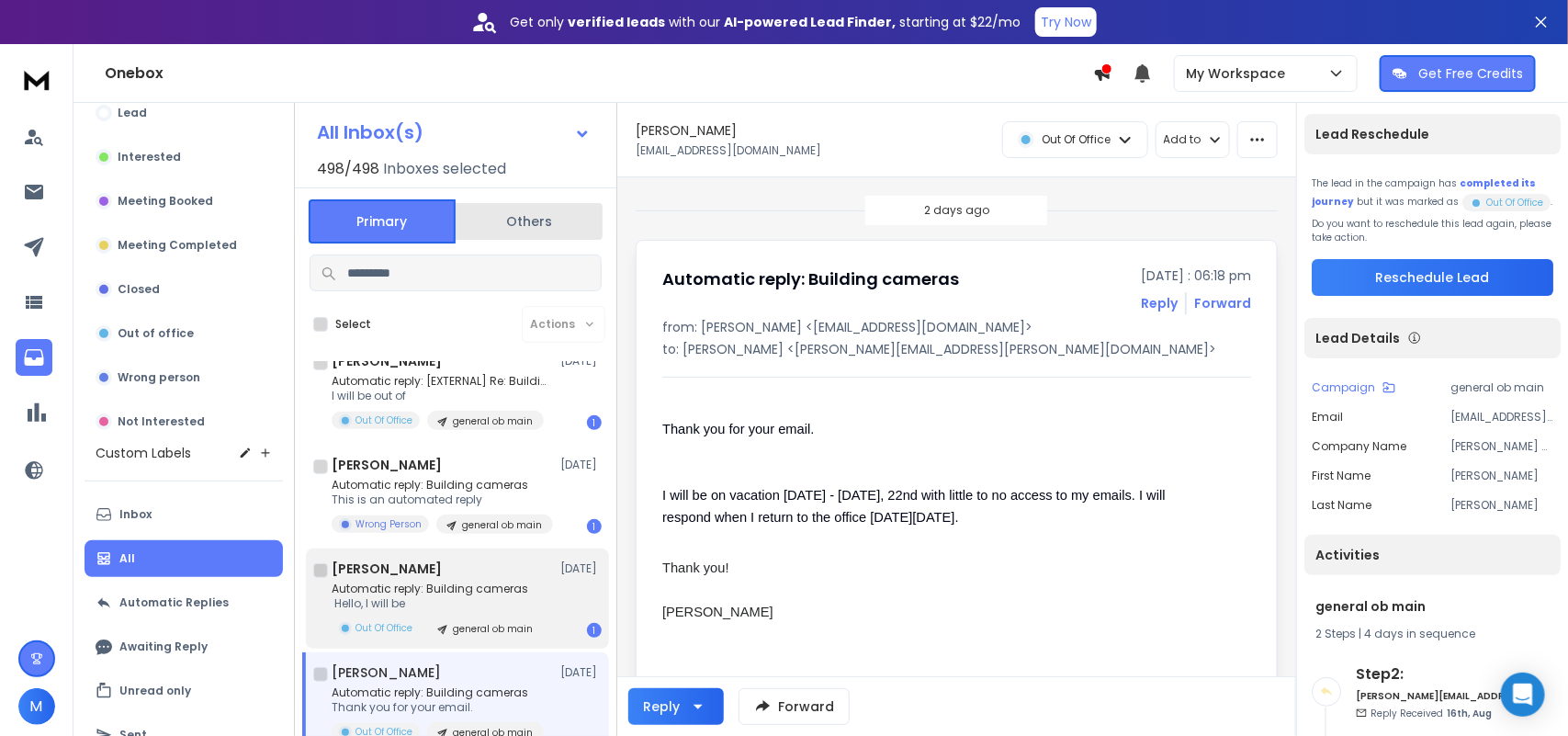
click at [502, 596] on p "﻿ Hello, I will be" at bounding box center [438, 604] width 212 height 15
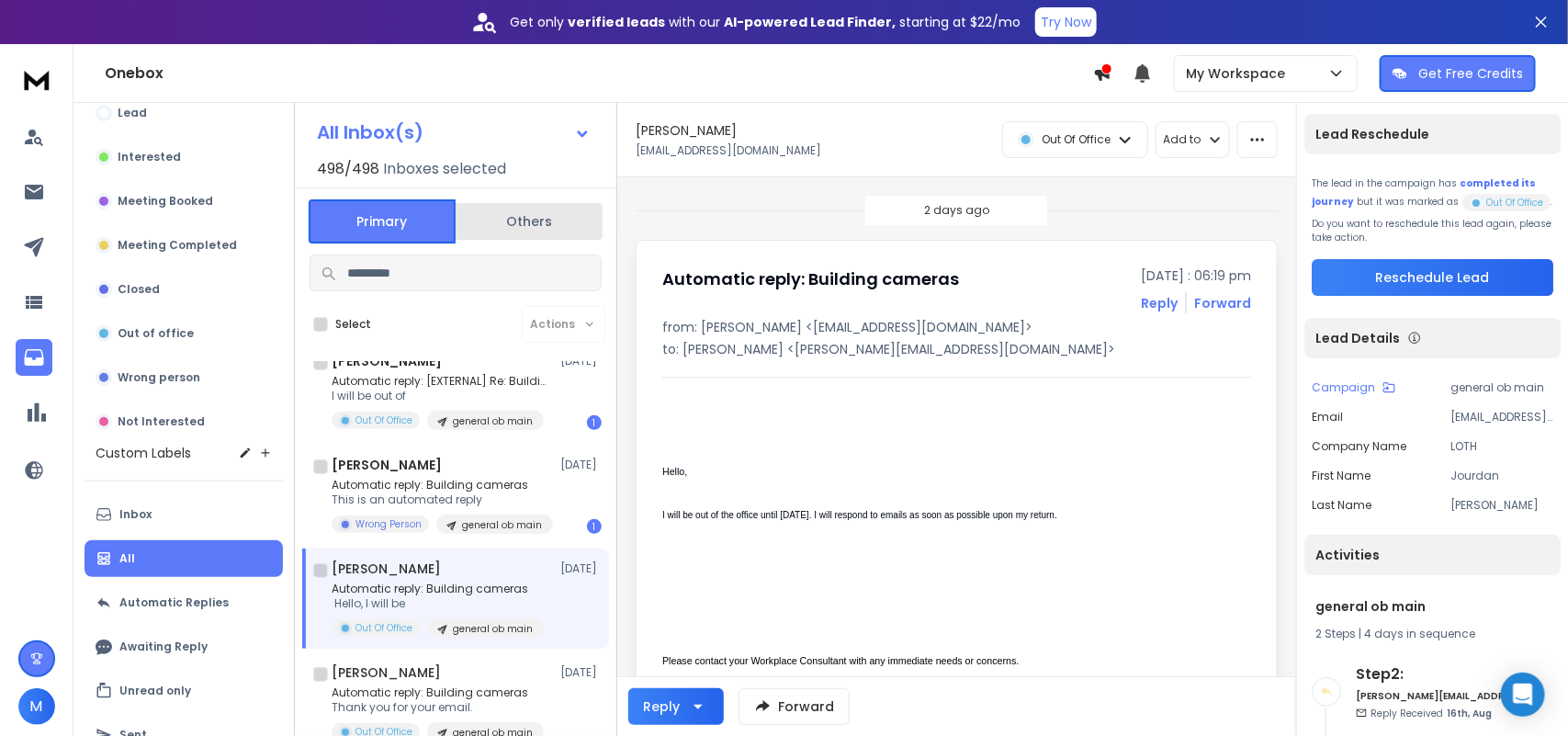
click at [681, 122] on h1 "Jourdan Hoffman" at bounding box center [686, 130] width 101 height 19
click at [708, 150] on p "JHoffman@lothinc.com" at bounding box center [729, 151] width 186 height 15
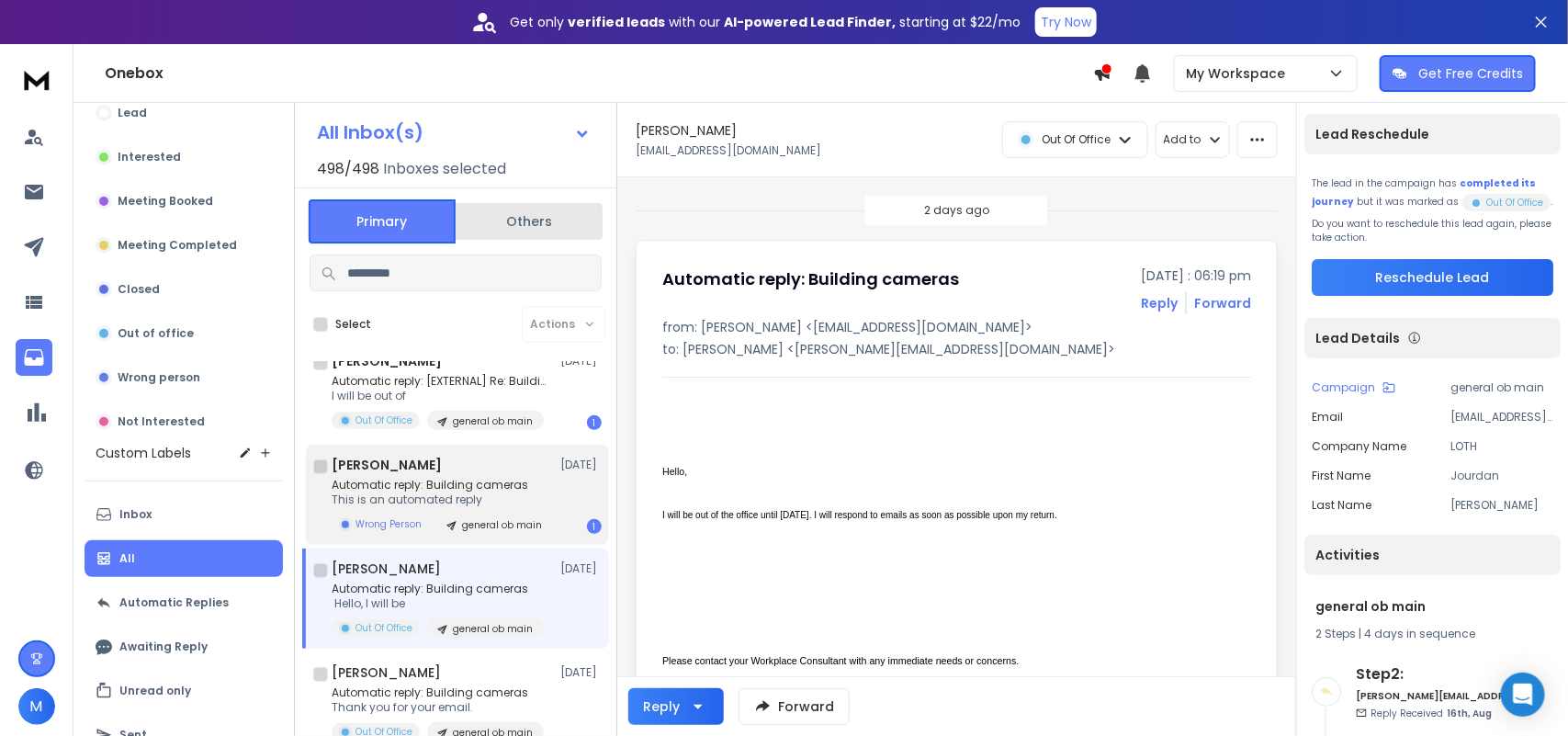
click at [482, 494] on p "This is an automated reply" at bounding box center [442, 500] width 220 height 15
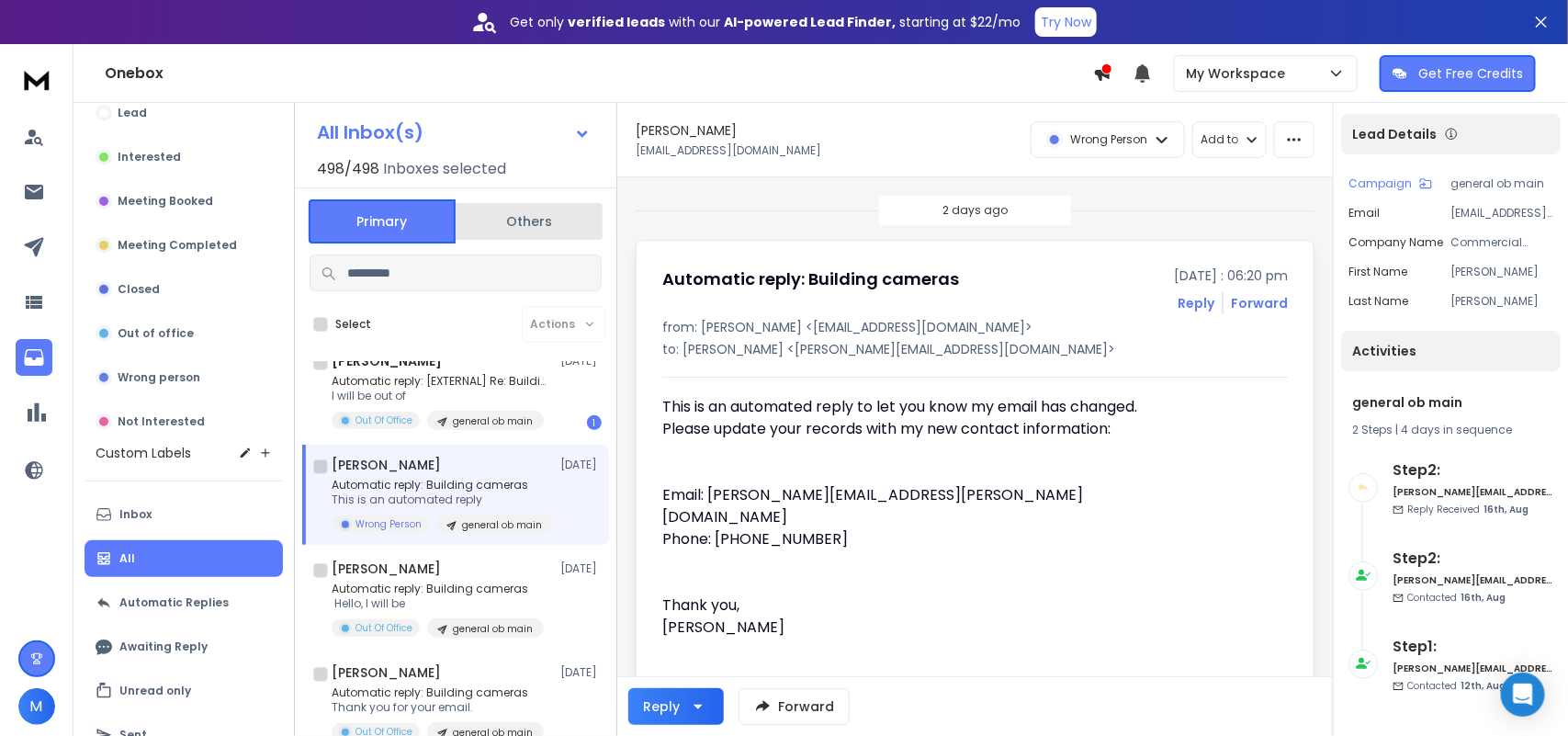
click at [676, 125] on h1 "Tanner Ramsay" at bounding box center [686, 130] width 101 height 19
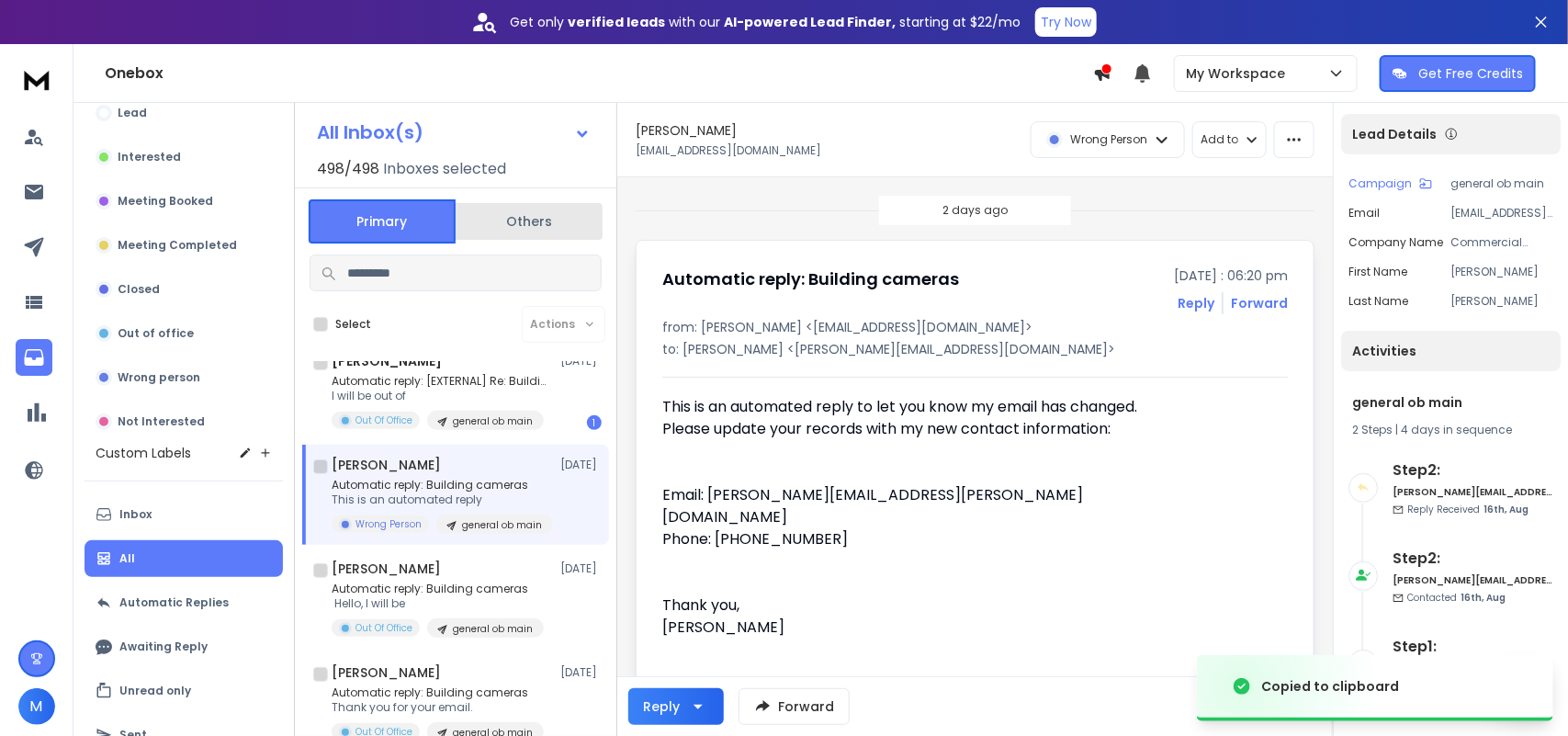
click at [676, 150] on p "tramsay@cpiaz.com" at bounding box center [729, 151] width 186 height 15
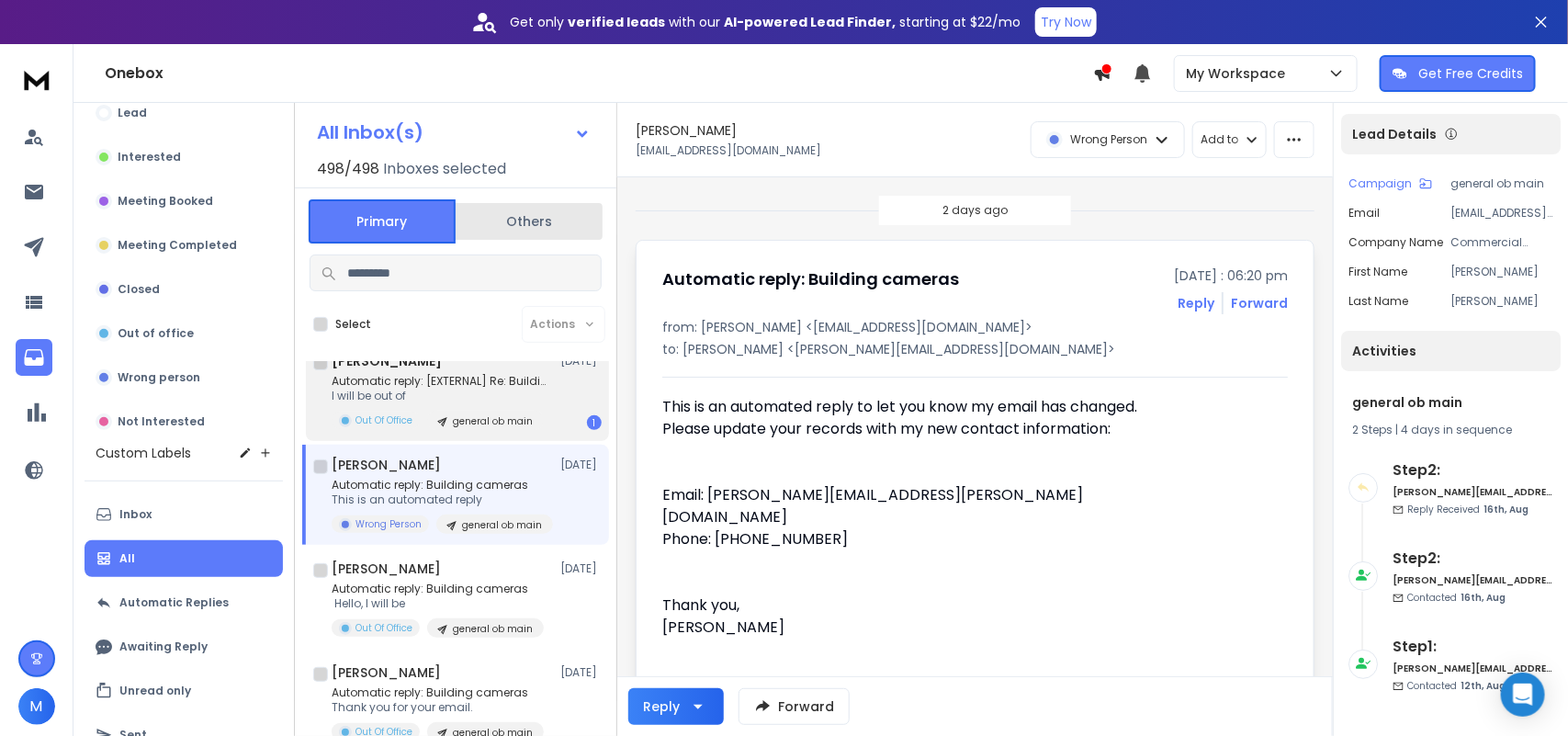
click at [418, 388] on p "I will be out of" at bounding box center [442, 396] width 220 height 15
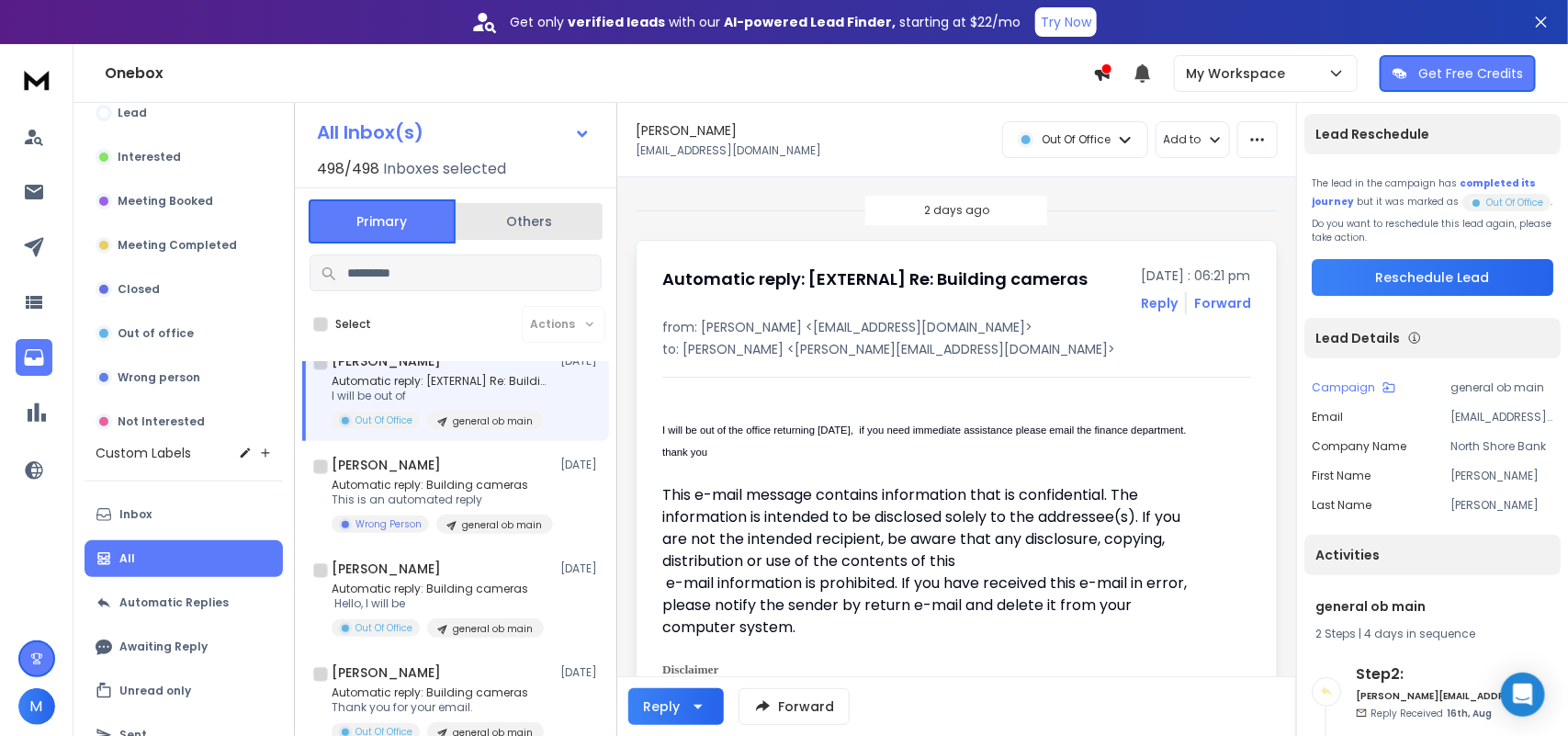
click at [704, 126] on h1 "Suzanne Flickinger" at bounding box center [686, 130] width 101 height 19
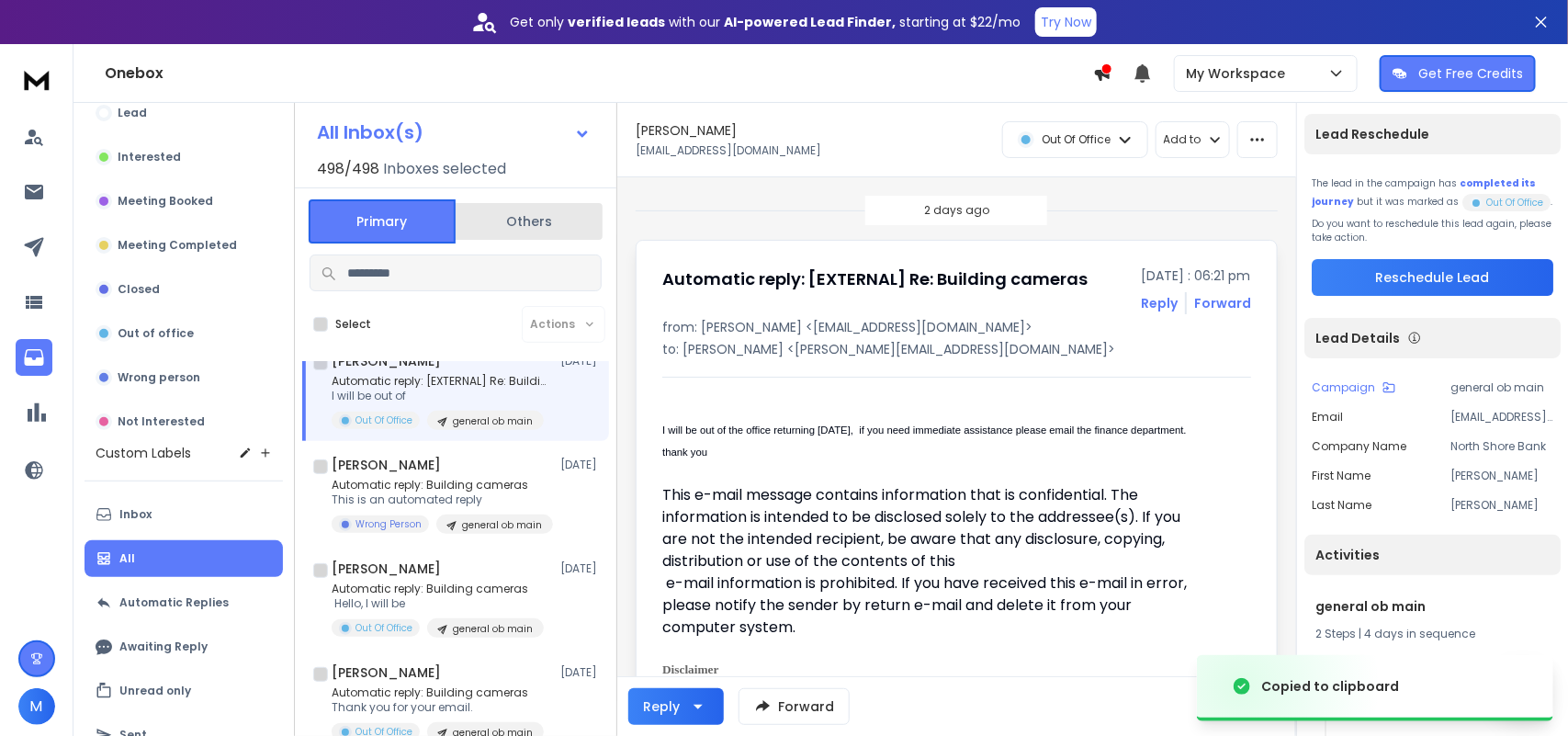
click at [709, 144] on p "sflickinger@northshore-bank.com" at bounding box center [729, 151] width 186 height 15
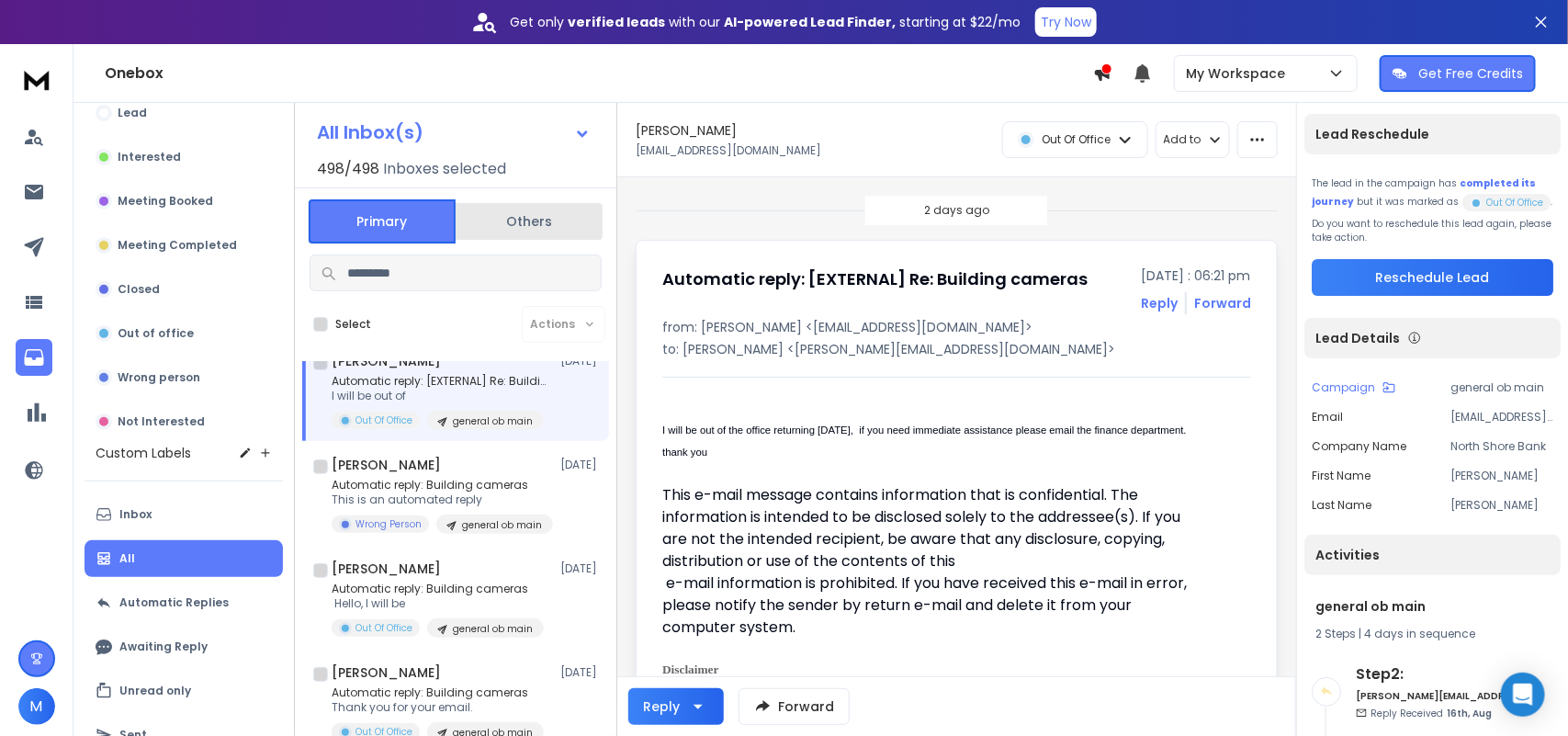
click at [1497, 454] on p "North Shore Bank" at bounding box center [1502, 446] width 103 height 15
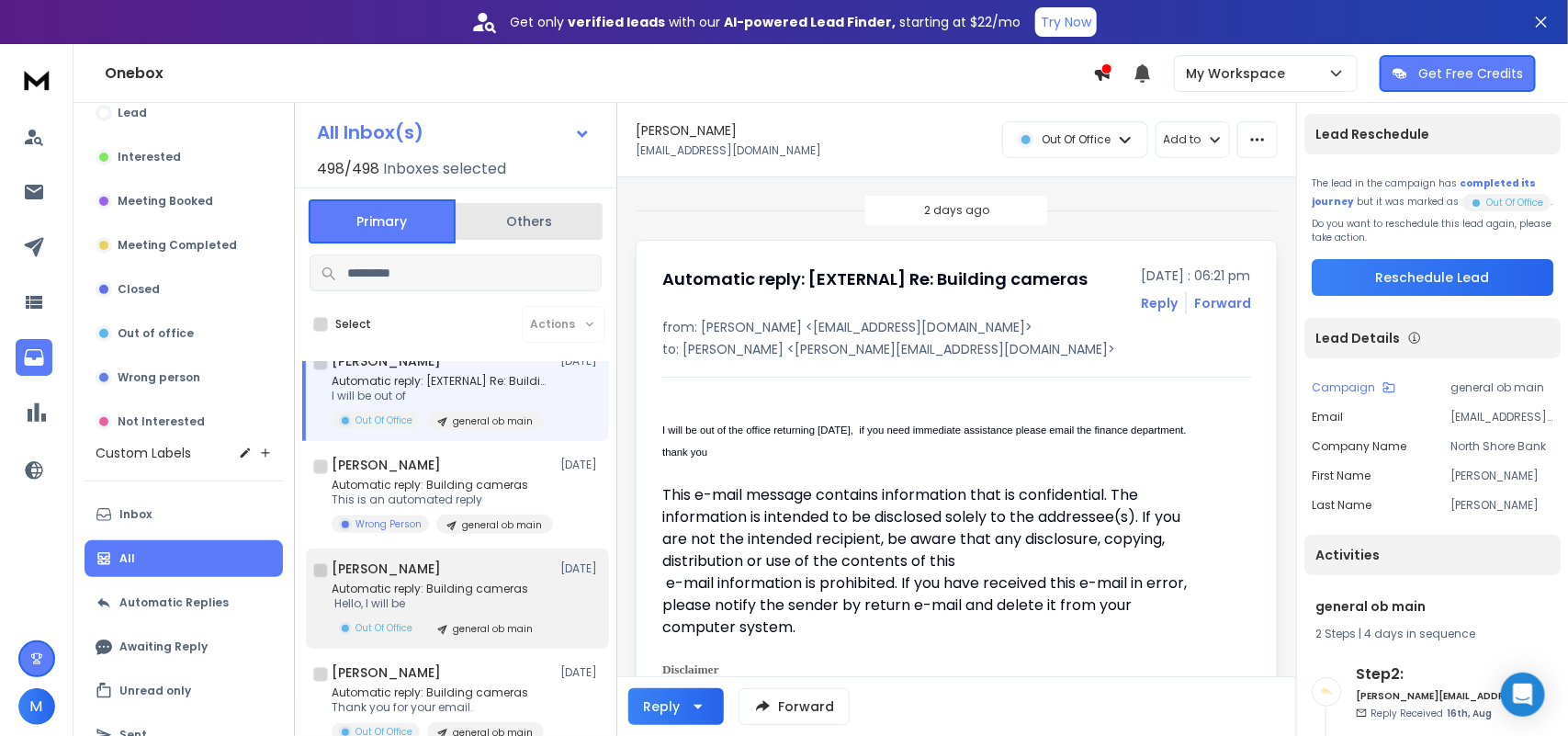
scroll to position [12336, 0]
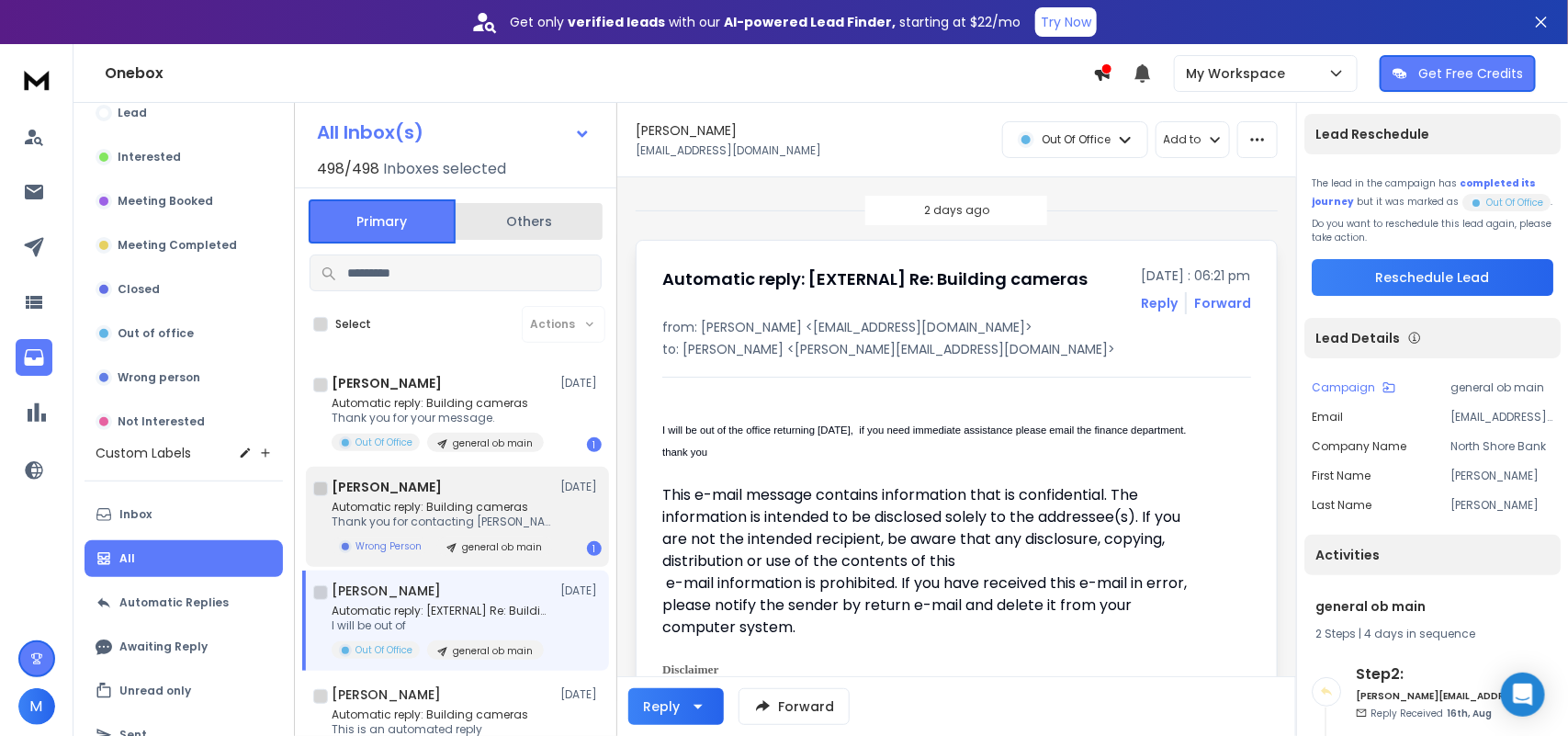
click at [494, 536] on div "general ob main" at bounding box center [494, 546] width 116 height 20
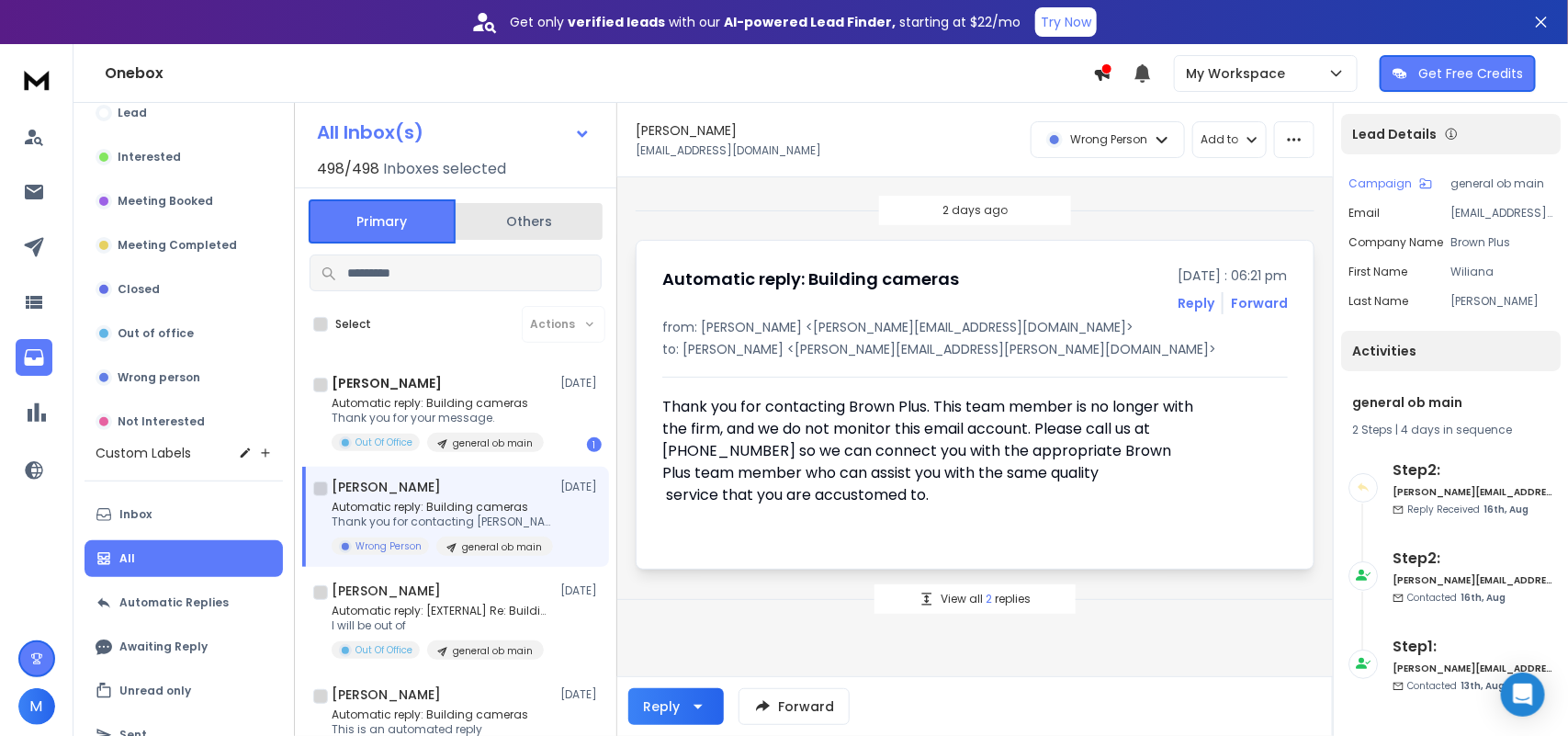
click at [710, 127] on h1 "Wiliana Lundy" at bounding box center [686, 130] width 101 height 19
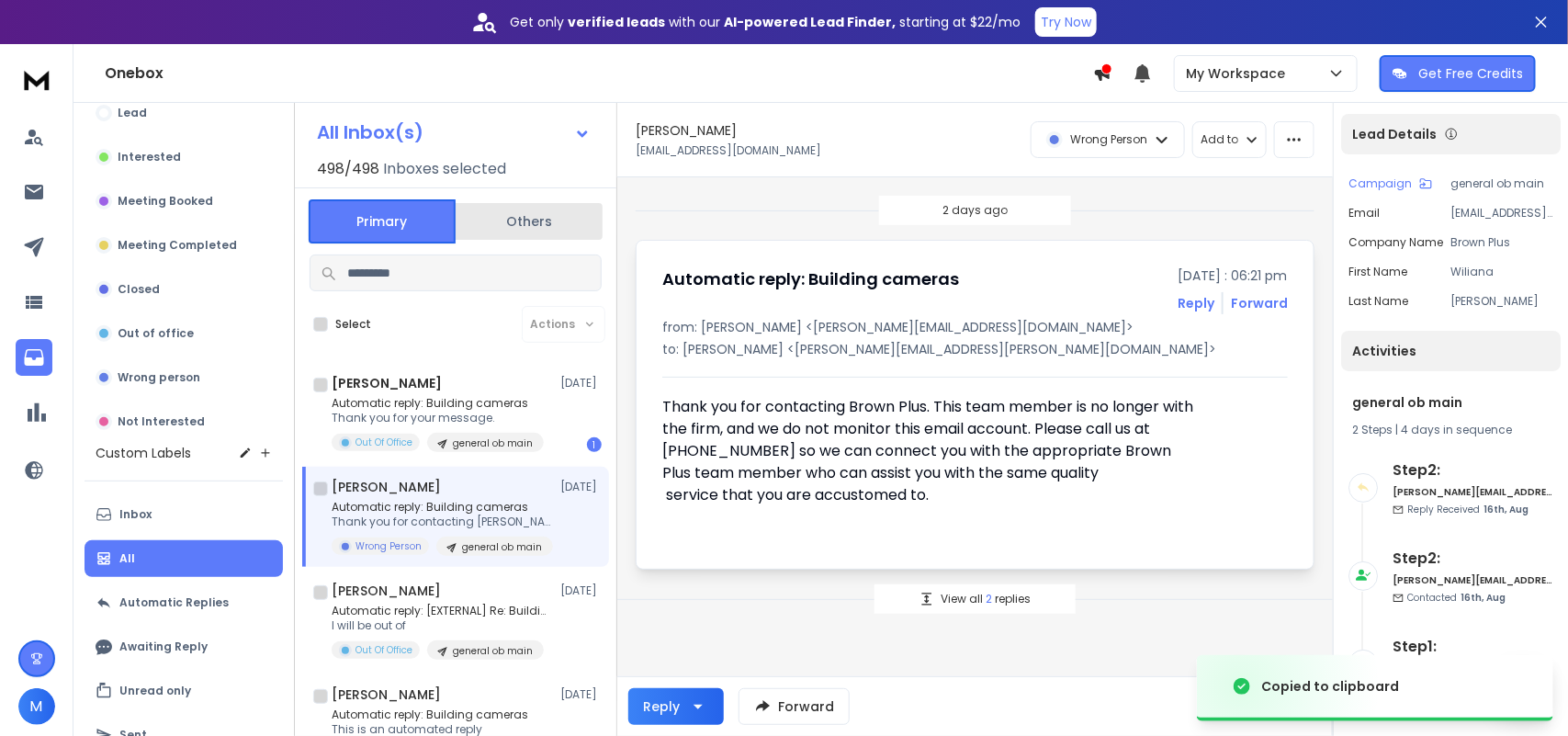
click at [741, 153] on p "WilianaLundy@brownplus.com" at bounding box center [729, 151] width 186 height 15
click at [1484, 206] on p "wilianalundy@bssf.com" at bounding box center [1502, 213] width 103 height 15
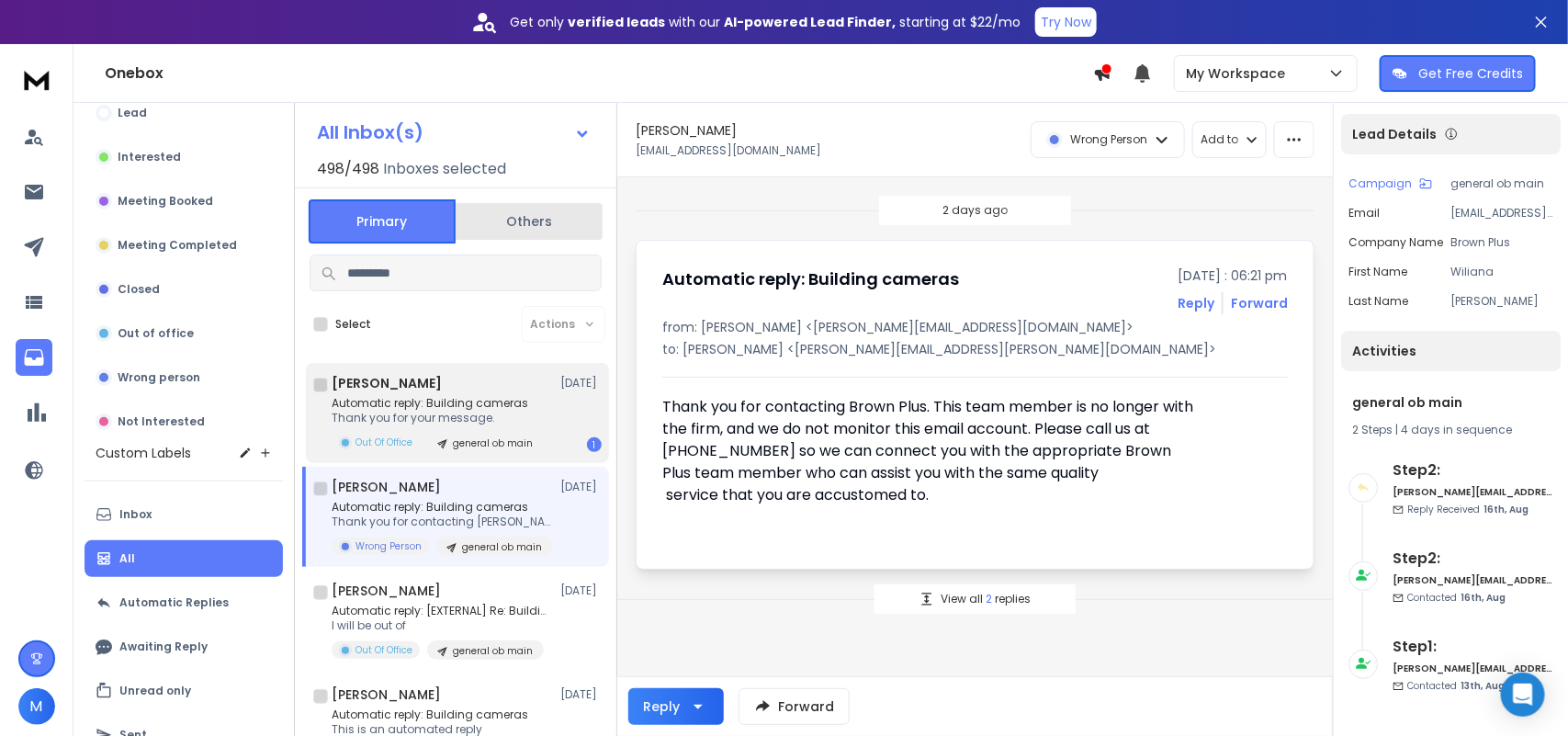
click at [512, 411] on p "Thank you for your message." at bounding box center [438, 418] width 212 height 15
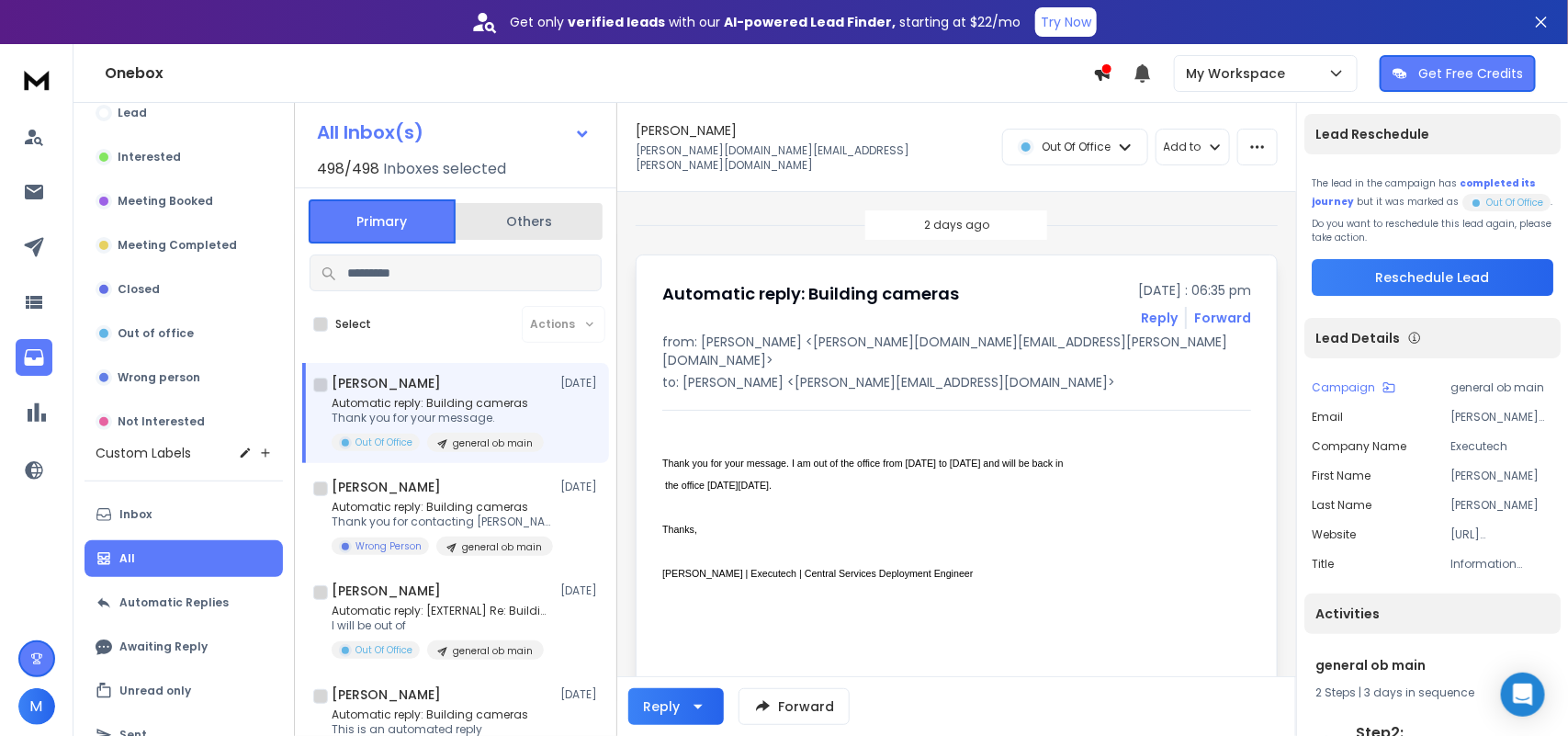
click at [669, 125] on h1 "Chris Hughes" at bounding box center [686, 130] width 101 height 19
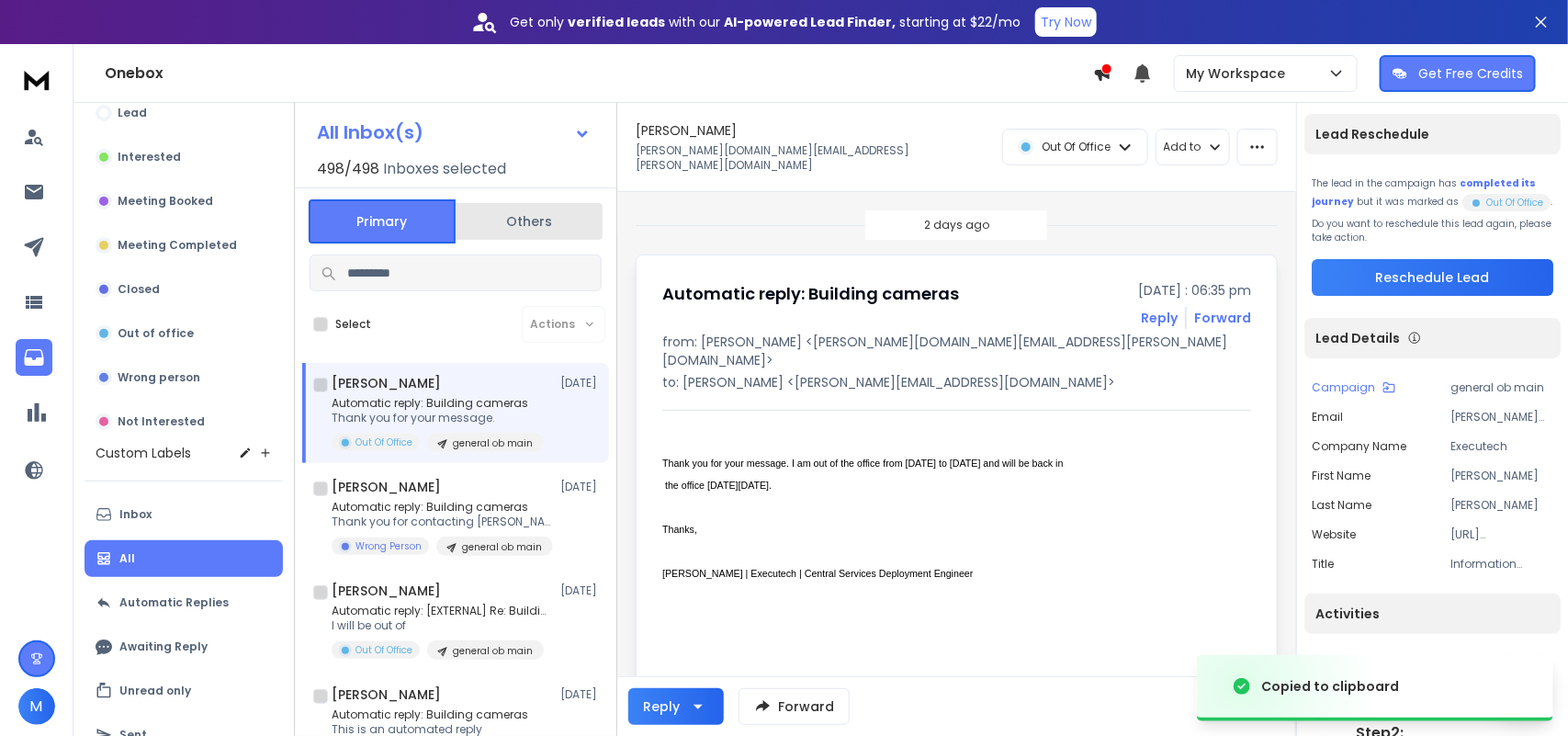
click at [667, 148] on p "chris.hughes@executech.com" at bounding box center [793, 158] width 315 height 29
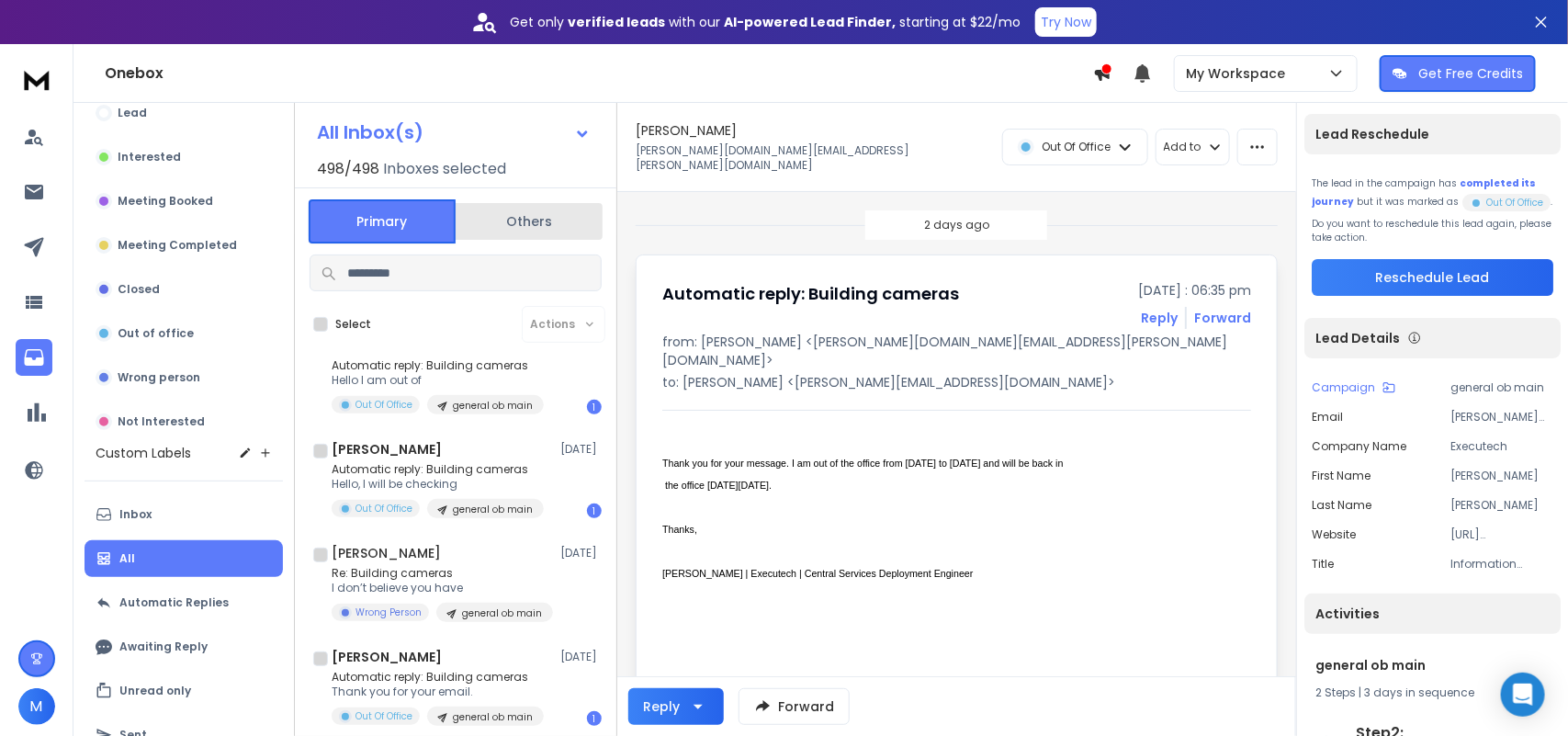
scroll to position [11762, 0]
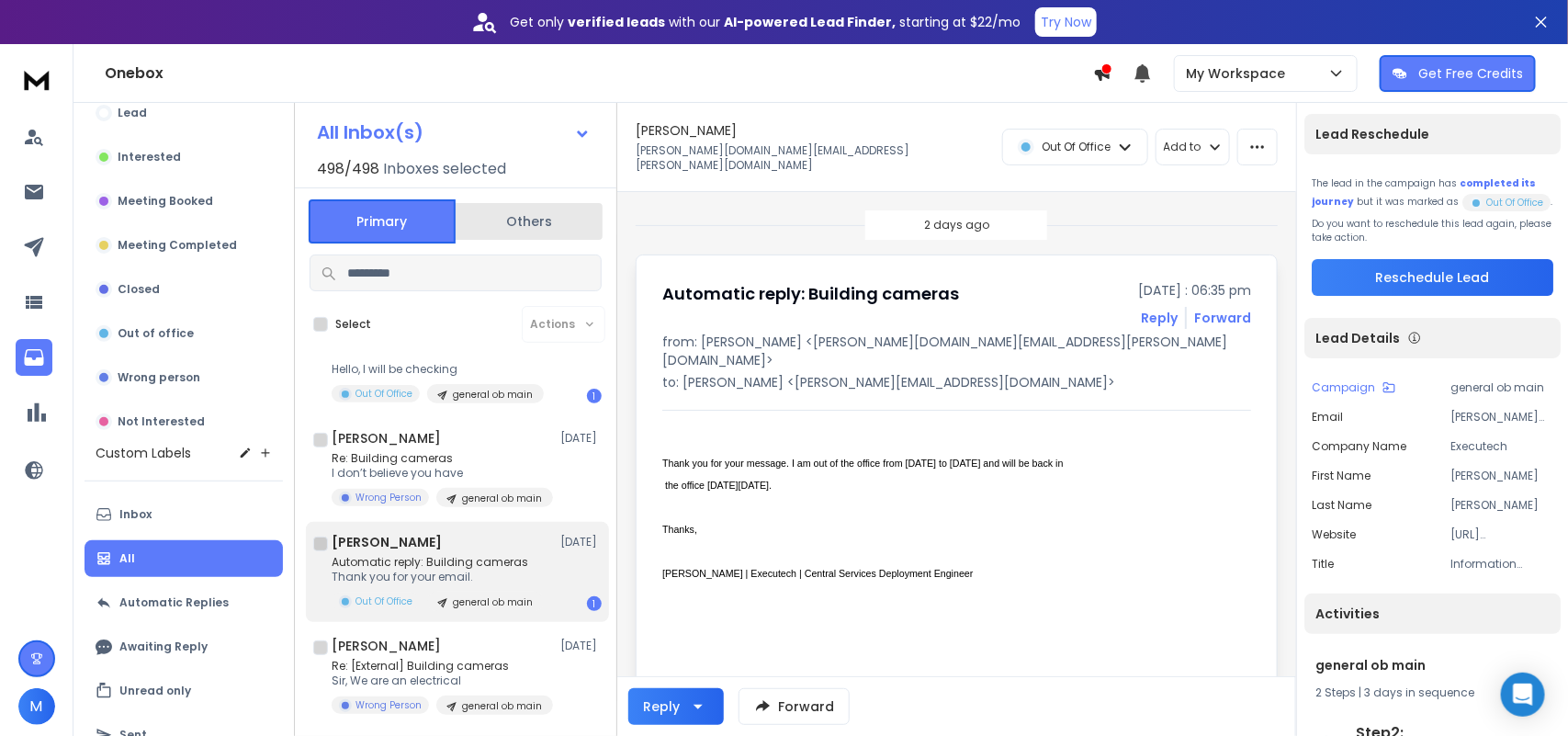
click at [485, 570] on p "Thank you for your email." at bounding box center [438, 577] width 212 height 15
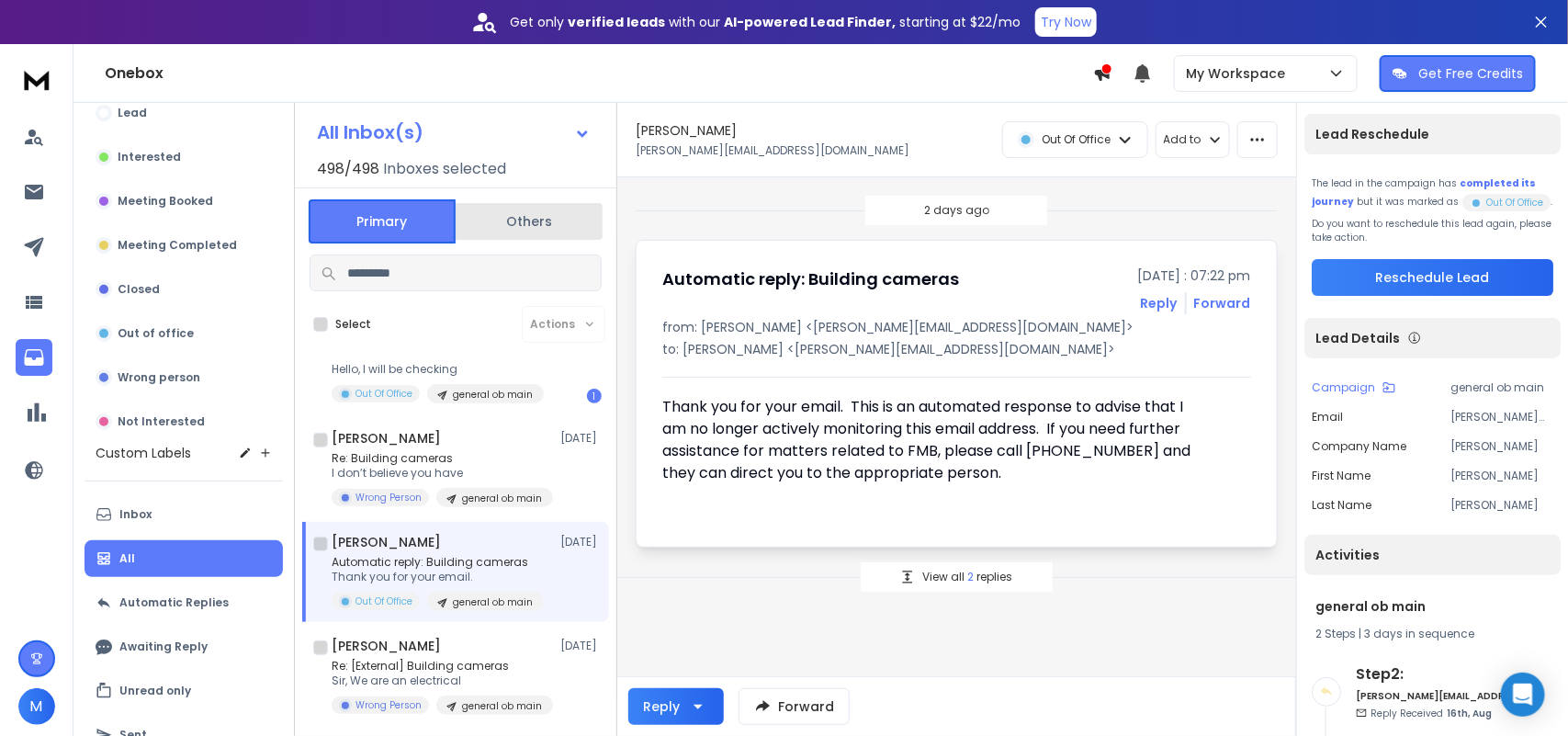
click at [672, 126] on h1 "Steve Sousa" at bounding box center [686, 130] width 101 height 19
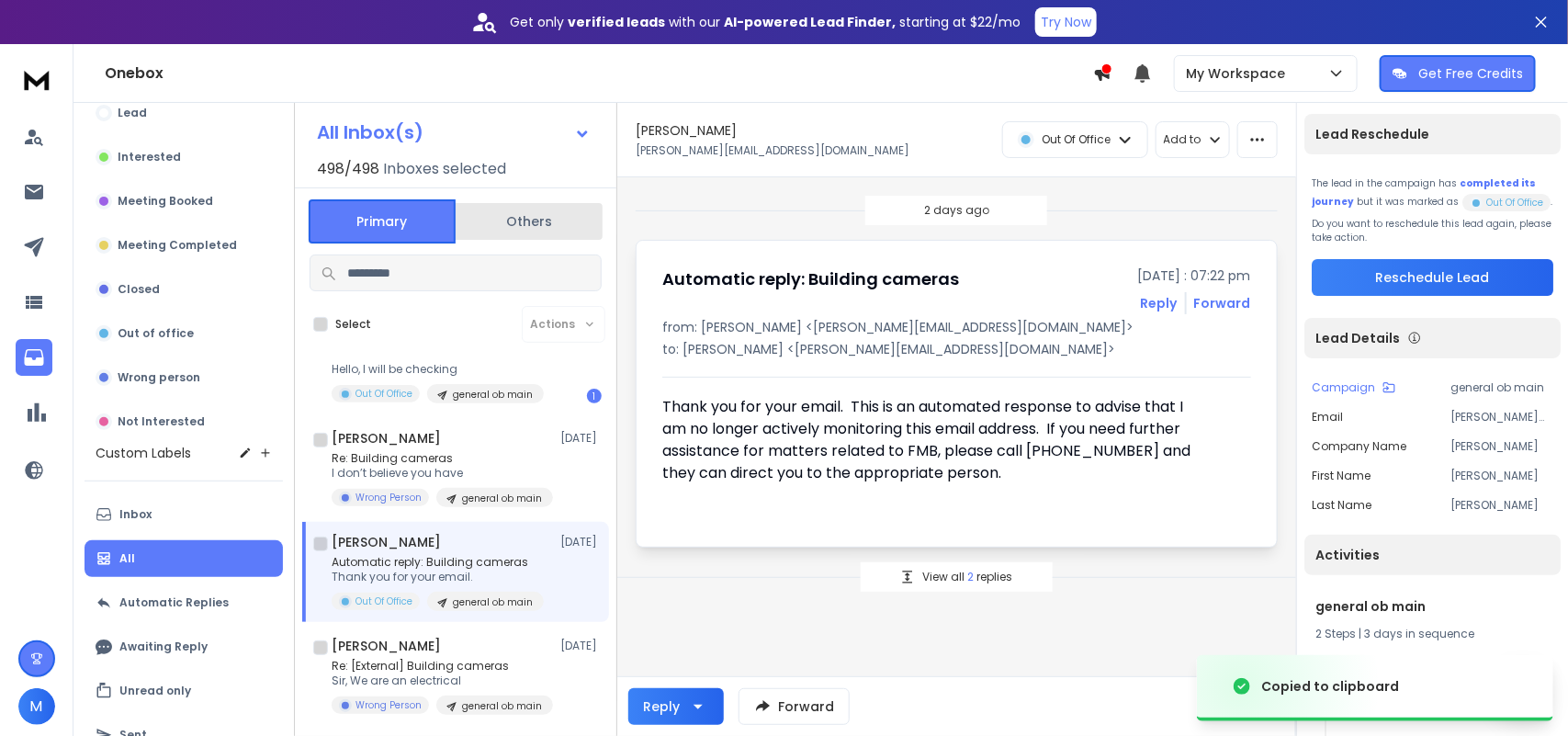
click at [710, 145] on p "SteveS@frankbooth.com" at bounding box center [773, 151] width 274 height 15
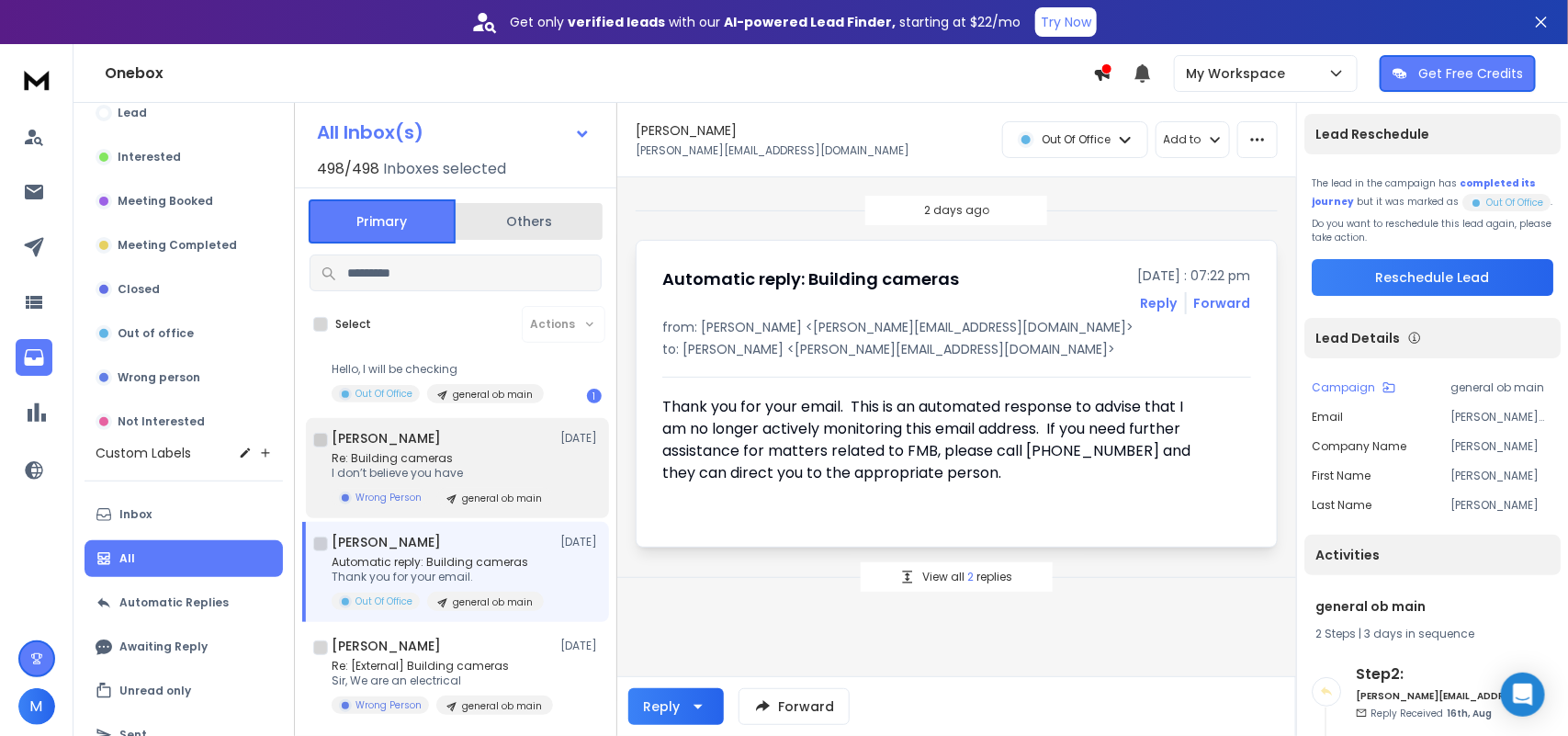
scroll to position [11647, 0]
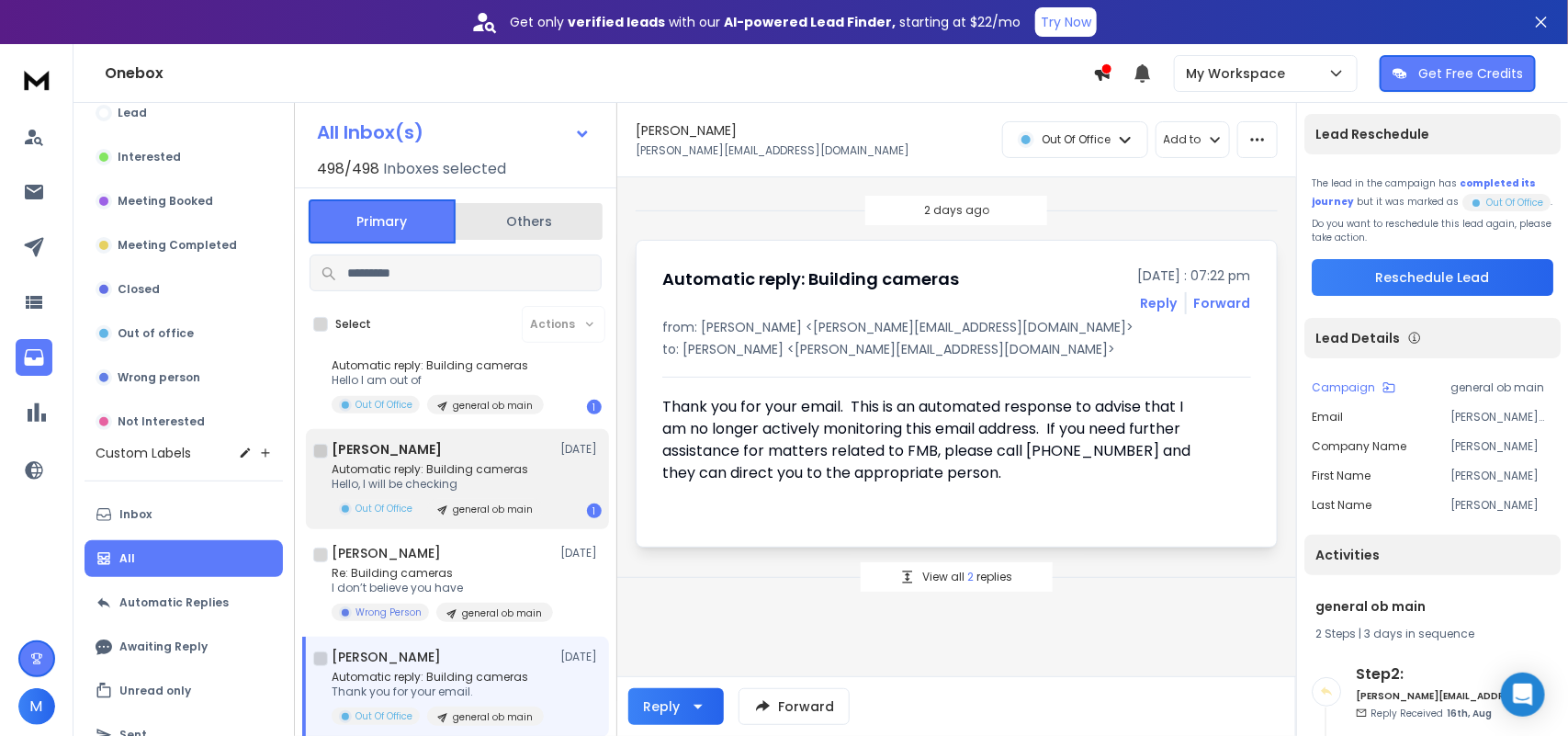
click at [457, 499] on div "general ob main" at bounding box center [485, 508] width 116 height 20
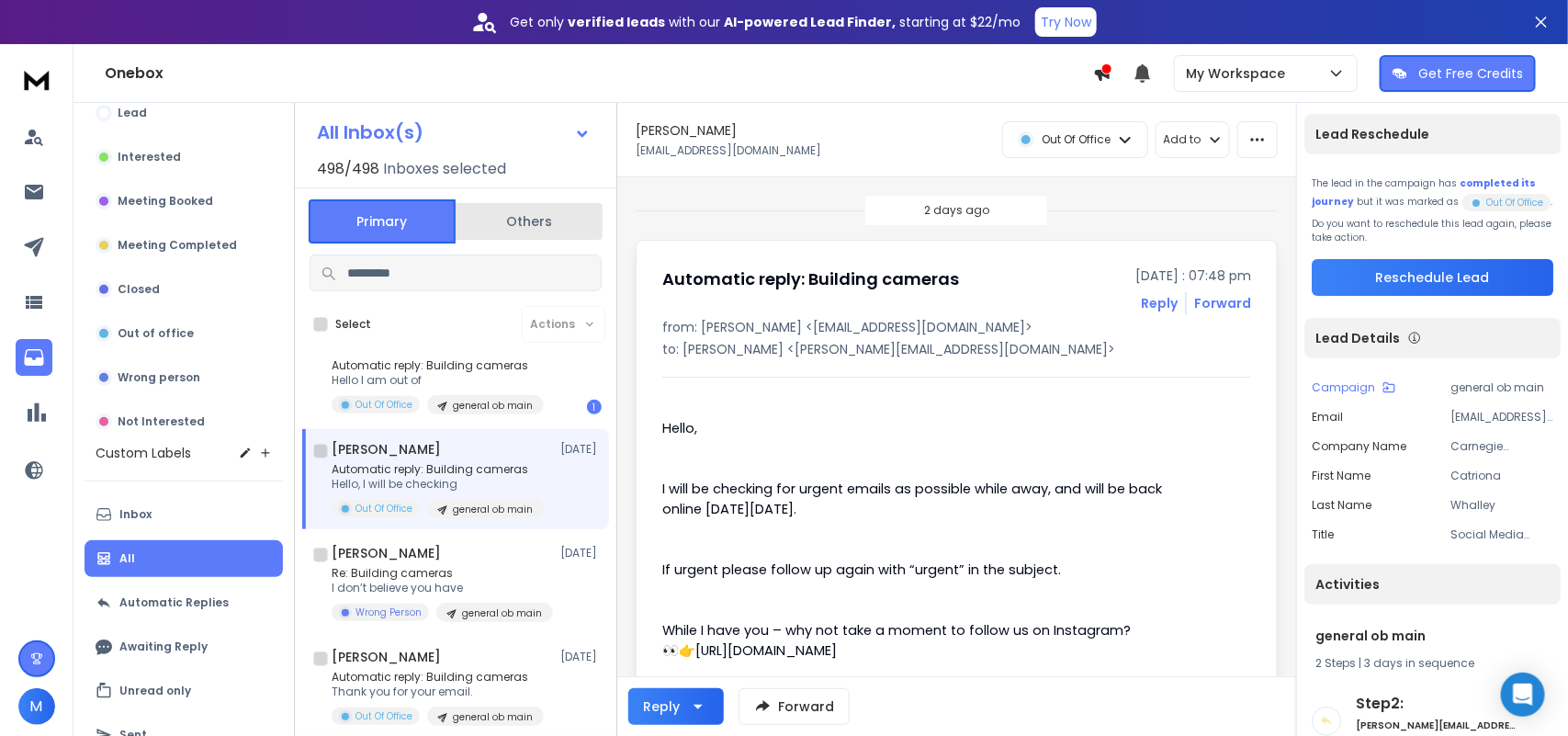
click at [685, 130] on h1 "Catriona Whalley" at bounding box center [686, 130] width 101 height 19
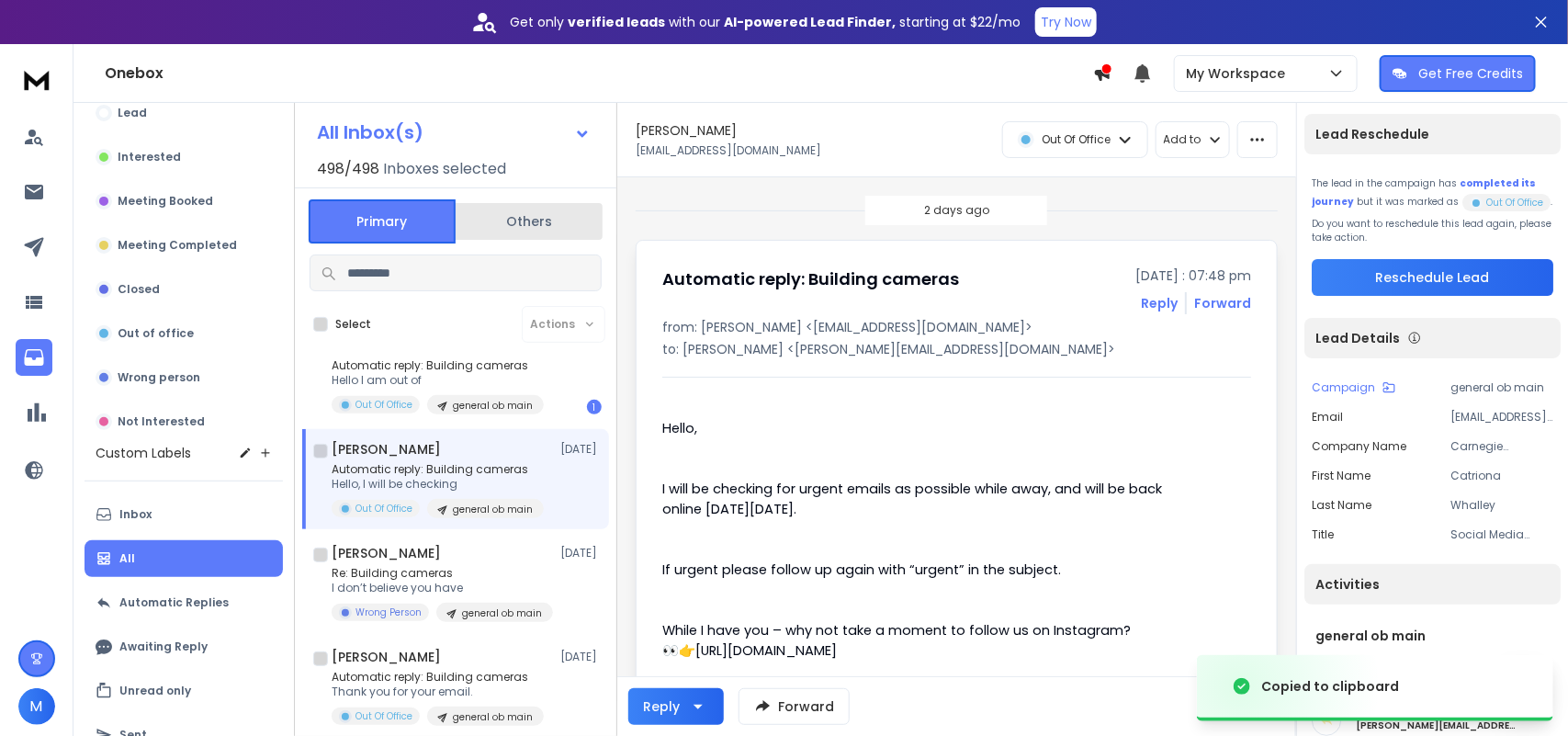
click at [675, 150] on p "CW@carnegie.org" at bounding box center [729, 151] width 186 height 15
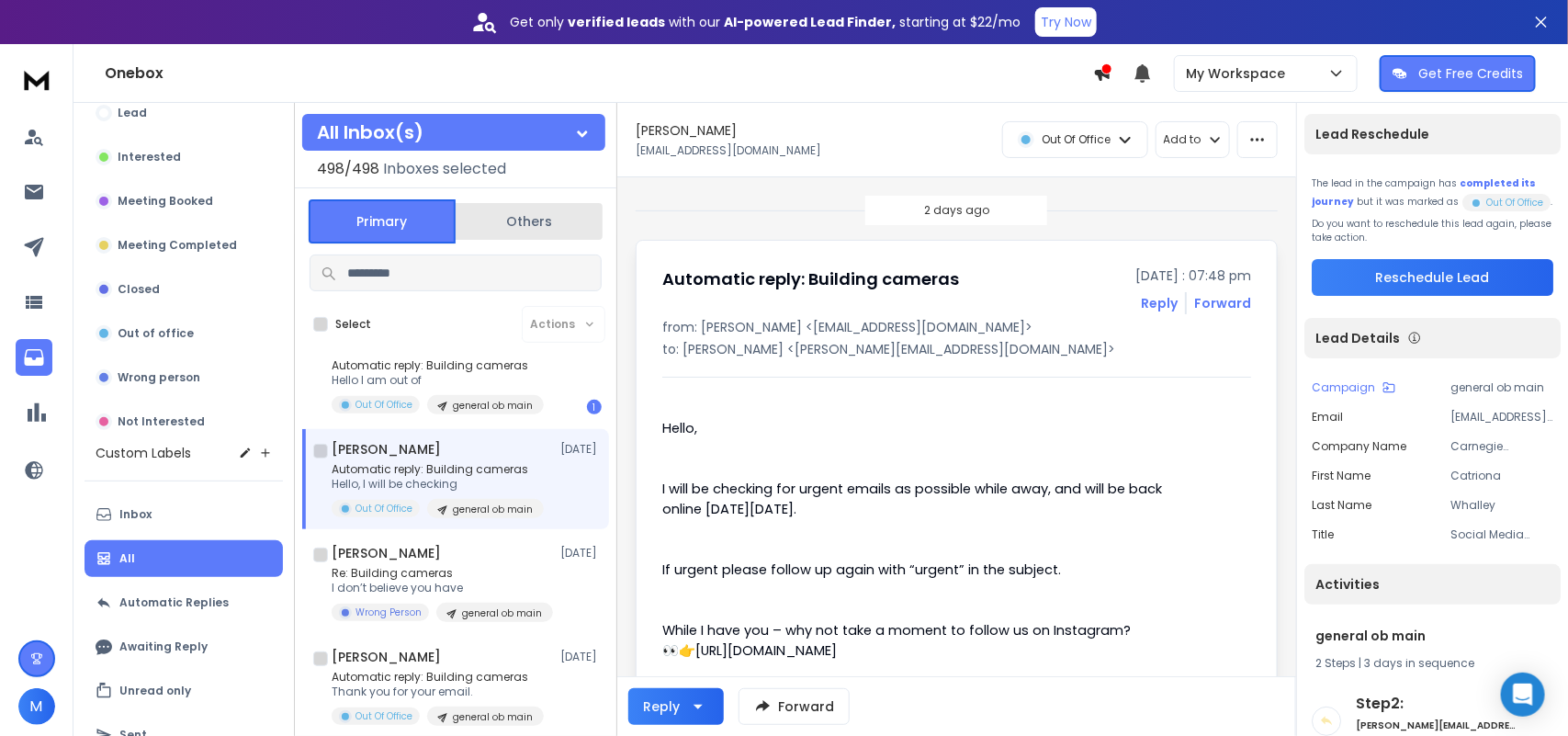
click at [523, 122] on button "All Inbox(s)" at bounding box center [453, 131] width 303 height 37
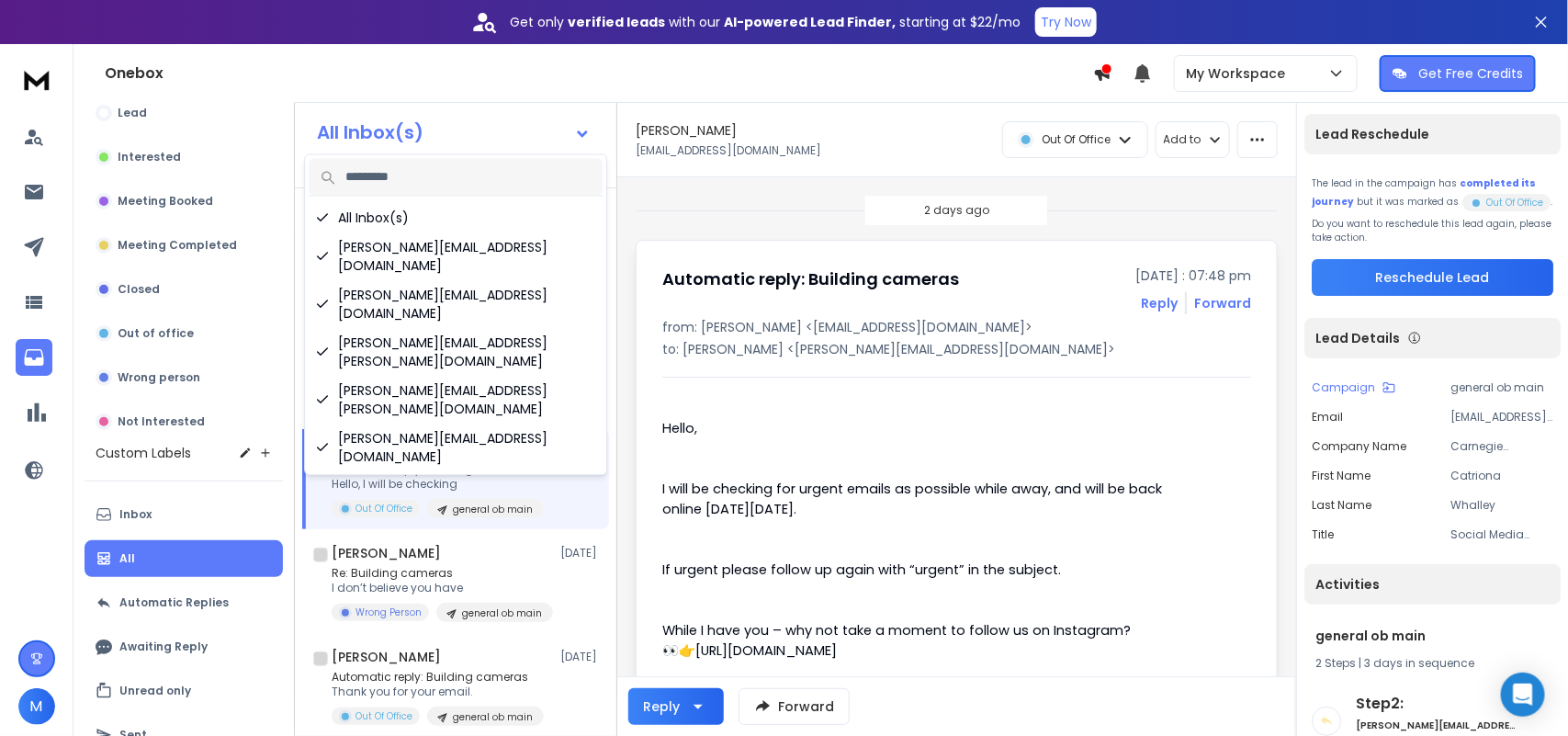
click at [447, 63] on h1 "Onebox" at bounding box center [599, 74] width 988 height 23
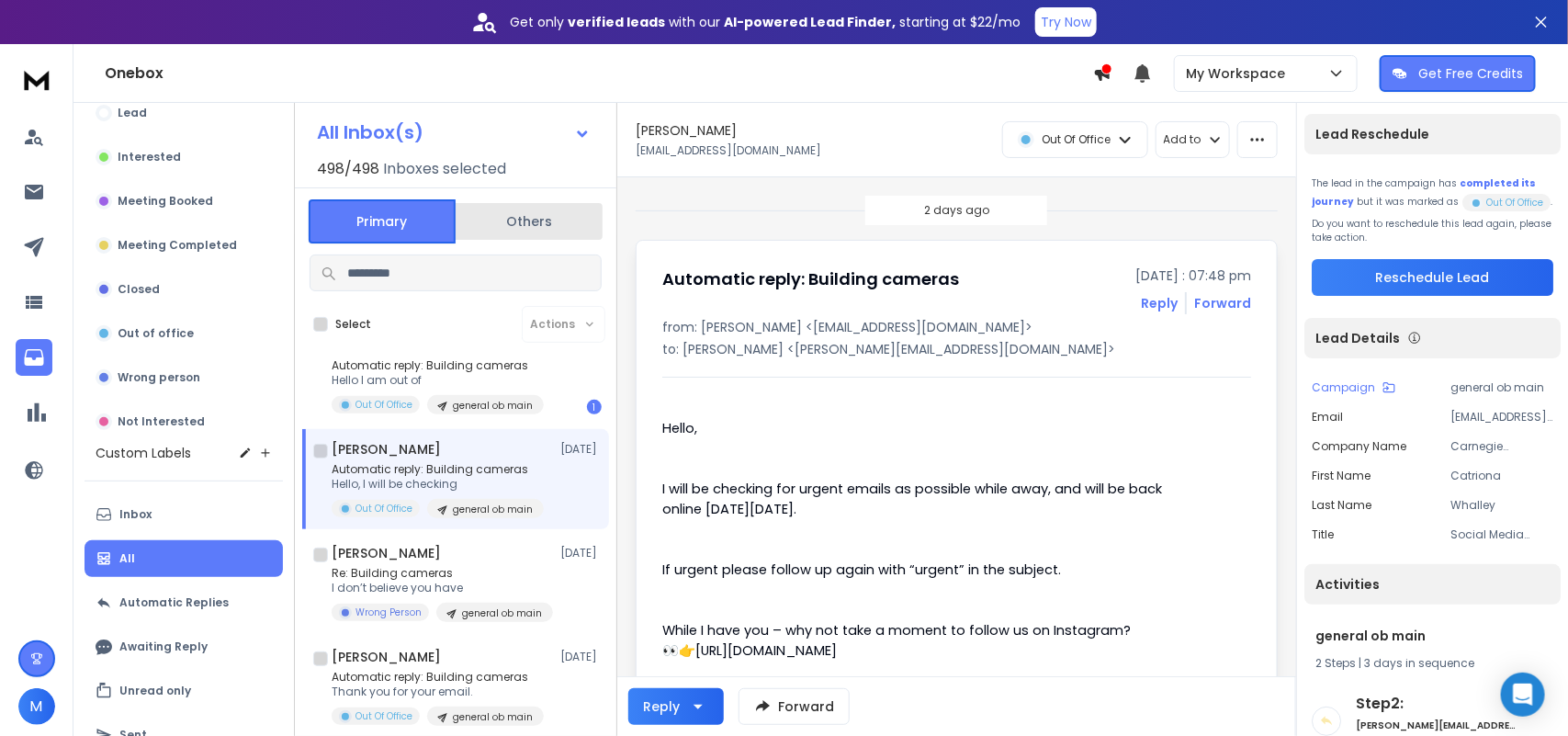
scroll to position [11532, 0]
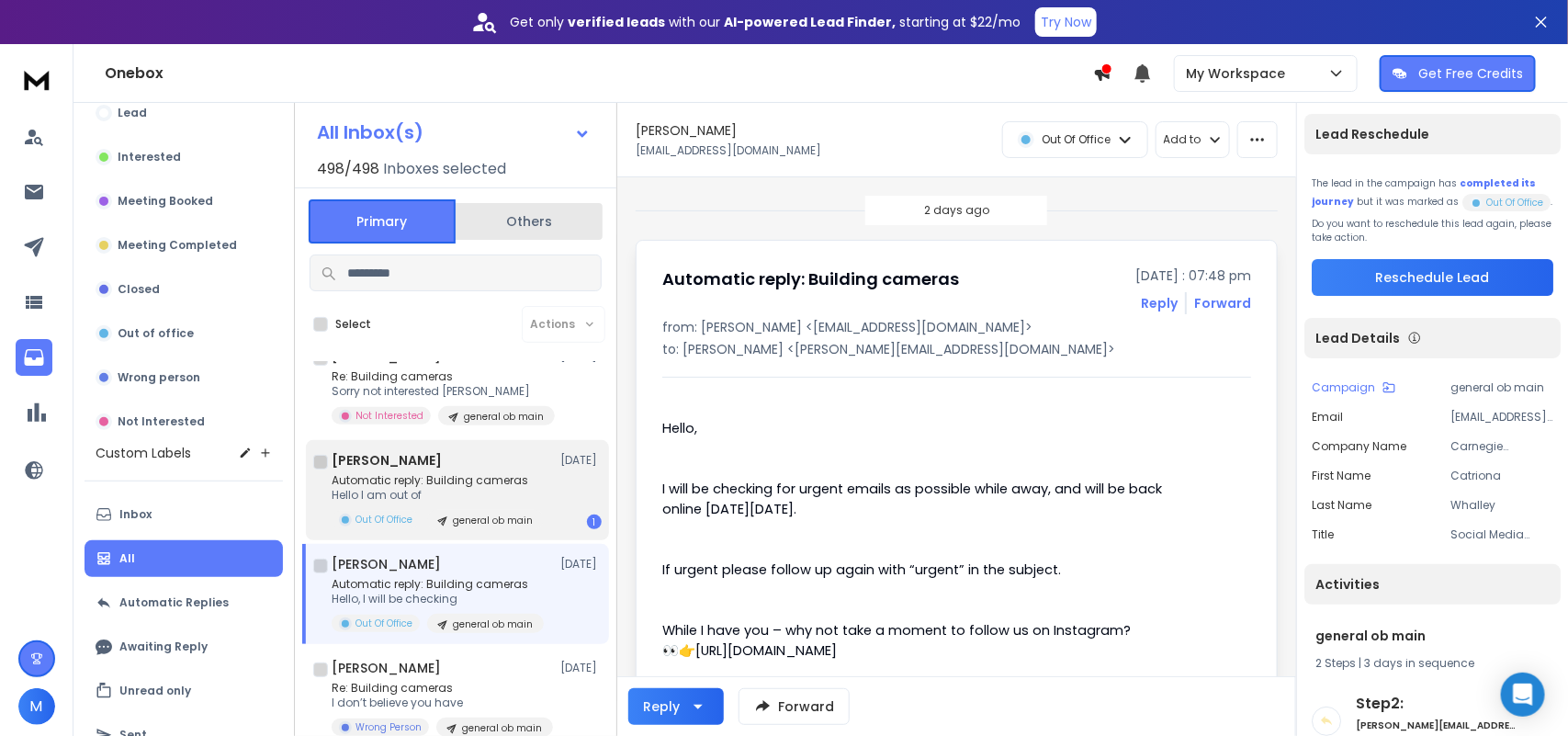
click at [487, 488] on p "Hello I am out of" at bounding box center [438, 495] width 212 height 15
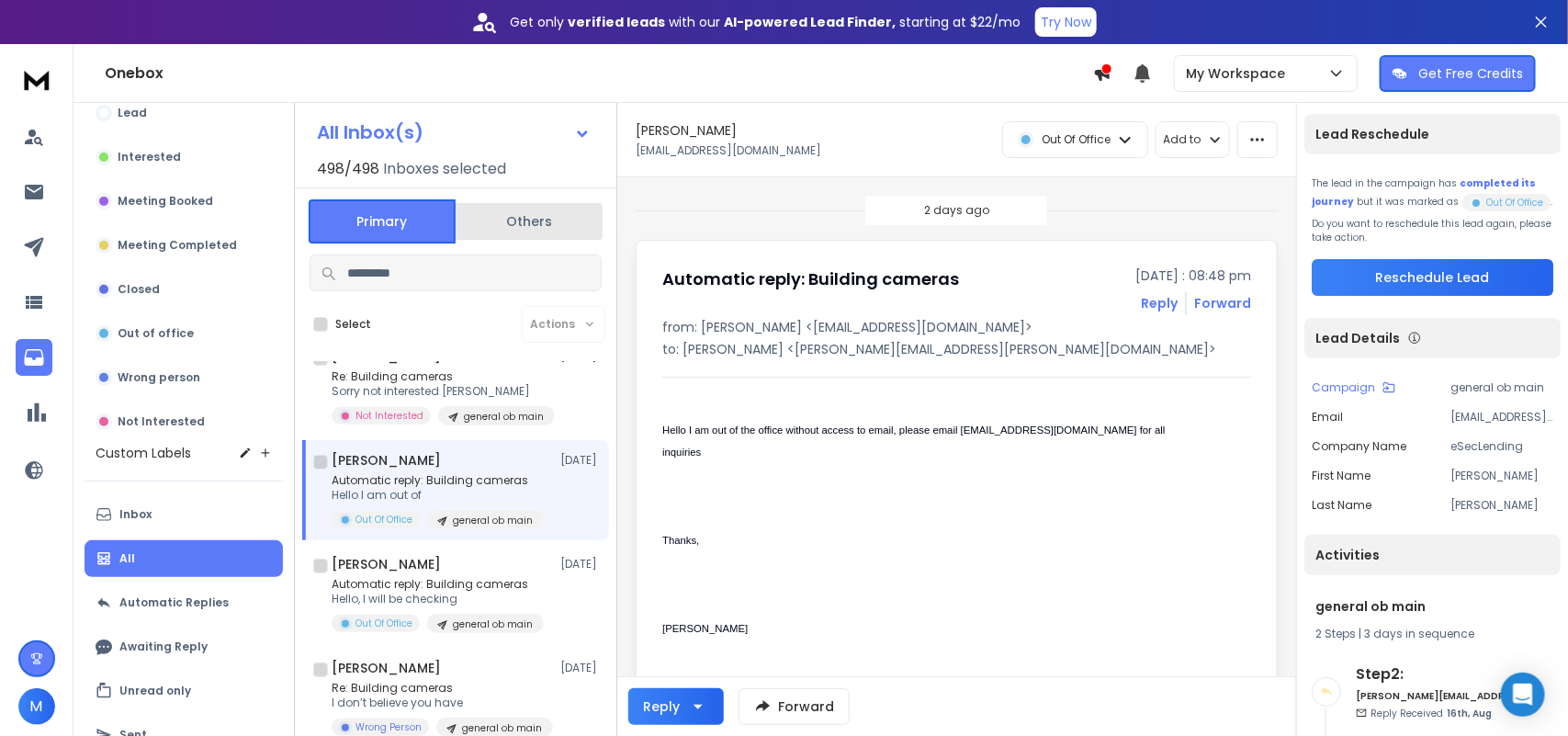
click at [671, 127] on h1 "Sean O'Neill" at bounding box center [686, 130] width 101 height 19
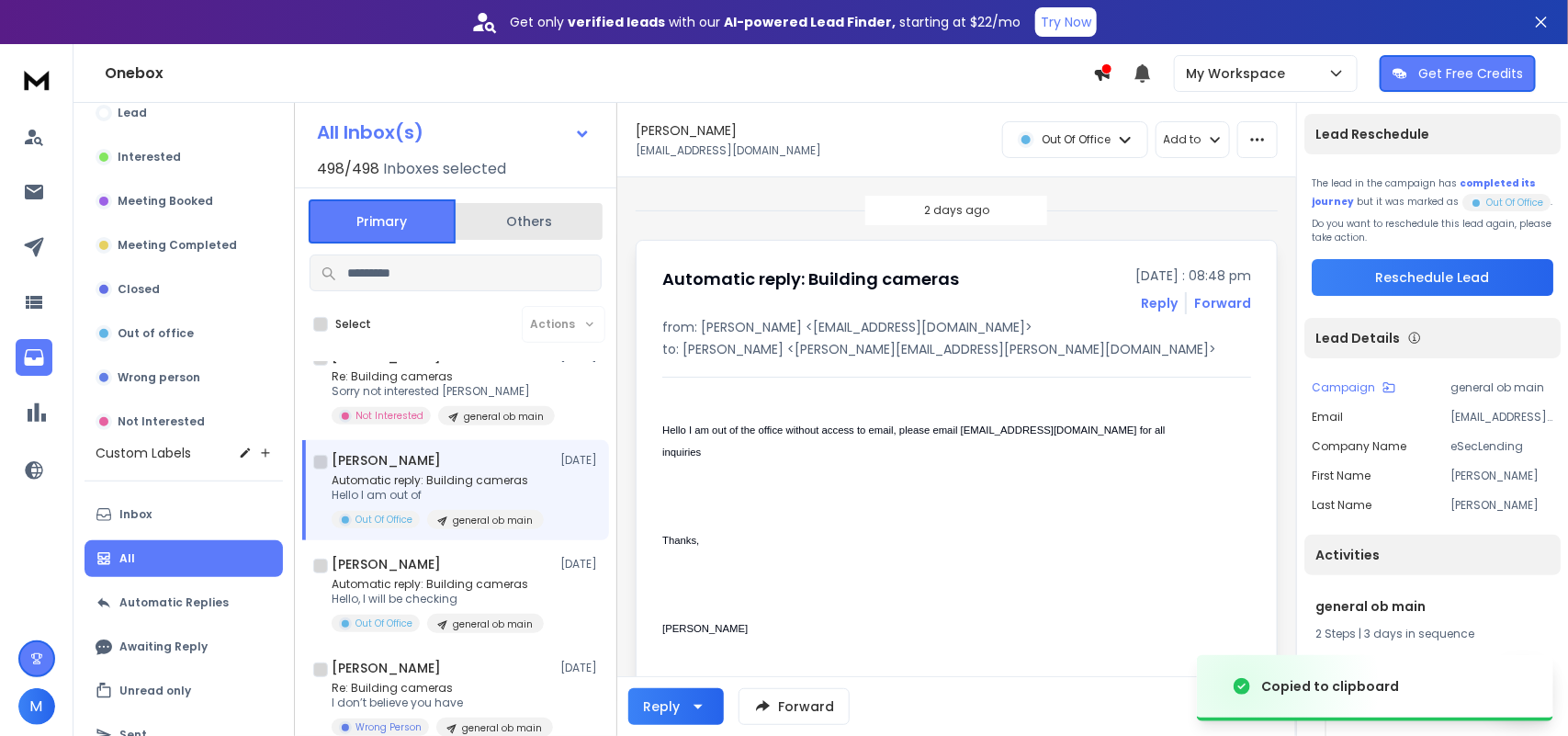
click at [736, 149] on p "soneill@eseclending.com" at bounding box center [729, 151] width 186 height 15
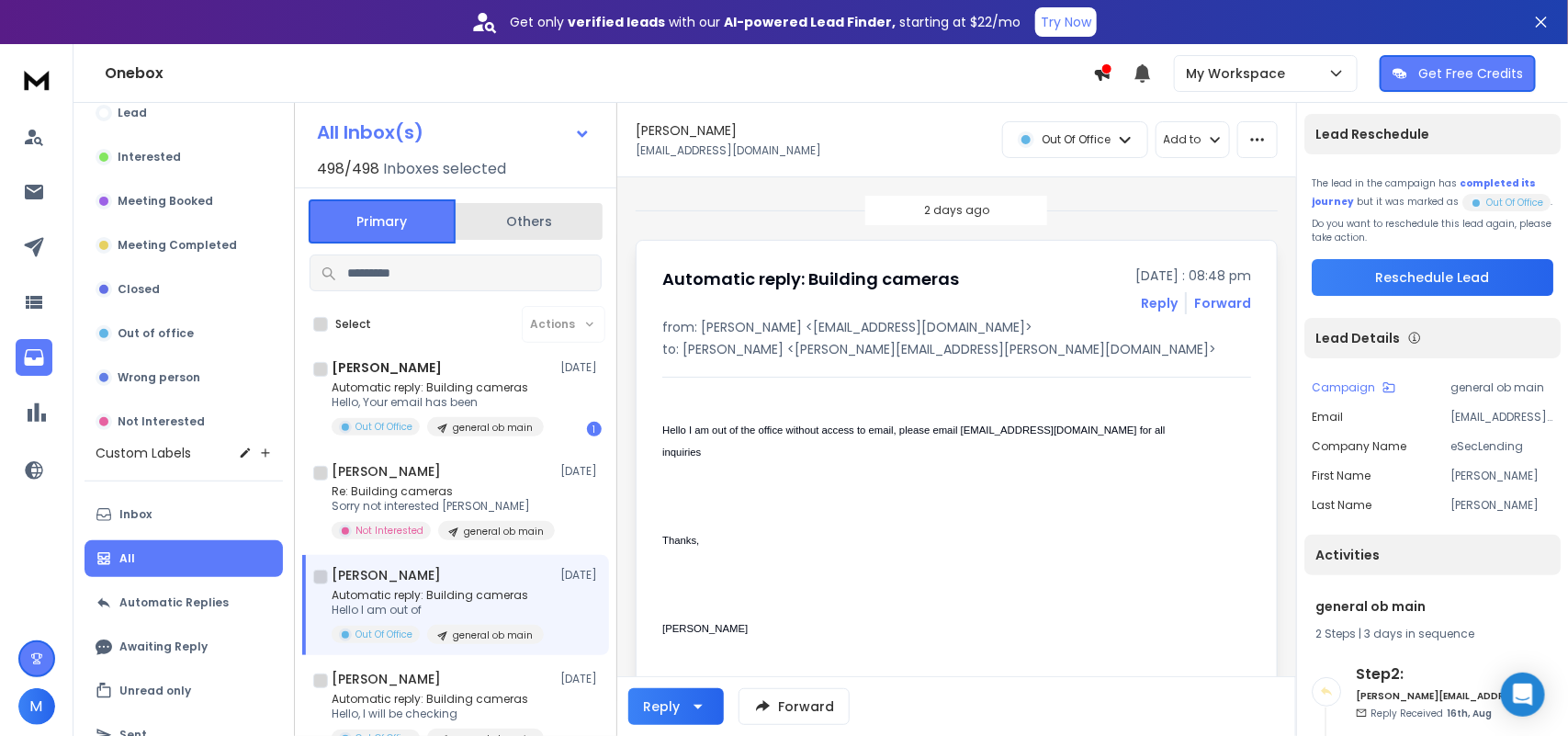
scroll to position [11303, 0]
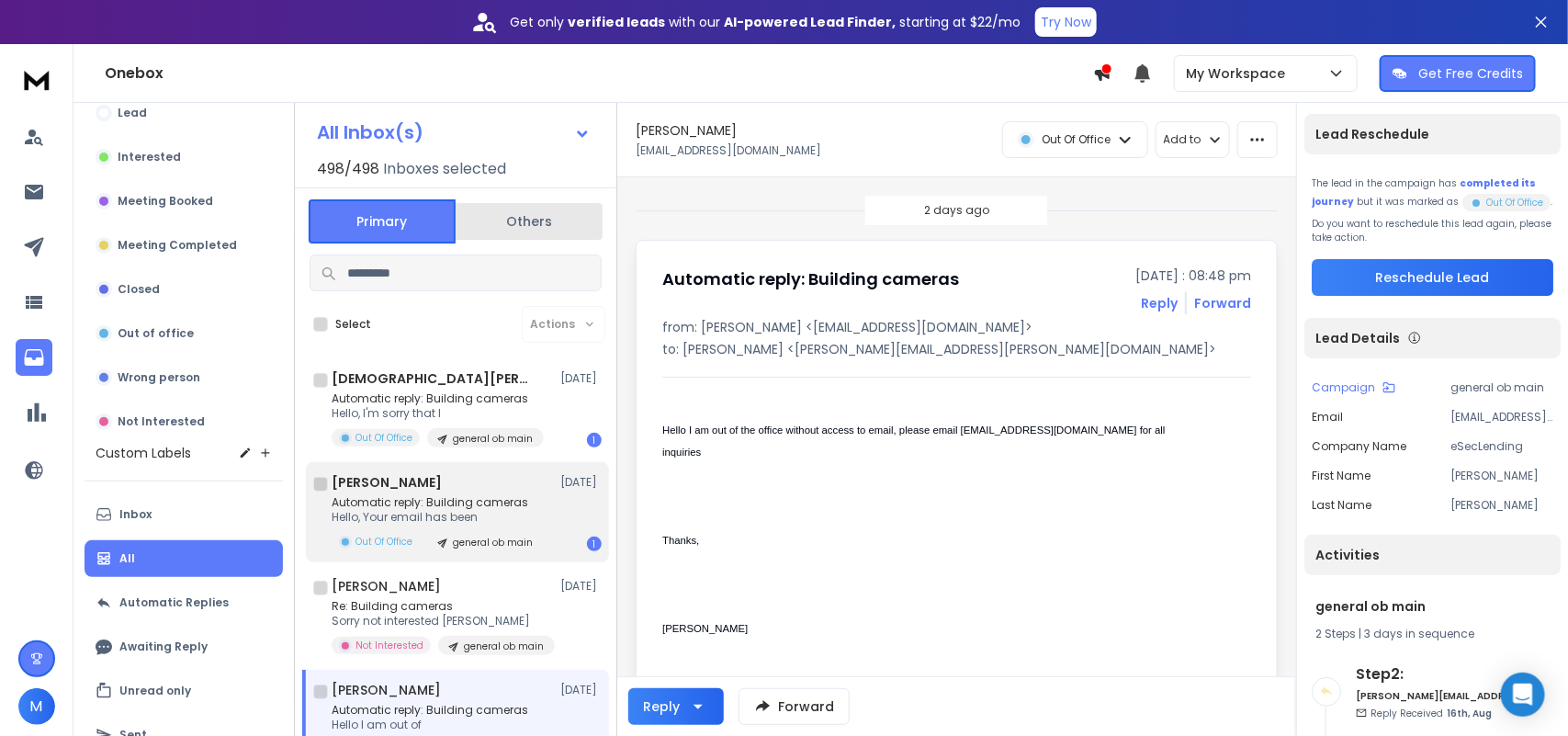
click at [475, 512] on p "Hello, Your email has been" at bounding box center [438, 518] width 212 height 15
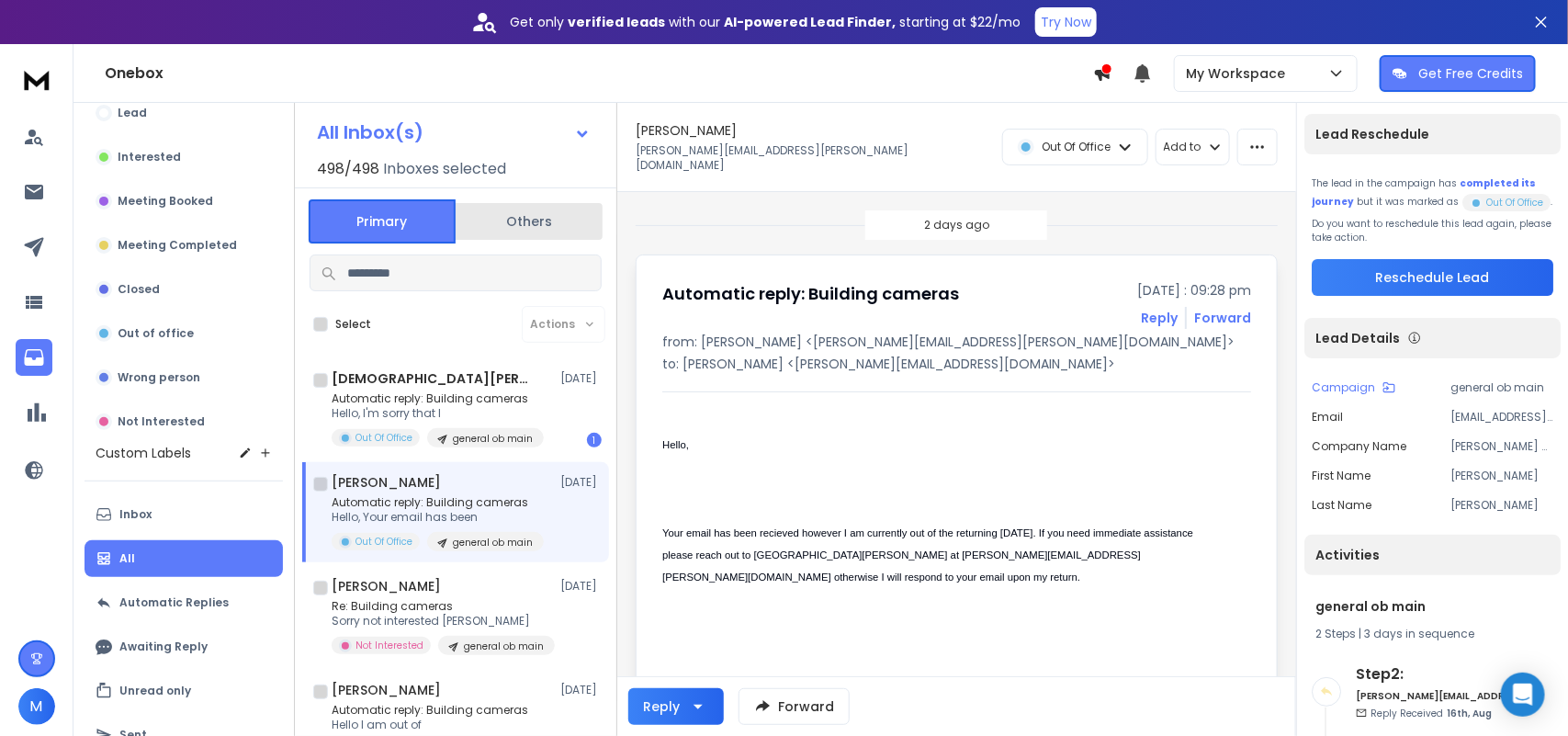
click at [694, 125] on h1 "Tyson Locke" at bounding box center [686, 130] width 101 height 19
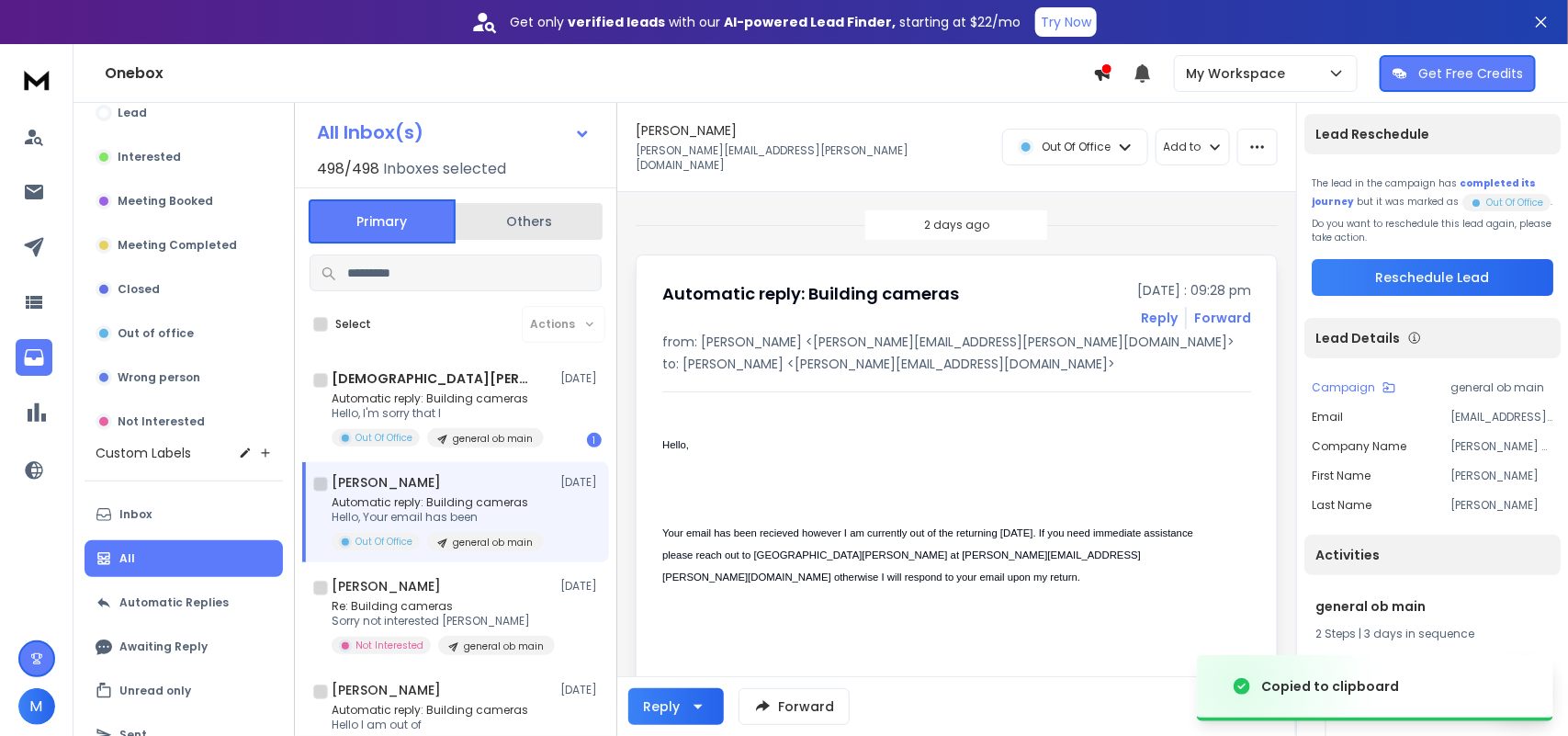
click at [680, 145] on p "Tyson.Locke@assuredpartners.com" at bounding box center [793, 158] width 315 height 29
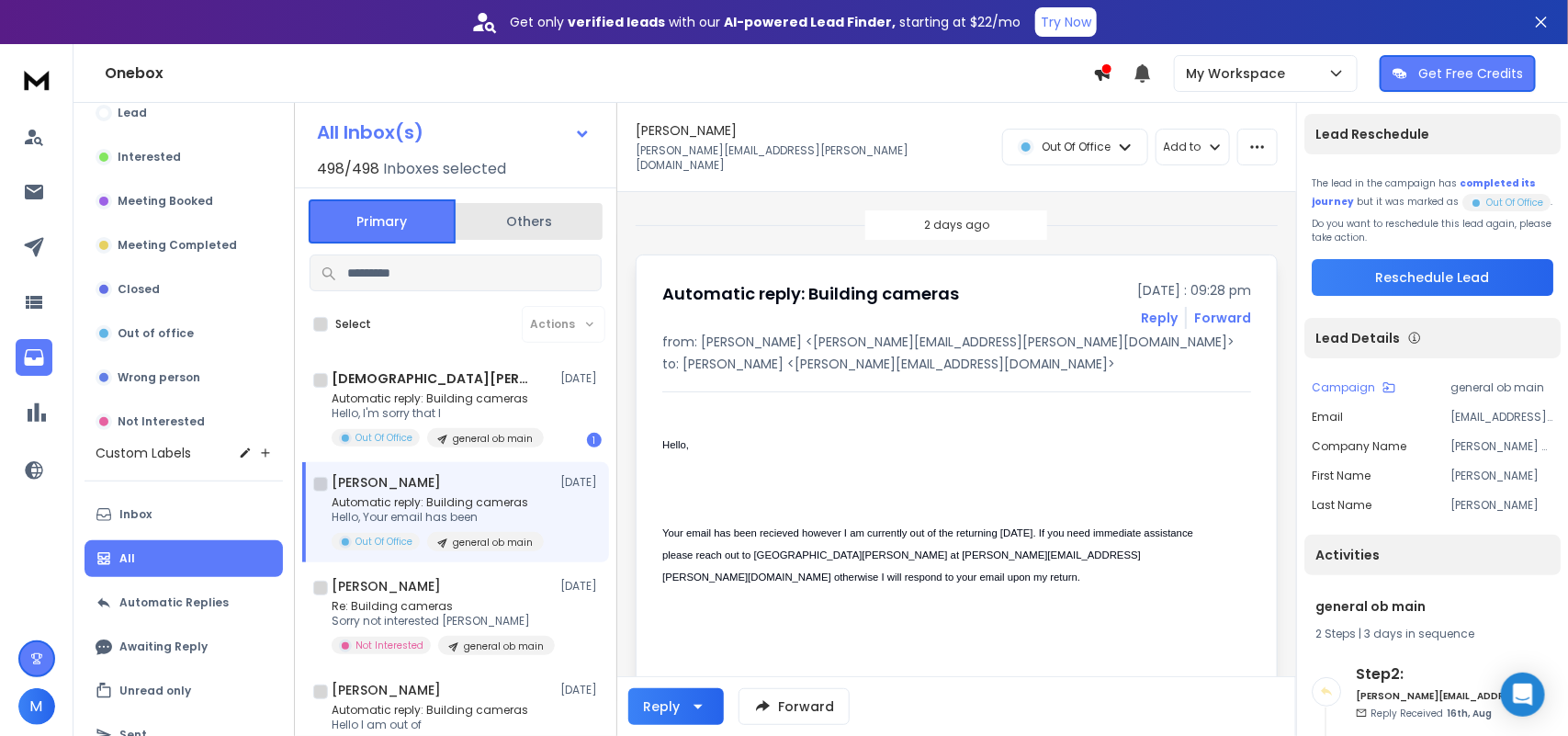
click at [1491, 425] on p "tlocke@tolmanandwiker.com" at bounding box center [1502, 417] width 103 height 15
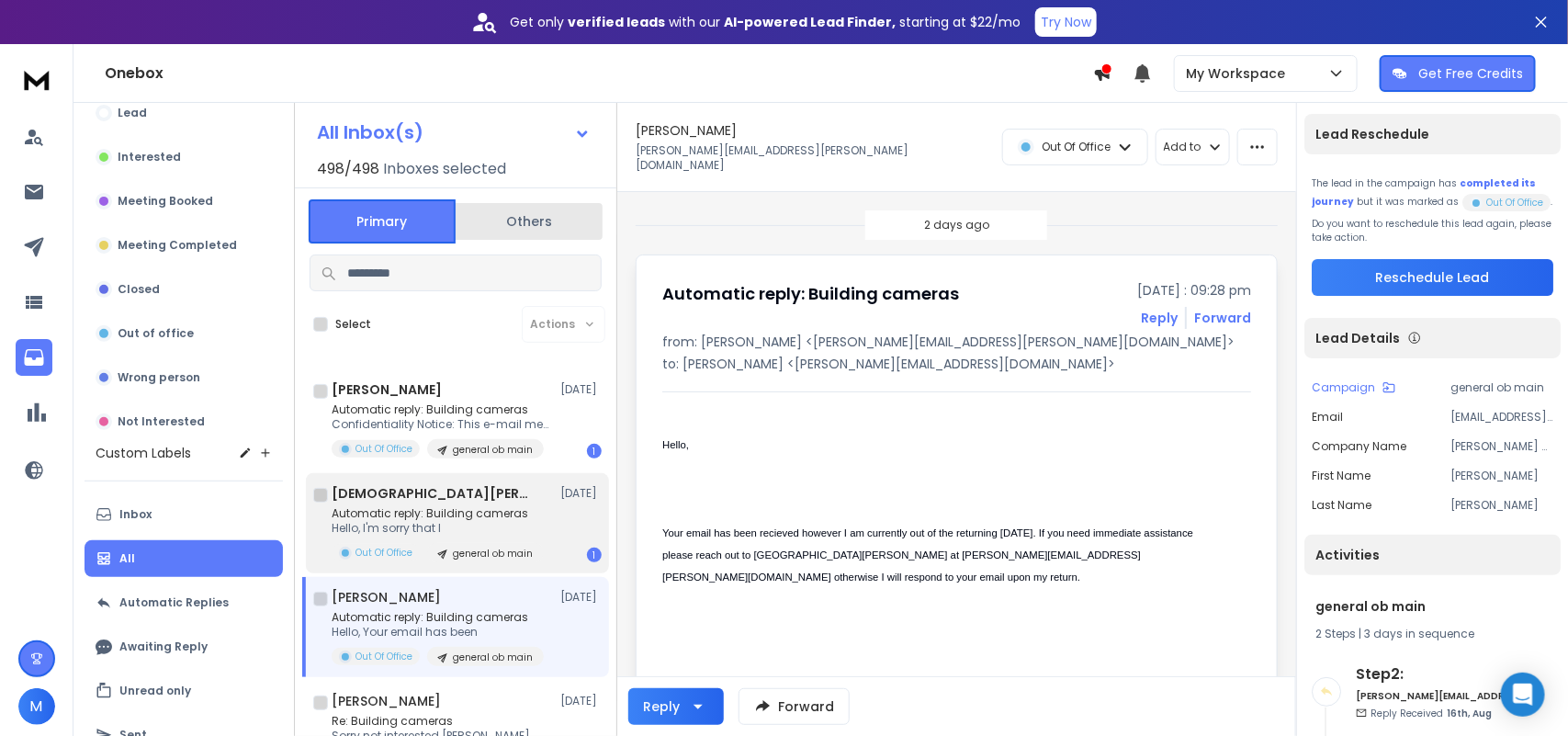
click at [446, 506] on p "Automatic reply: Building cameras" at bounding box center [438, 514] width 212 height 15
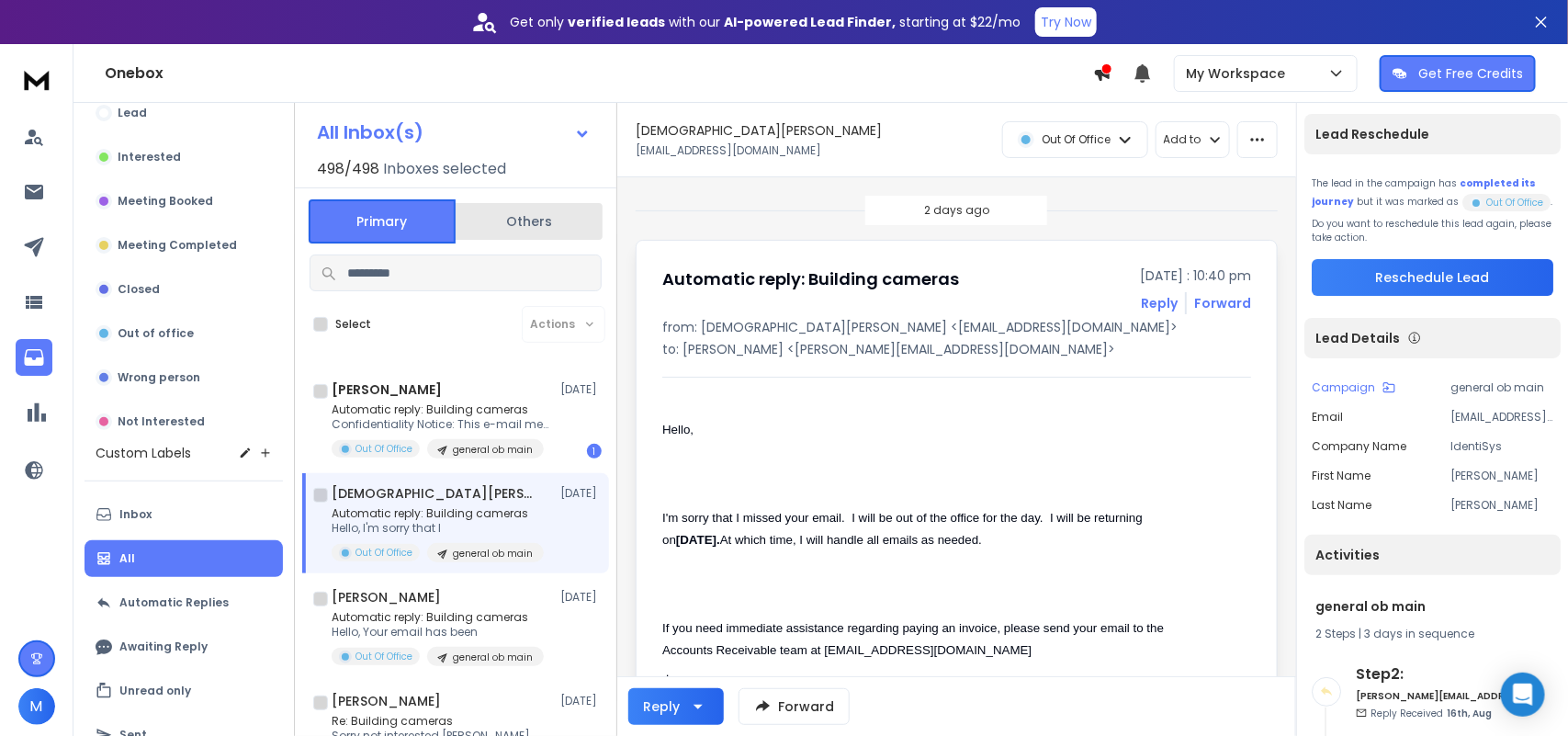
click at [685, 134] on h1 "Kristen Custer" at bounding box center [759, 130] width 246 height 19
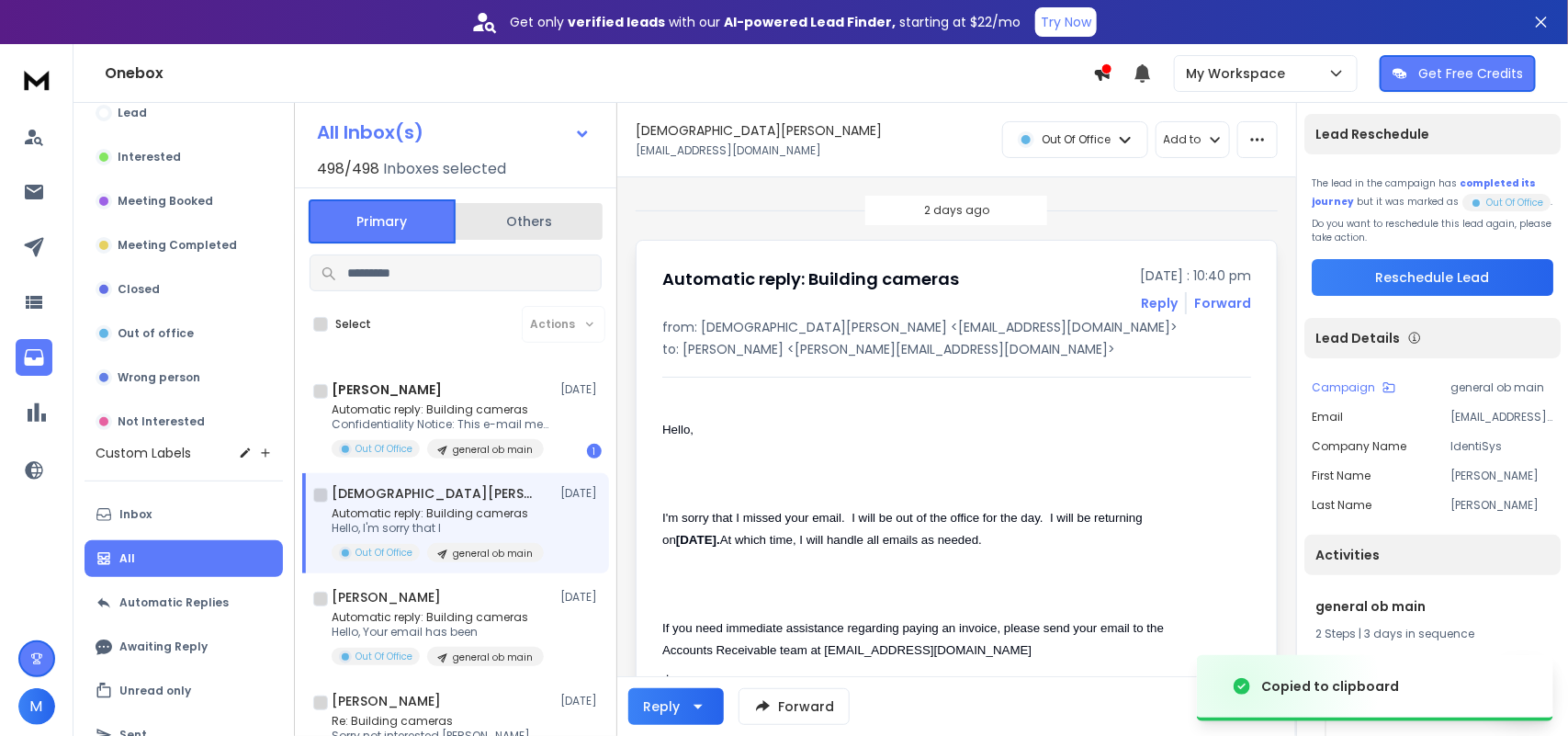
click at [721, 144] on p "kristen_custer@identisys.com" at bounding box center [729, 151] width 186 height 15
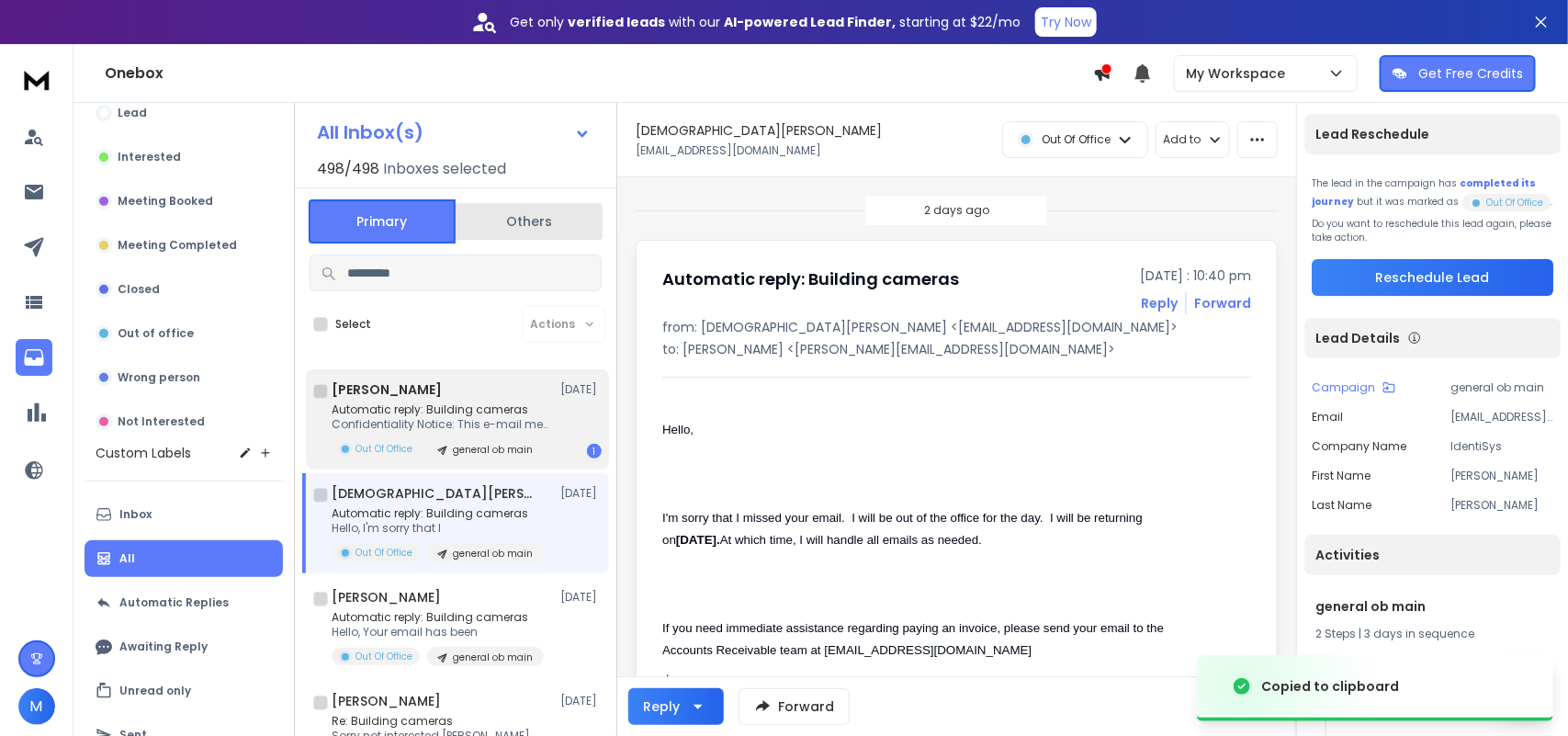
click at [465, 421] on p "Confidentiality Notice: This e-mail message," at bounding box center [442, 425] width 220 height 15
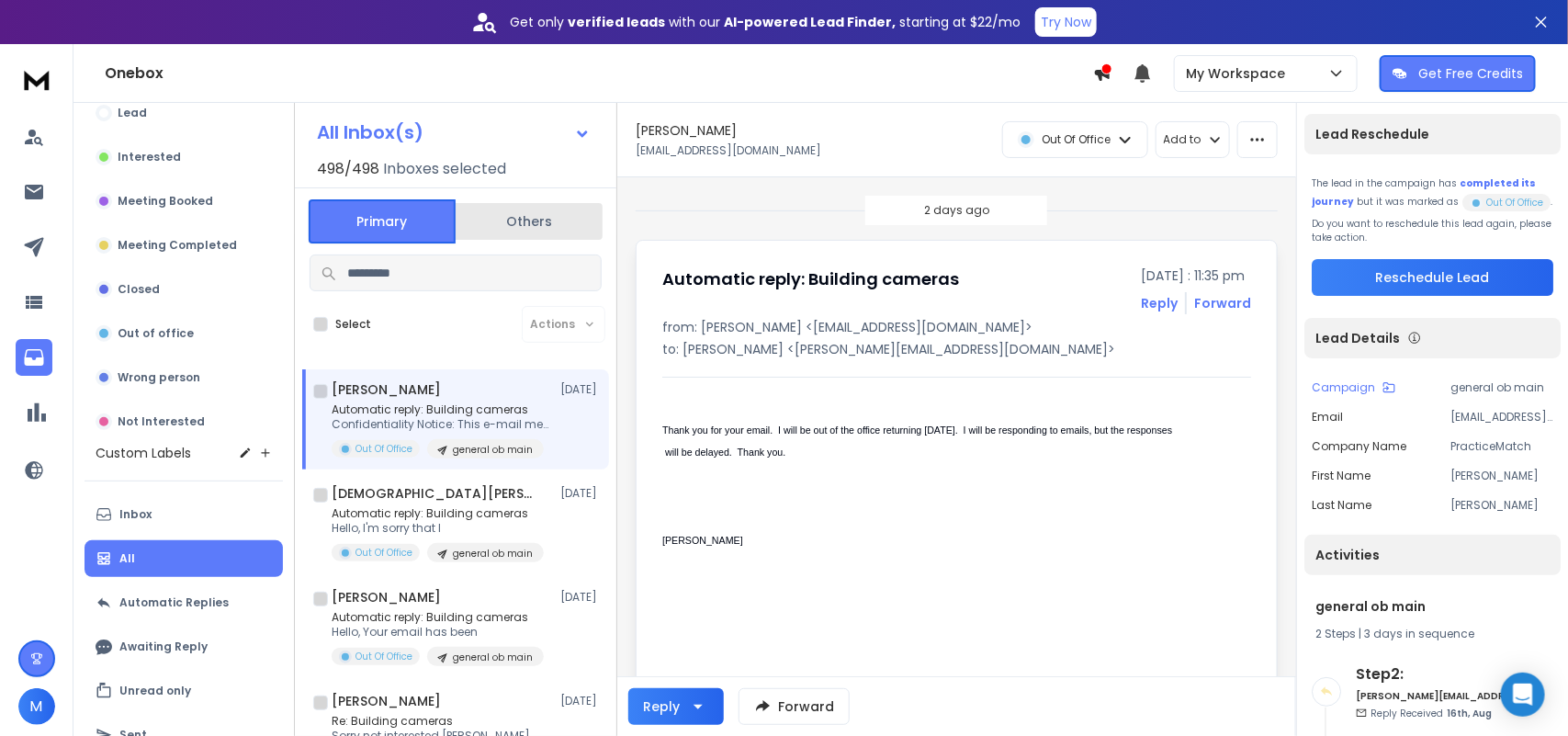
click at [676, 126] on h1 "Paul Kottenstette" at bounding box center [686, 130] width 101 height 19
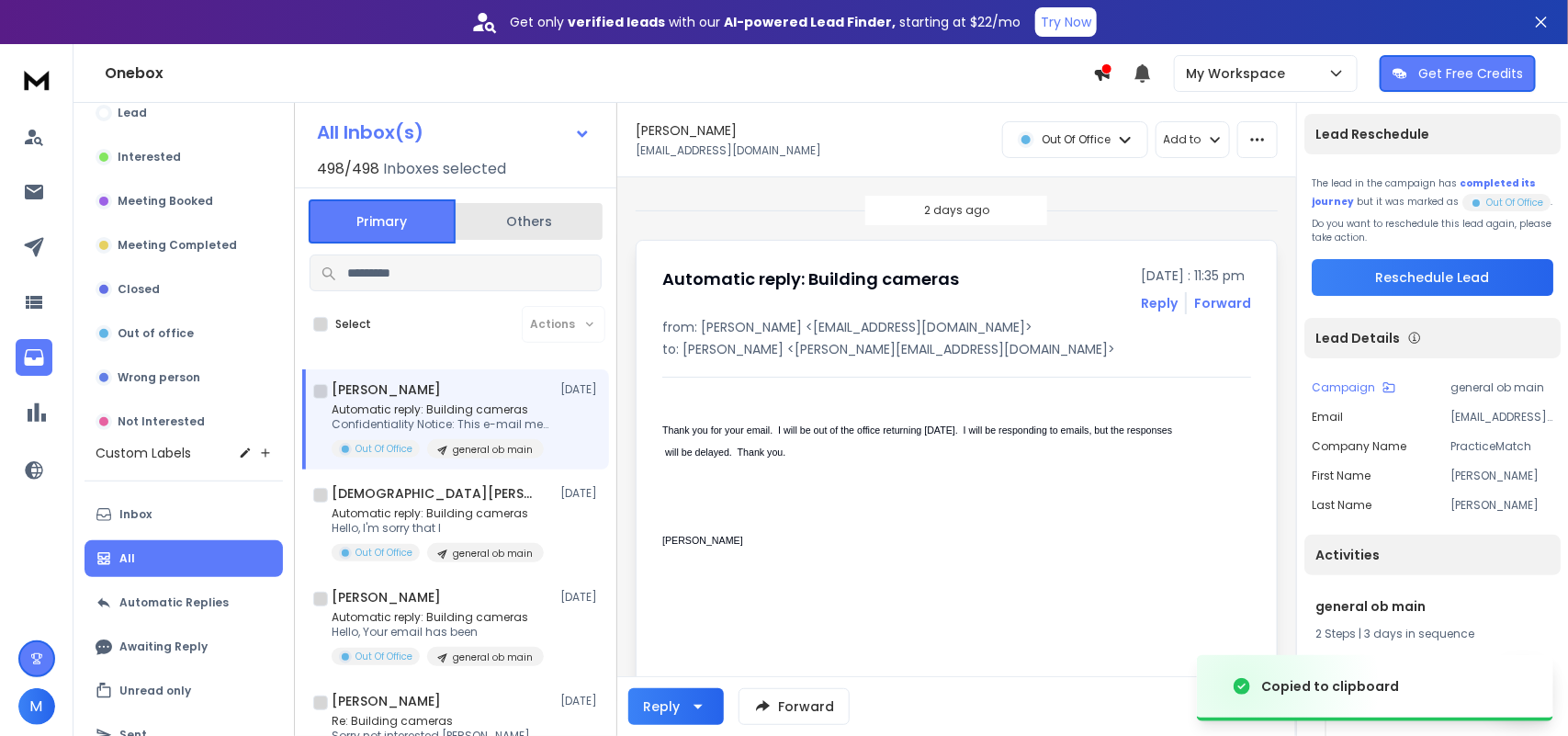
click at [727, 147] on p "pkottenstette@practicematch.com" at bounding box center [729, 151] width 186 height 15
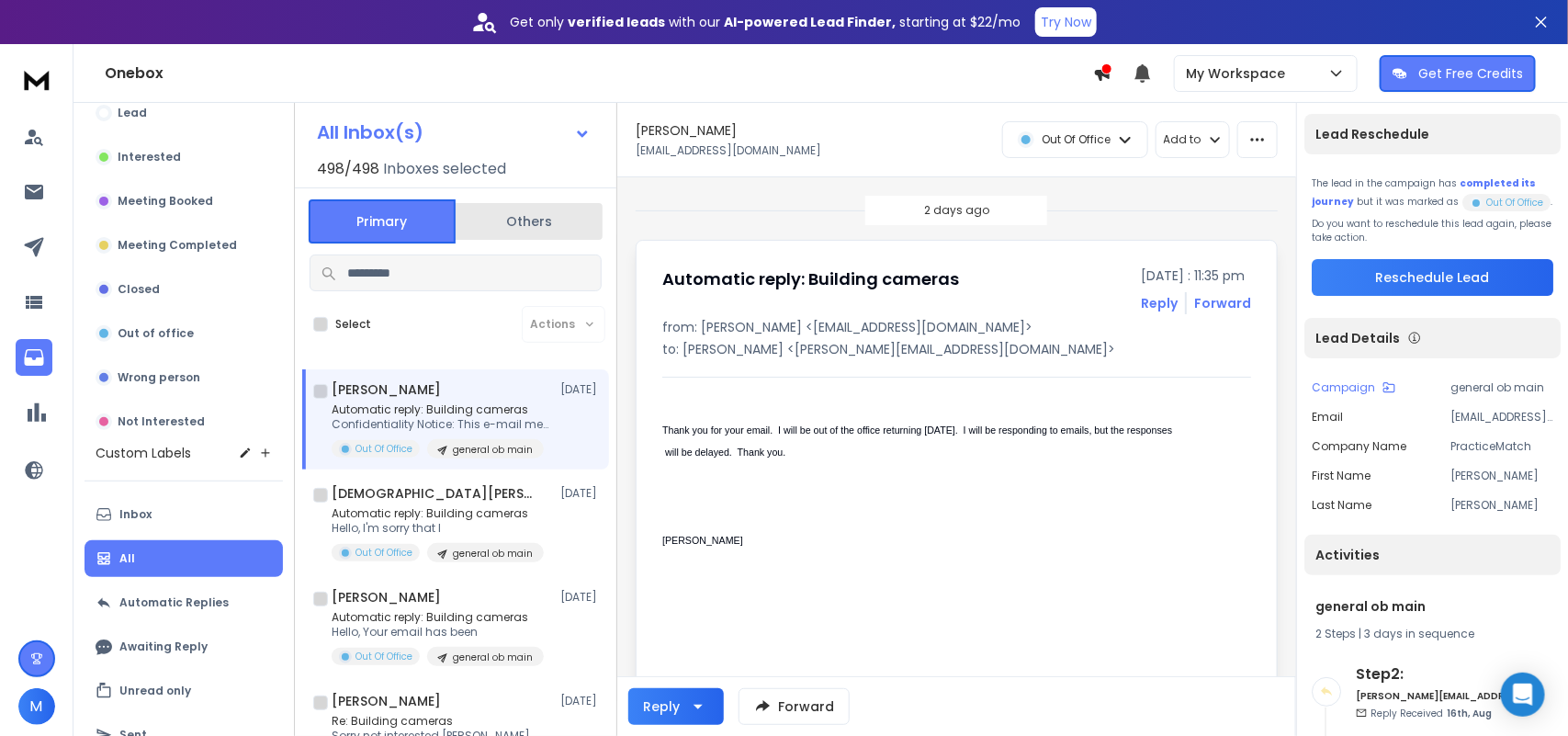
click at [1484, 454] on p "PracticeMatch" at bounding box center [1502, 446] width 103 height 15
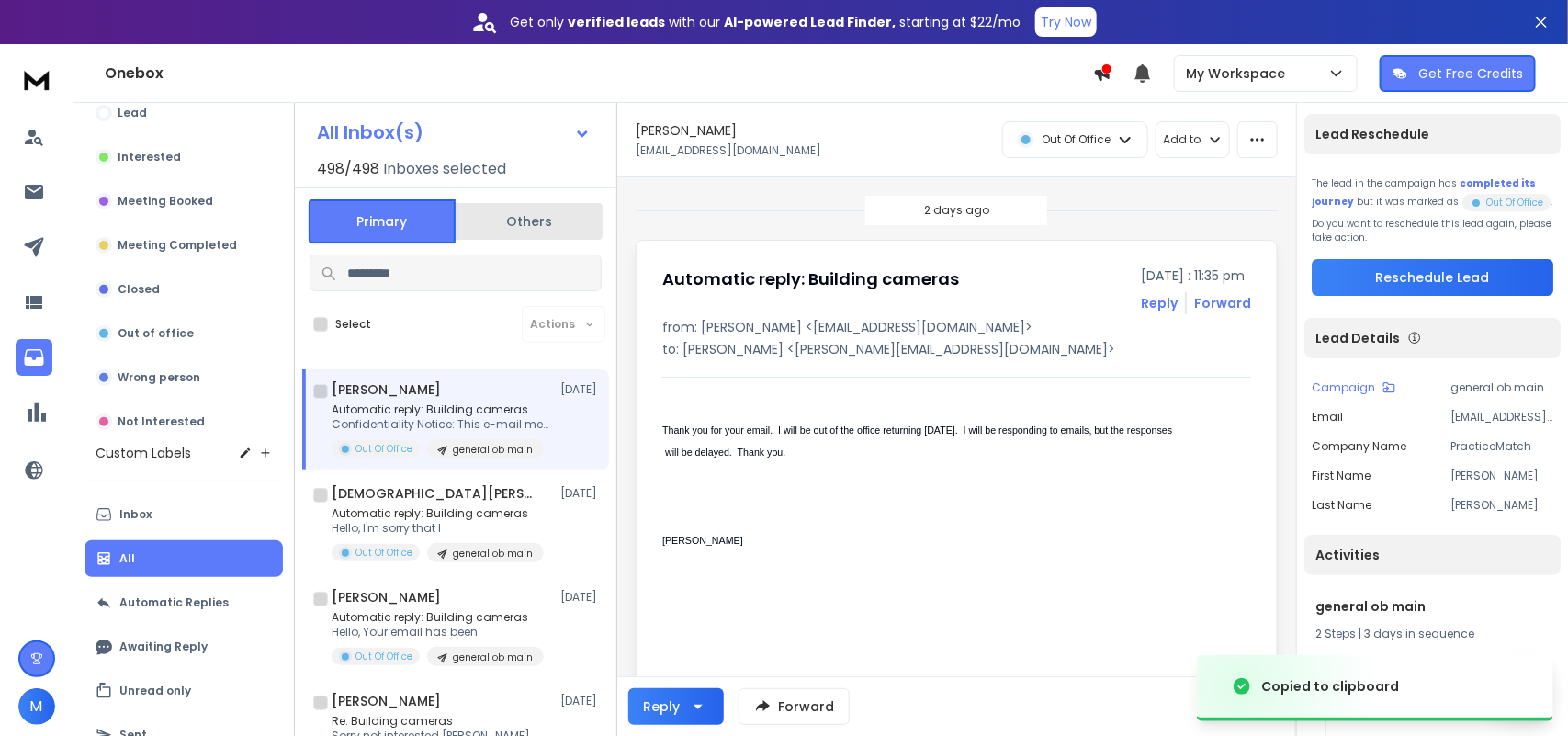
click at [1503, 424] on p "dschalk@practicematch.com" at bounding box center [1502, 417] width 103 height 15
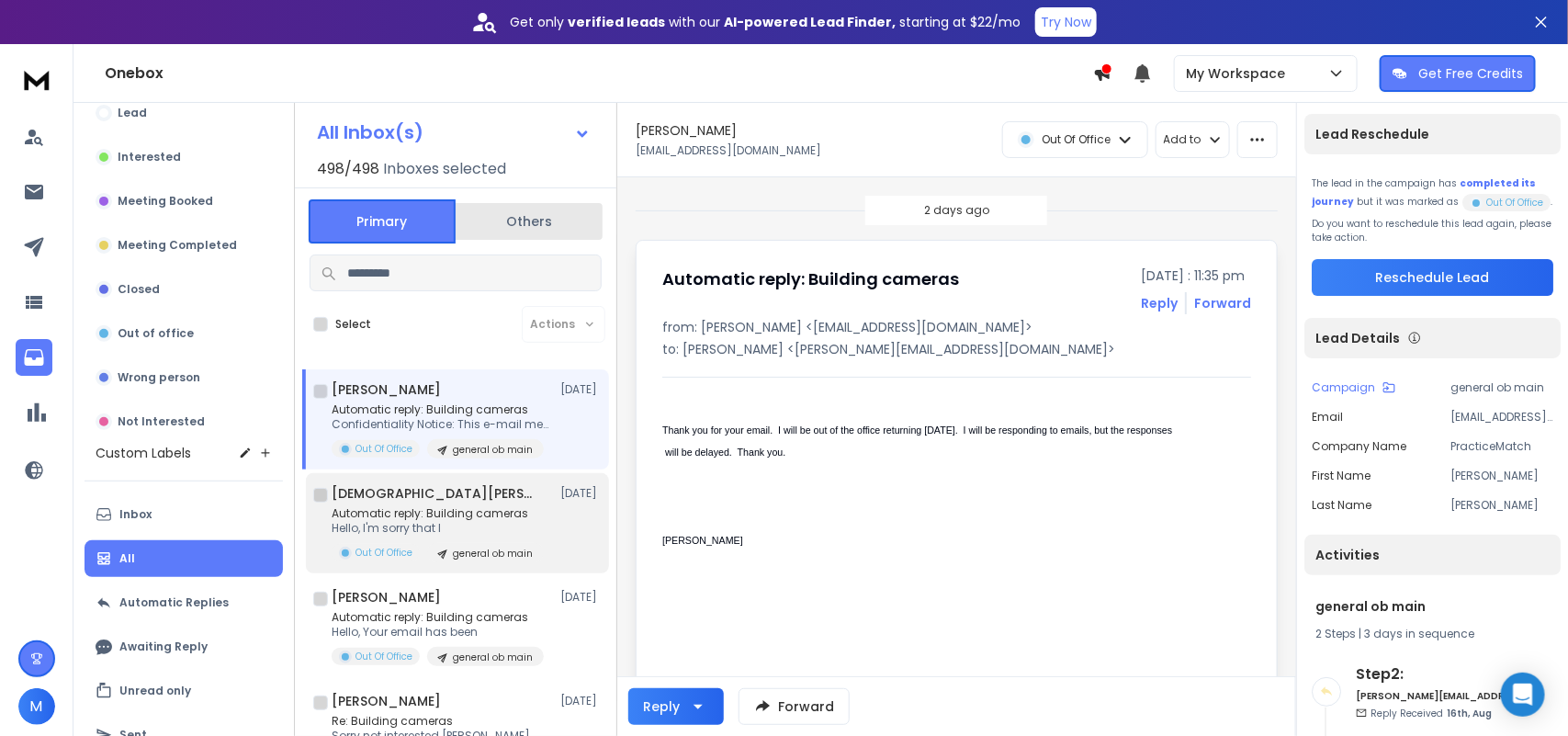
scroll to position [11073, 0]
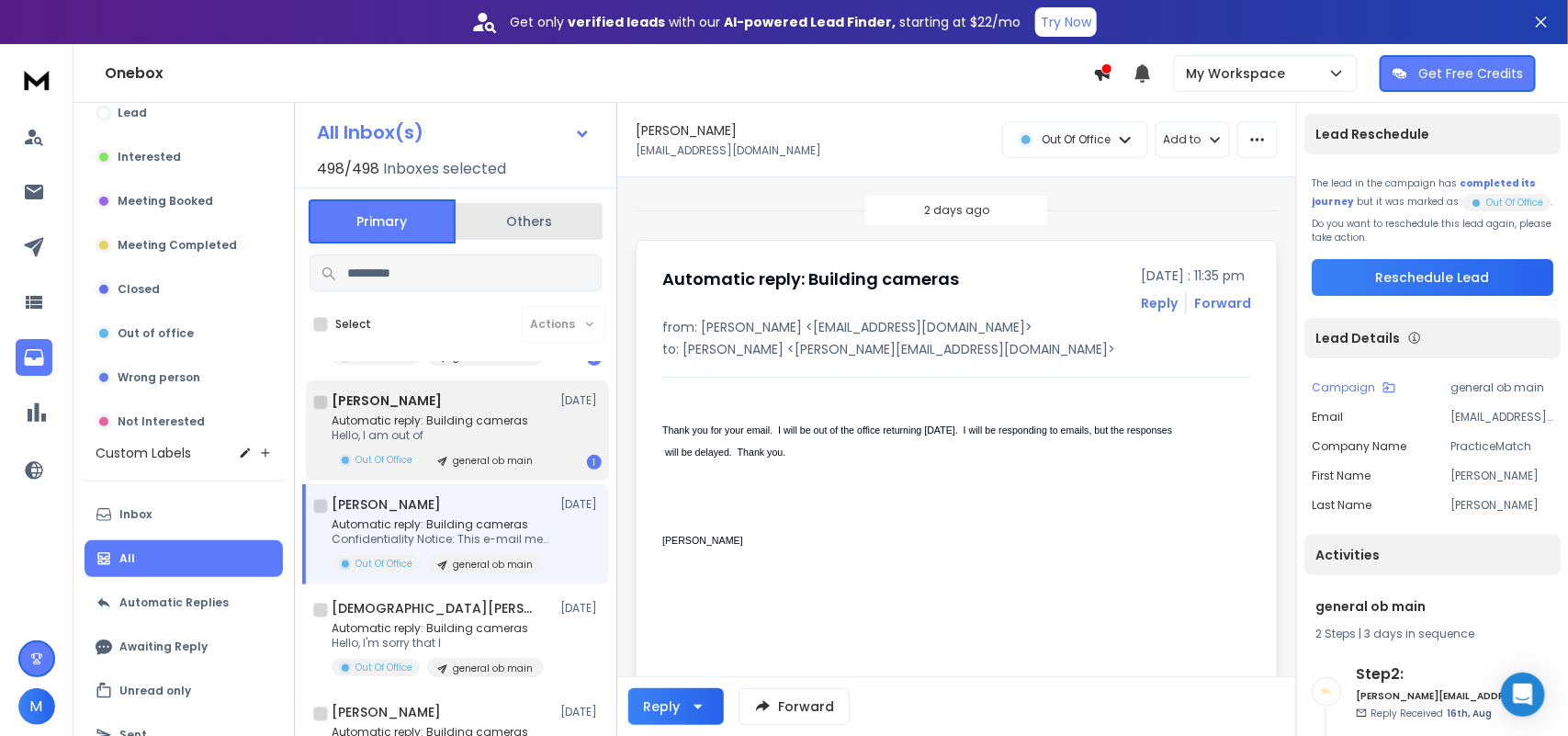
click at [474, 428] on p "Hello, I am out of" at bounding box center [438, 435] width 212 height 15
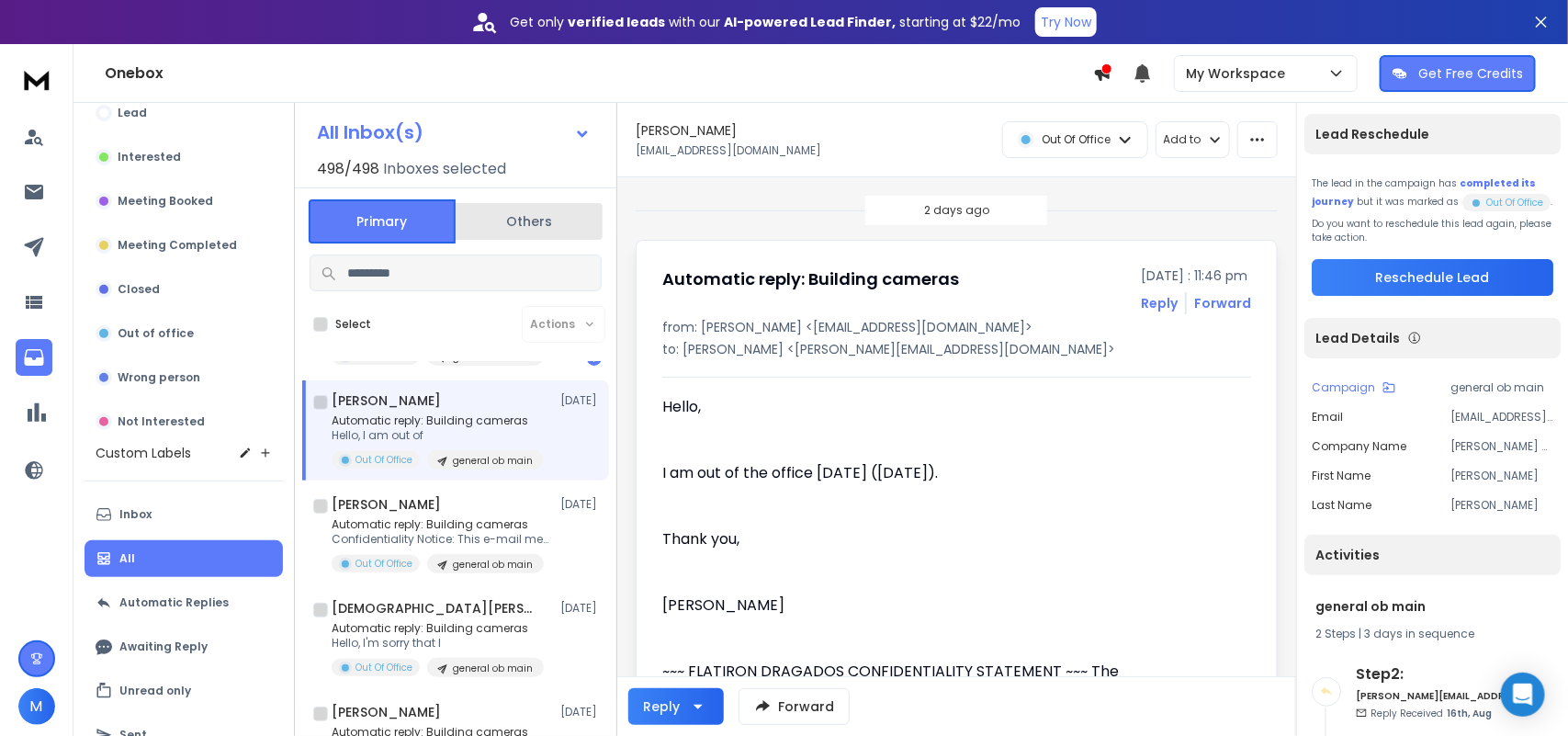
click at [656, 131] on h1 "Neira, Maritza" at bounding box center [686, 130] width 101 height 19
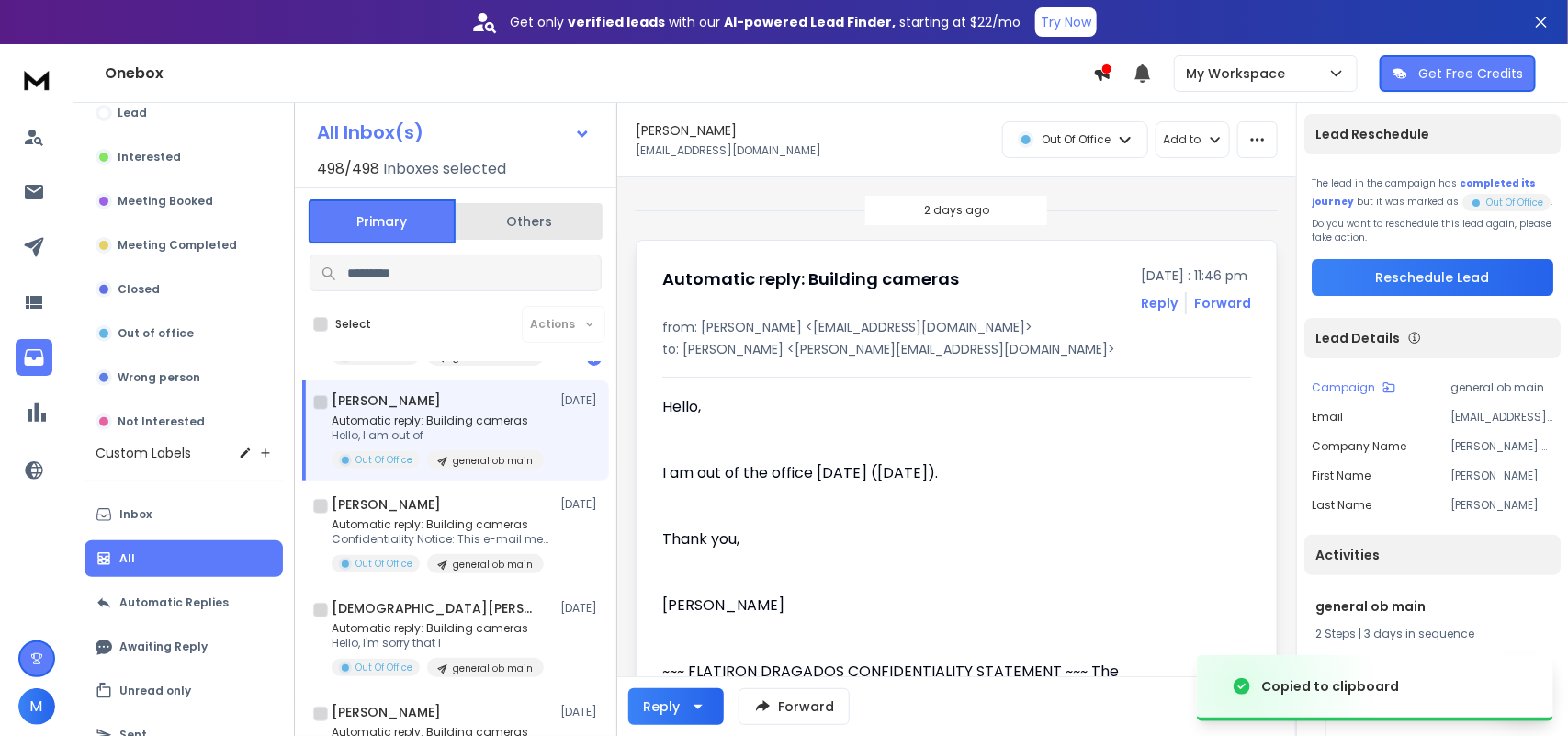
click at [675, 147] on p "mneira@eecruz.com" at bounding box center [729, 151] width 186 height 15
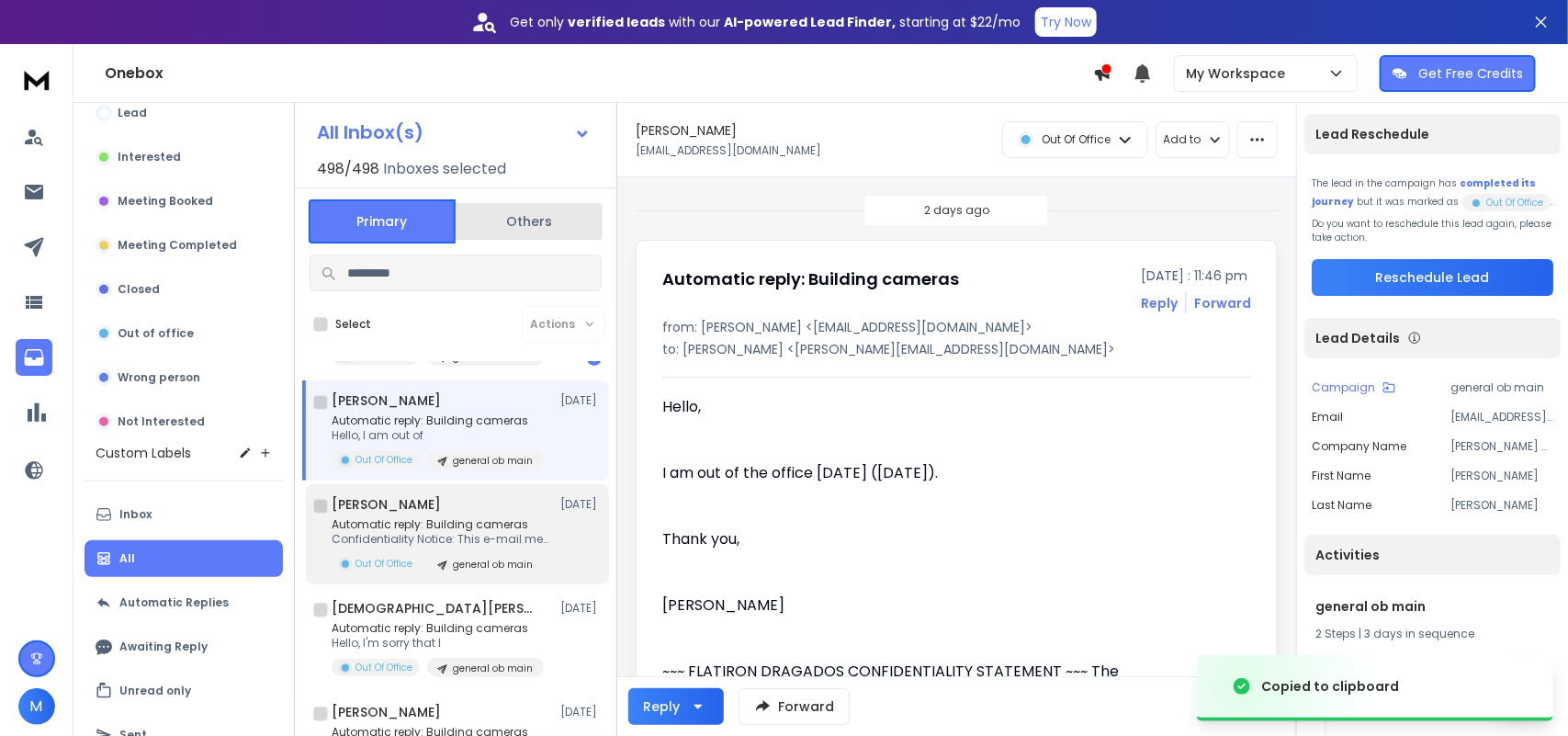
scroll to position [10843, 0]
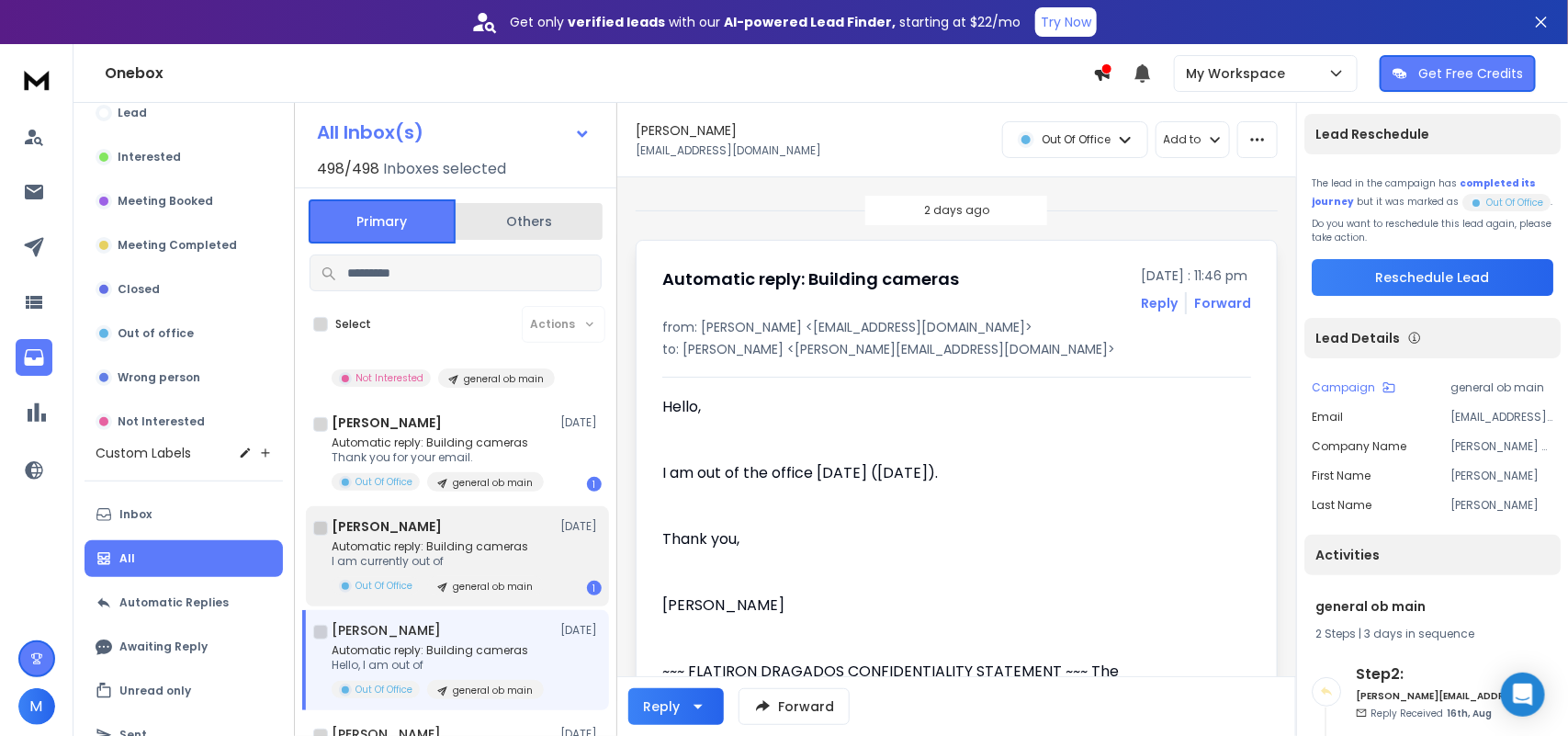
click at [462, 518] on div "Steve Fuller 16 Aug" at bounding box center [467, 526] width 270 height 19
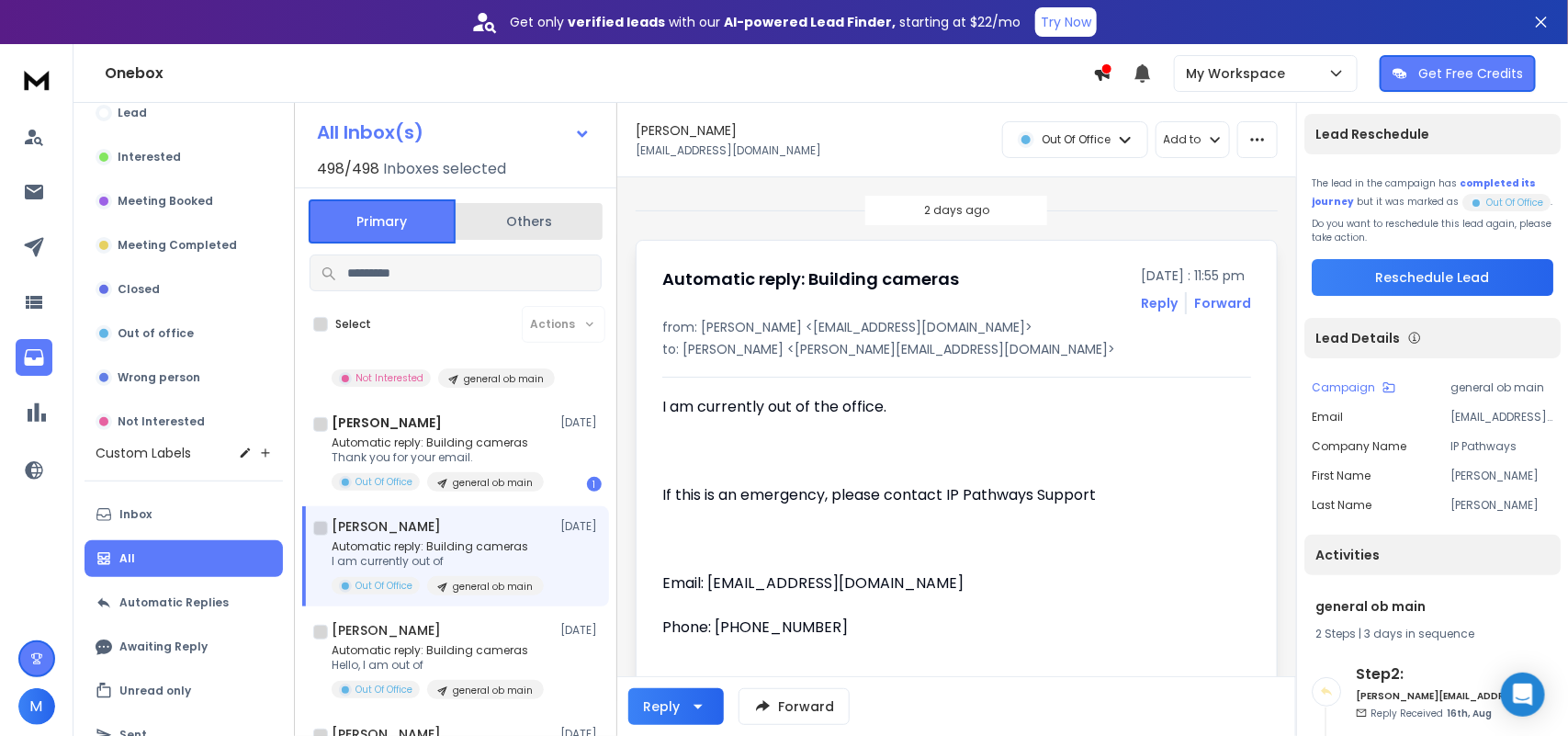
click at [668, 126] on h1 "Steve Fuller" at bounding box center [686, 130] width 101 height 19
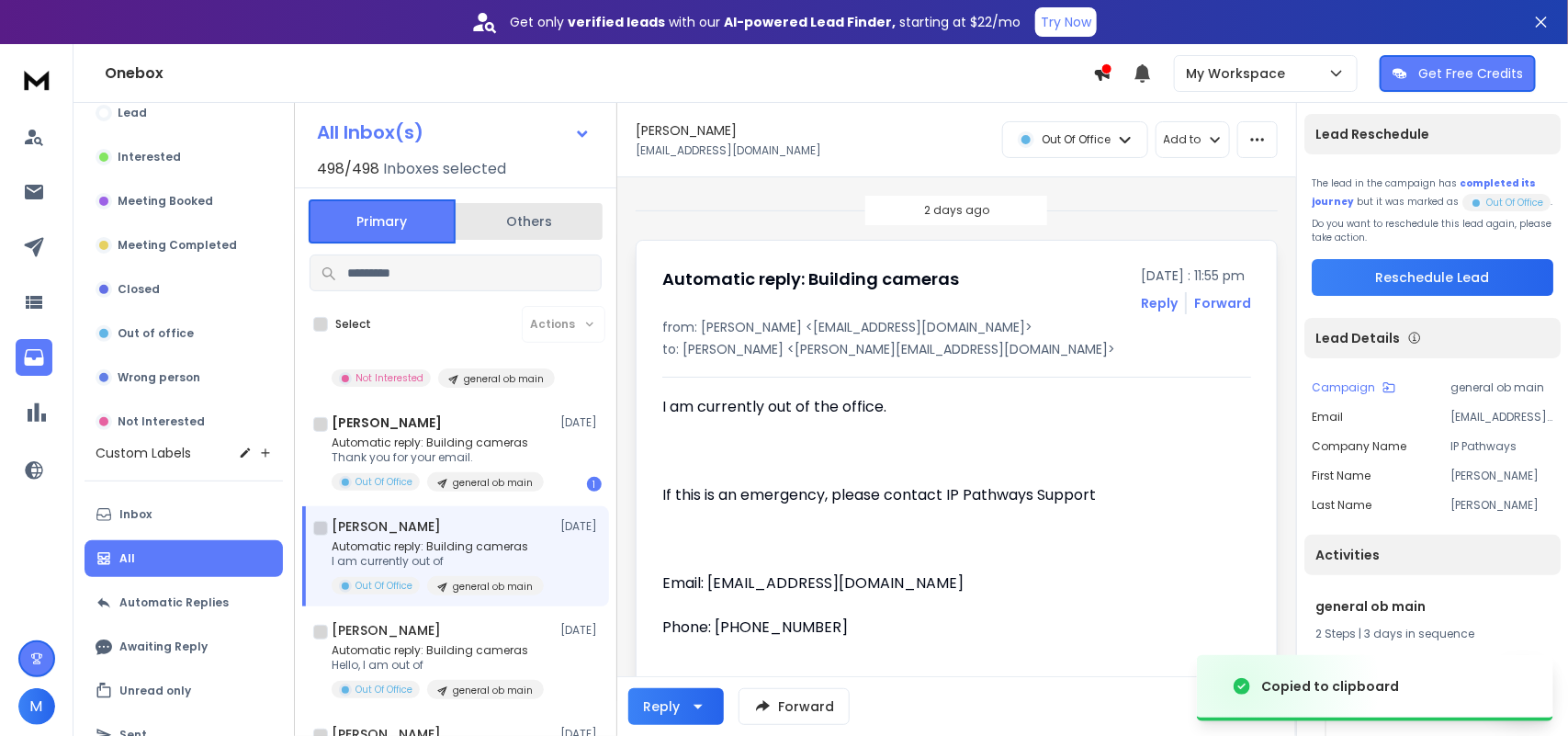
click at [698, 153] on p "SFuller@ippathways.com" at bounding box center [729, 151] width 186 height 15
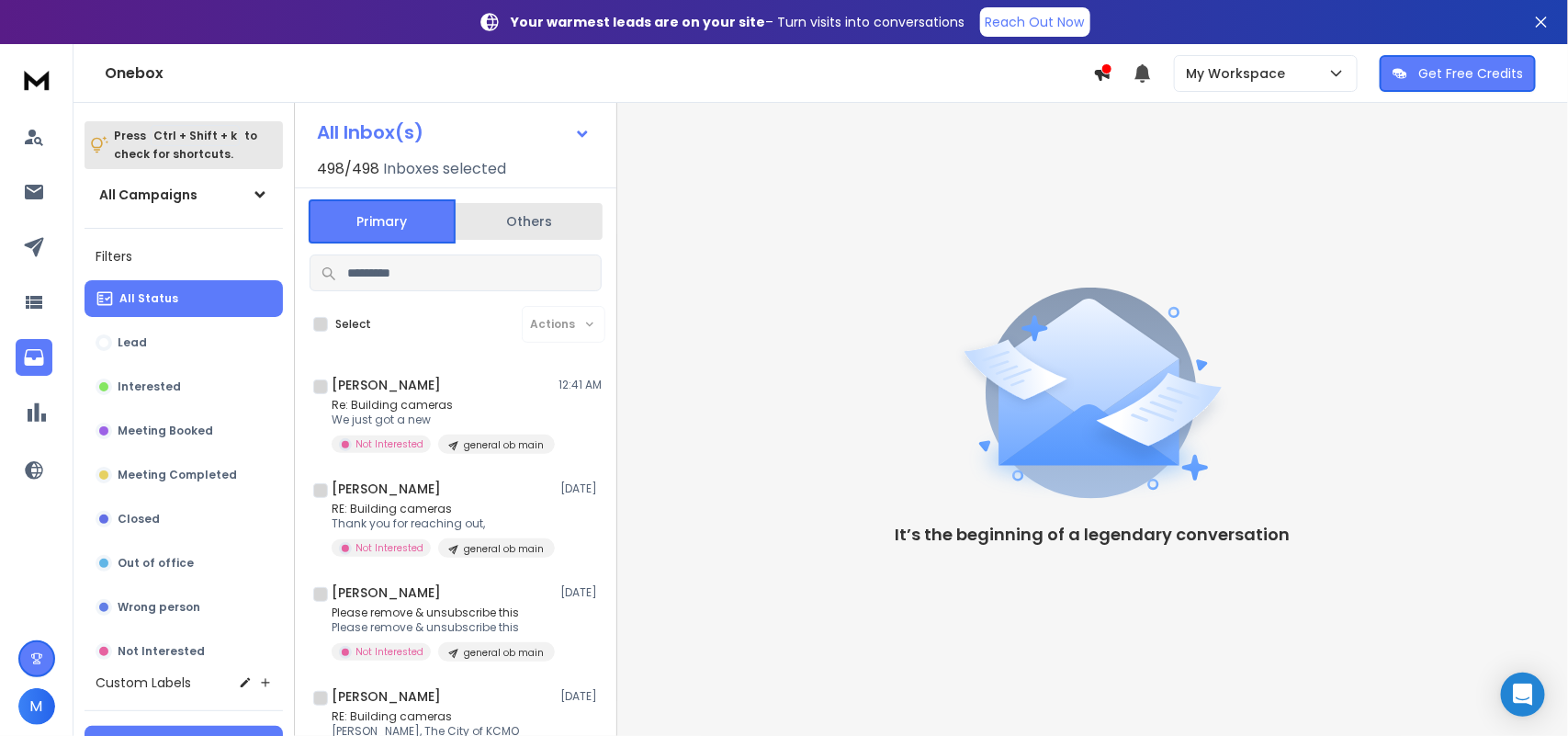
scroll to position [230, 0]
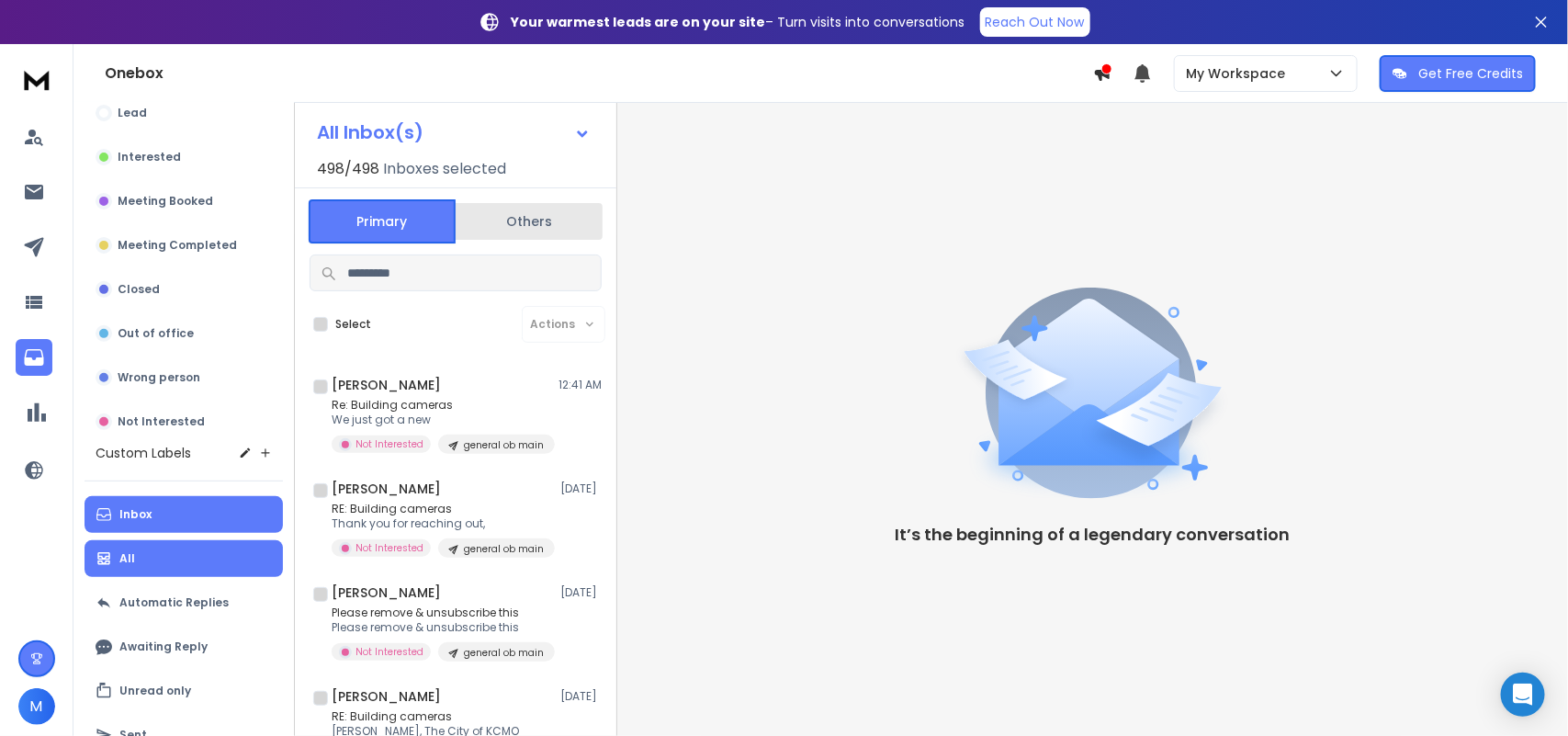
click at [134, 563] on button "All" at bounding box center [184, 558] width 199 height 37
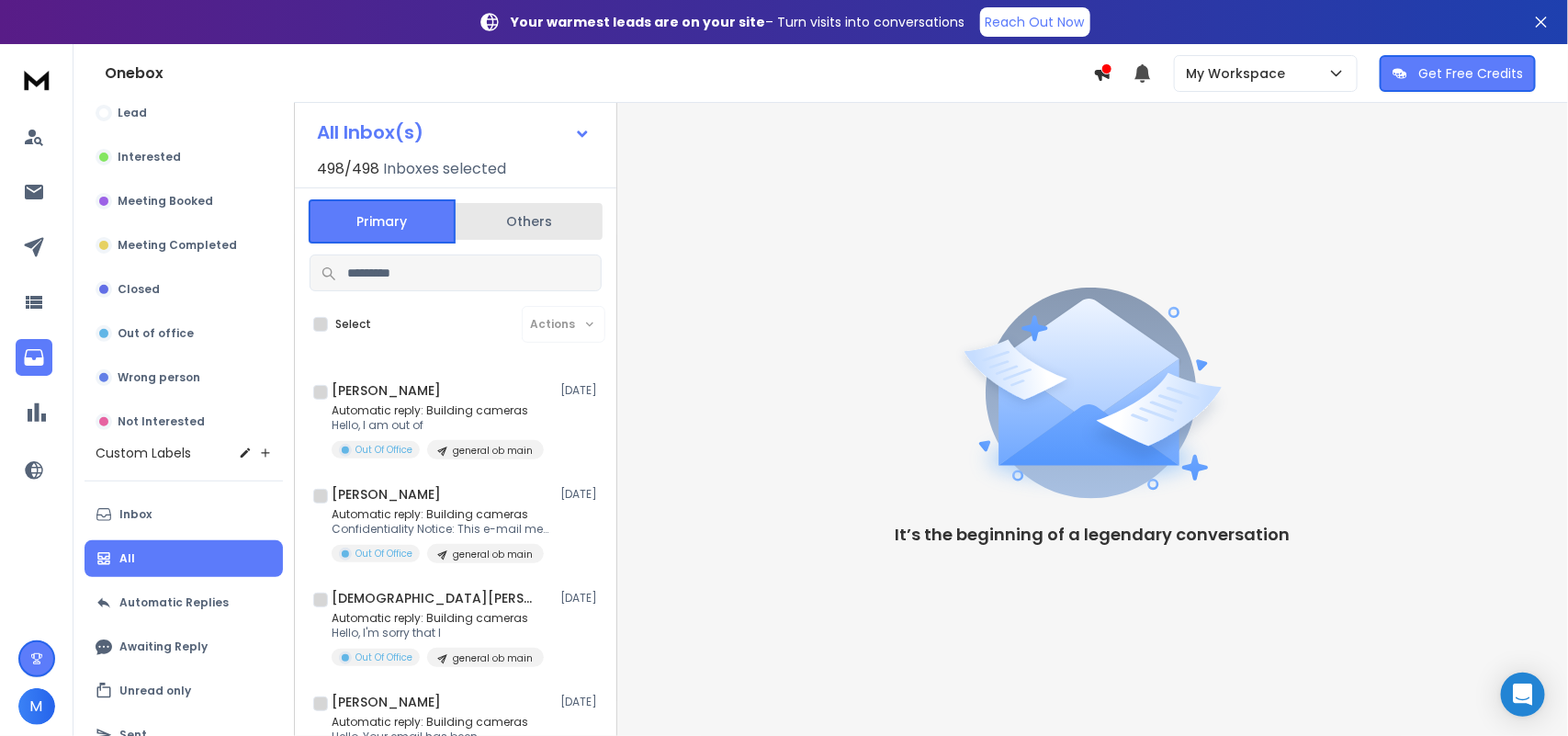
scroll to position [11165, 0]
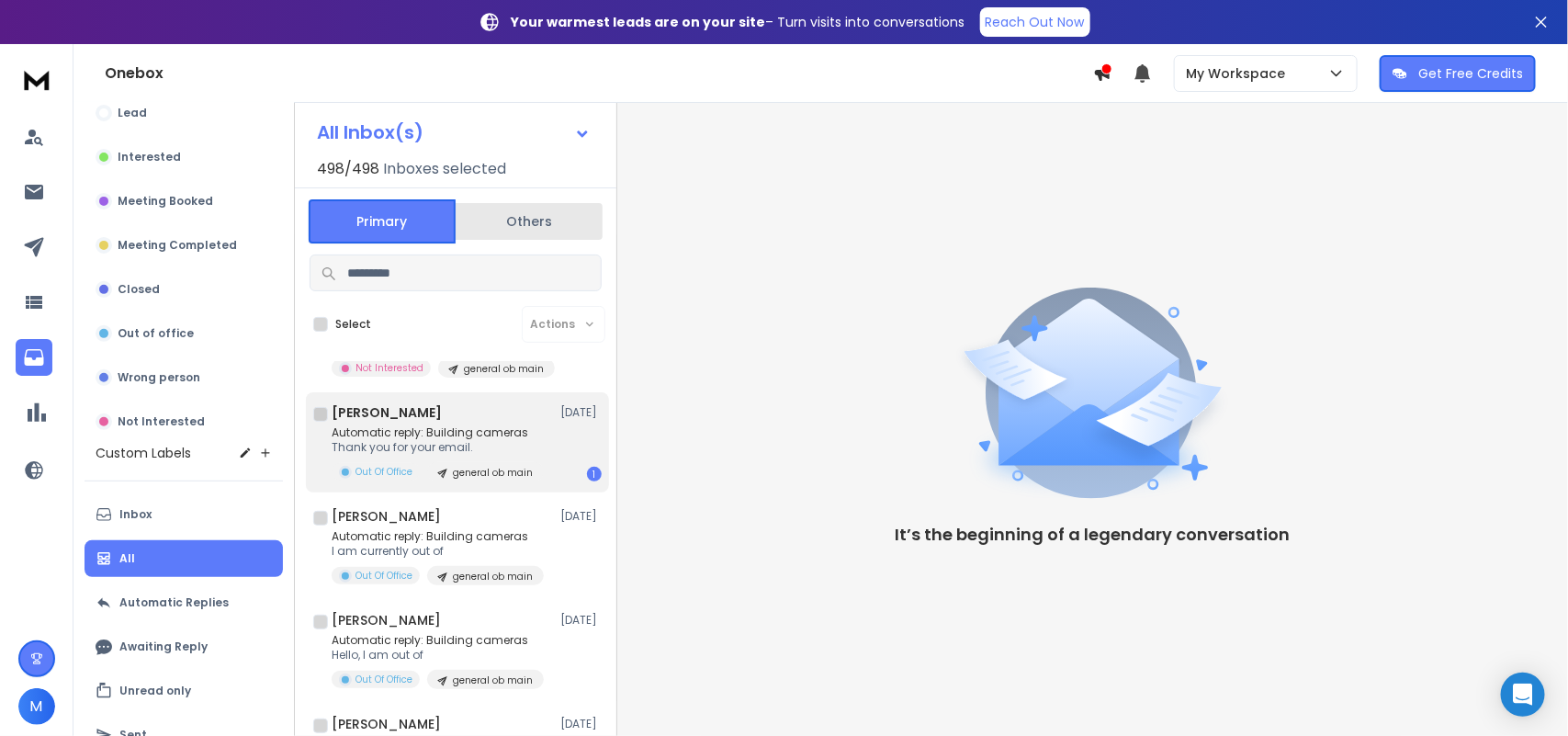
click at [474, 440] on p "Thank you for your email." at bounding box center [438, 447] width 212 height 15
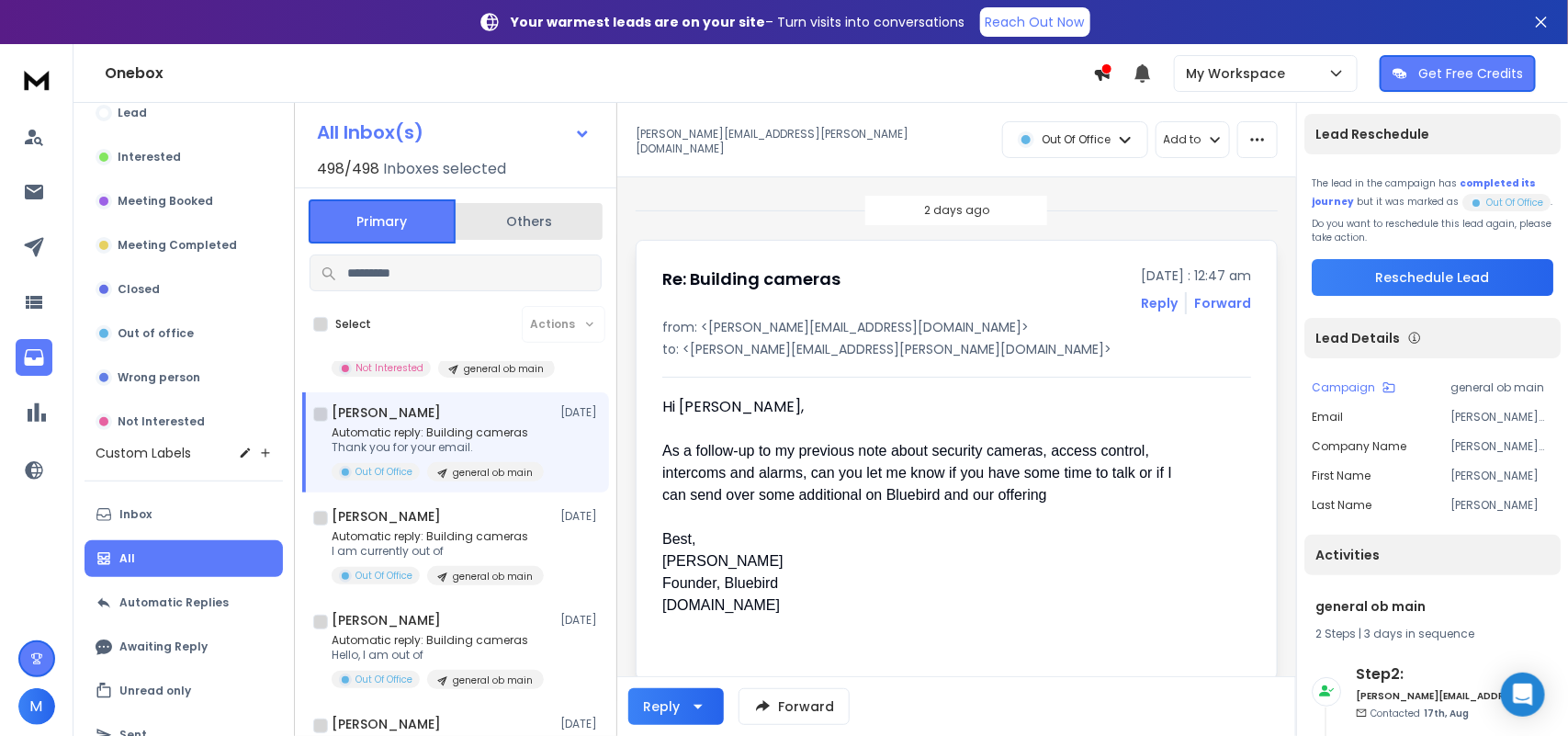
scroll to position [90, 0]
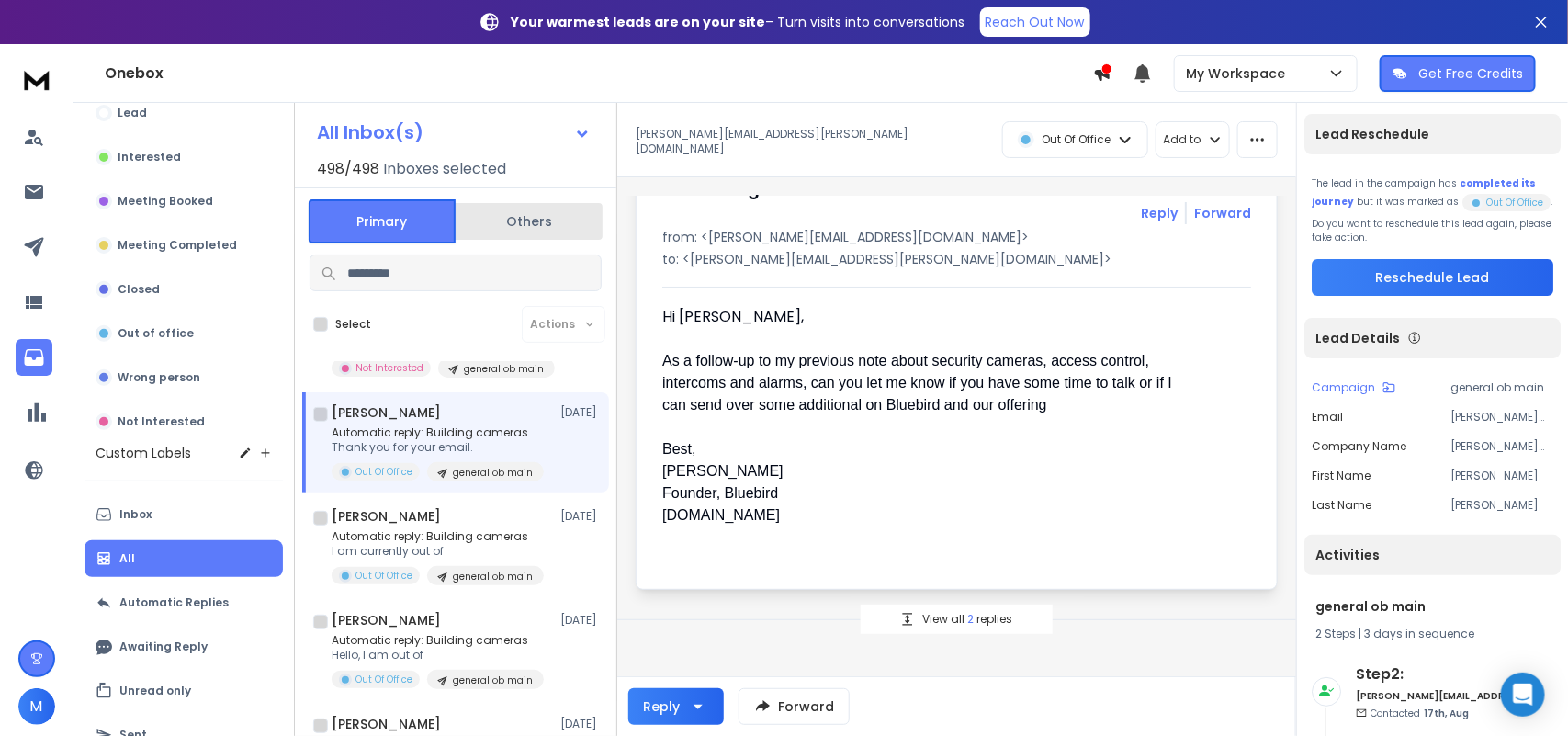
click at [944, 615] on p "View all 2 replies" at bounding box center [967, 619] width 90 height 15
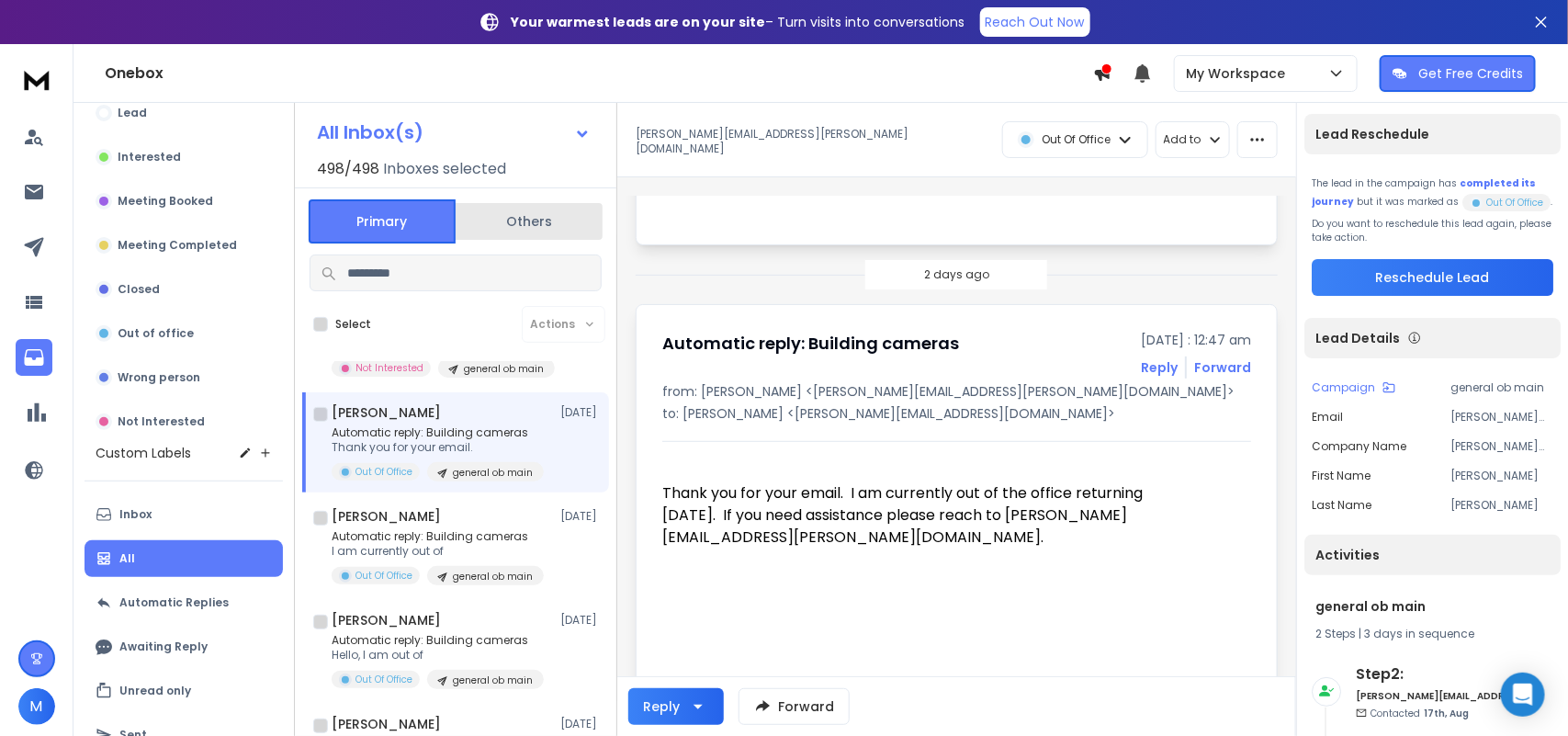
click at [727, 140] on p "jennifer.johnson@vosswater.com" at bounding box center [793, 141] width 315 height 29
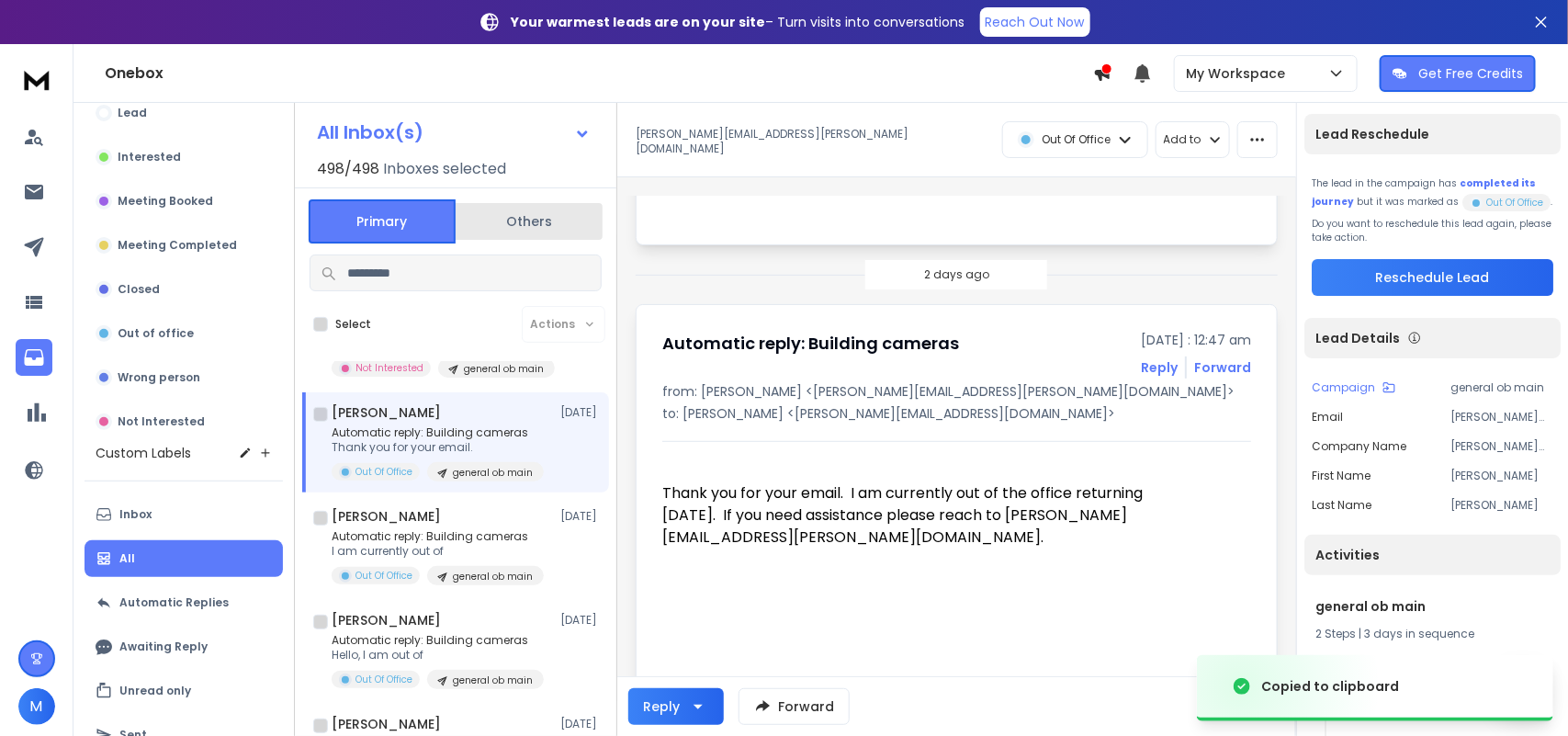
click at [1463, 483] on p "Jennifer" at bounding box center [1502, 476] width 103 height 15
click at [1477, 454] on p "VOSS Water" at bounding box center [1502, 446] width 103 height 15
click at [776, 136] on p "jennifer.johnson@vosswater.com" at bounding box center [793, 141] width 315 height 29
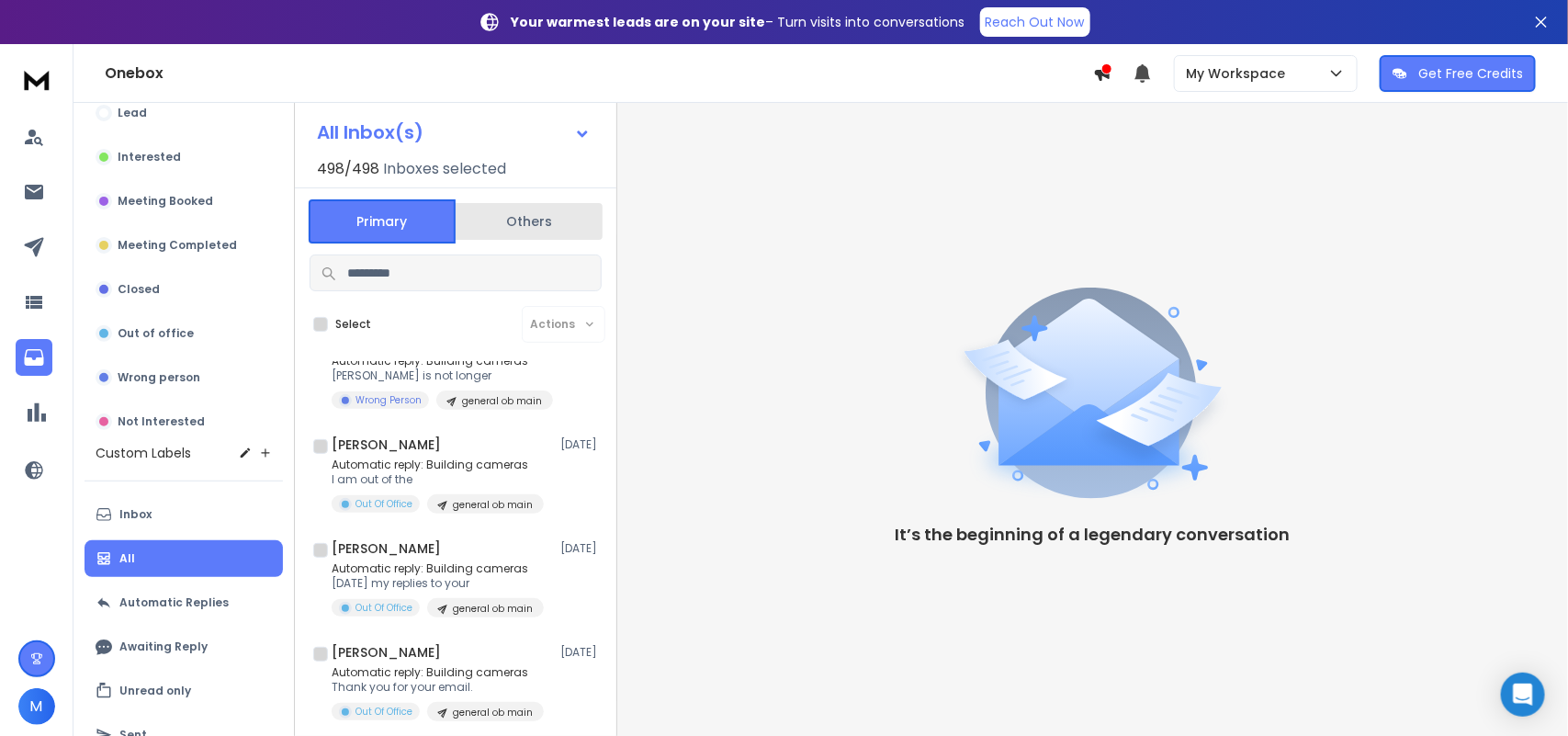
scroll to position [9810, 0]
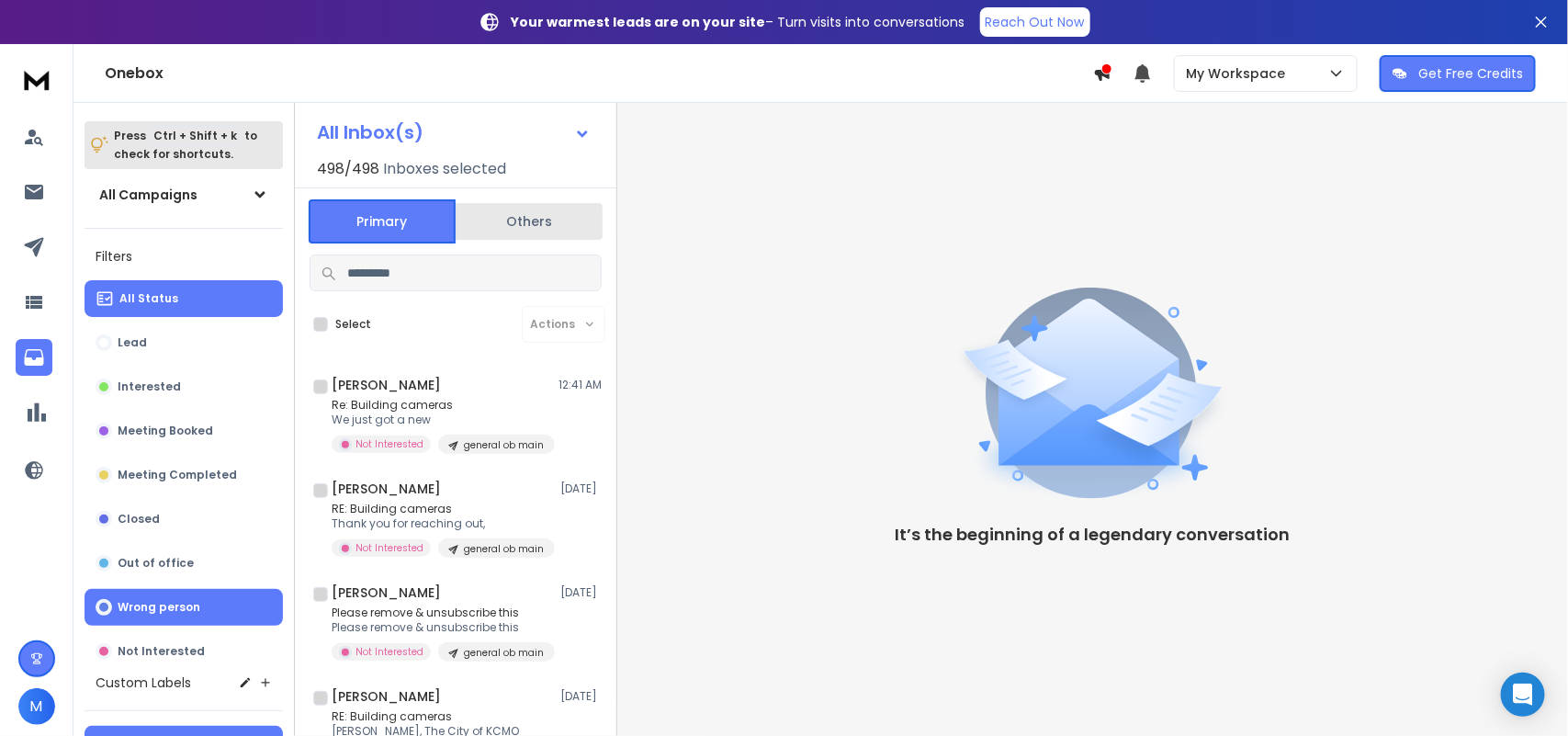
scroll to position [230, 0]
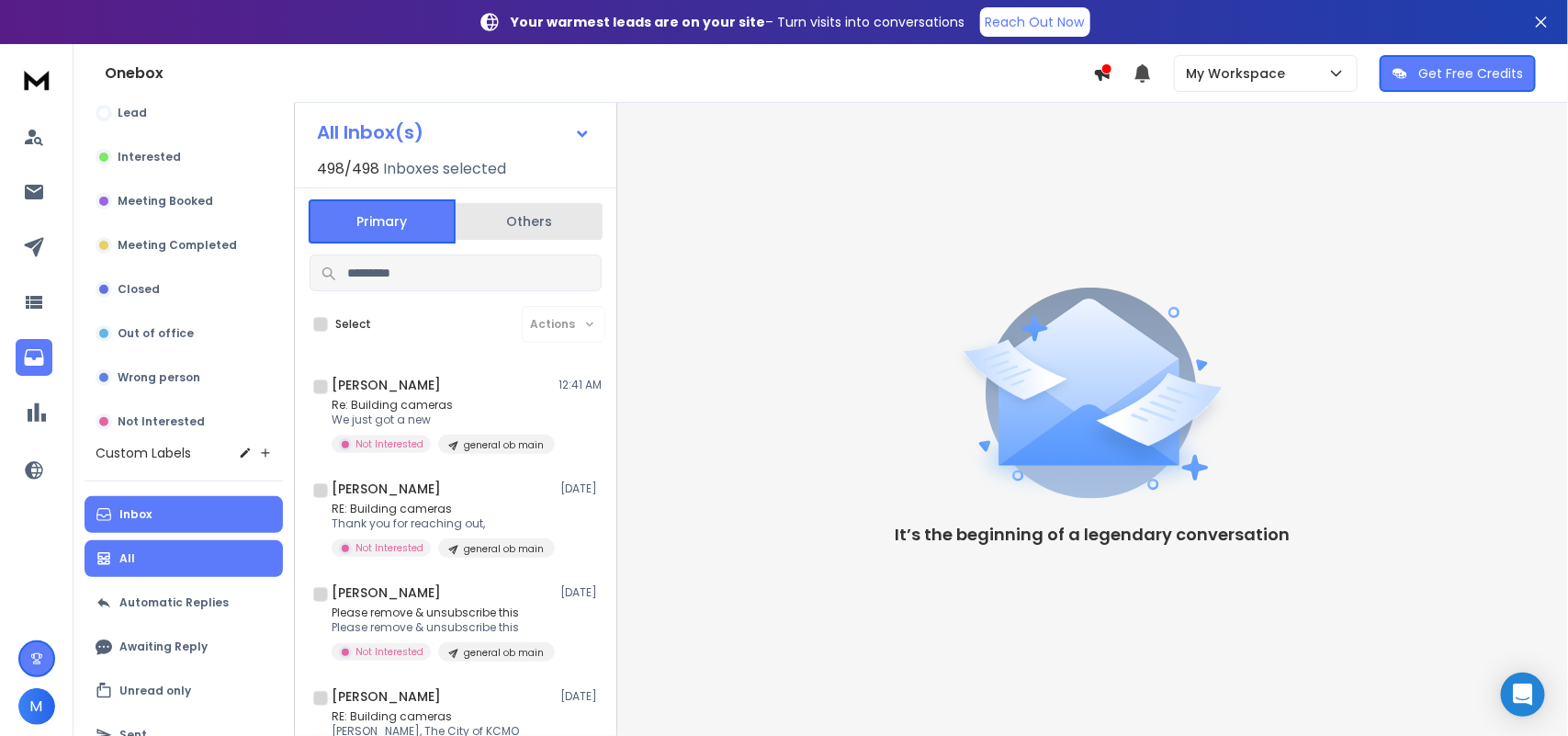
click at [113, 557] on div "All" at bounding box center [115, 559] width 39 height 23
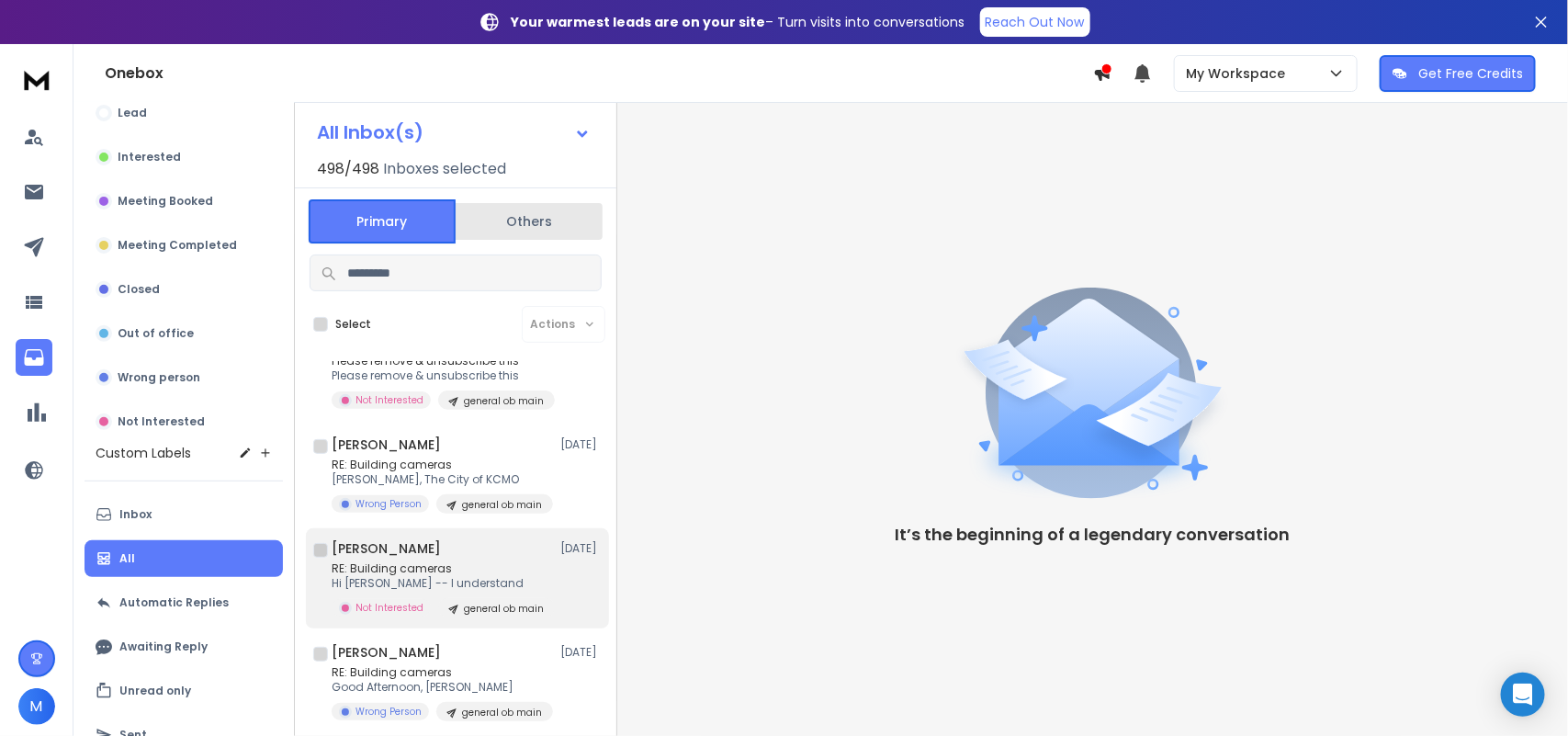
scroll to position [0, 0]
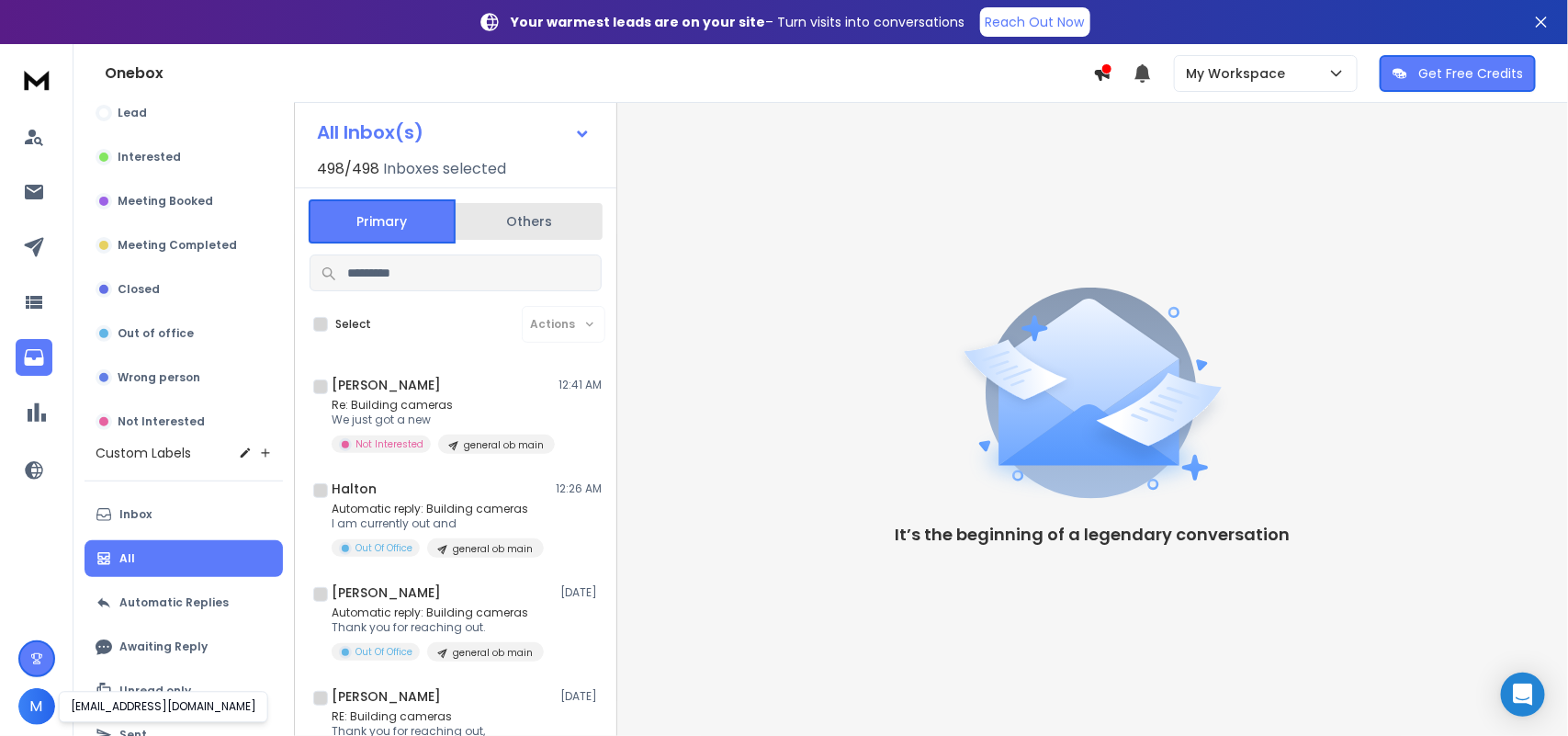
click at [21, 714] on span "M" at bounding box center [37, 706] width 37 height 37
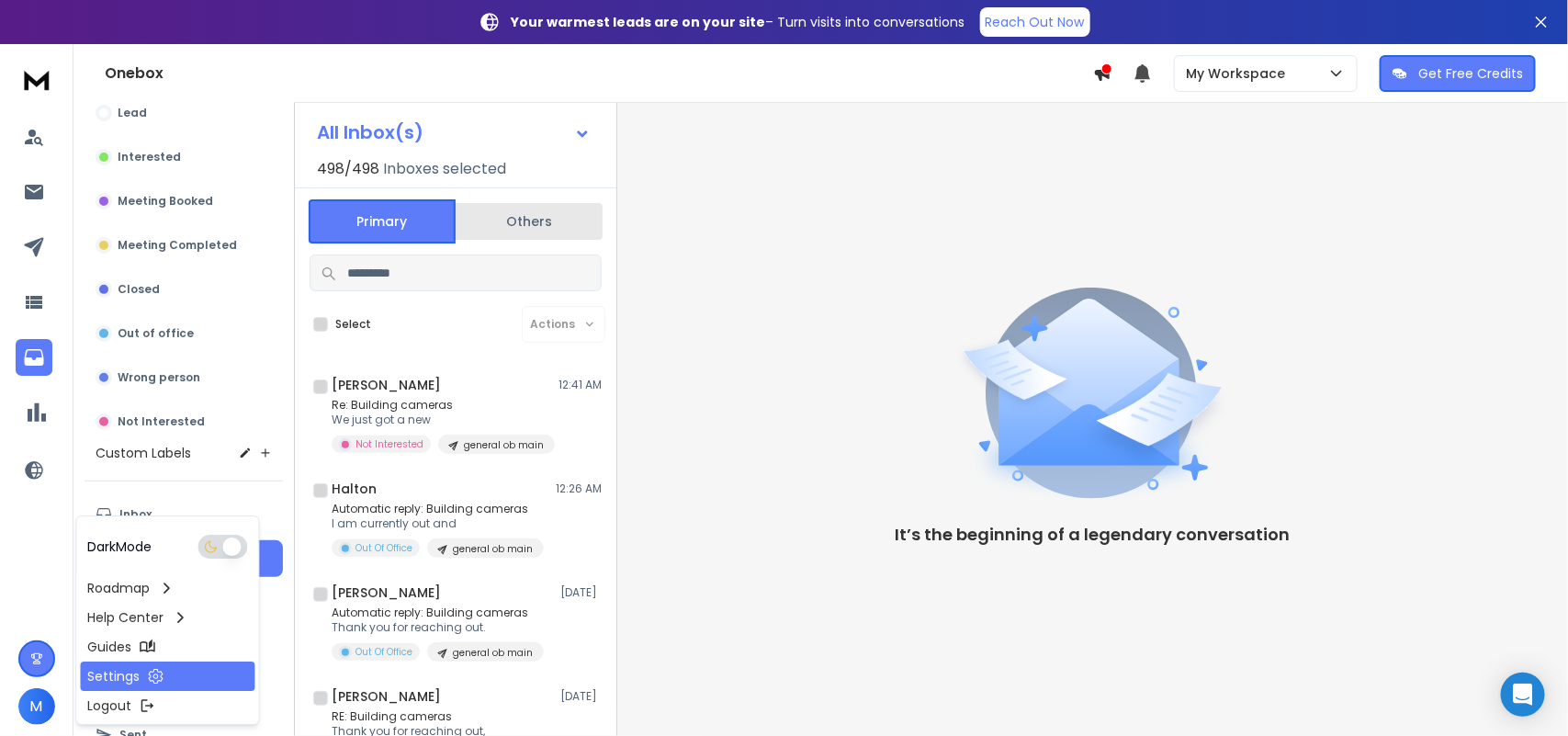
click at [120, 678] on p "Settings" at bounding box center [114, 676] width 53 height 19
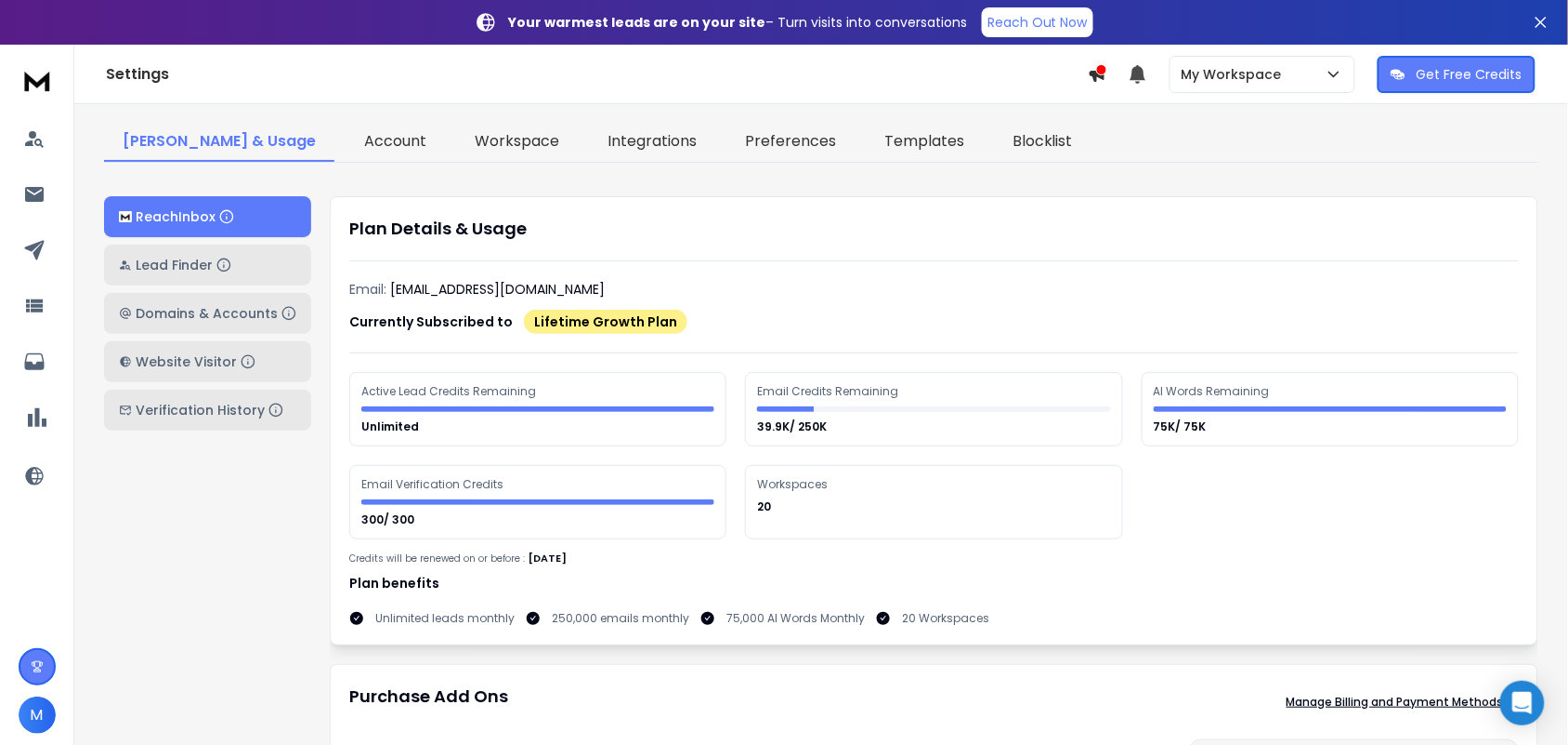
click at [994, 132] on link "Blocklist" at bounding box center [1042, 141] width 98 height 39
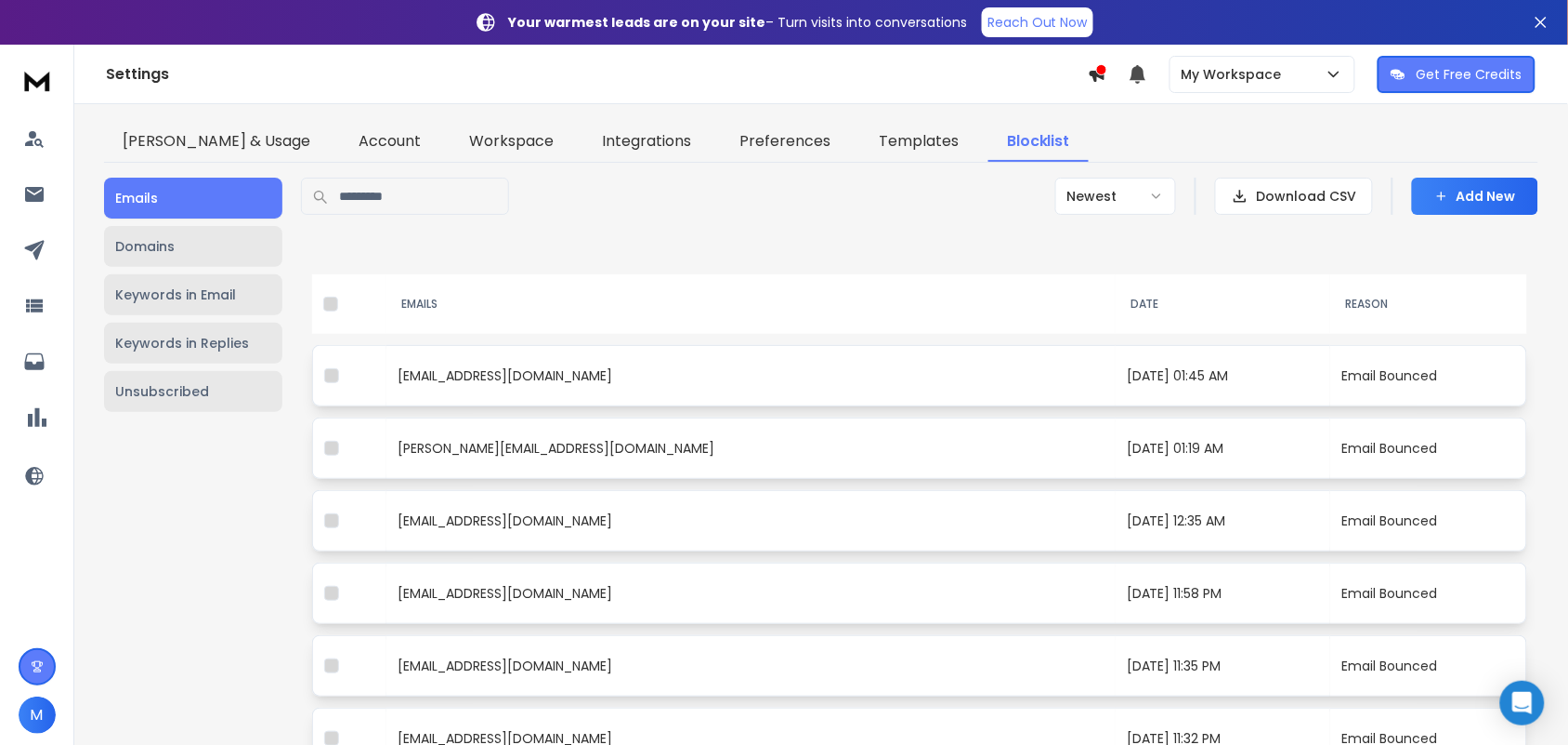
click at [1487, 188] on p "Add New" at bounding box center [1486, 196] width 60 height 19
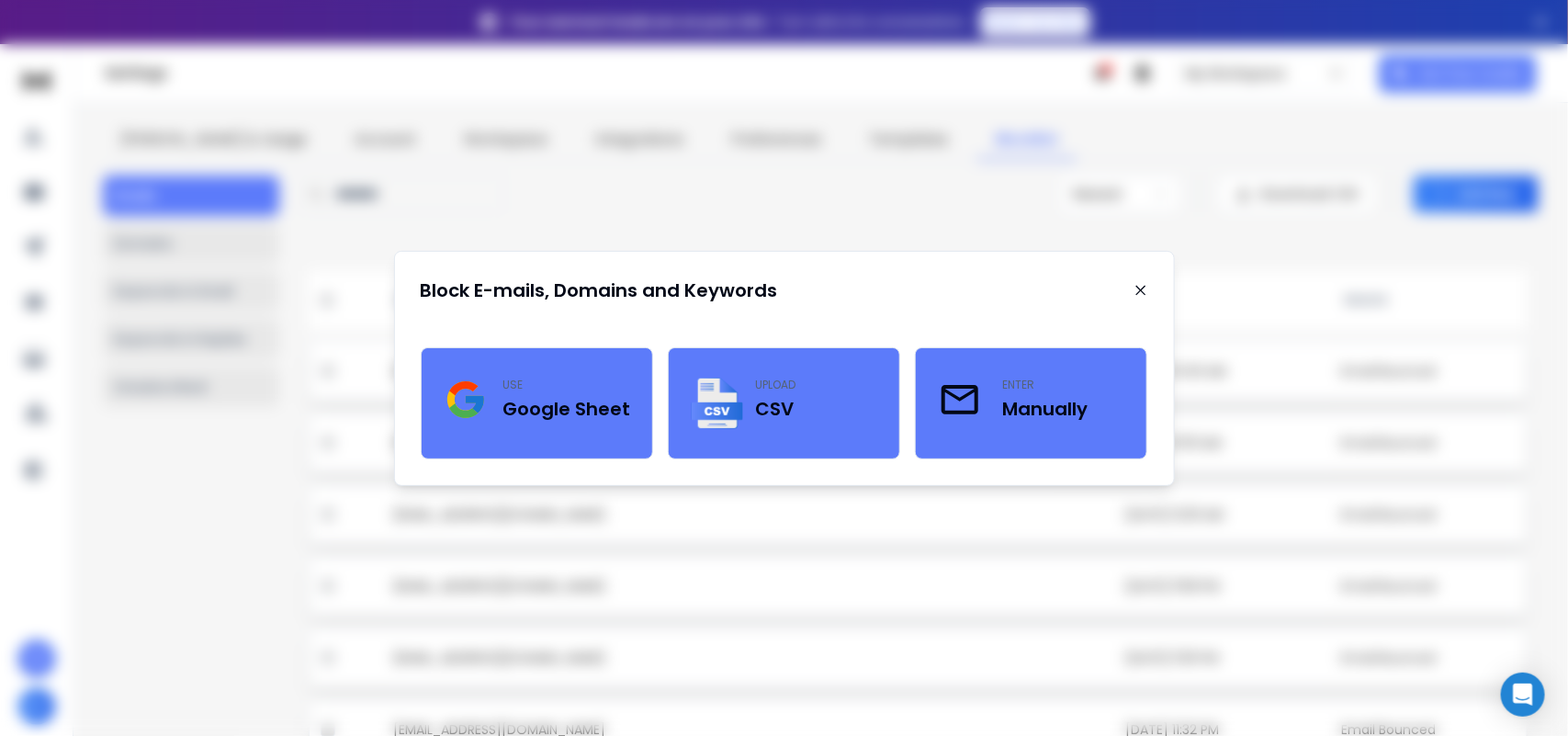
click at [777, 412] on h3 "CSV" at bounding box center [775, 408] width 40 height 25
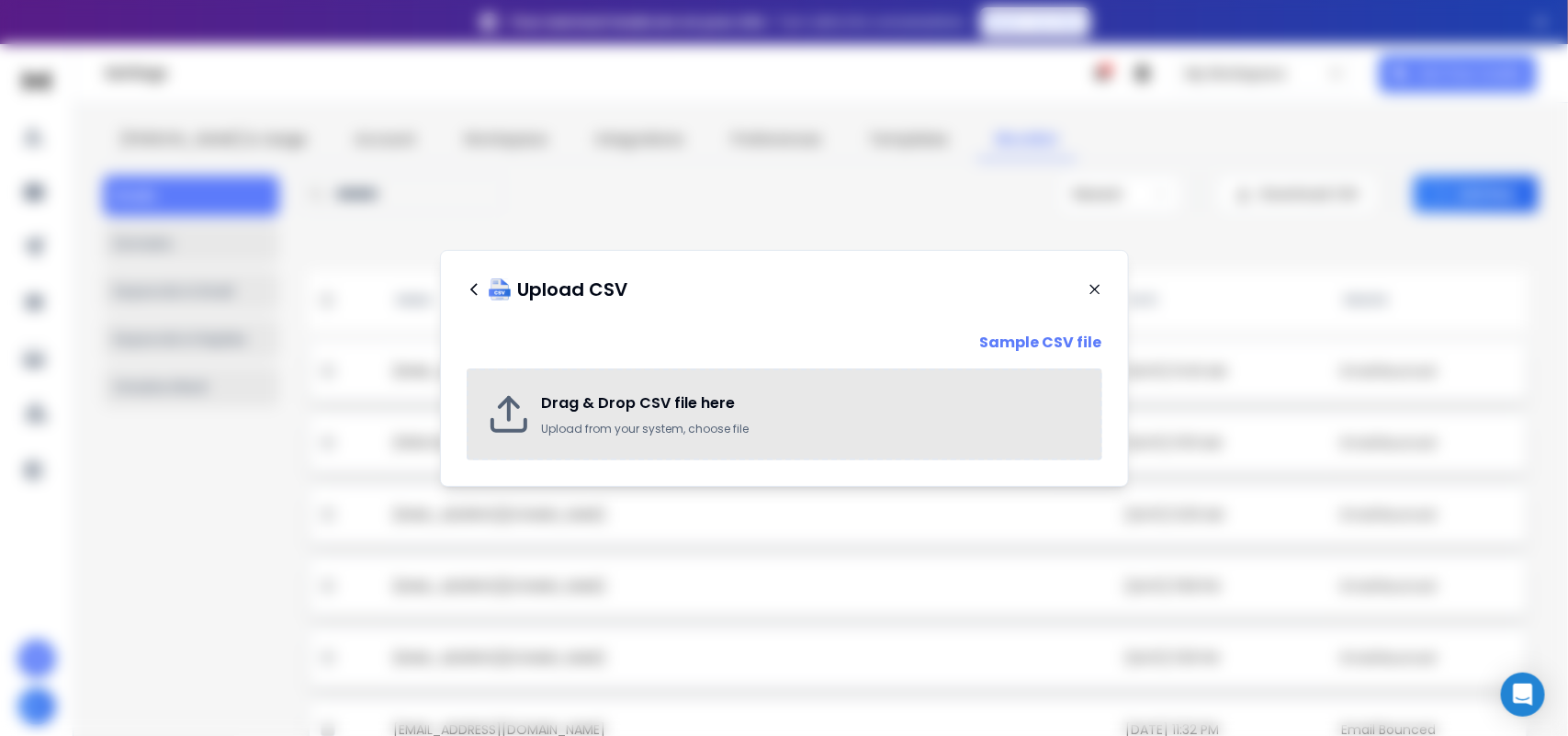
click at [777, 412] on h2 "Drag & Drop CSV file here" at bounding box center [812, 403] width 540 height 23
type input "**********"
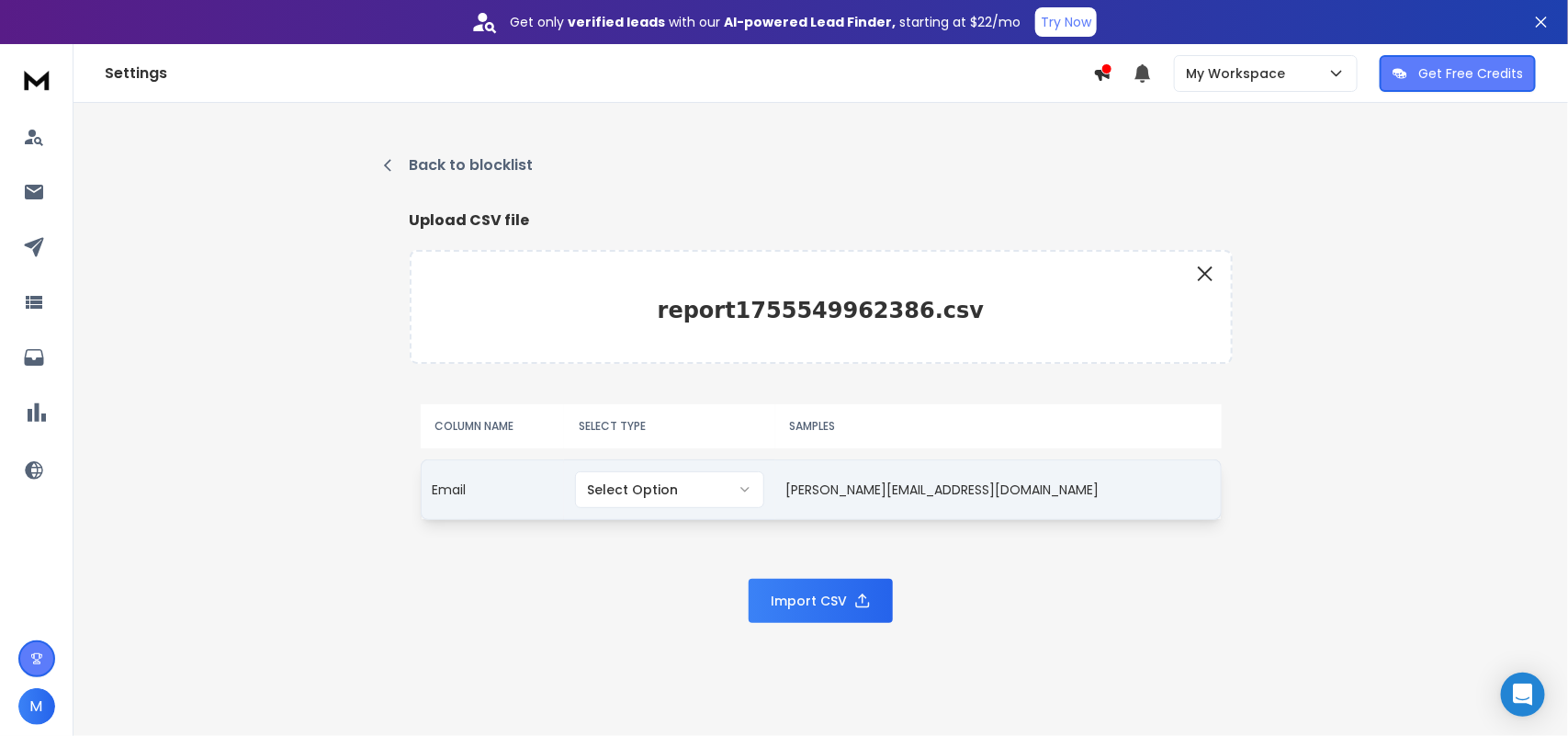
click at [753, 489] on button "Select Option" at bounding box center [670, 488] width 189 height 37
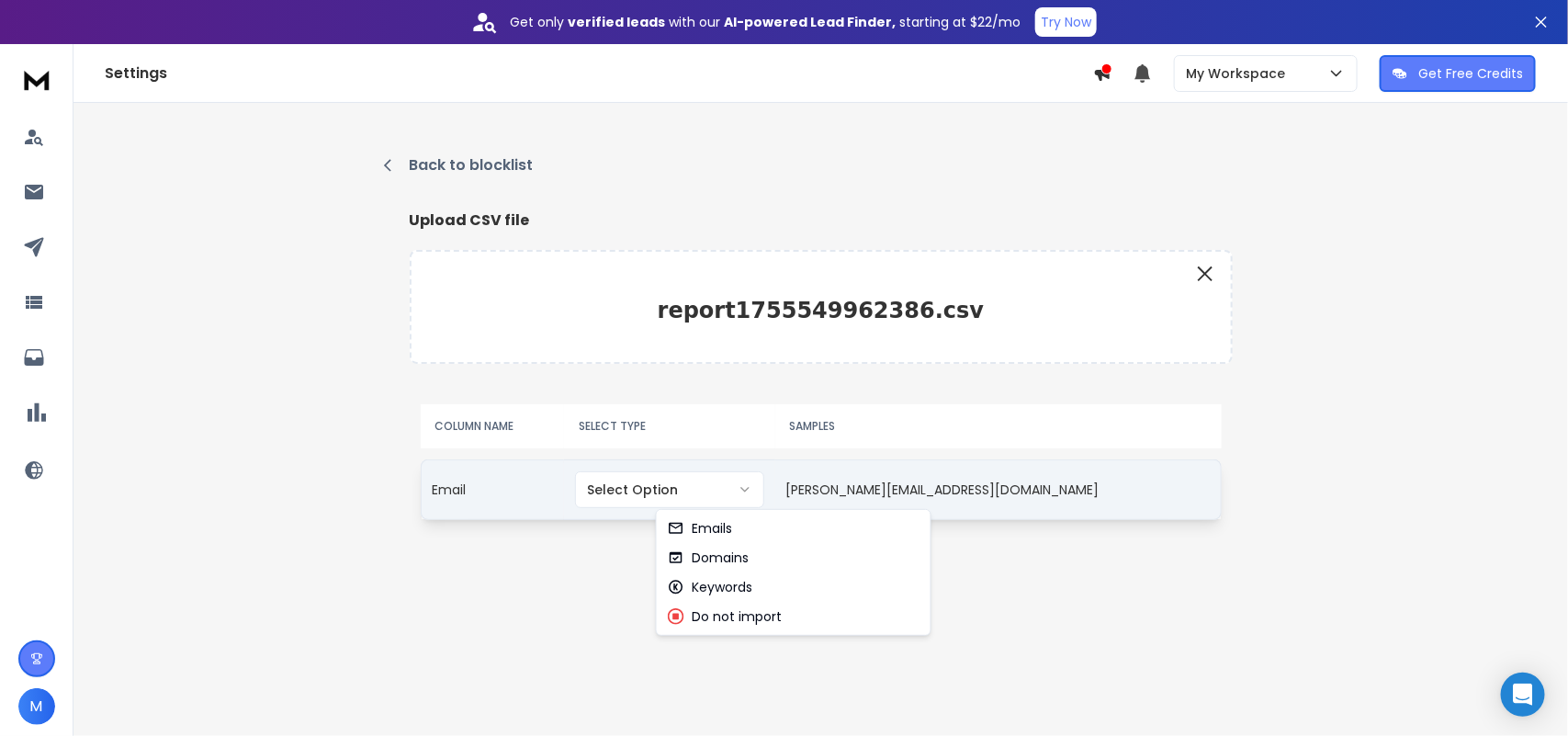
scroll to position [0, 3]
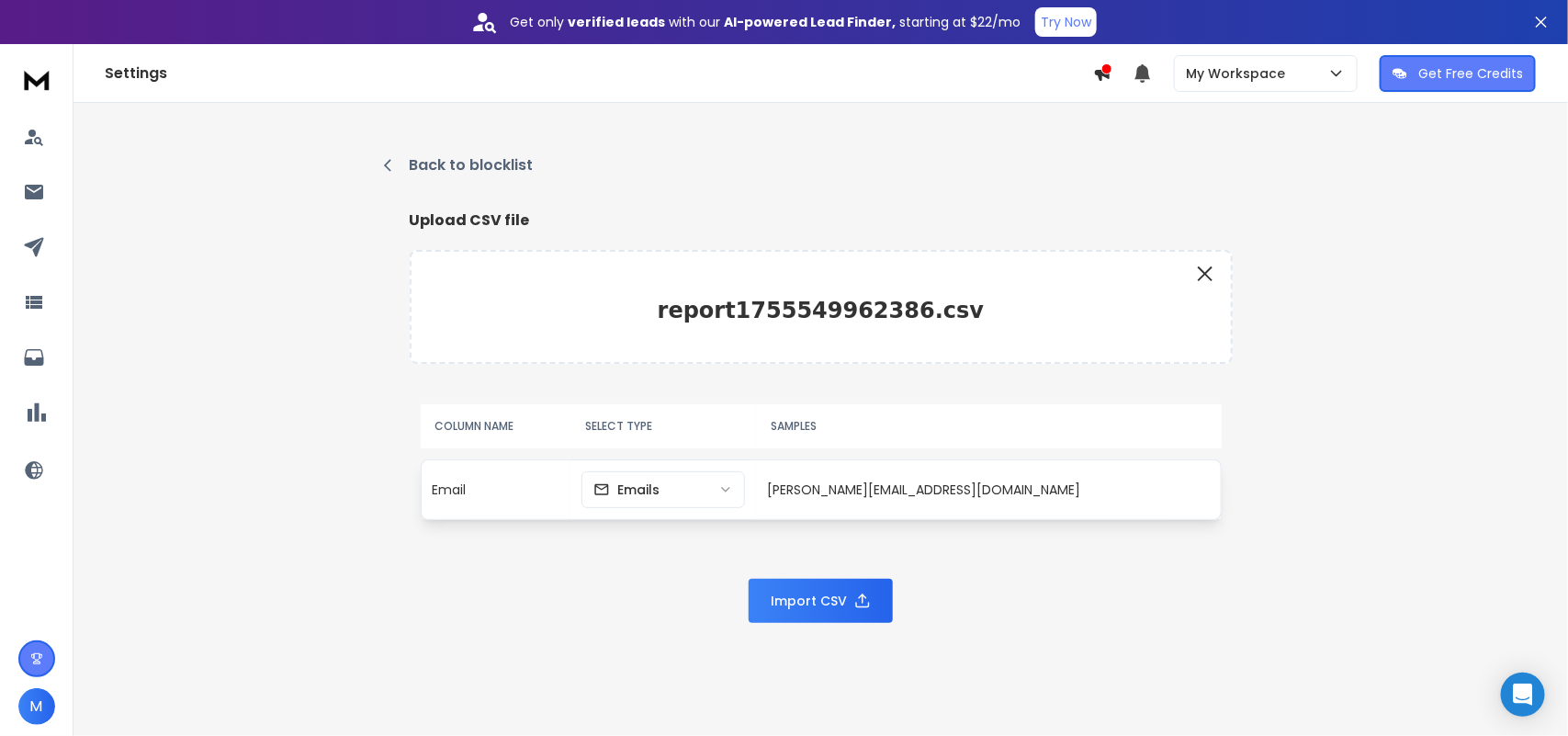
click at [813, 593] on button "Import CSV" at bounding box center [821, 600] width 144 height 44
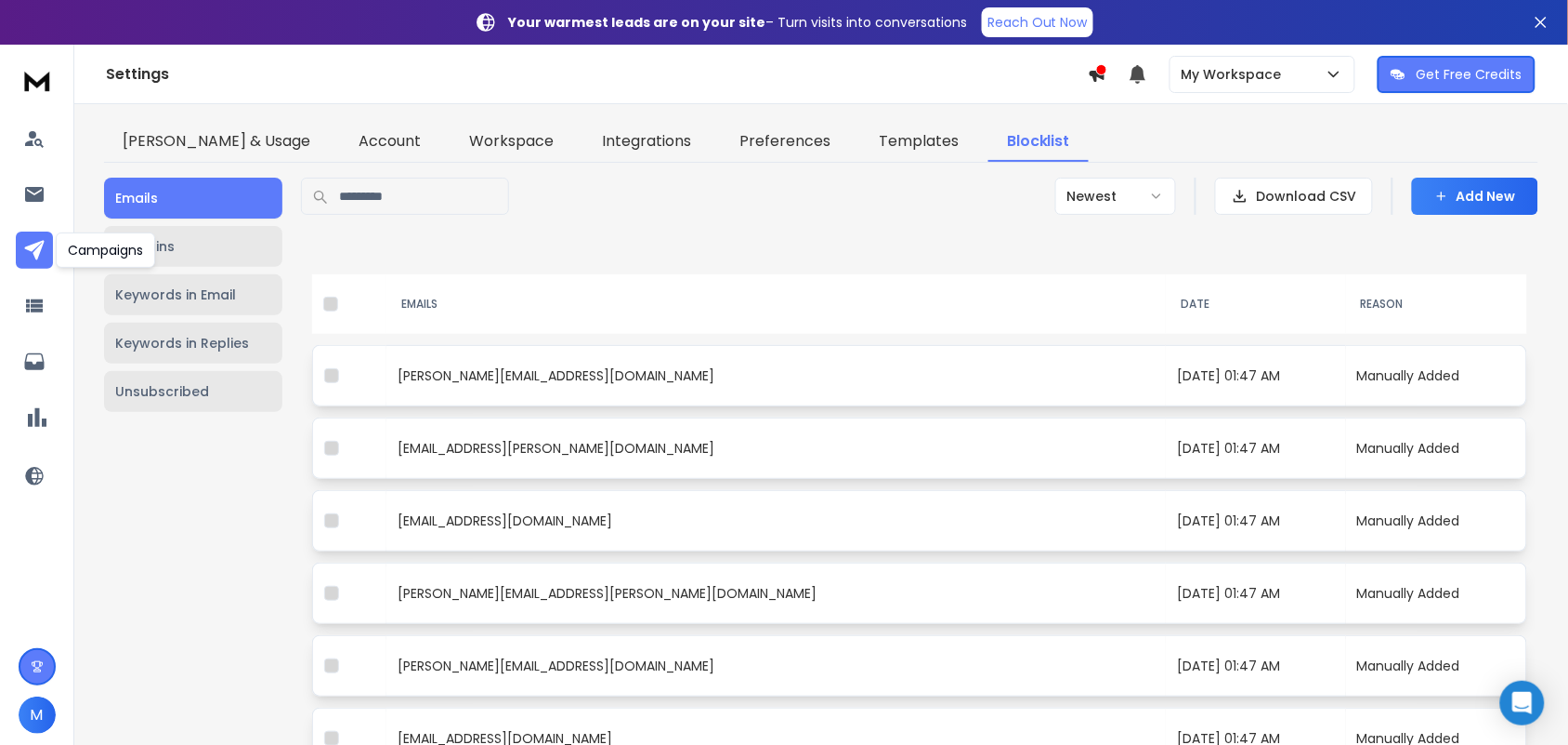
click at [42, 251] on icon at bounding box center [34, 251] width 23 height 23
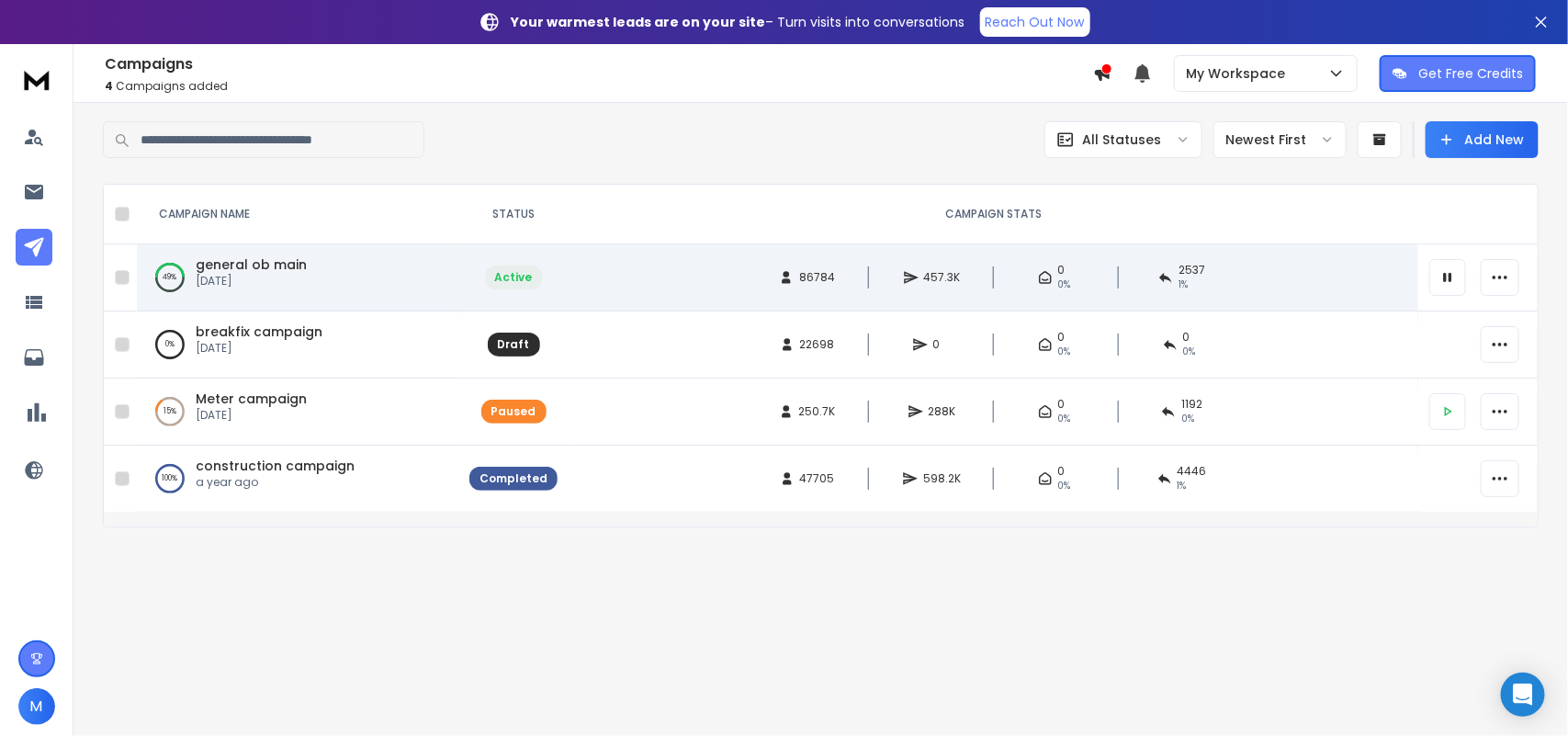
click at [216, 260] on span "general ob main" at bounding box center [251, 264] width 112 height 19
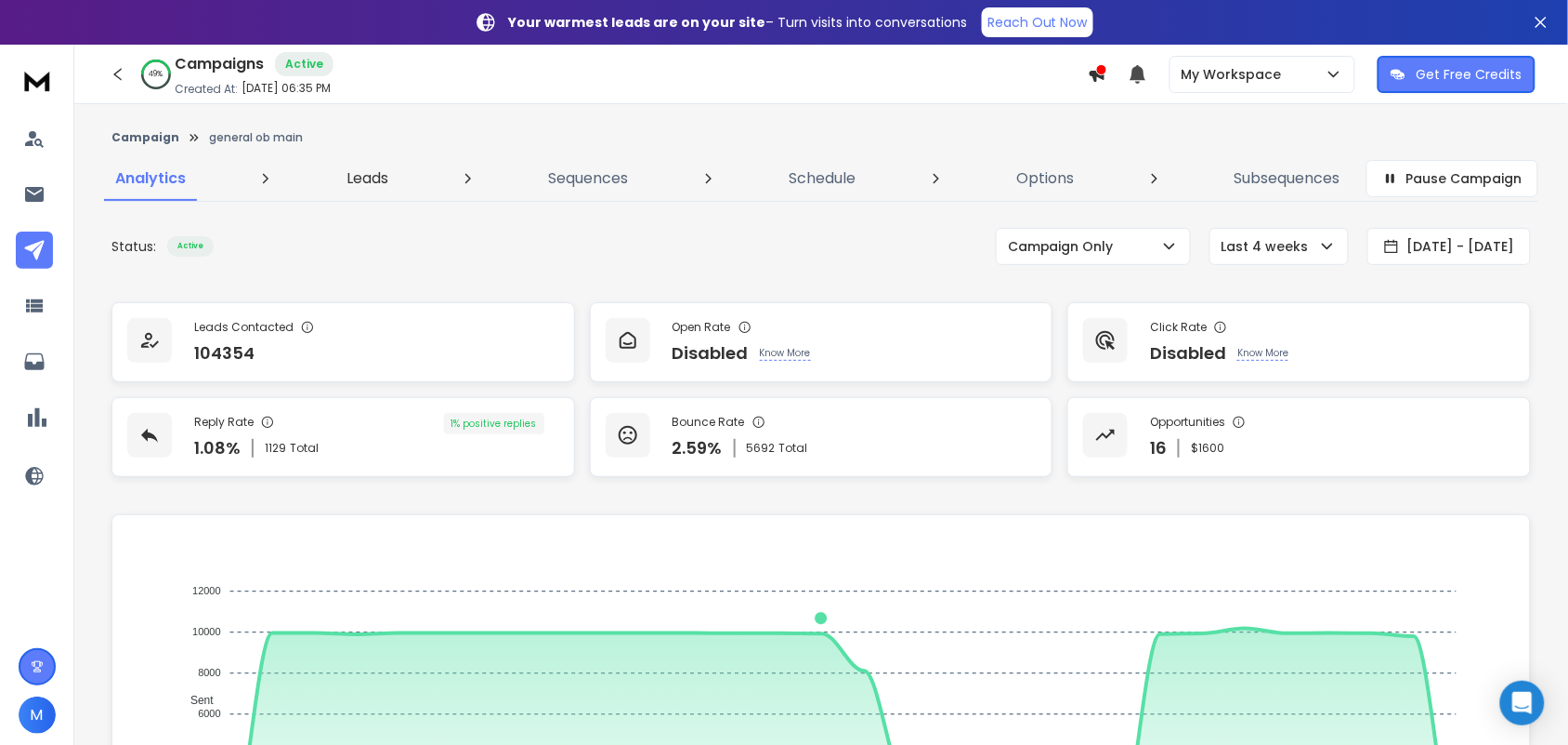
click at [362, 178] on p "Leads" at bounding box center [367, 178] width 42 height 23
